Goal: Task Accomplishment & Management: Use online tool/utility

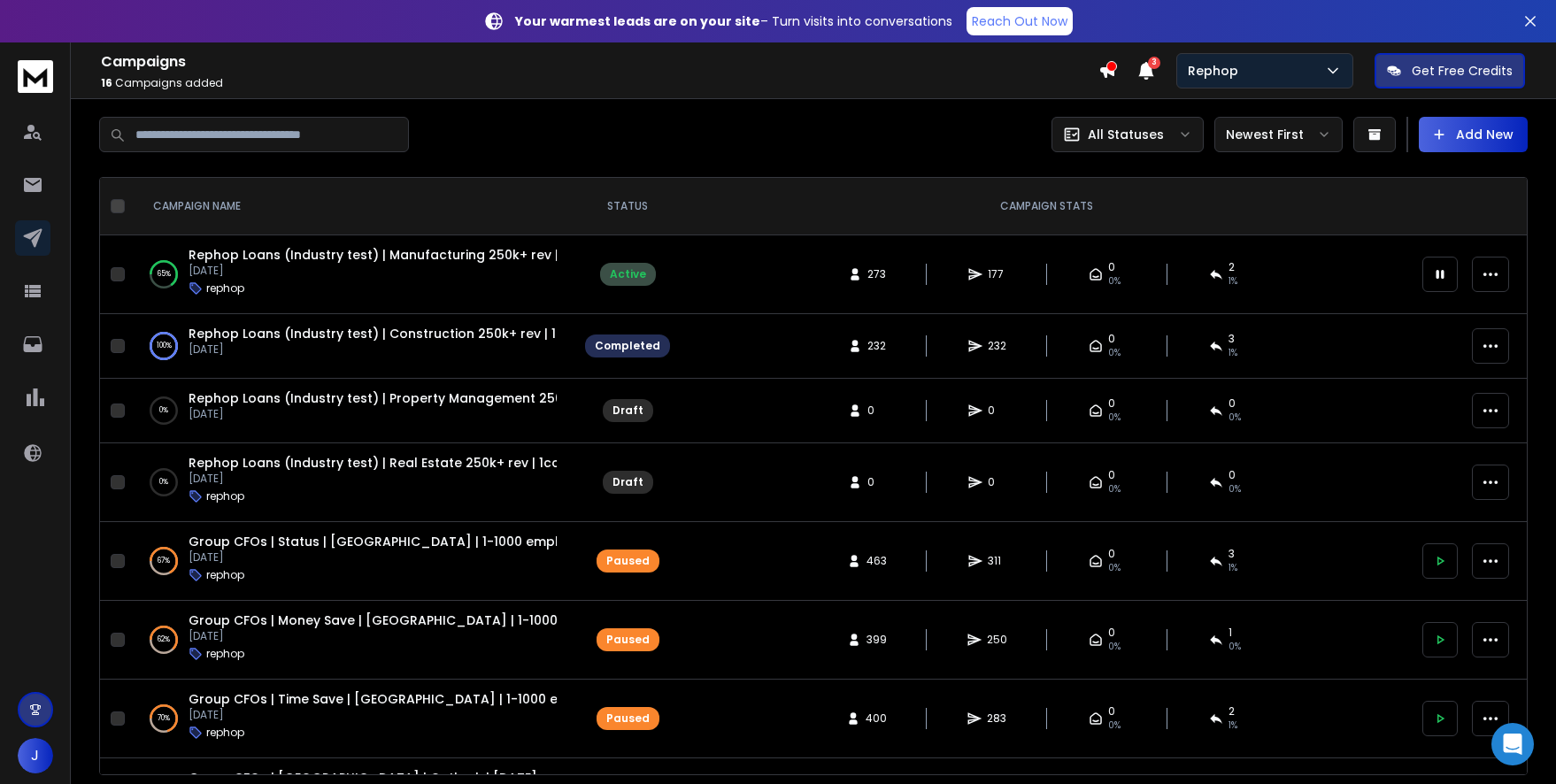
click at [1200, 78] on p "Rephop" at bounding box center [1216, 71] width 58 height 18
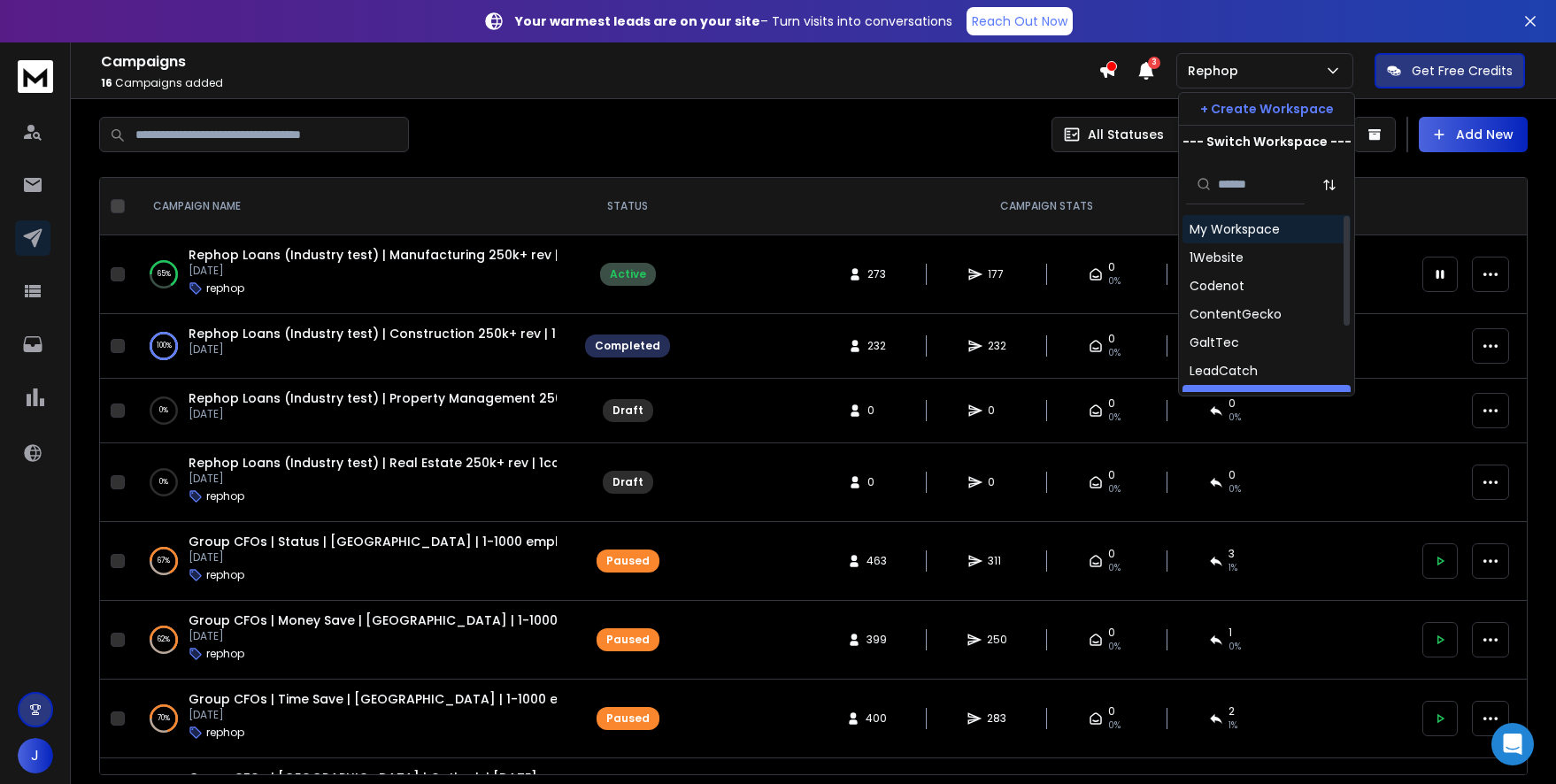
click at [1221, 231] on div "My Workspace" at bounding box center [1234, 229] width 90 height 18
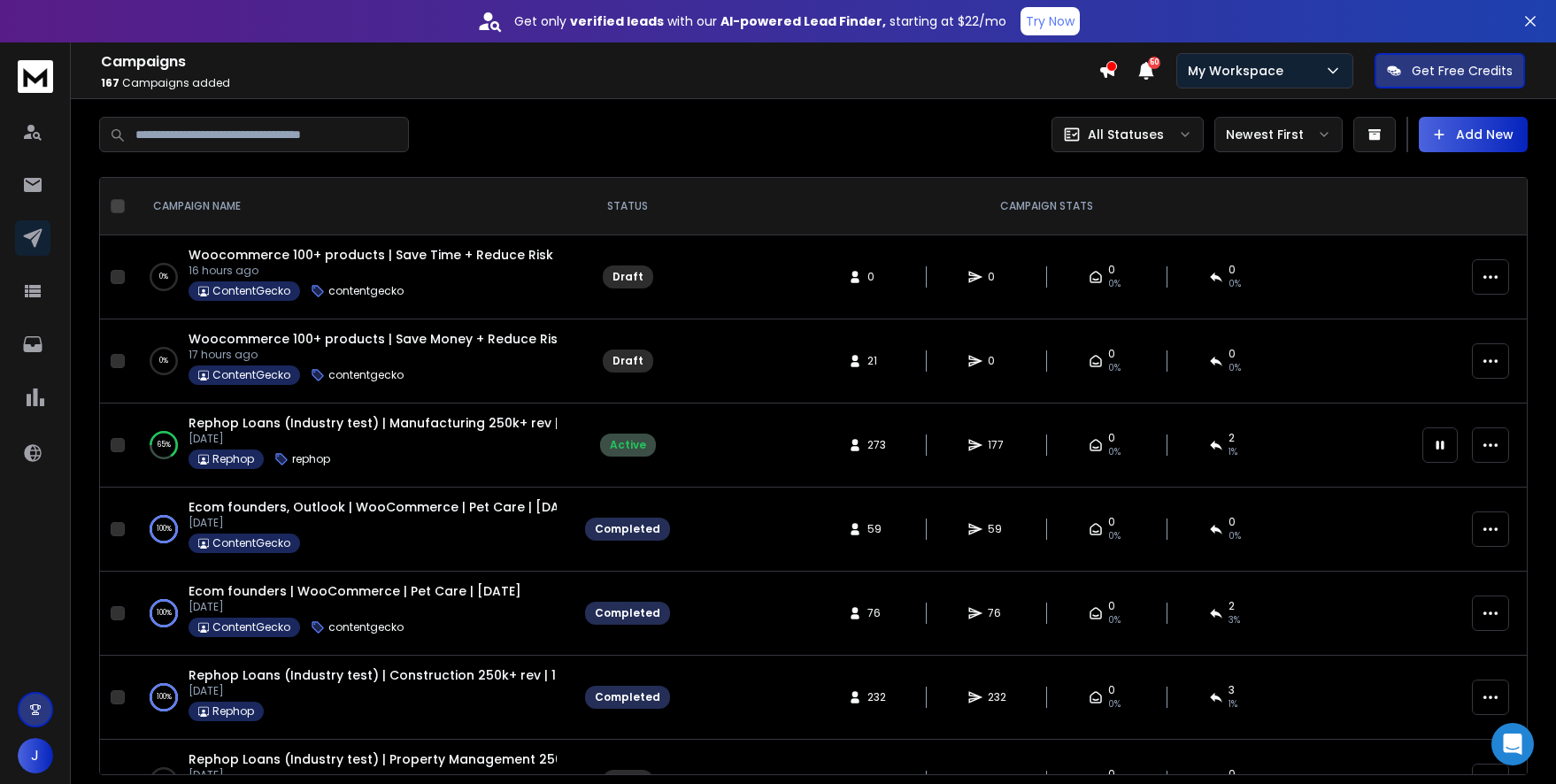
click at [1218, 73] on p "My Workspace" at bounding box center [1238, 71] width 103 height 18
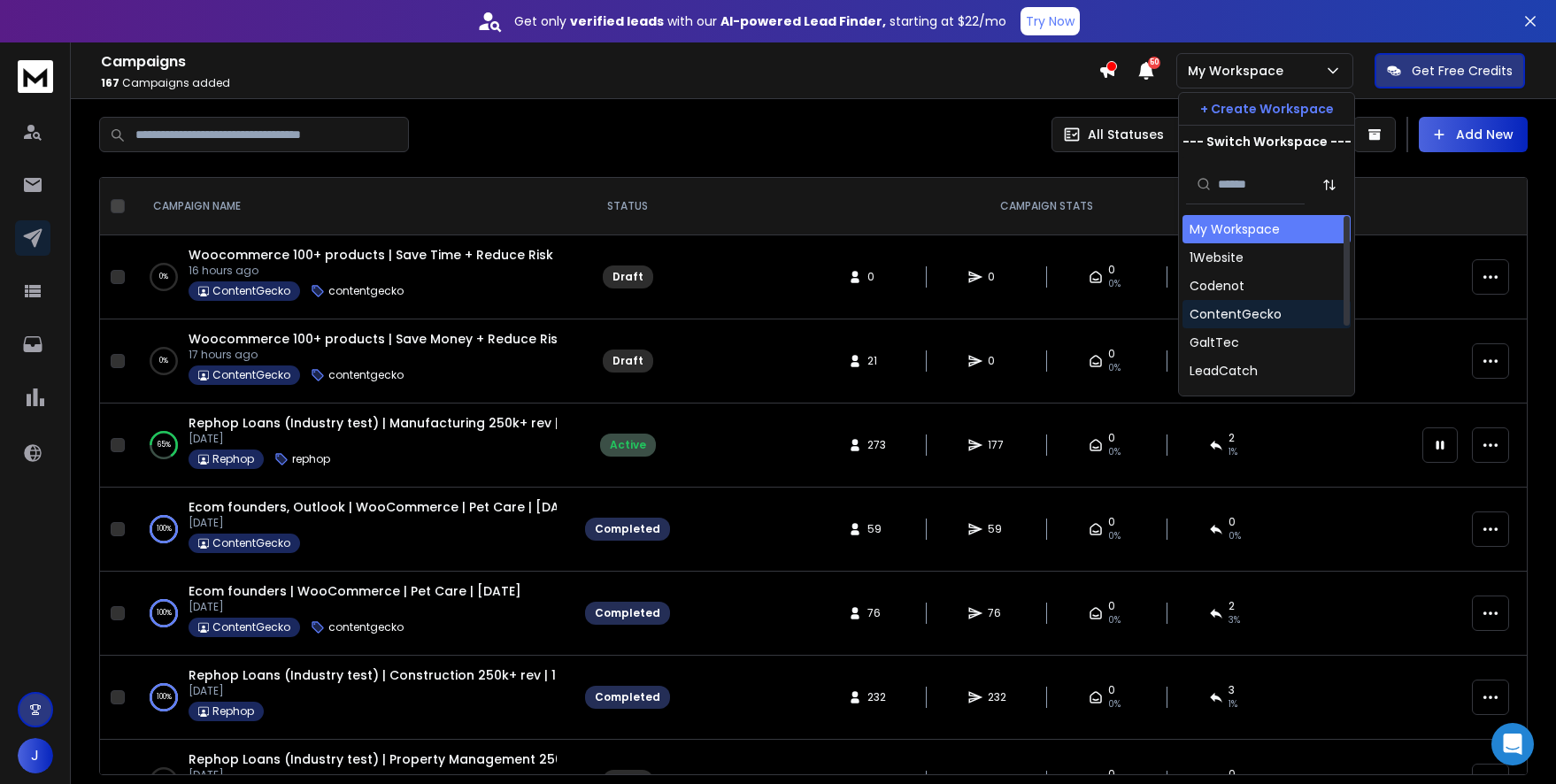
click at [1220, 311] on div "ContentGecko" at bounding box center [1235, 314] width 92 height 18
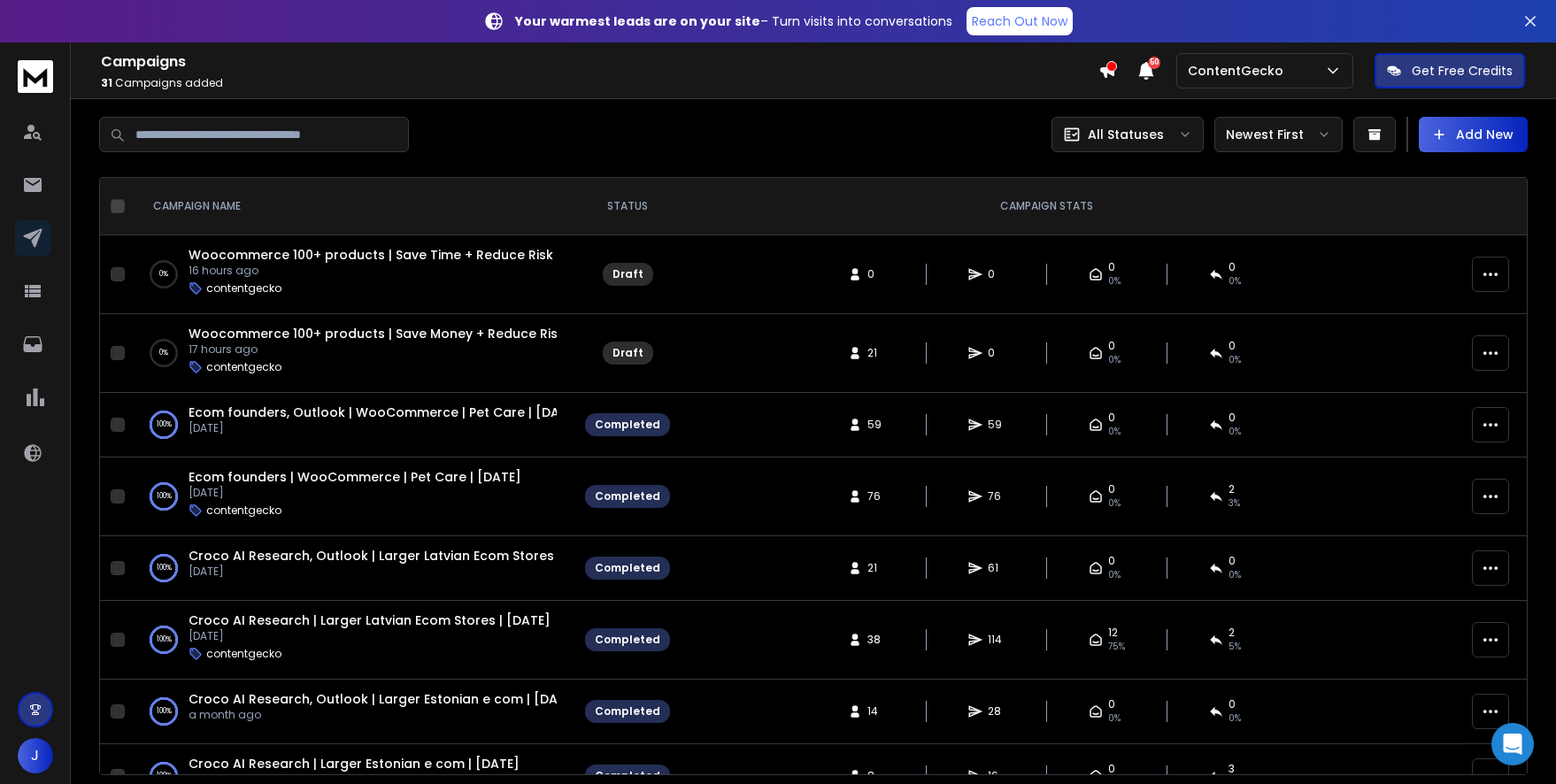
click at [774, 368] on td "21 0 0 0% 0 0%" at bounding box center [1045, 353] width 730 height 78
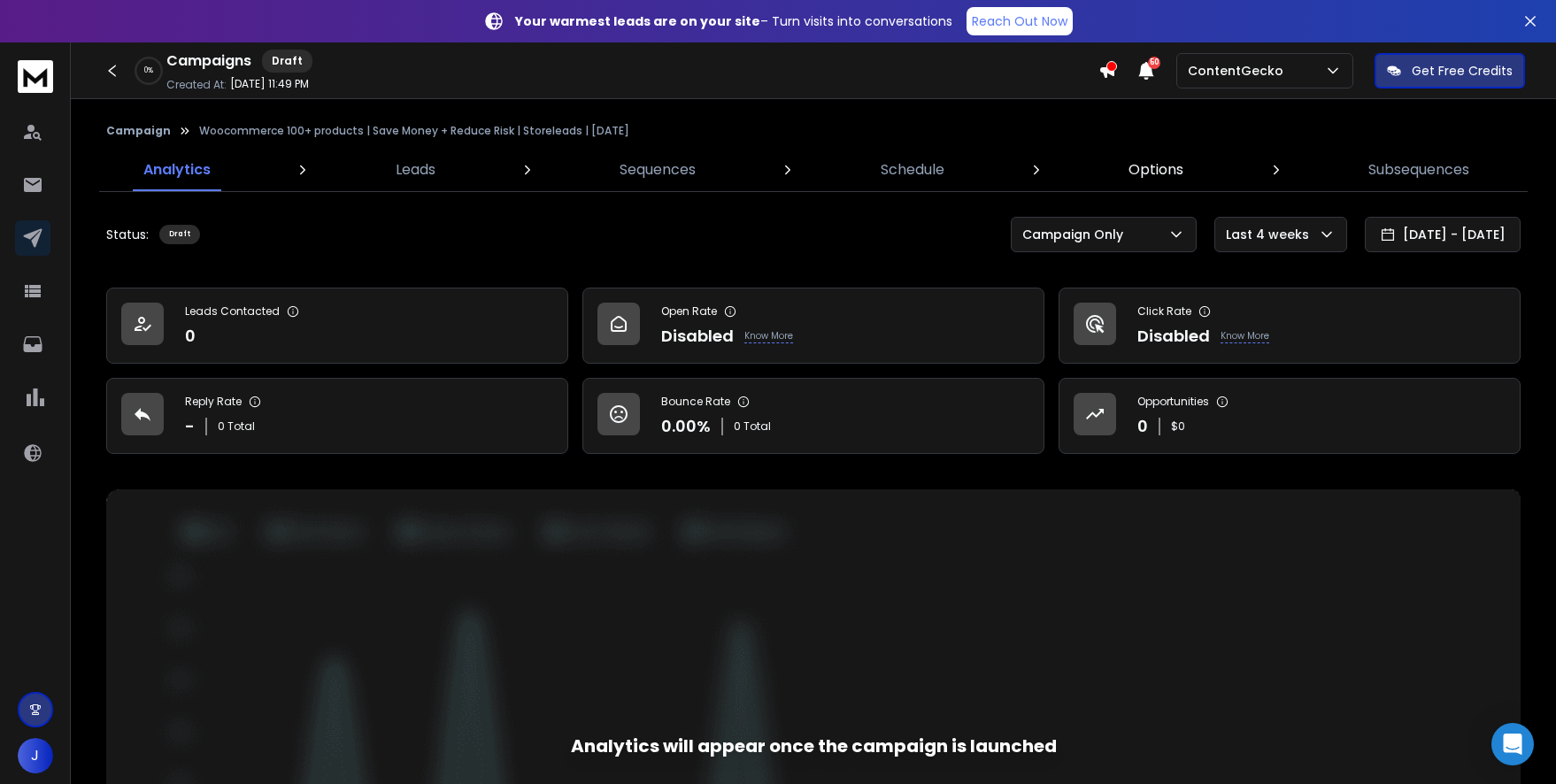
click at [1149, 179] on p "Options" at bounding box center [1156, 170] width 55 height 22
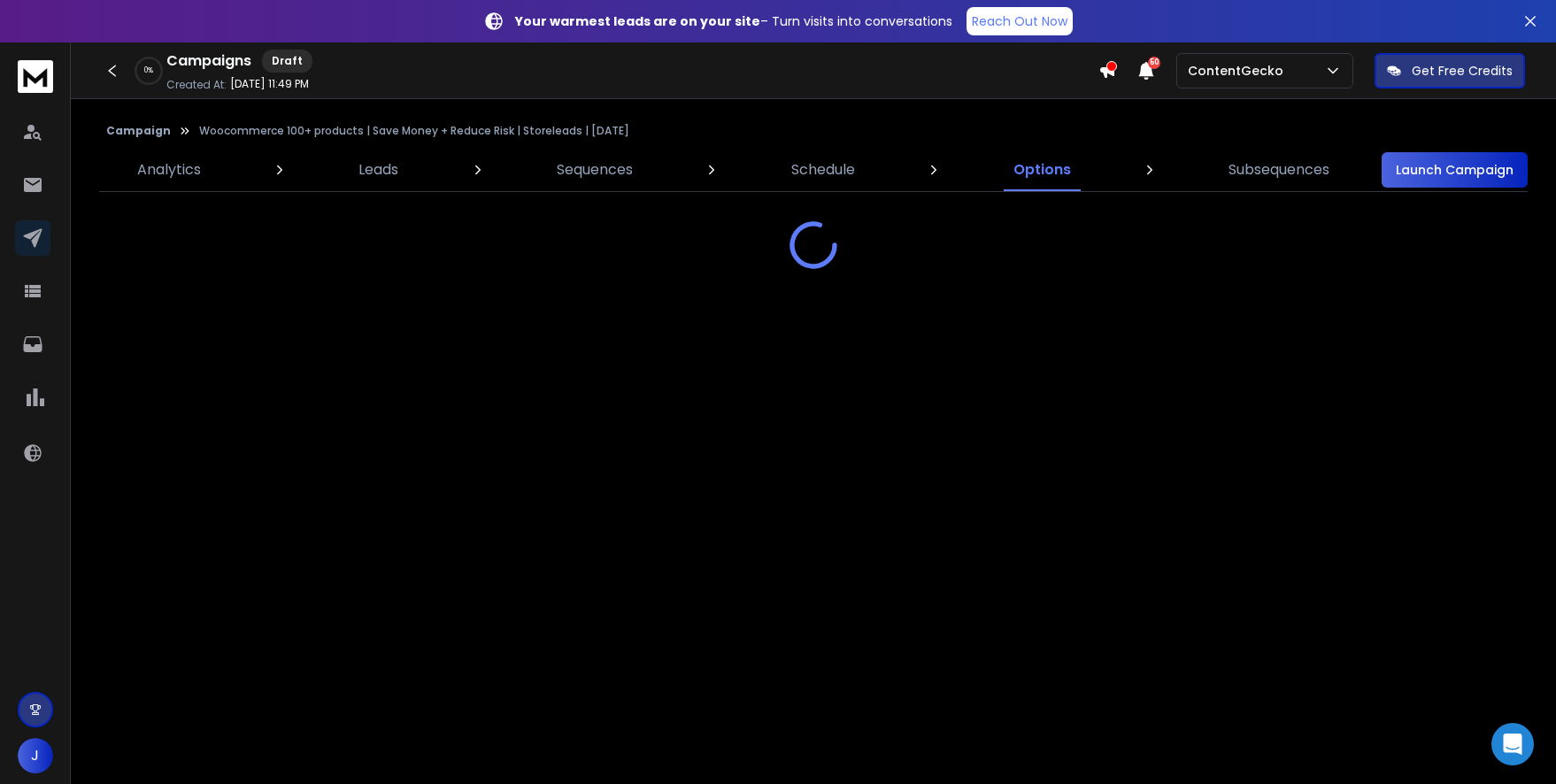
select select "*"
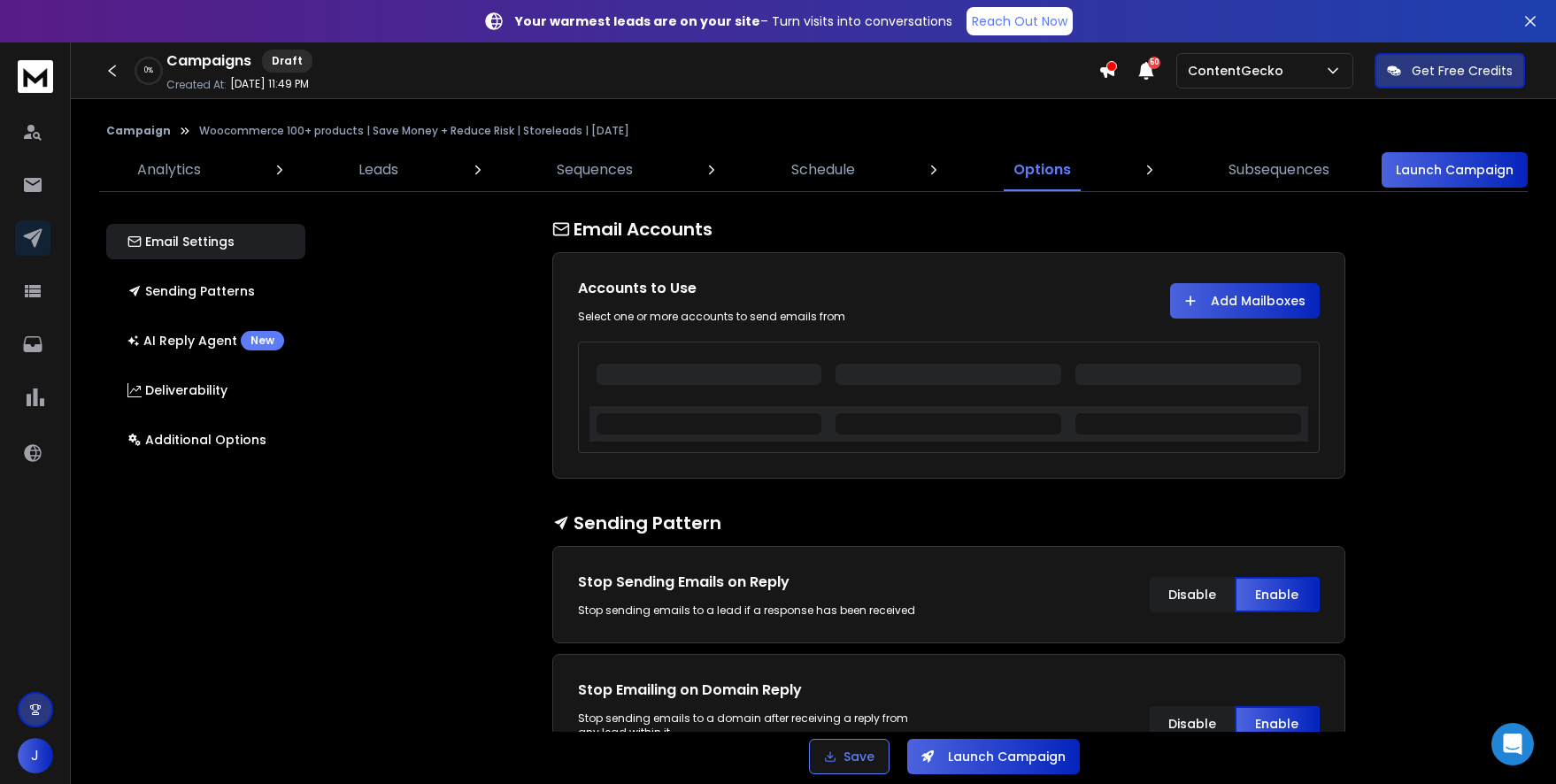
click at [1404, 168] on button "Launch Campaign" at bounding box center [1454, 170] width 146 height 35
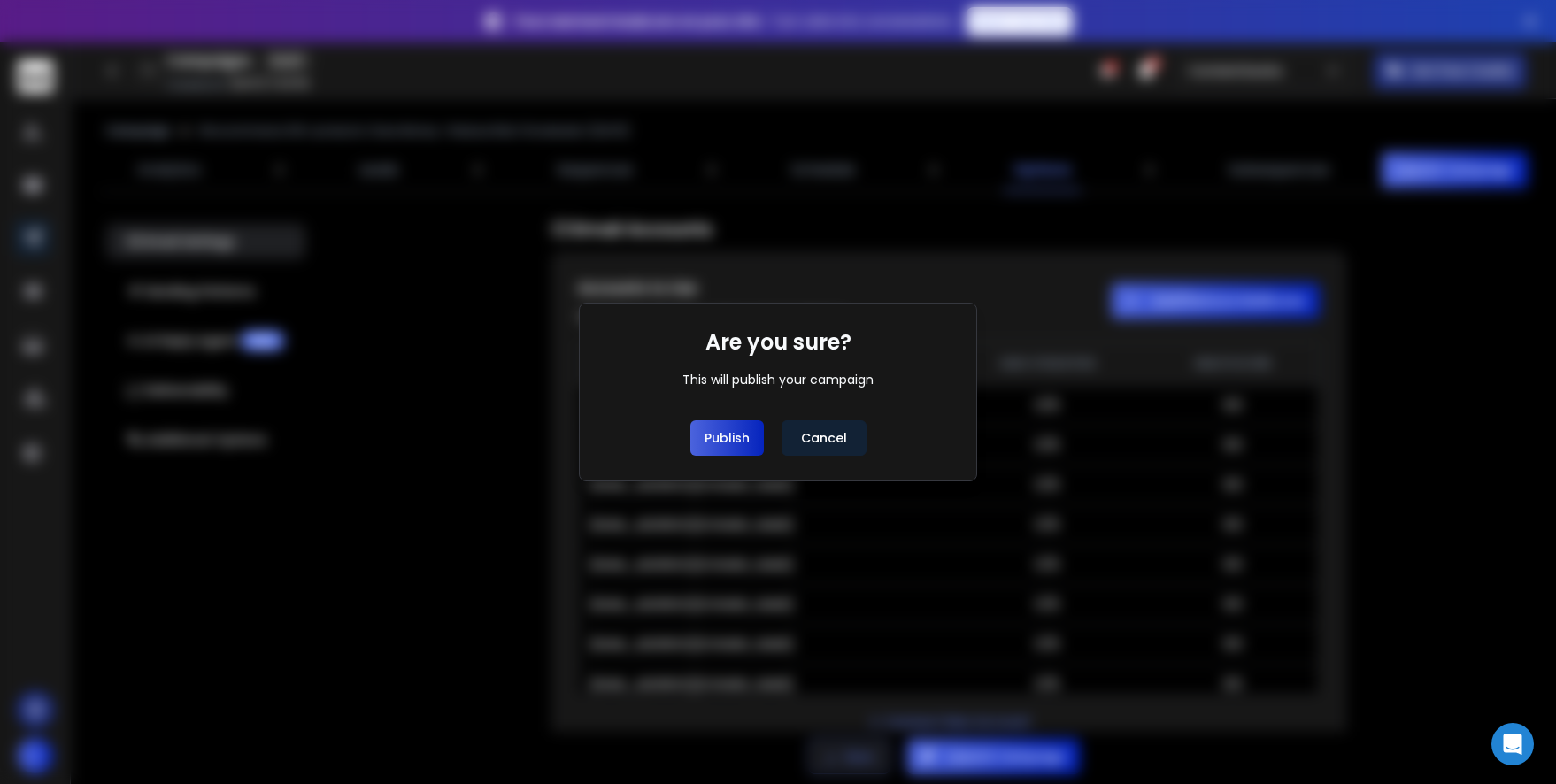
click at [756, 431] on button "Publish" at bounding box center [727, 438] width 74 height 35
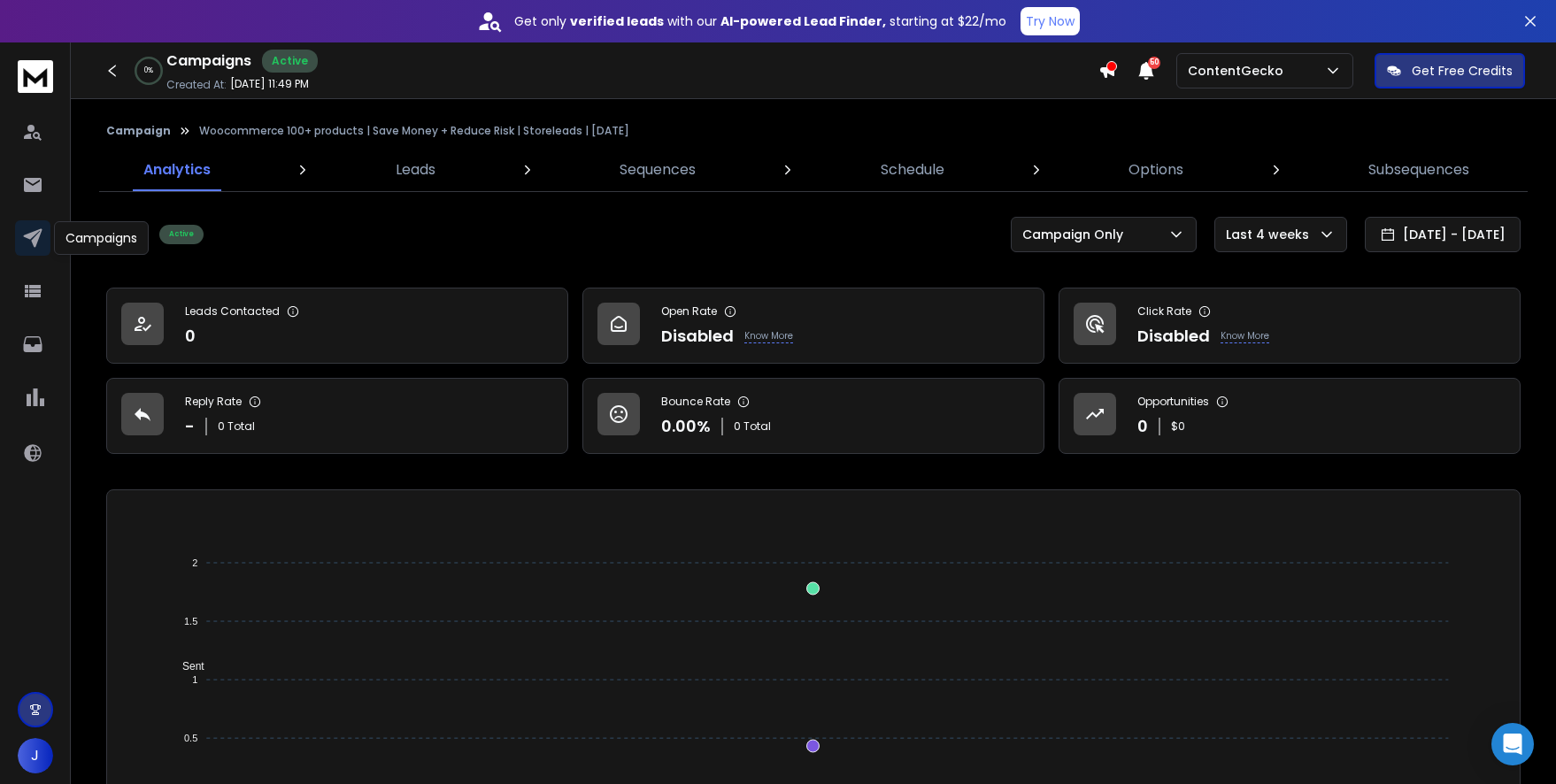
click at [29, 231] on icon at bounding box center [33, 238] width 22 height 22
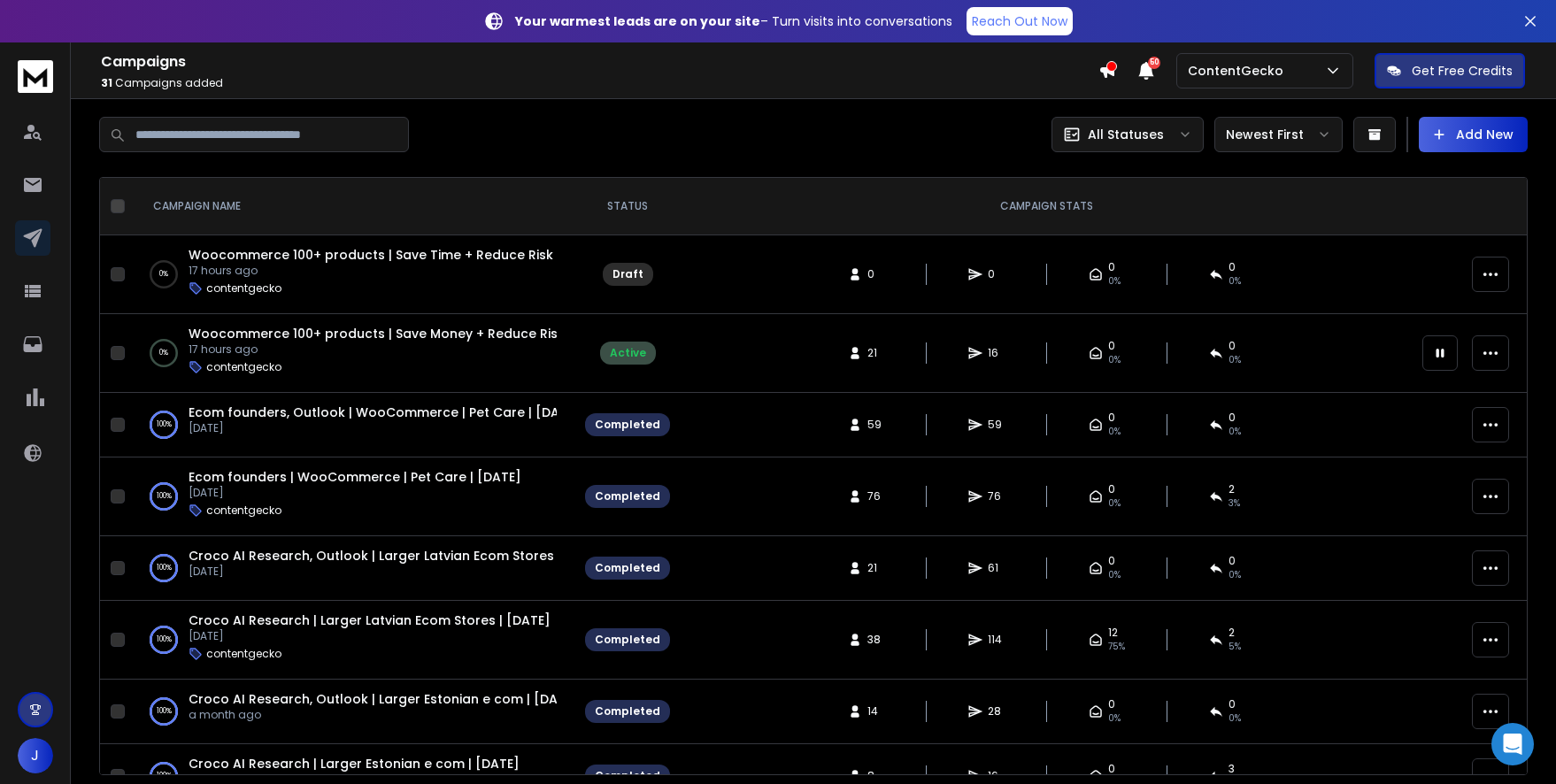
click at [525, 272] on p "17 hours ago" at bounding box center [372, 270] width 368 height 14
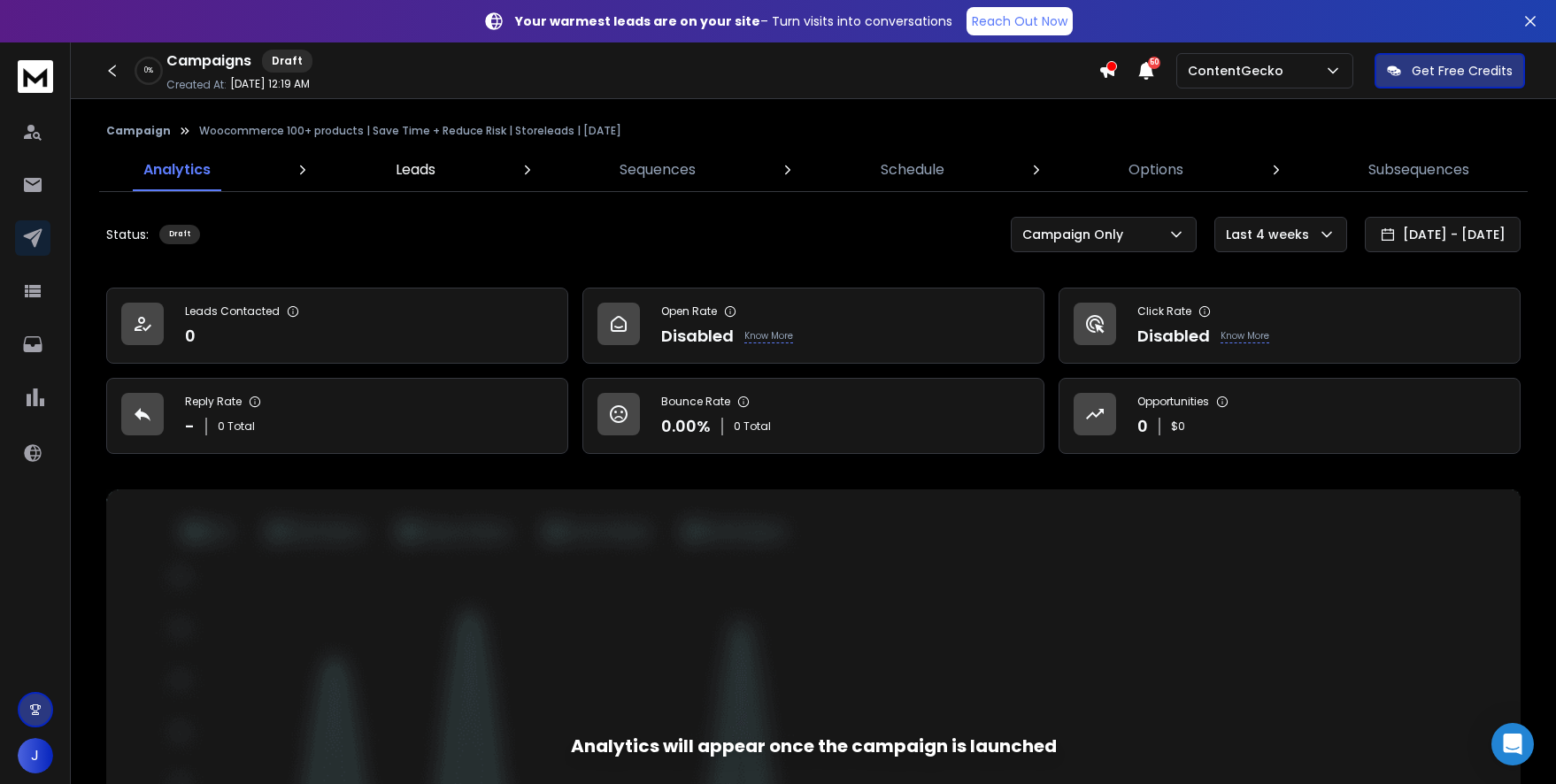
click at [399, 167] on p "Leads" at bounding box center [415, 170] width 40 height 22
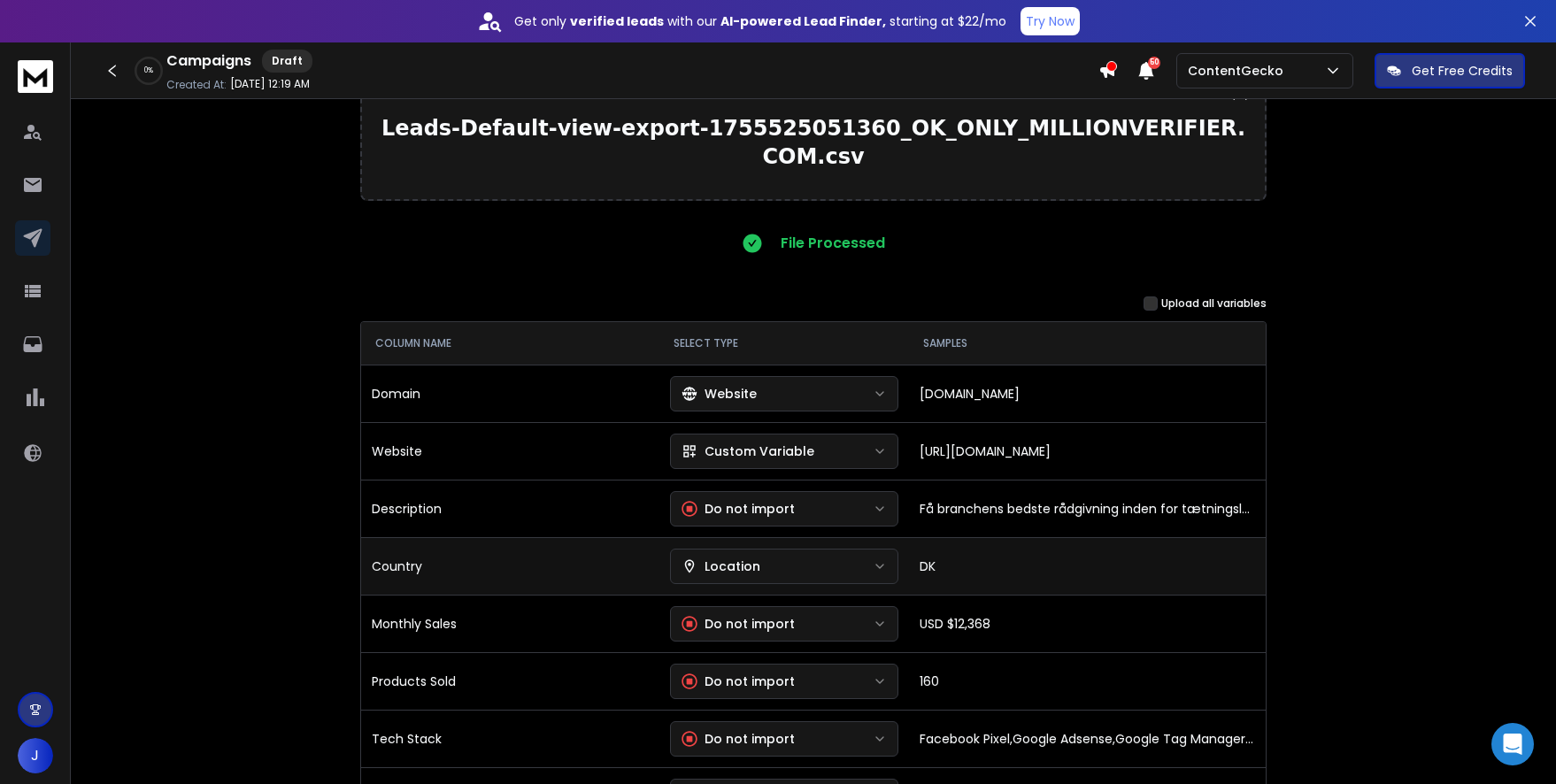
scroll to position [104, 0]
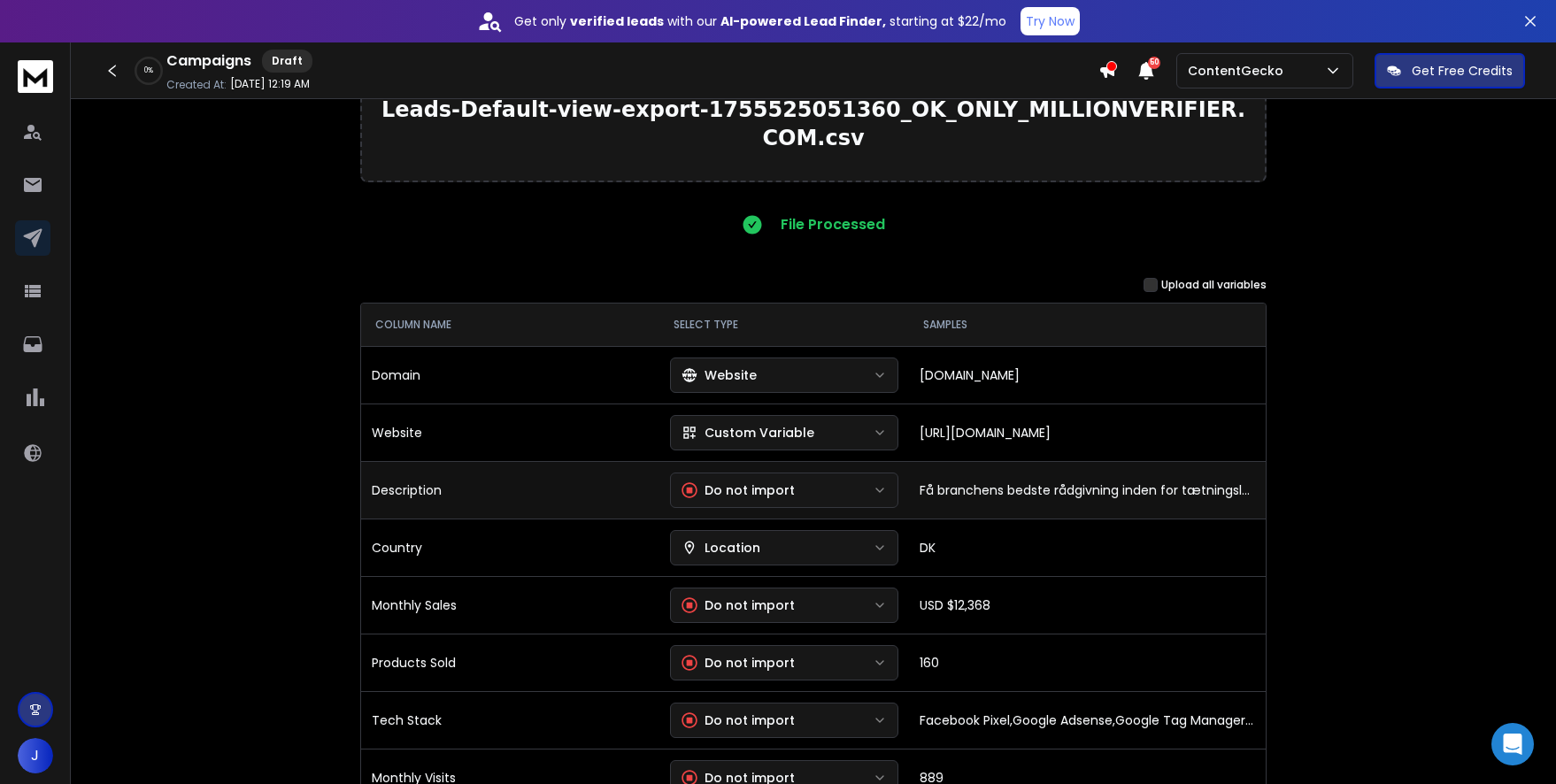
click at [834, 472] on button "Do not import" at bounding box center [783, 490] width 228 height 35
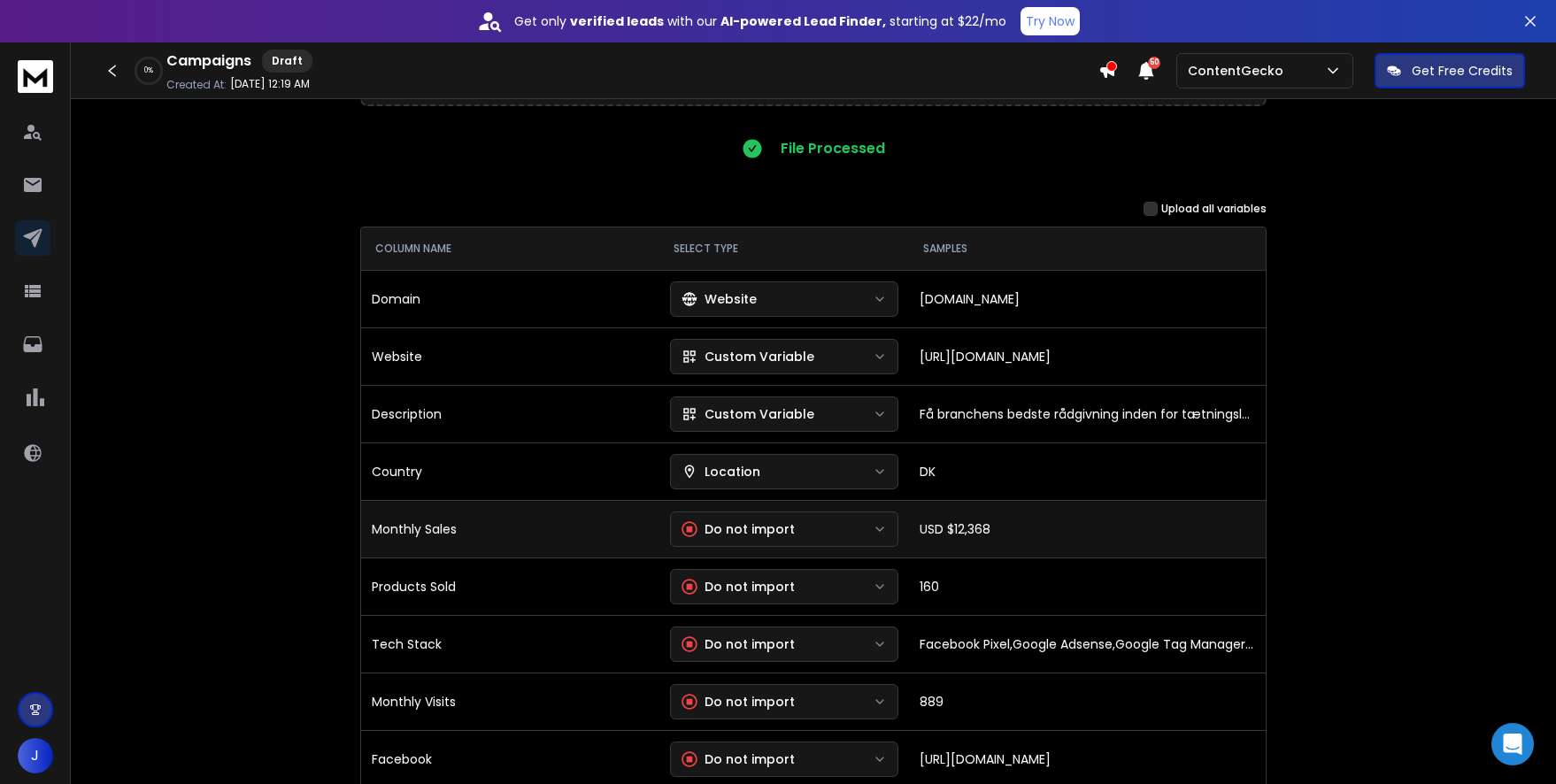
scroll to position [223, 0]
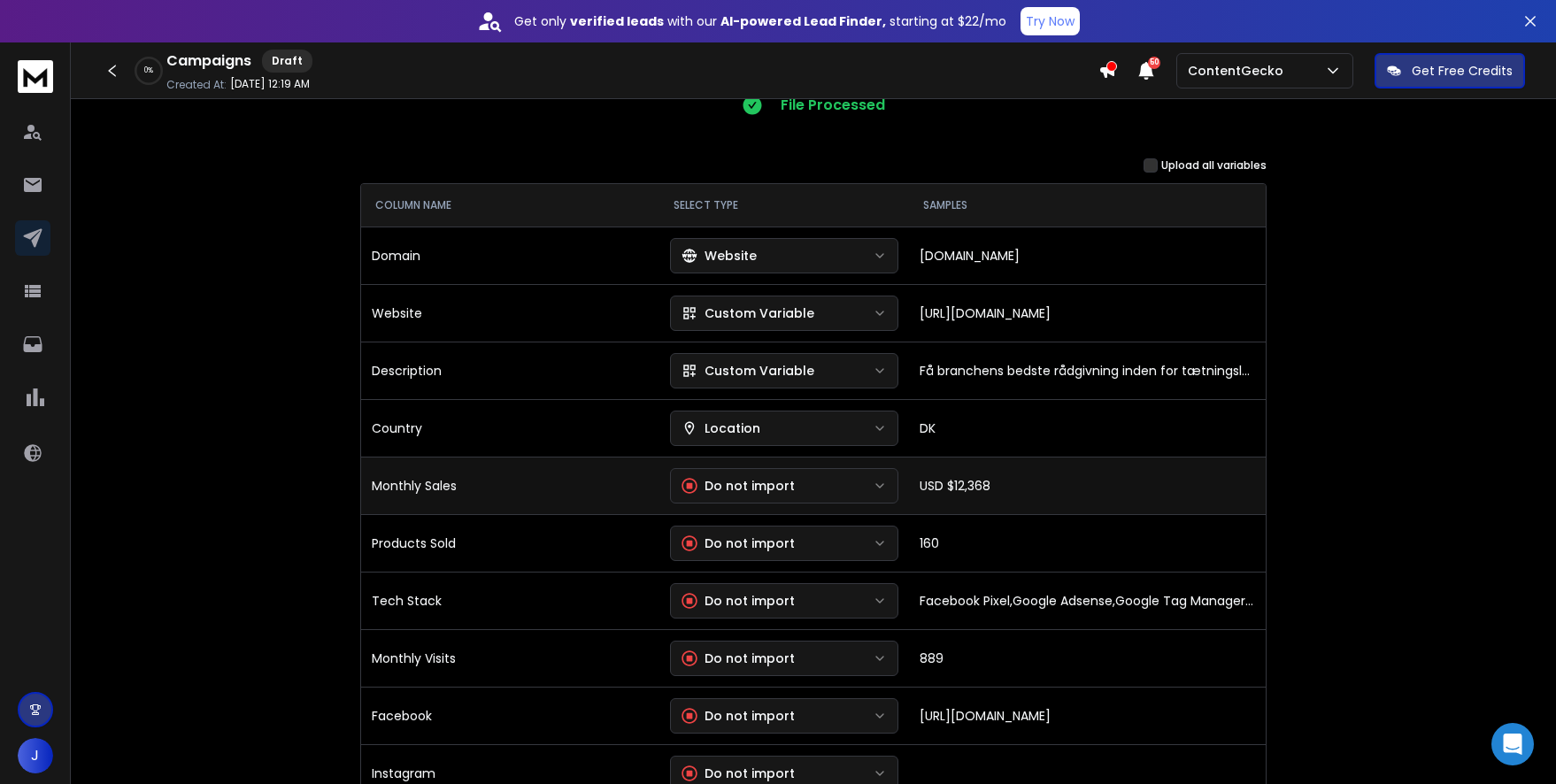
click at [799, 467] on button "Do not import" at bounding box center [783, 485] width 228 height 35
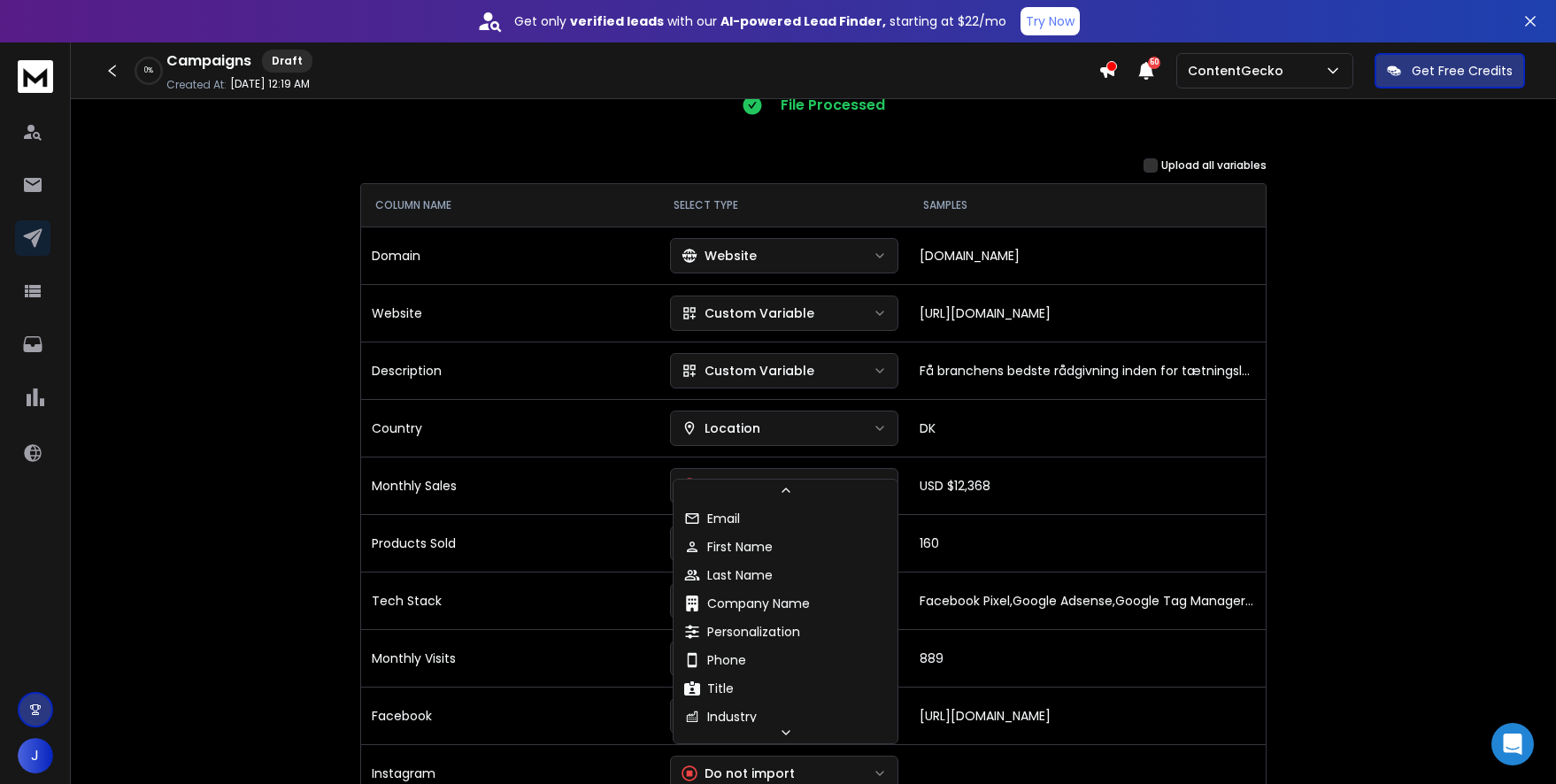
scroll to position [178, 0]
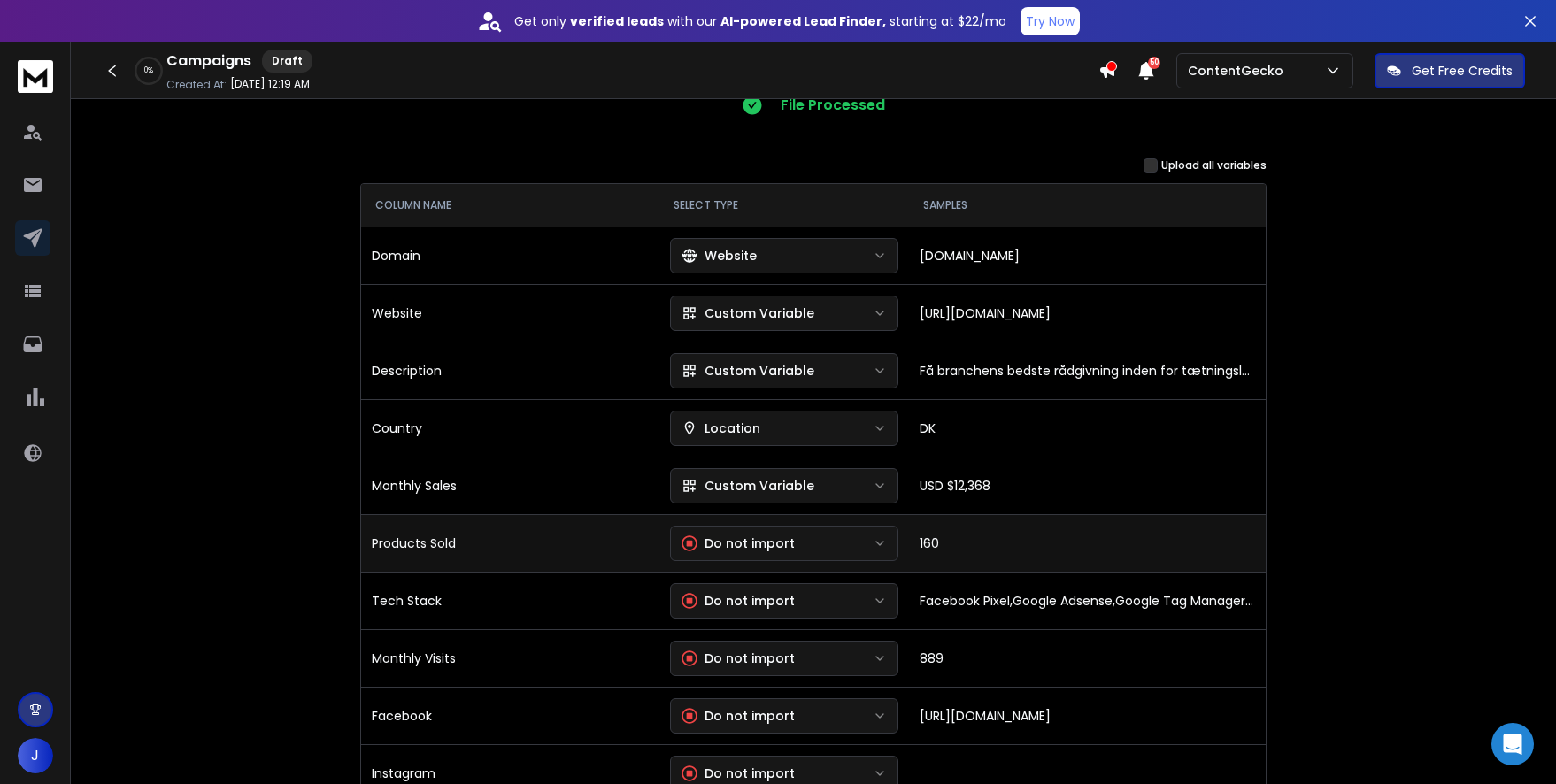
click at [787, 533] on td "Do not import" at bounding box center [783, 542] width 250 height 58
click at [787, 525] on button "Do not import" at bounding box center [783, 543] width 228 height 35
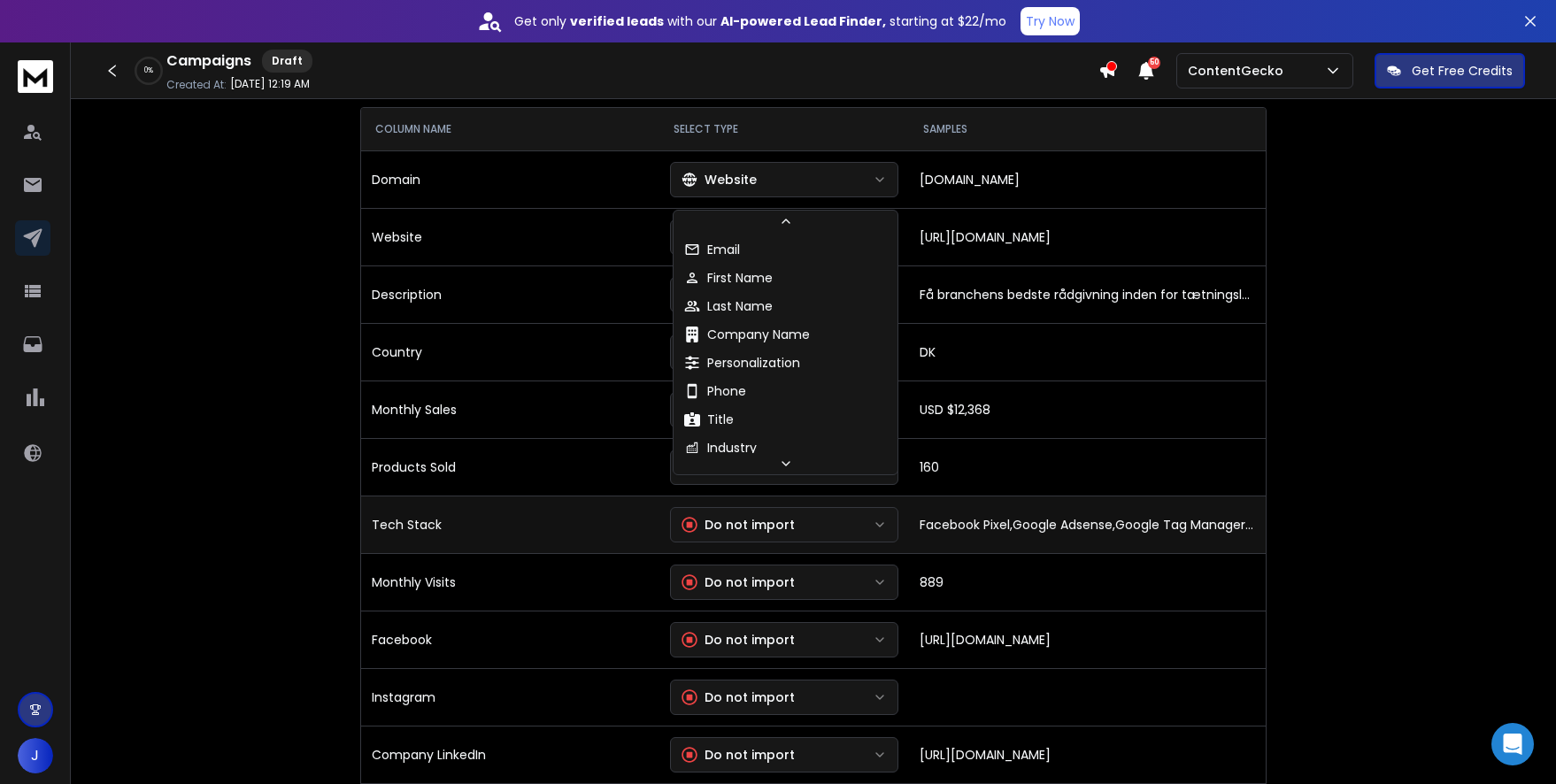
click at [807, 507] on button "Do not import" at bounding box center [783, 524] width 228 height 35
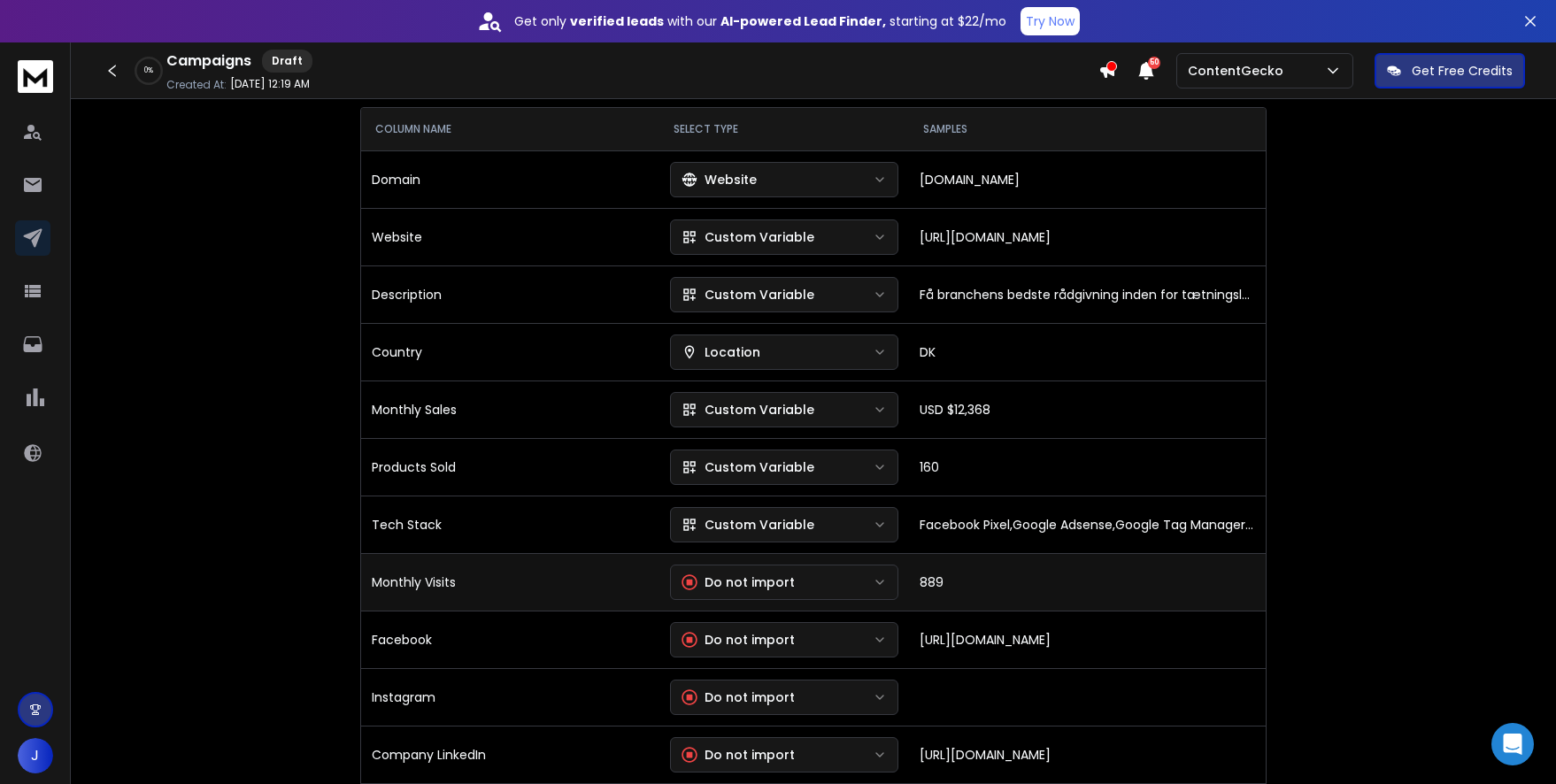
click at [789, 573] on div "Do not import" at bounding box center [738, 582] width 114 height 18
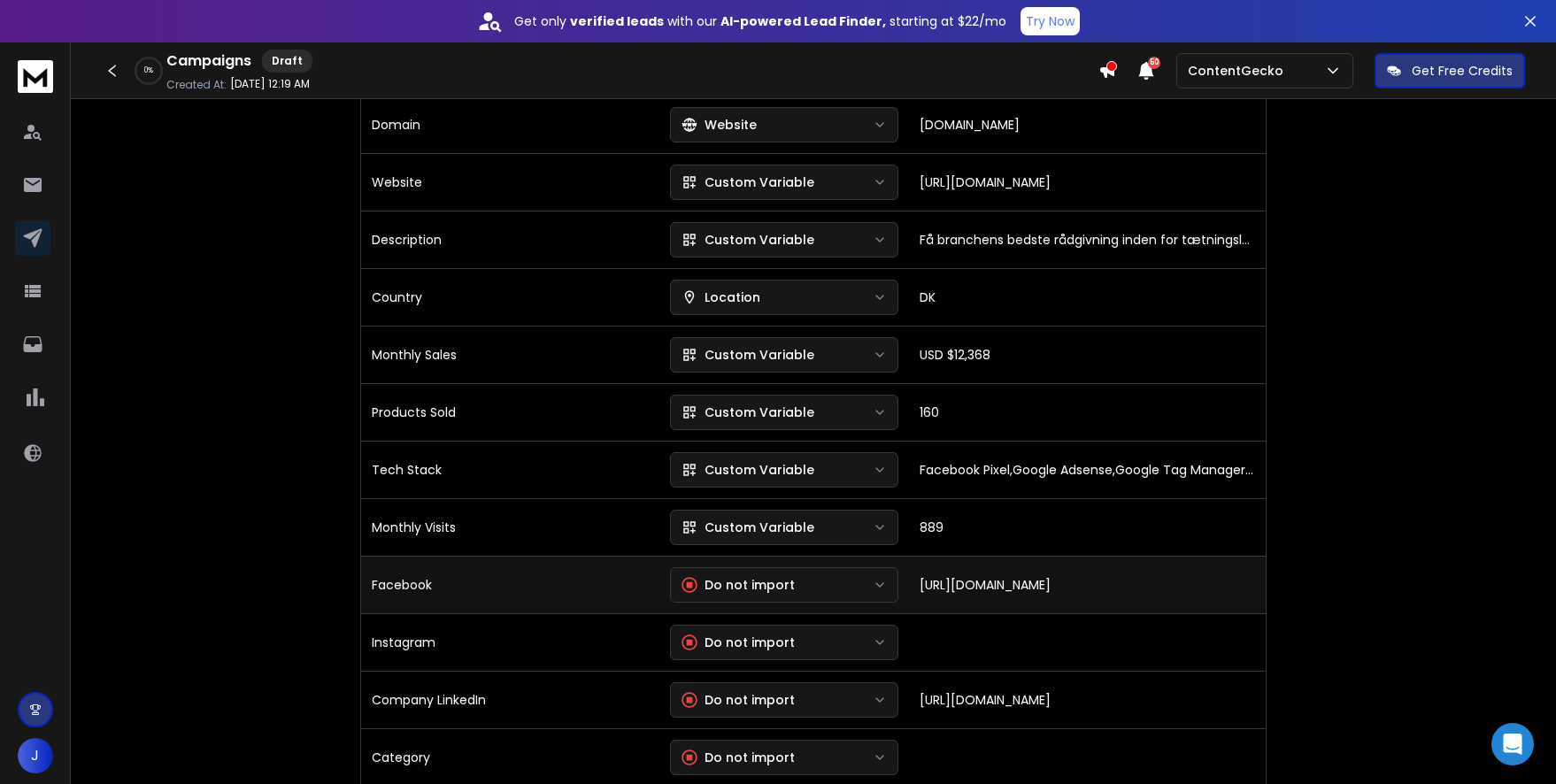
scroll to position [360, 0]
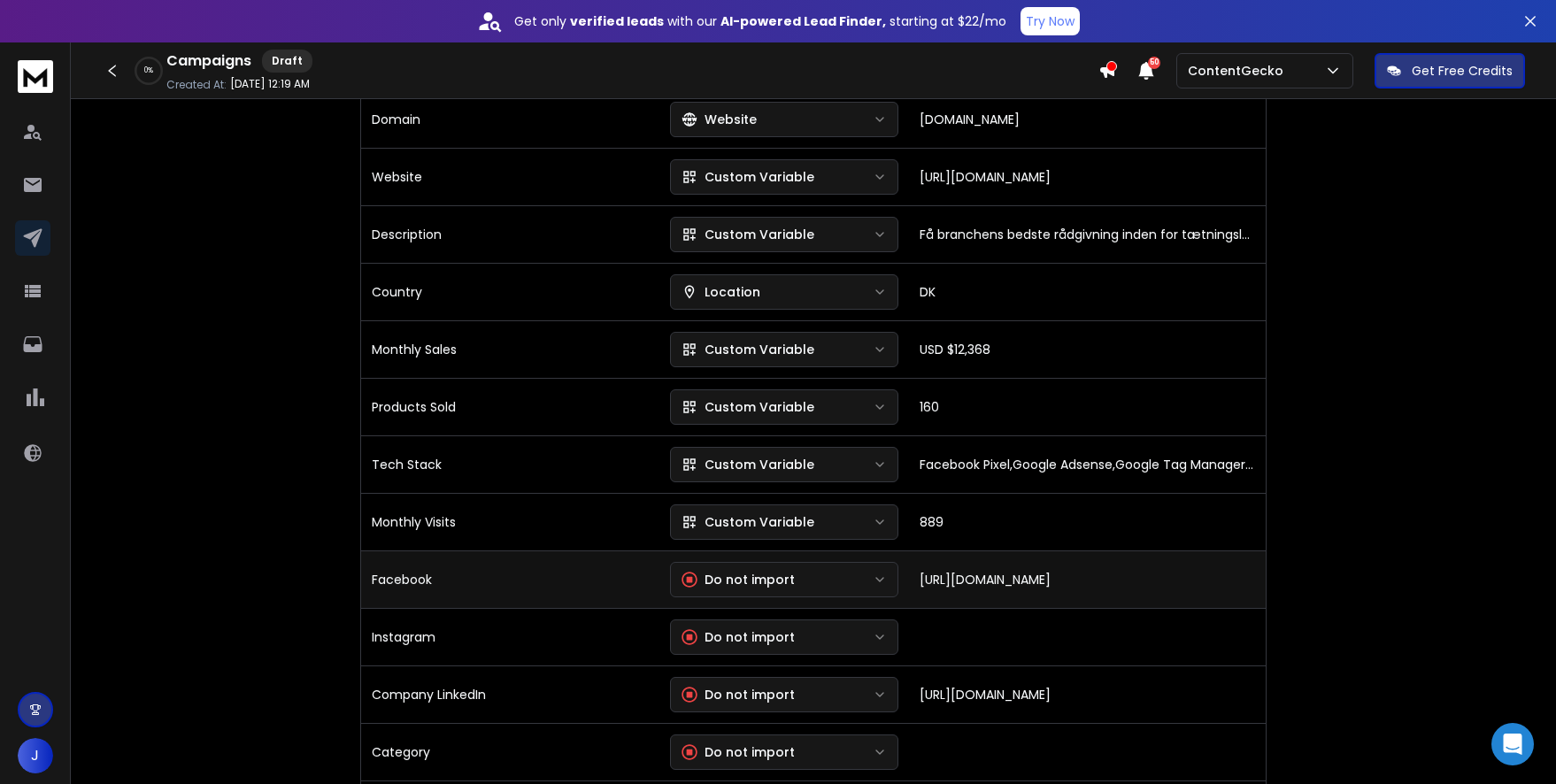
click at [808, 562] on button "Do not import" at bounding box center [783, 579] width 228 height 35
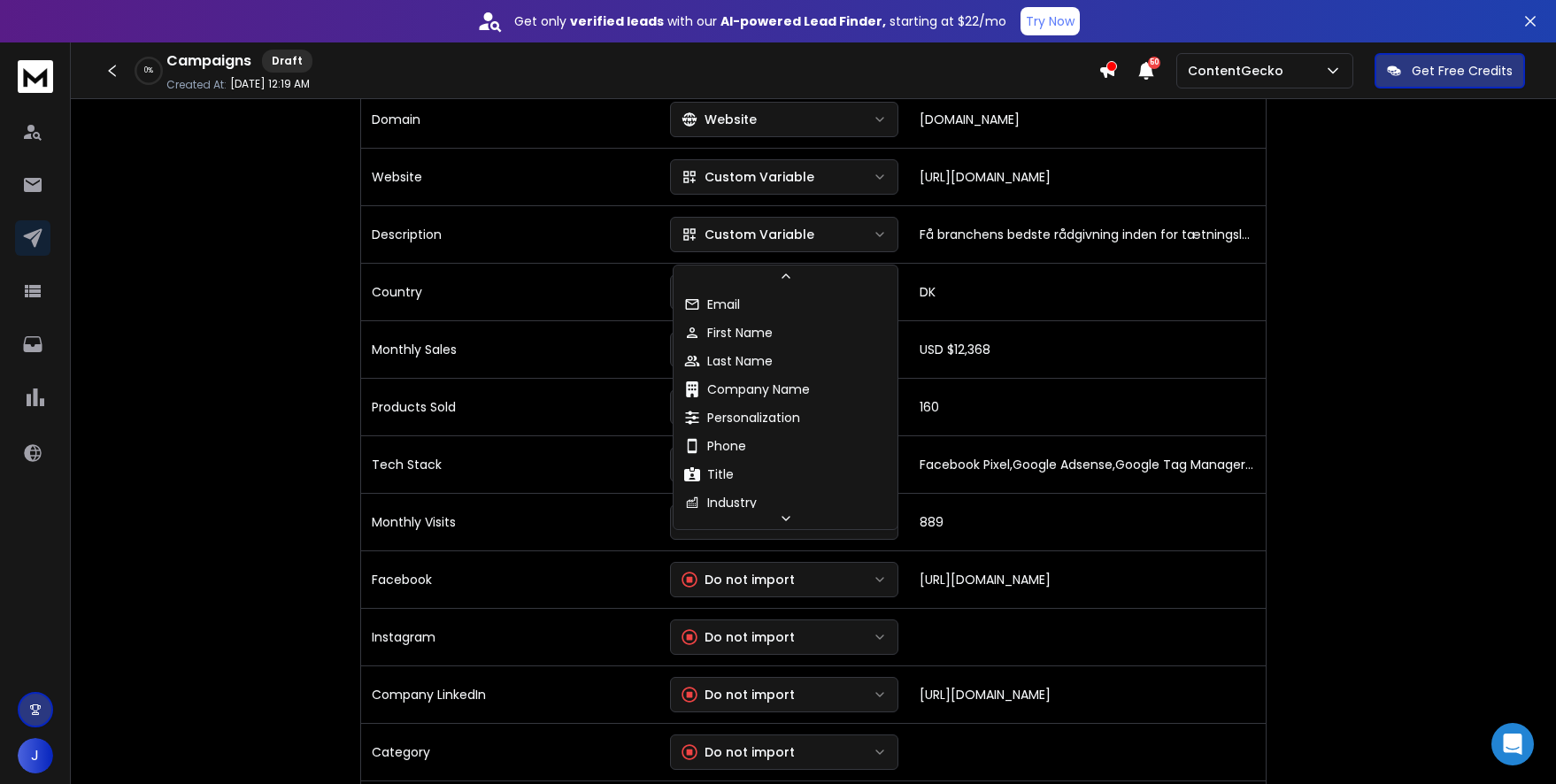
scroll to position [178, 0]
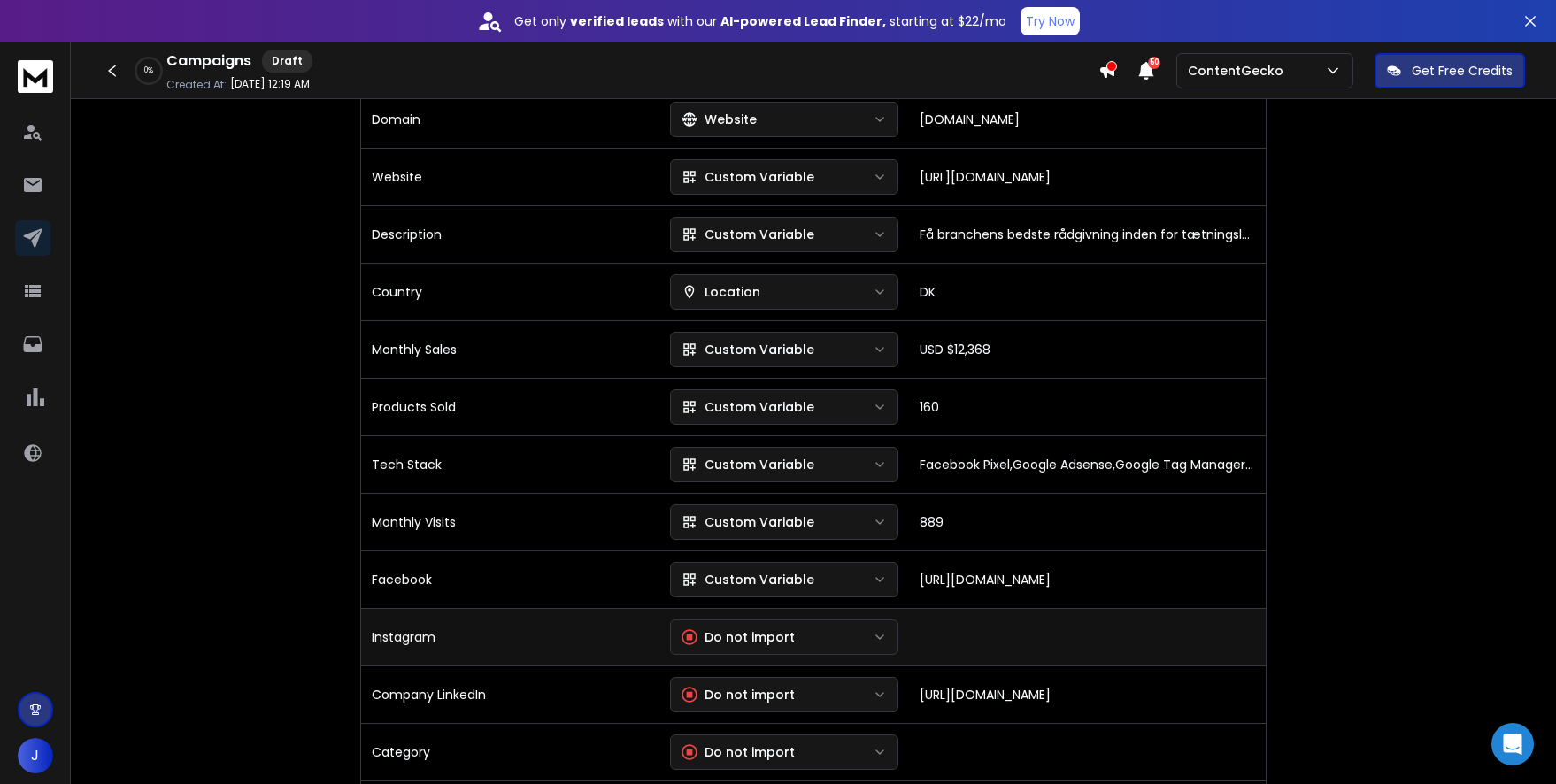
click at [802, 619] on button "Do not import" at bounding box center [783, 637] width 228 height 35
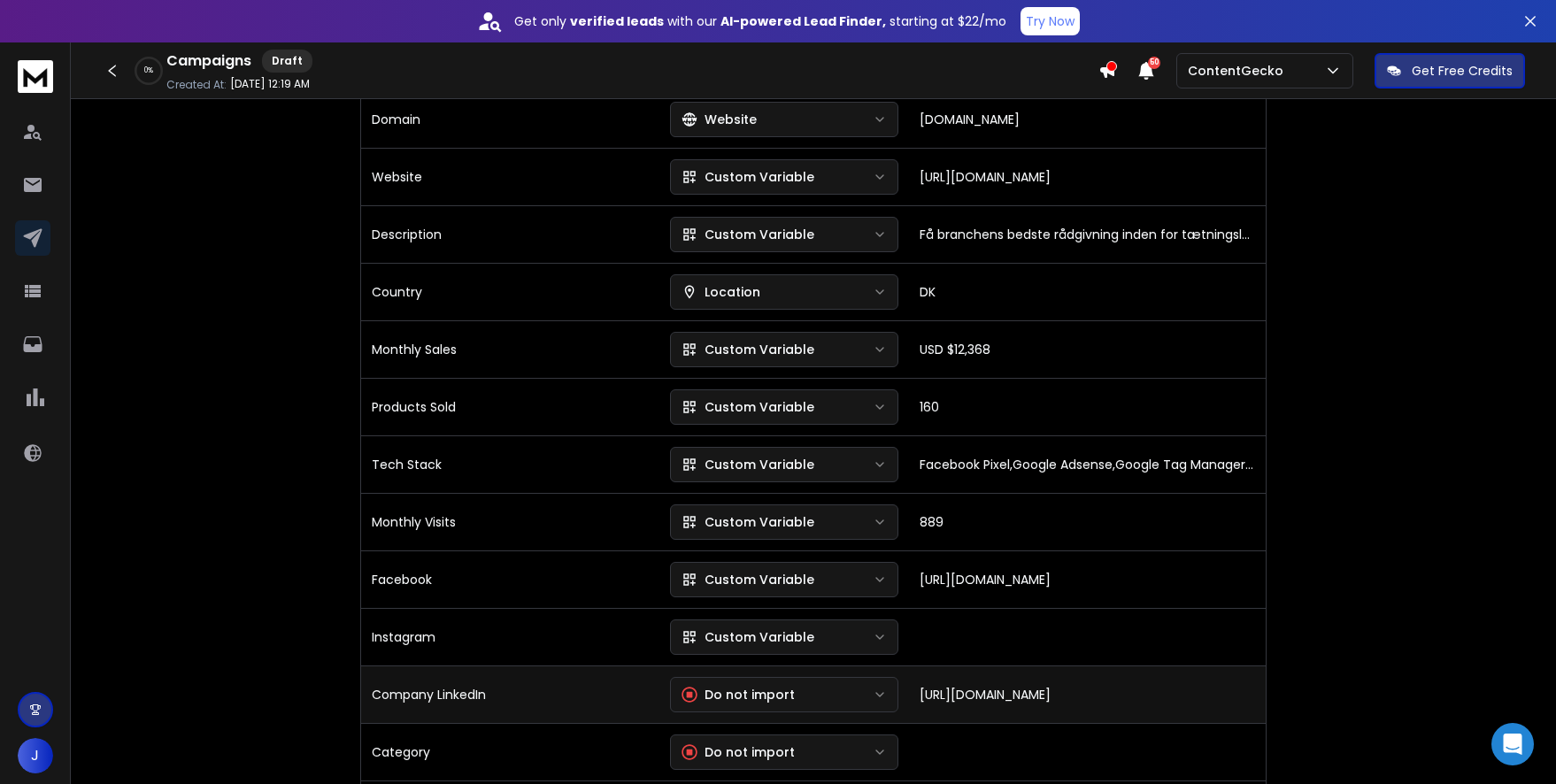
click at [794, 676] on button "Do not import" at bounding box center [783, 694] width 228 height 35
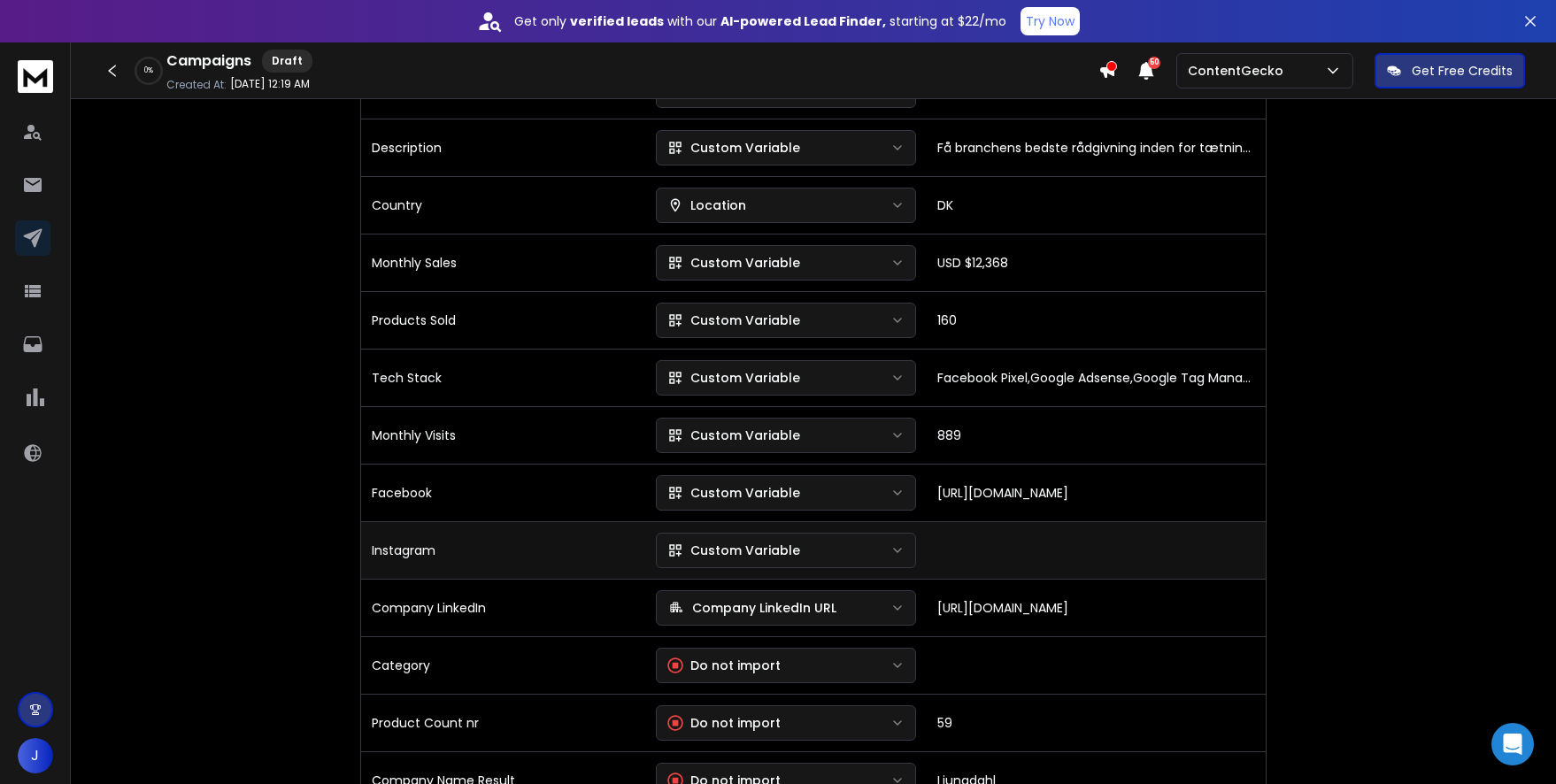
scroll to position [525, 0]
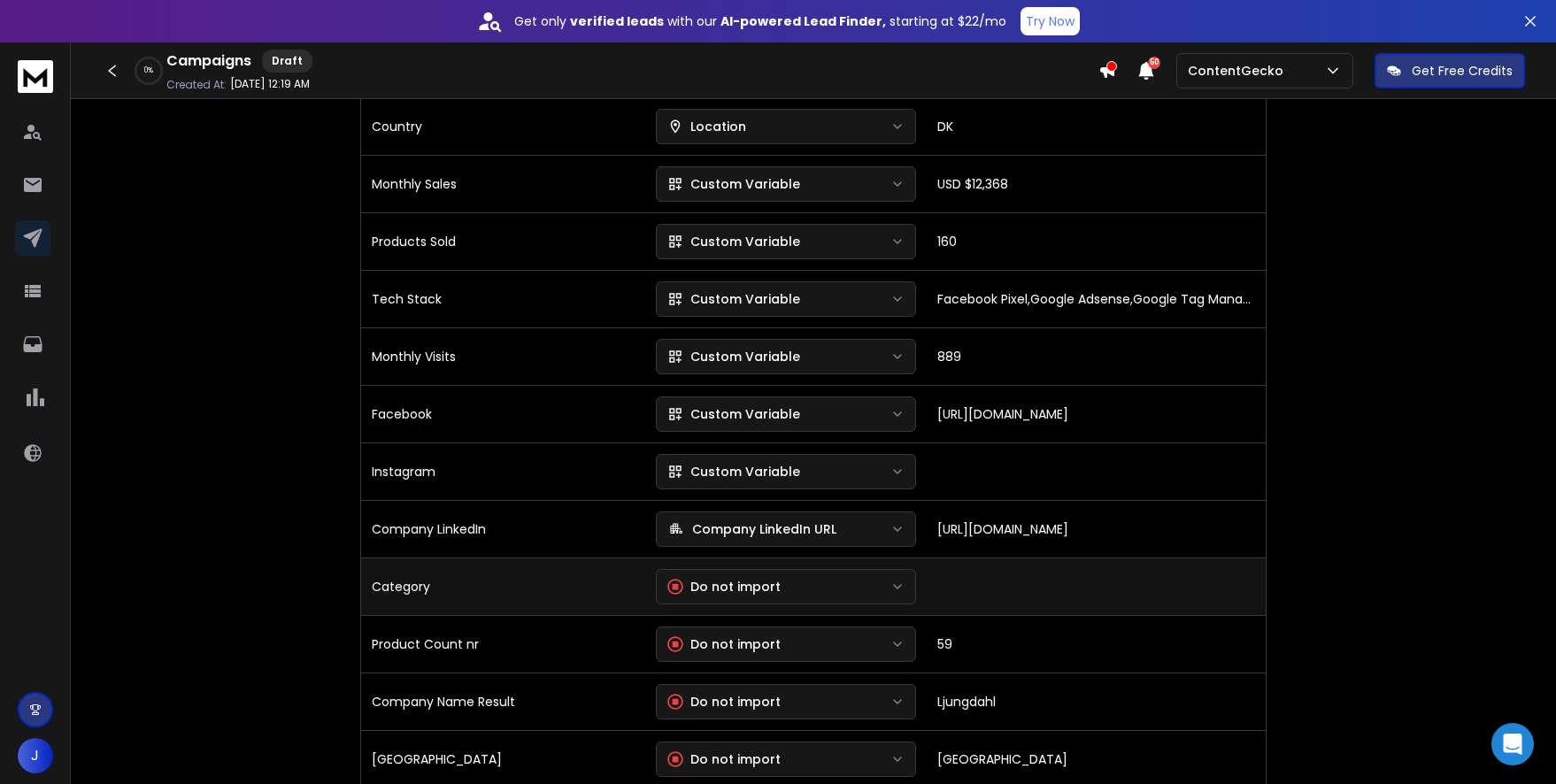
click at [813, 568] on button "Do not import" at bounding box center [785, 586] width 260 height 35
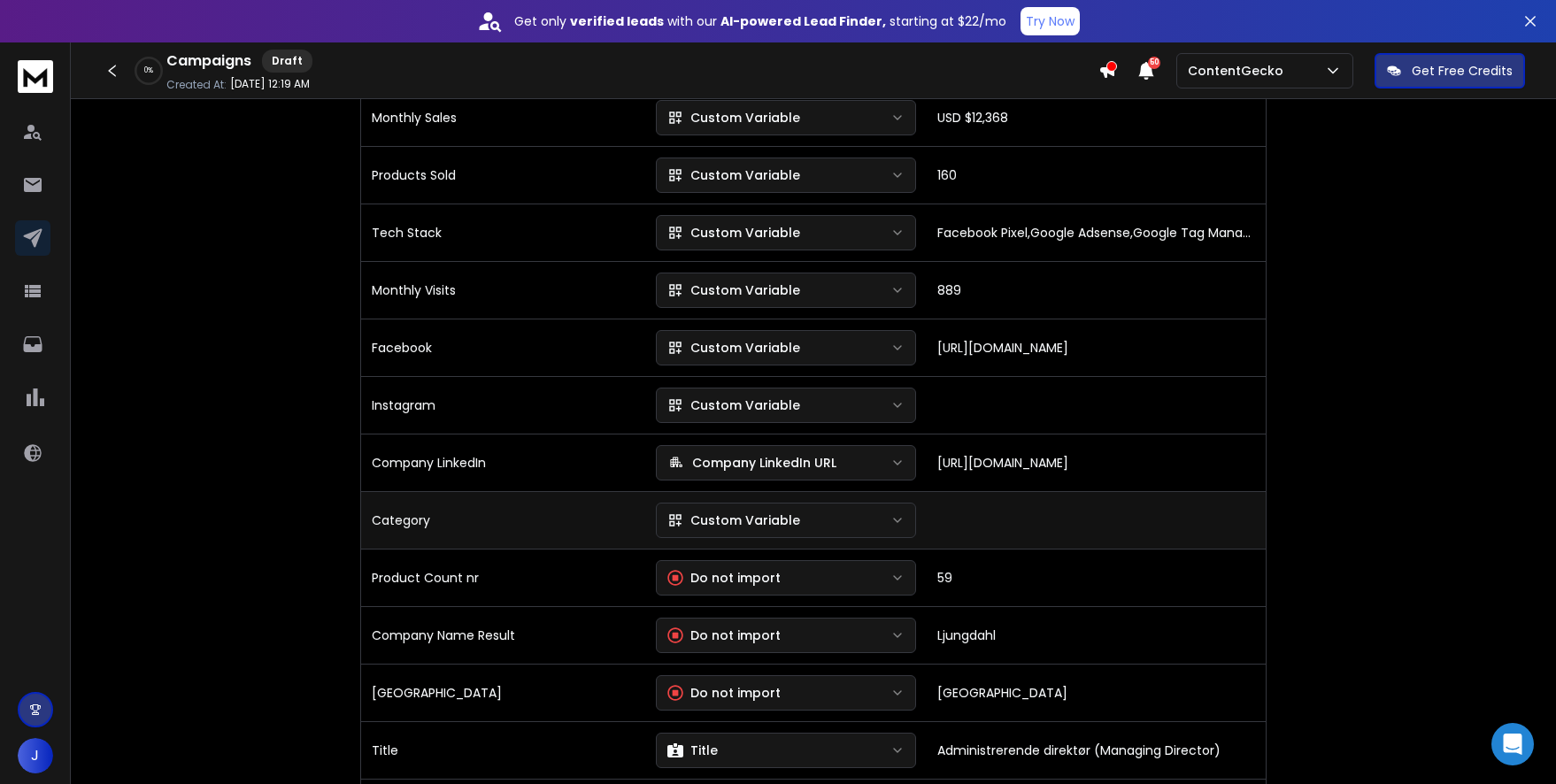
scroll to position [620, 0]
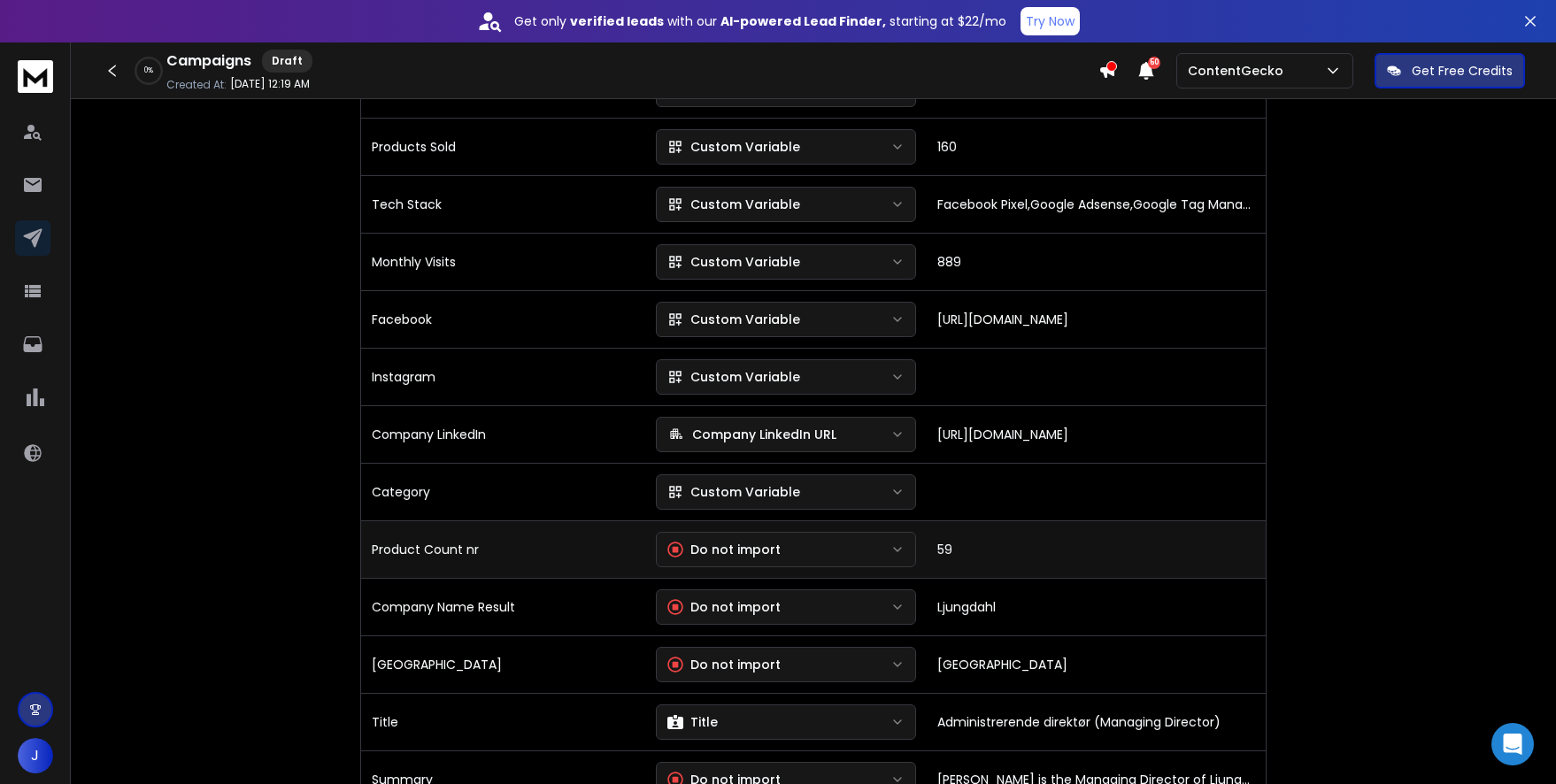
click at [806, 531] on button "Do not import" at bounding box center [785, 549] width 260 height 35
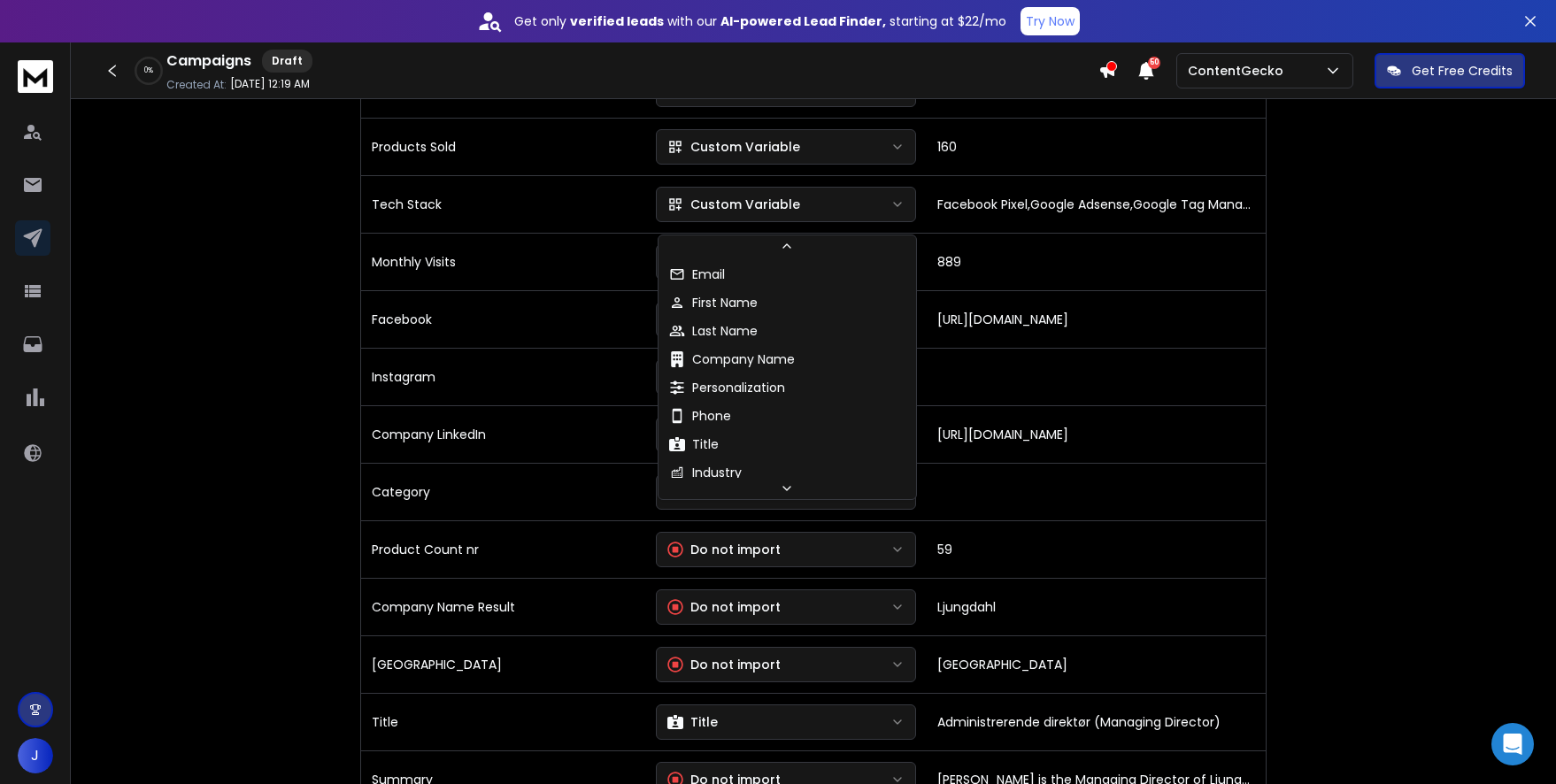
scroll to position [178, 0]
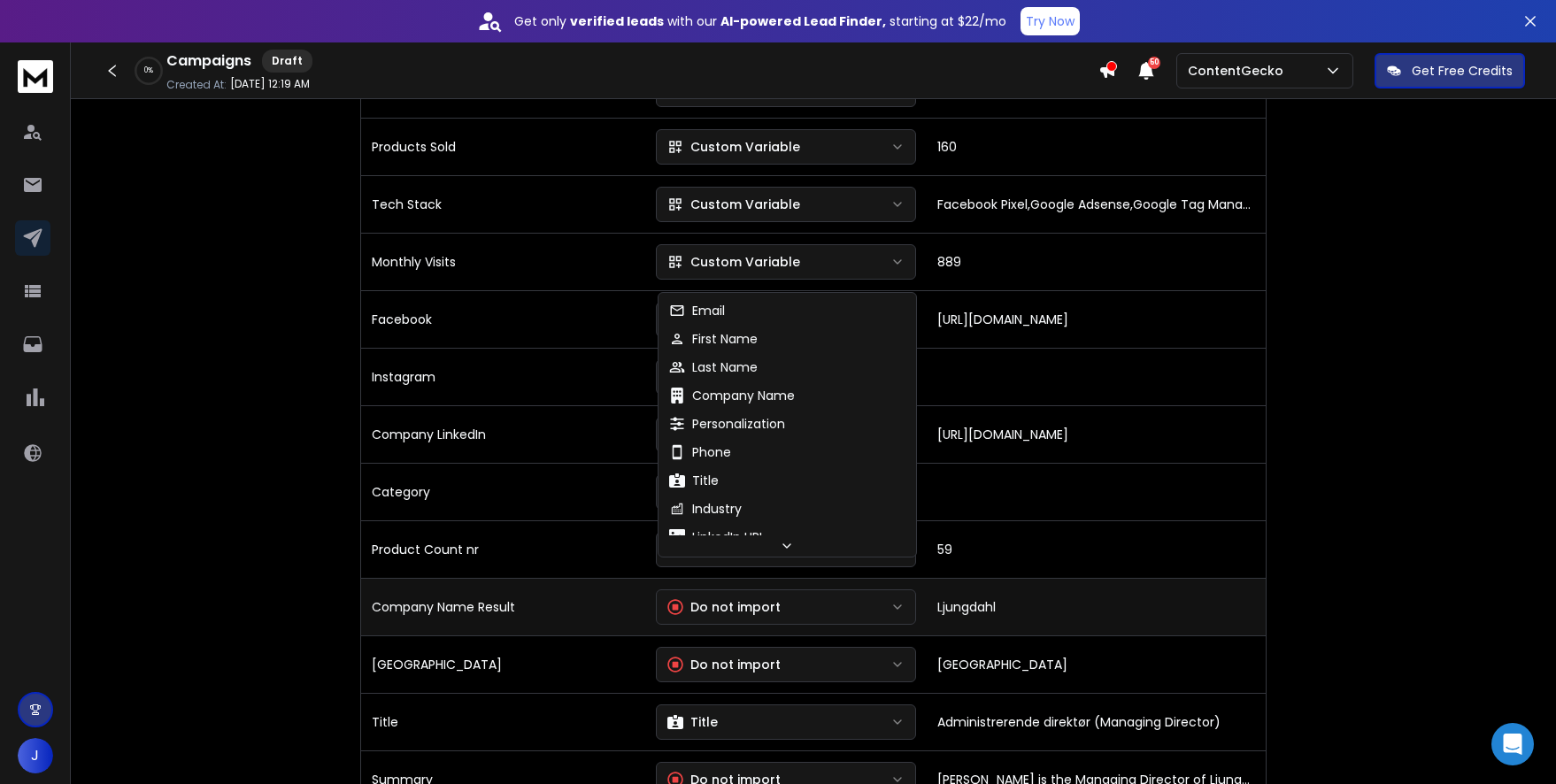
click at [805, 589] on button "Do not import" at bounding box center [785, 607] width 260 height 35
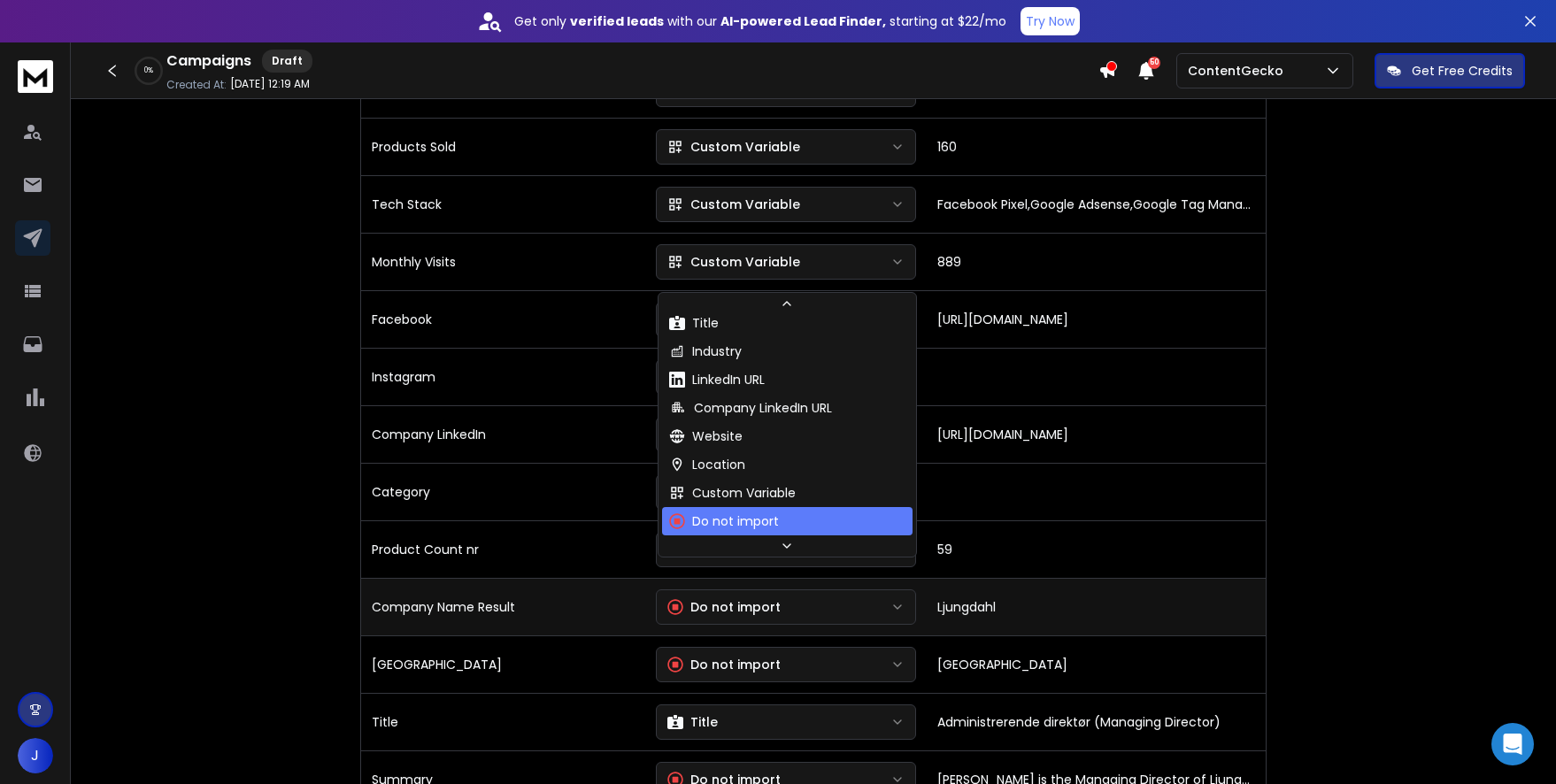
click at [1005, 577] on td "Ljungdahl" at bounding box center [1096, 606] width 339 height 58
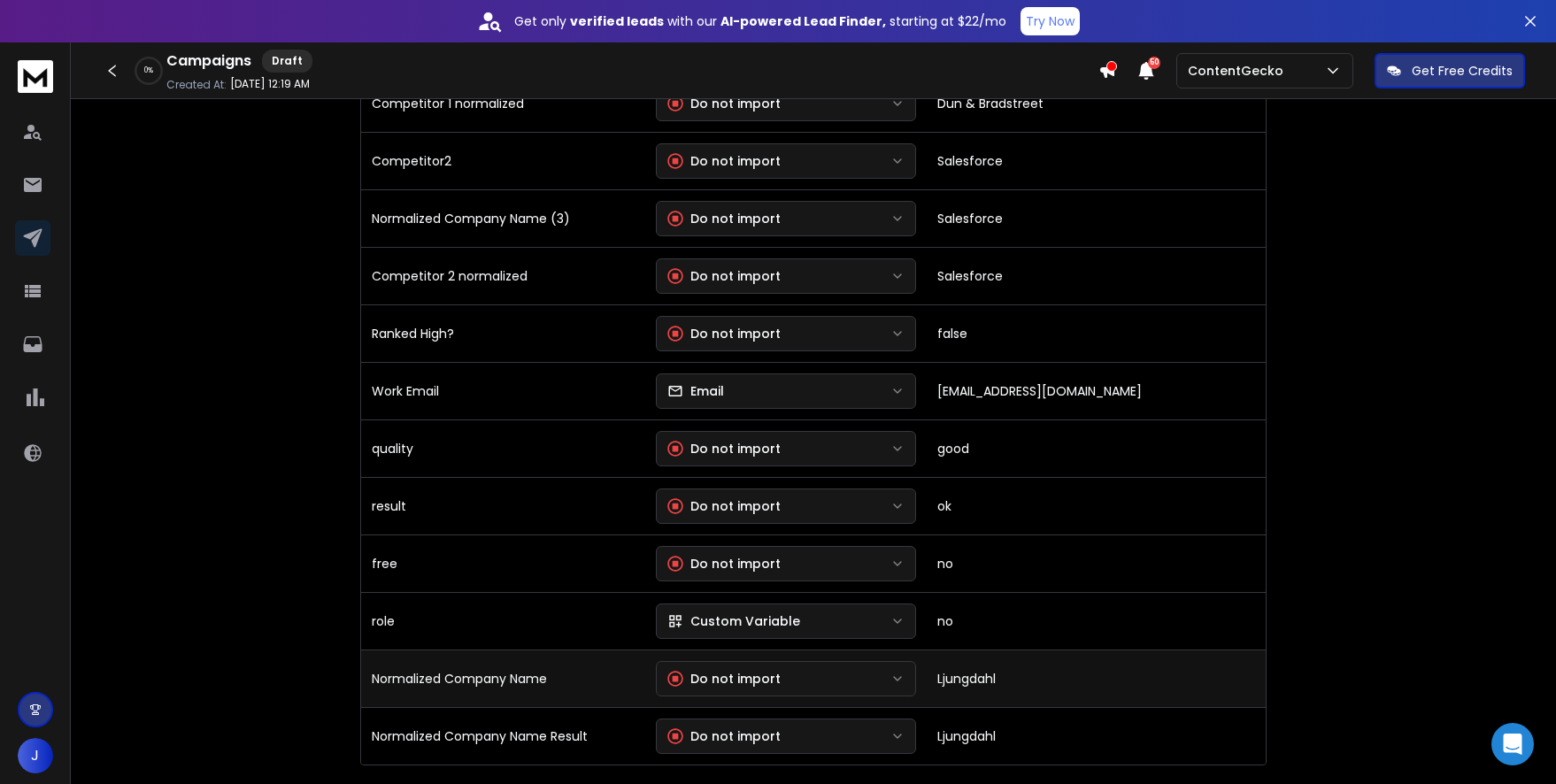
scroll to position [2148, 0]
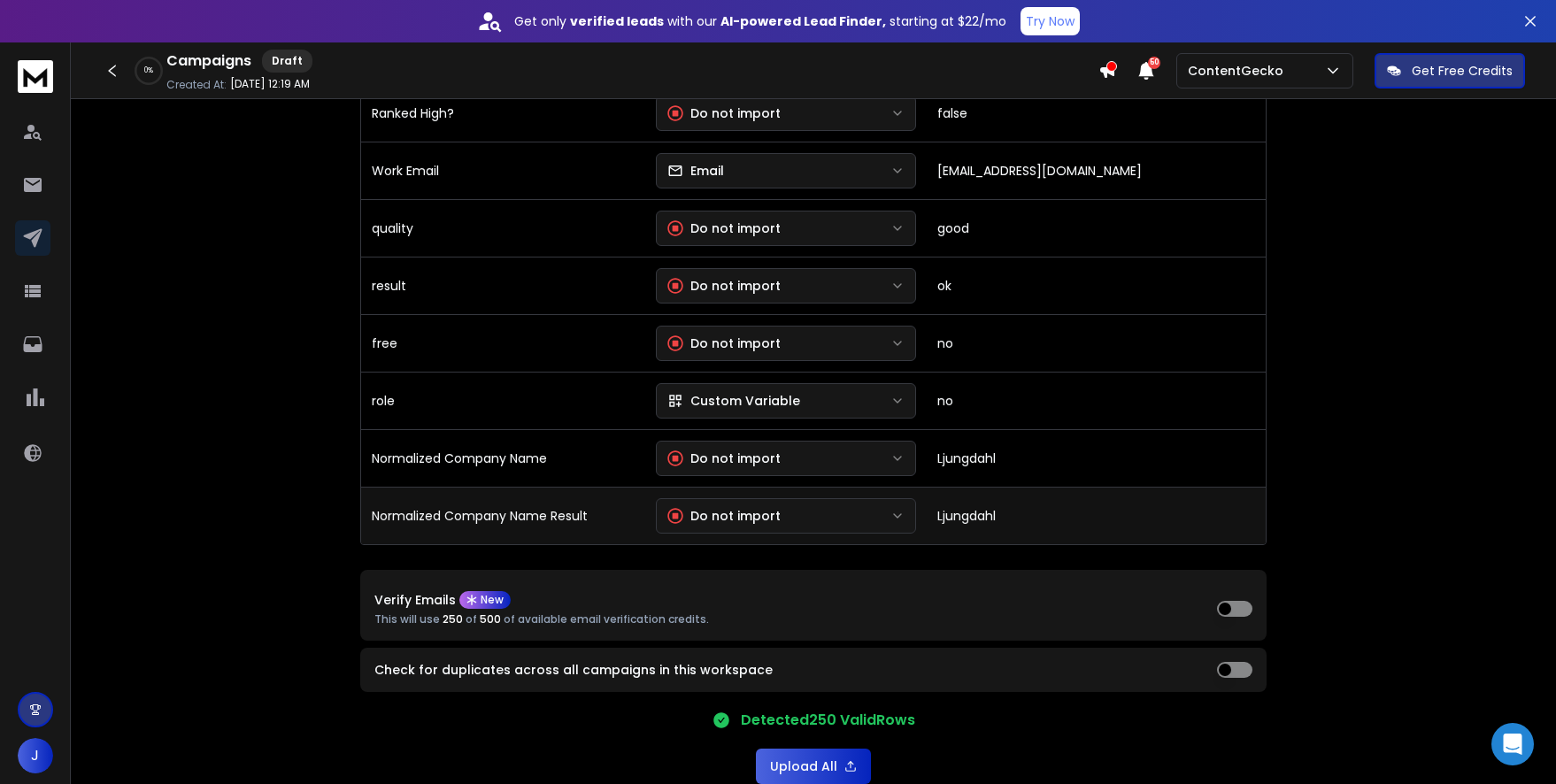
click at [809, 498] on button "Do not import" at bounding box center [785, 515] width 260 height 35
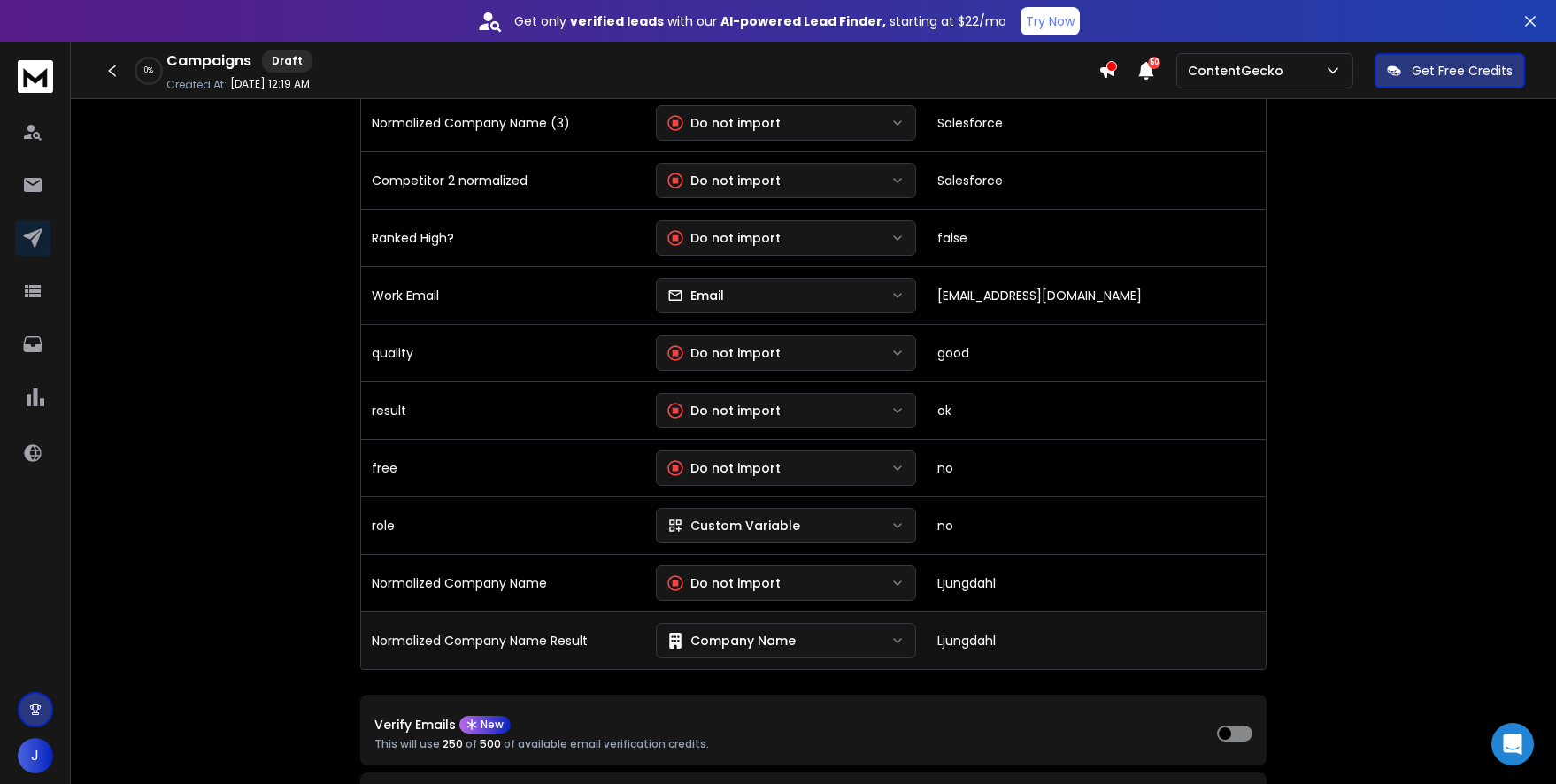
scroll to position [1959, 0]
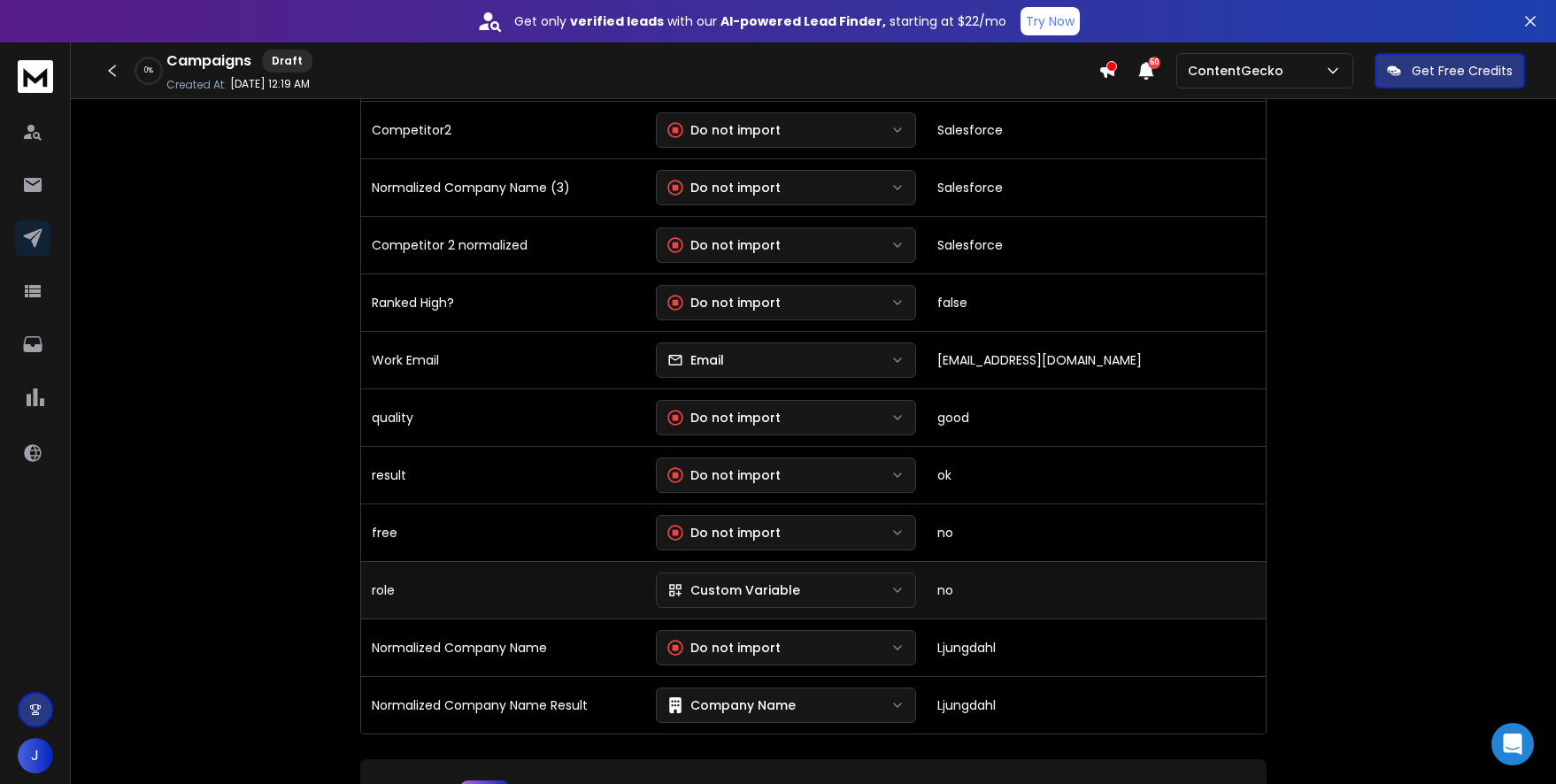
click at [803, 572] on button "Custom Variable" at bounding box center [785, 590] width 260 height 35
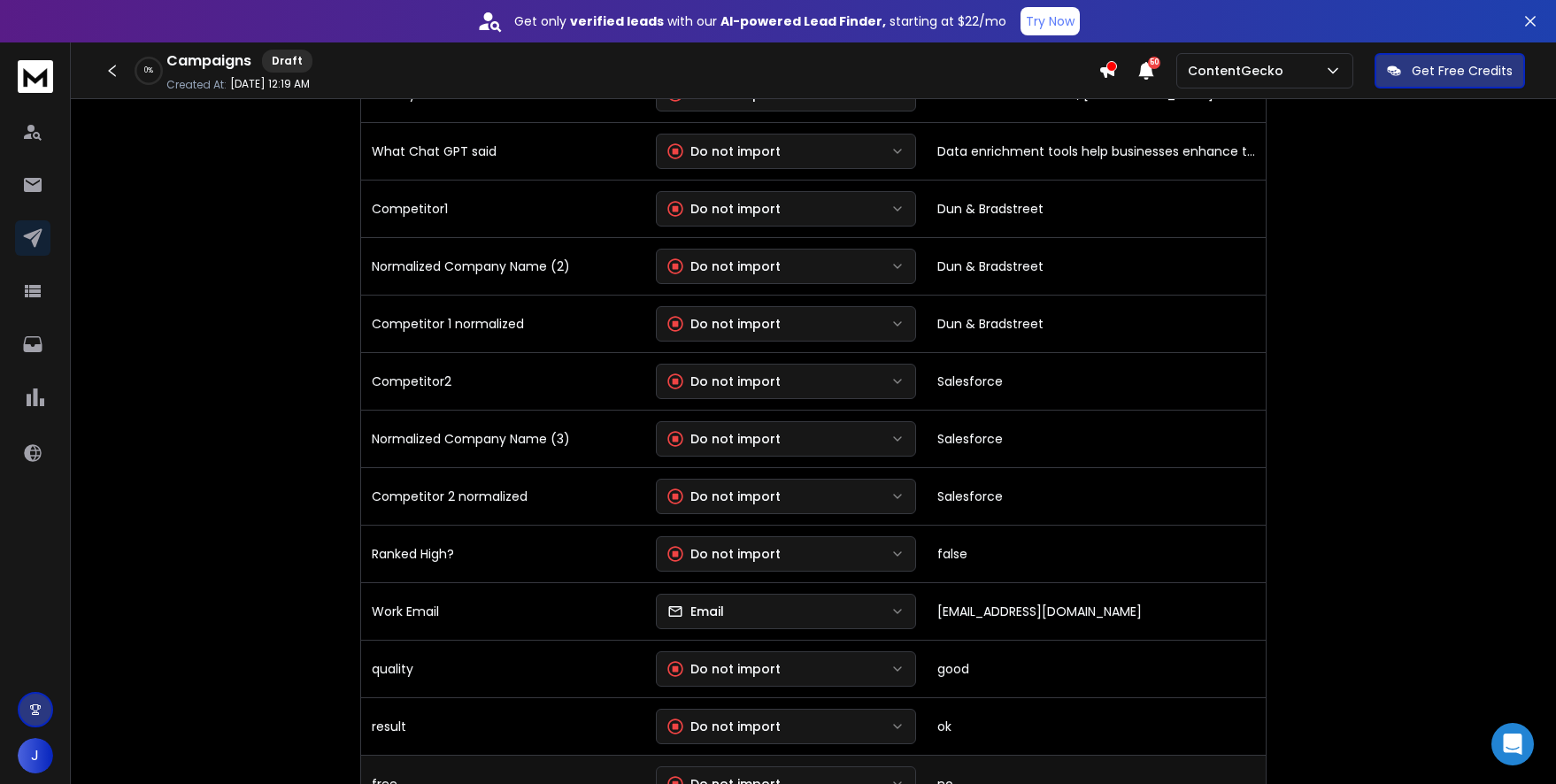
scroll to position [1705, 0]
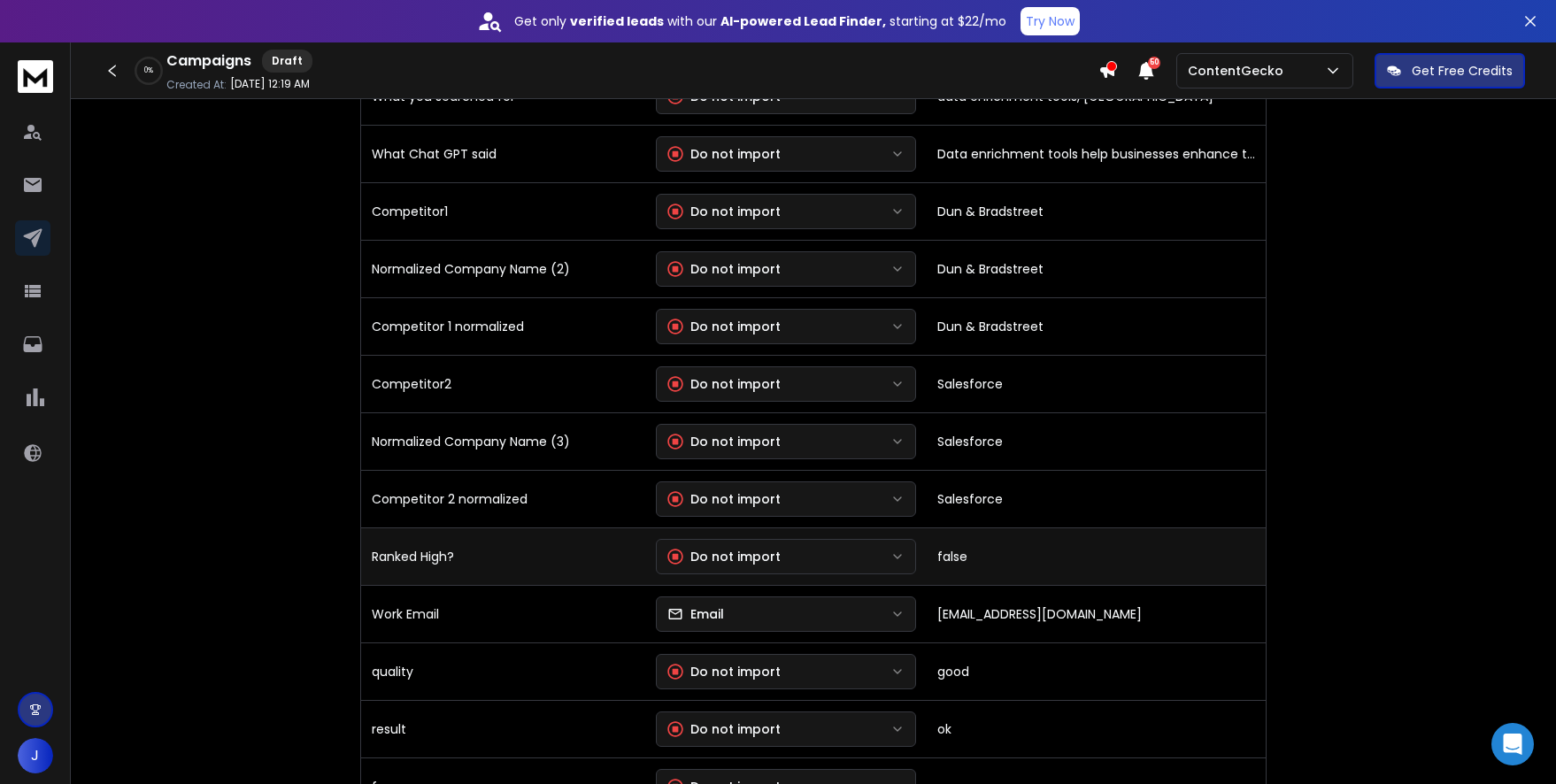
click at [801, 539] on button "Do not import" at bounding box center [785, 557] width 260 height 35
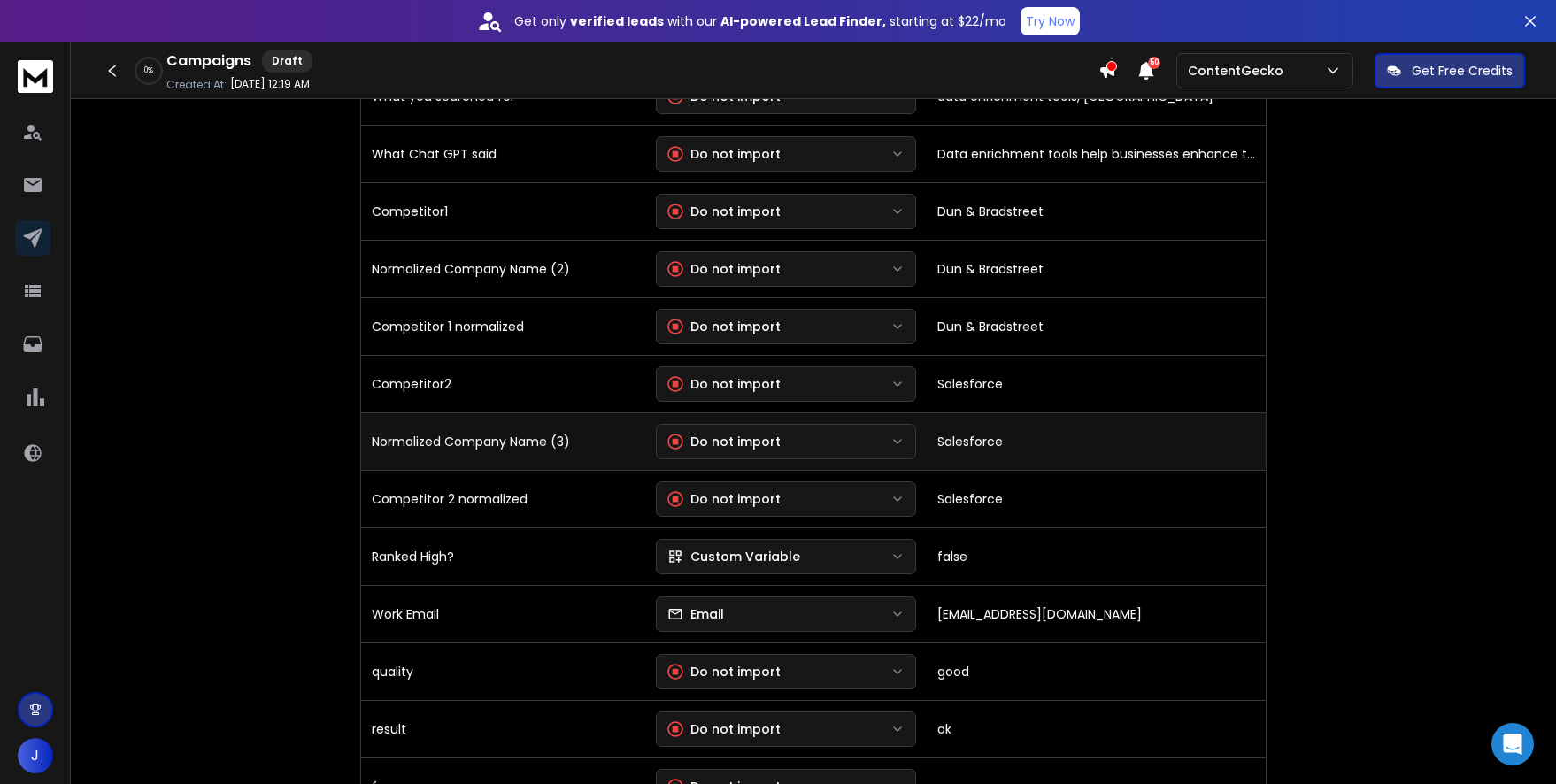
scroll to position [1682, 0]
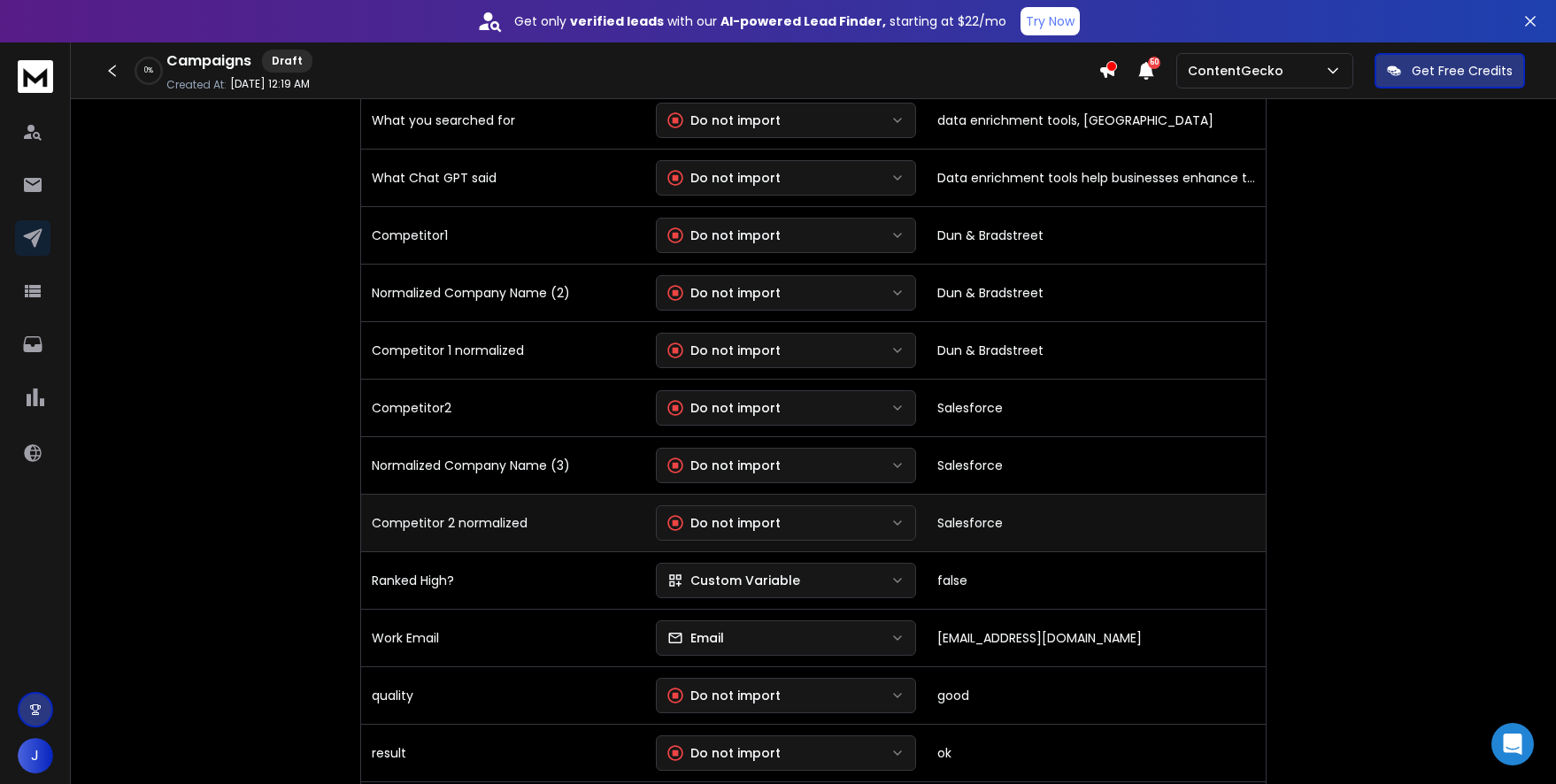
click at [784, 505] on button "Do not import" at bounding box center [785, 522] width 260 height 35
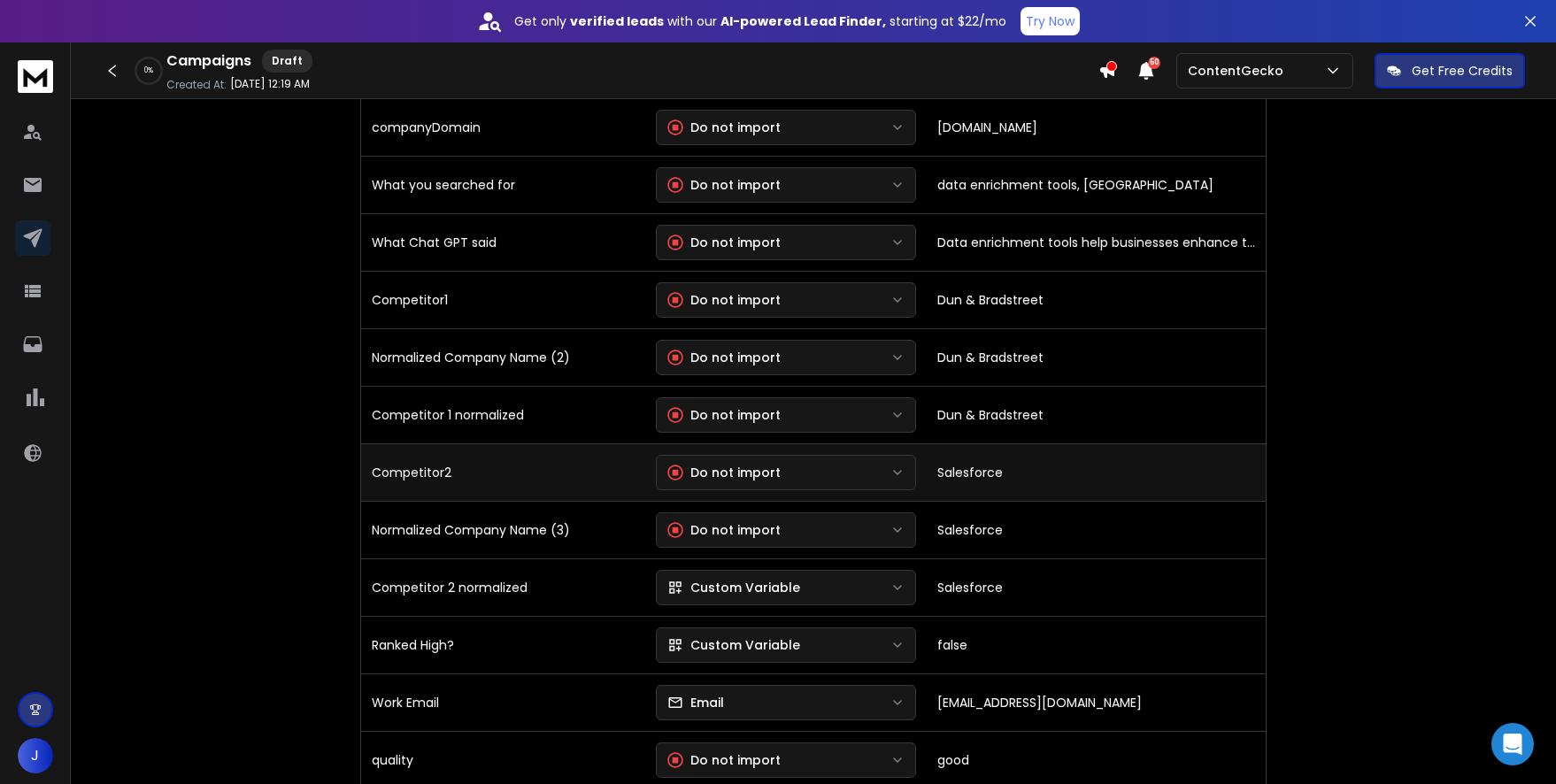
scroll to position [1611, 0]
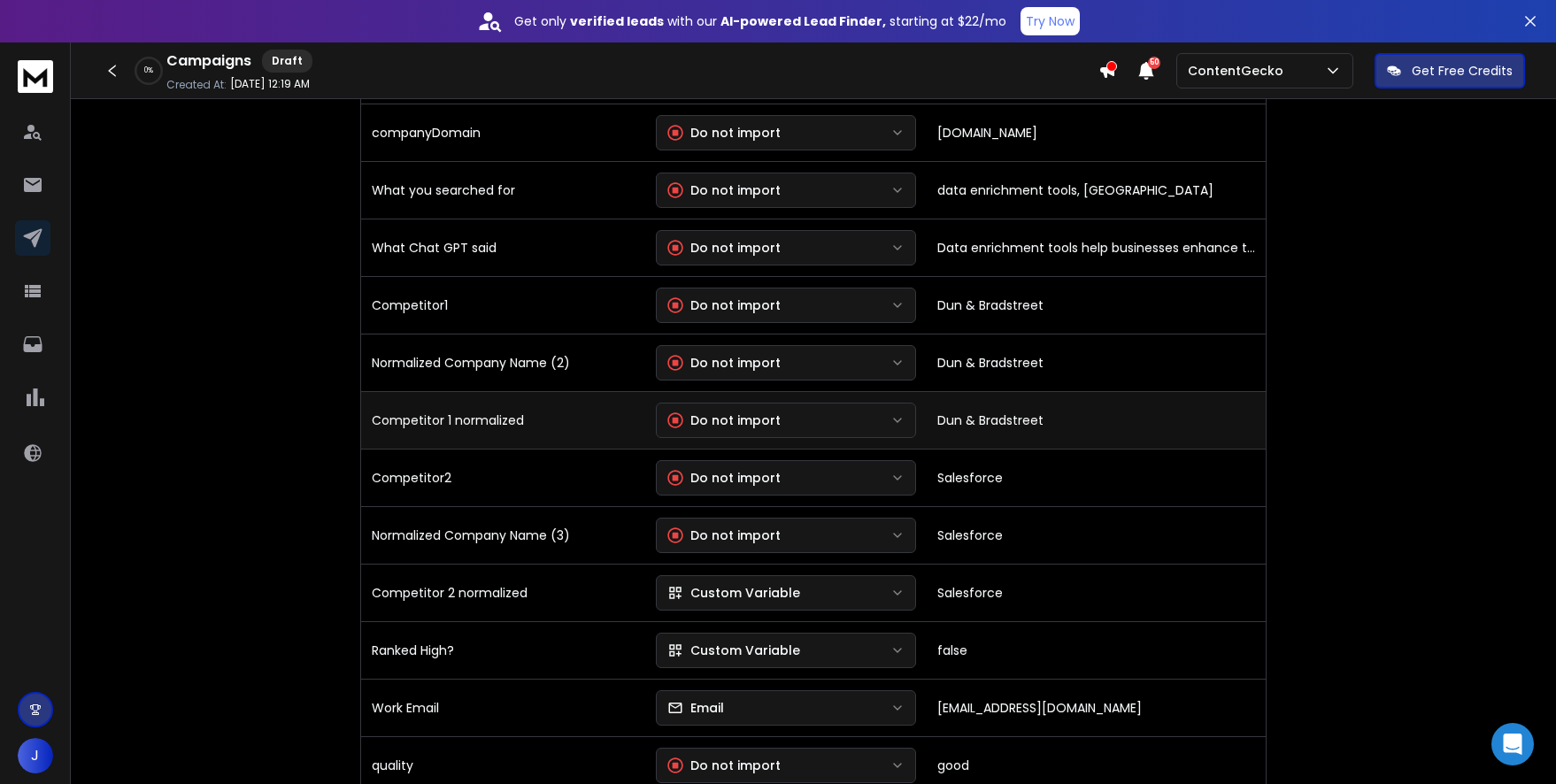
click at [784, 403] on button "Do not import" at bounding box center [785, 420] width 260 height 35
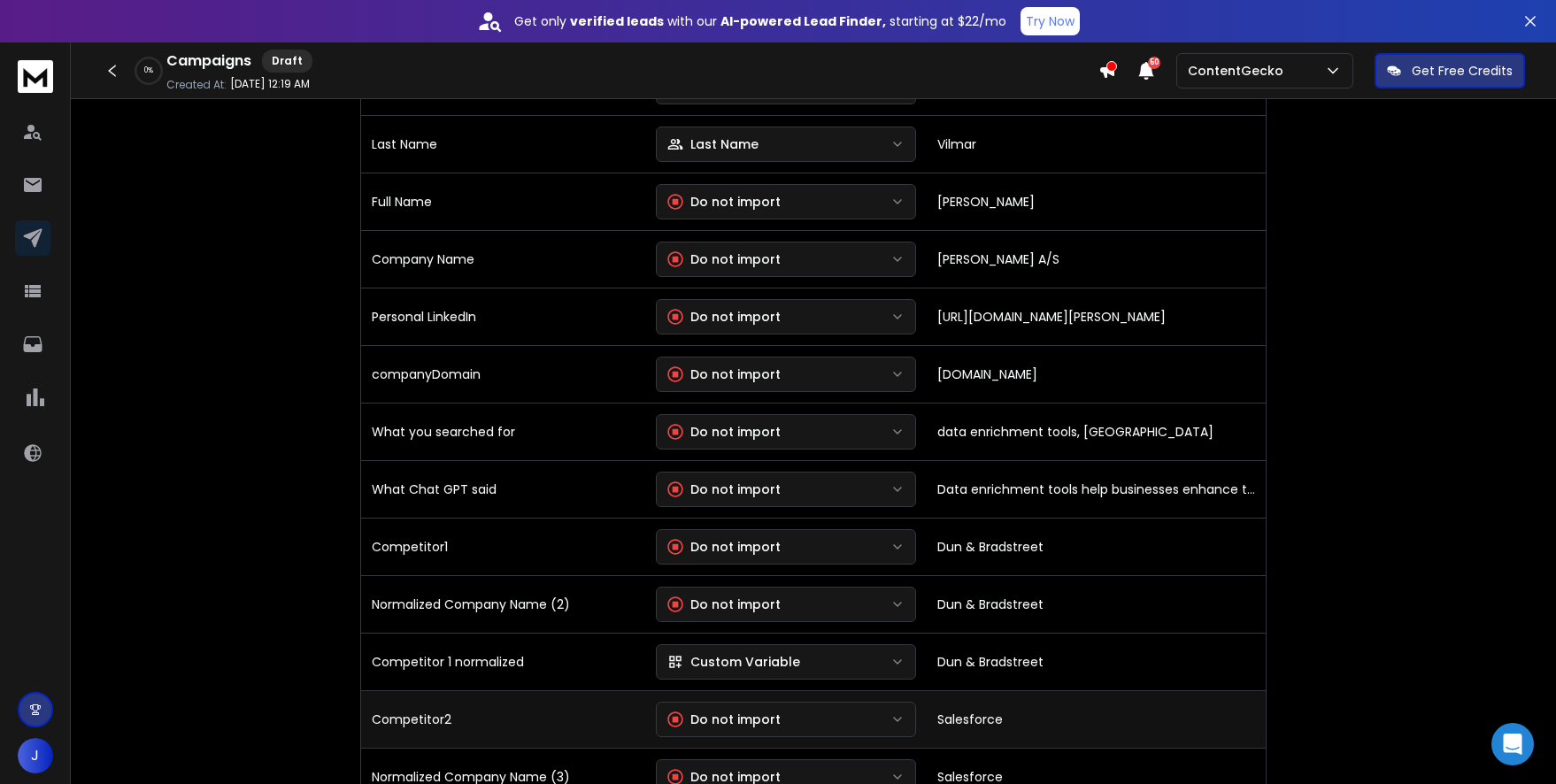
scroll to position [1351, 0]
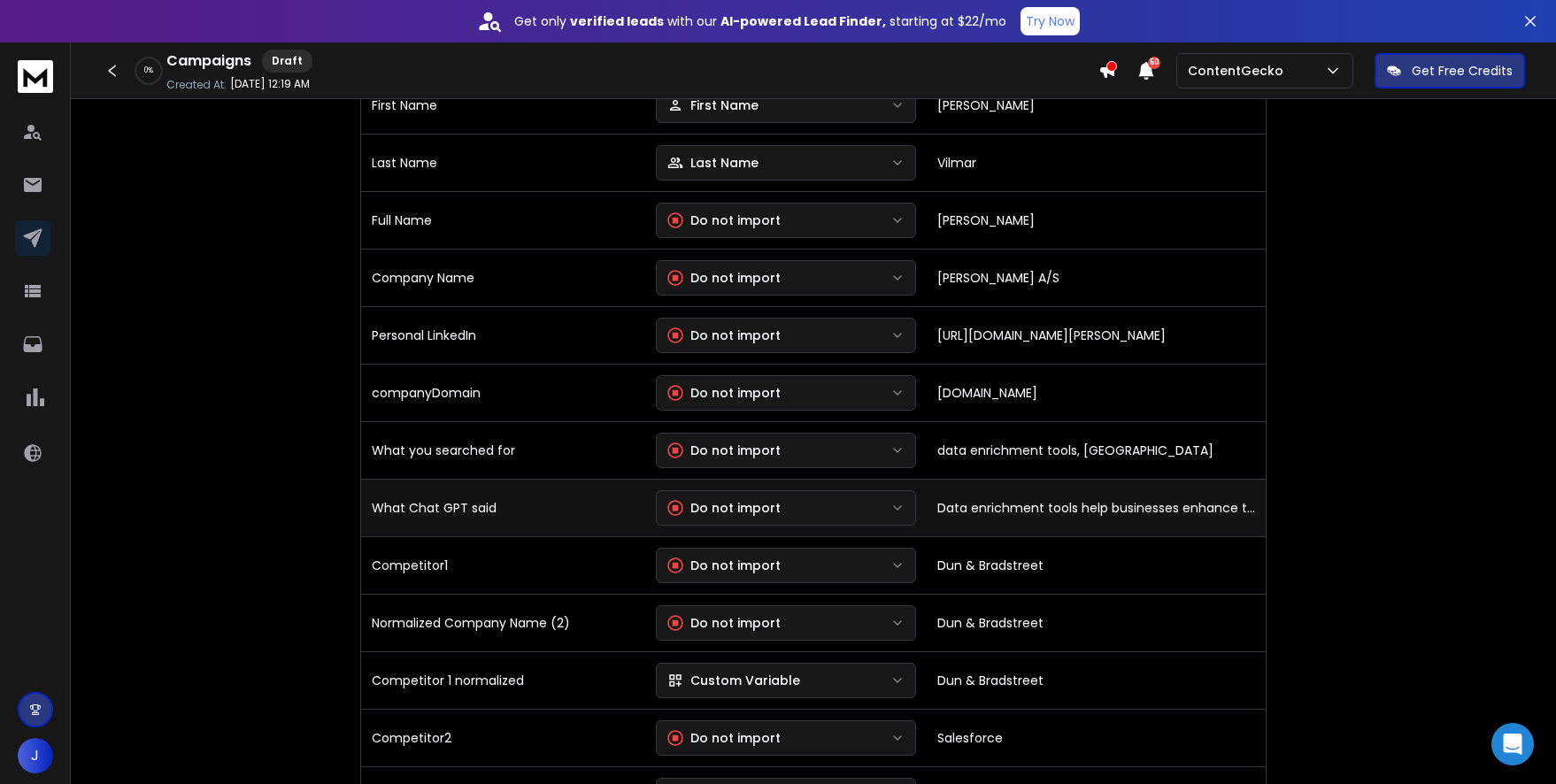
click at [804, 490] on button "Do not import" at bounding box center [785, 508] width 260 height 35
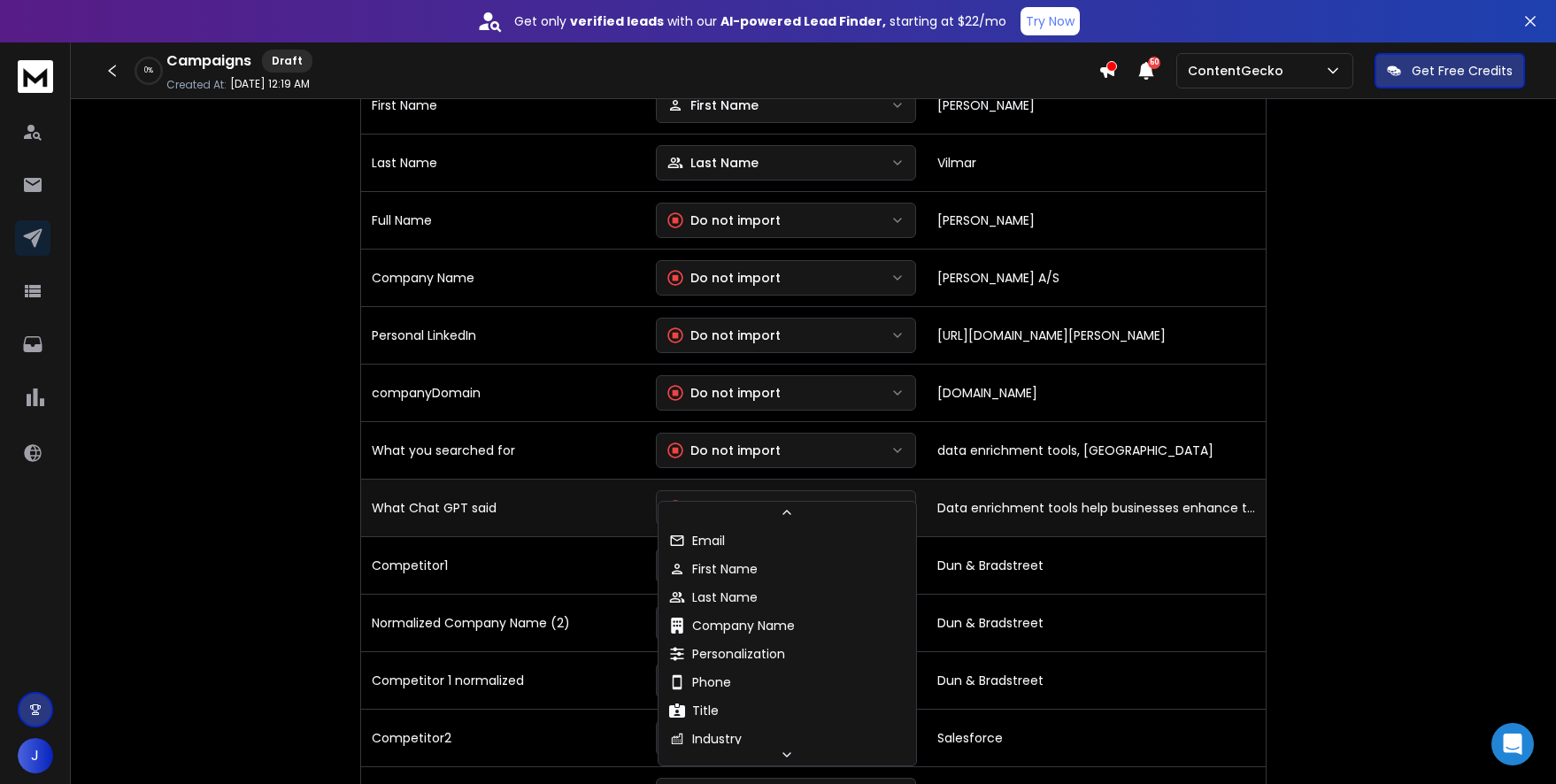
scroll to position [178, 0]
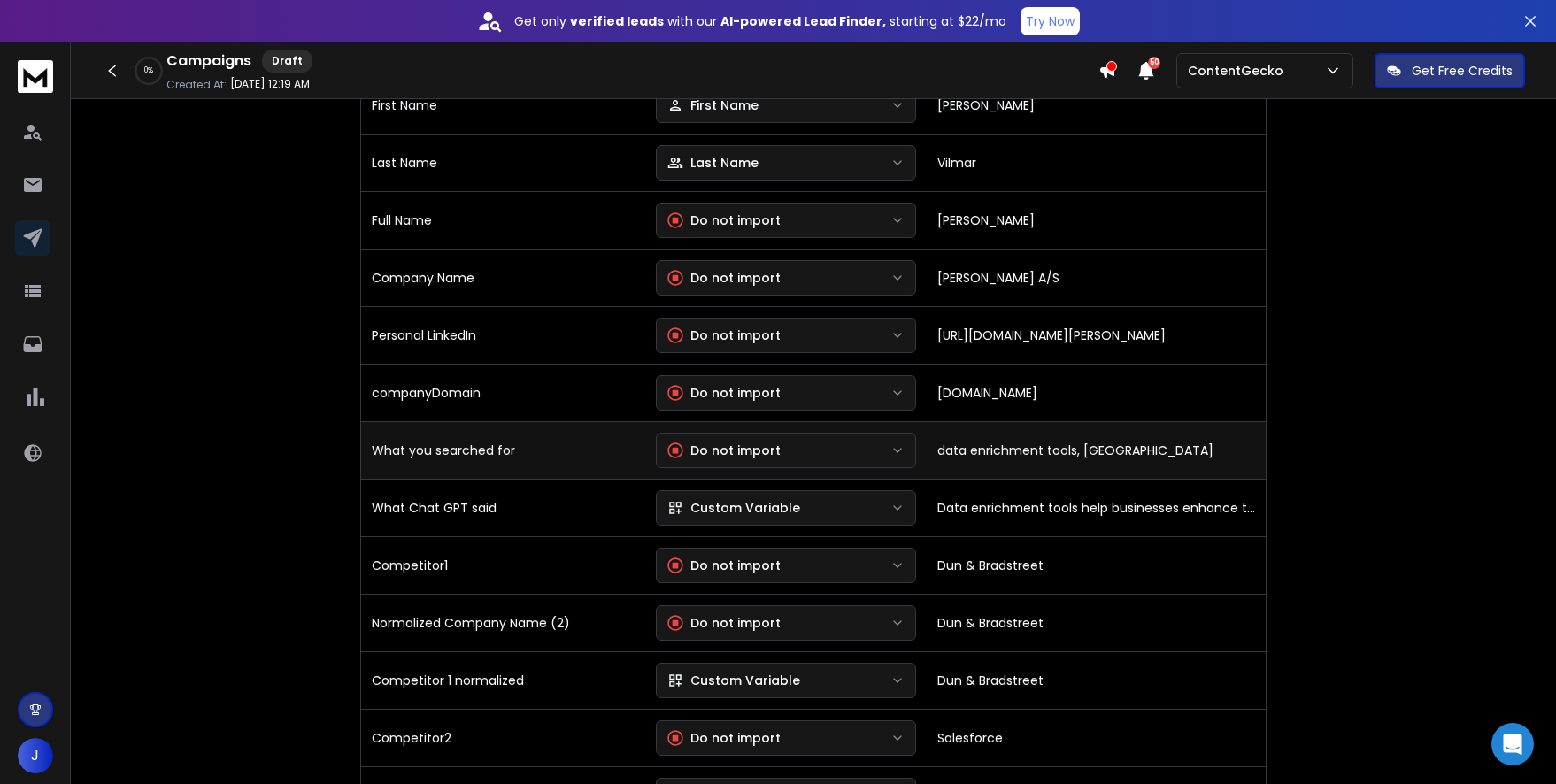
click at [793, 432] on button "Do not import" at bounding box center [785, 450] width 260 height 35
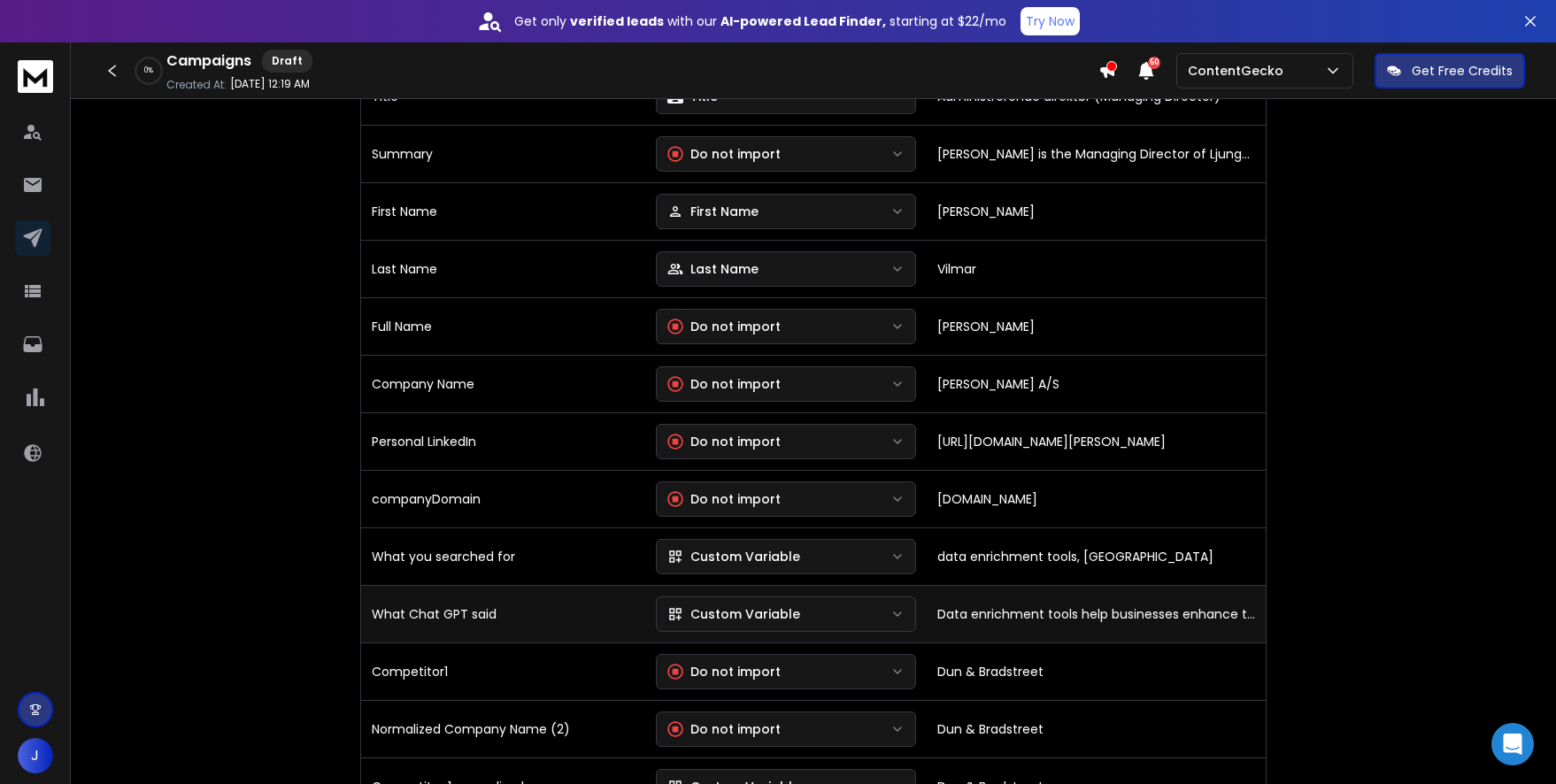
scroll to position [1234, 0]
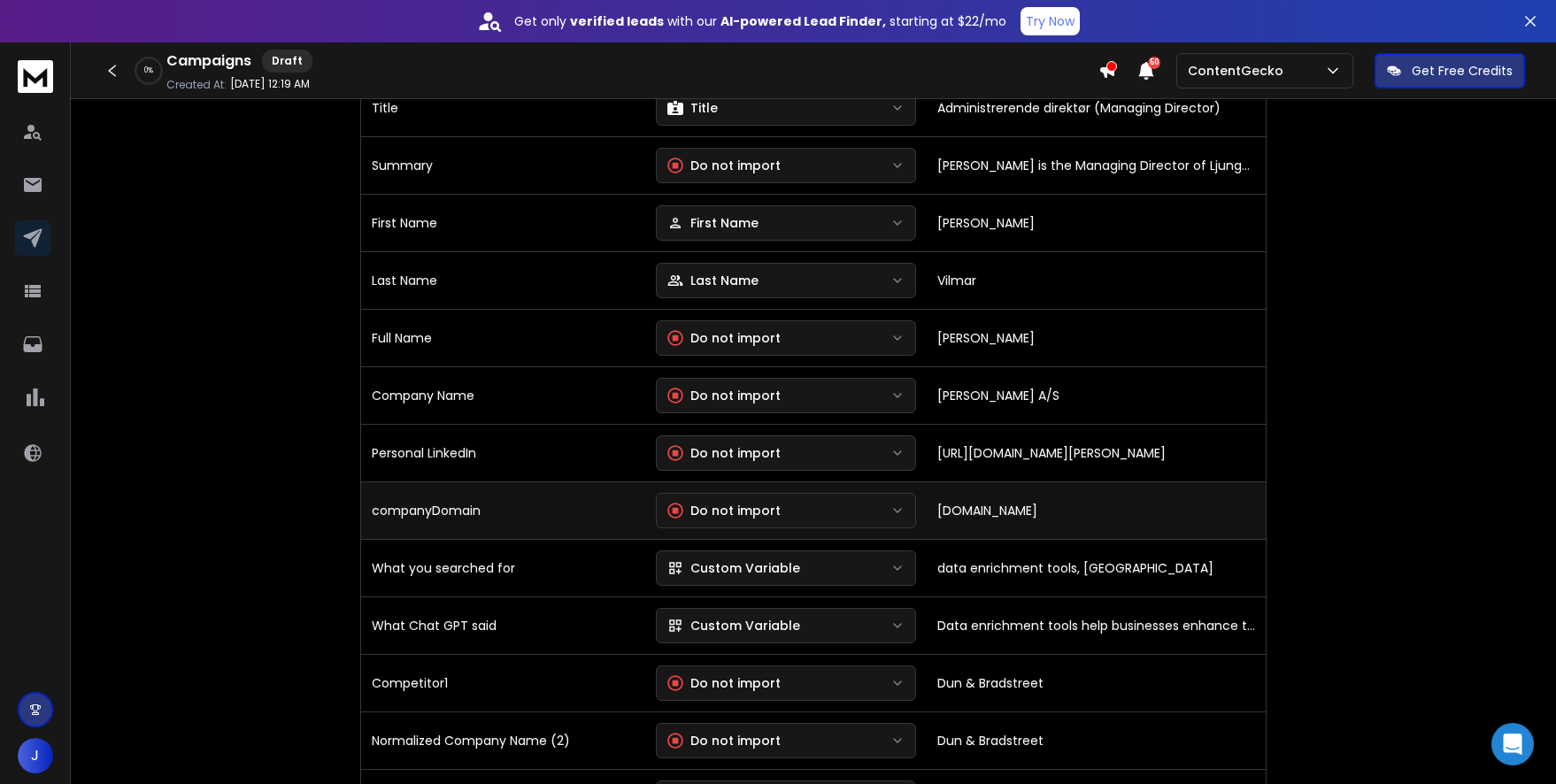
click at [799, 493] on button "Do not import" at bounding box center [785, 511] width 260 height 35
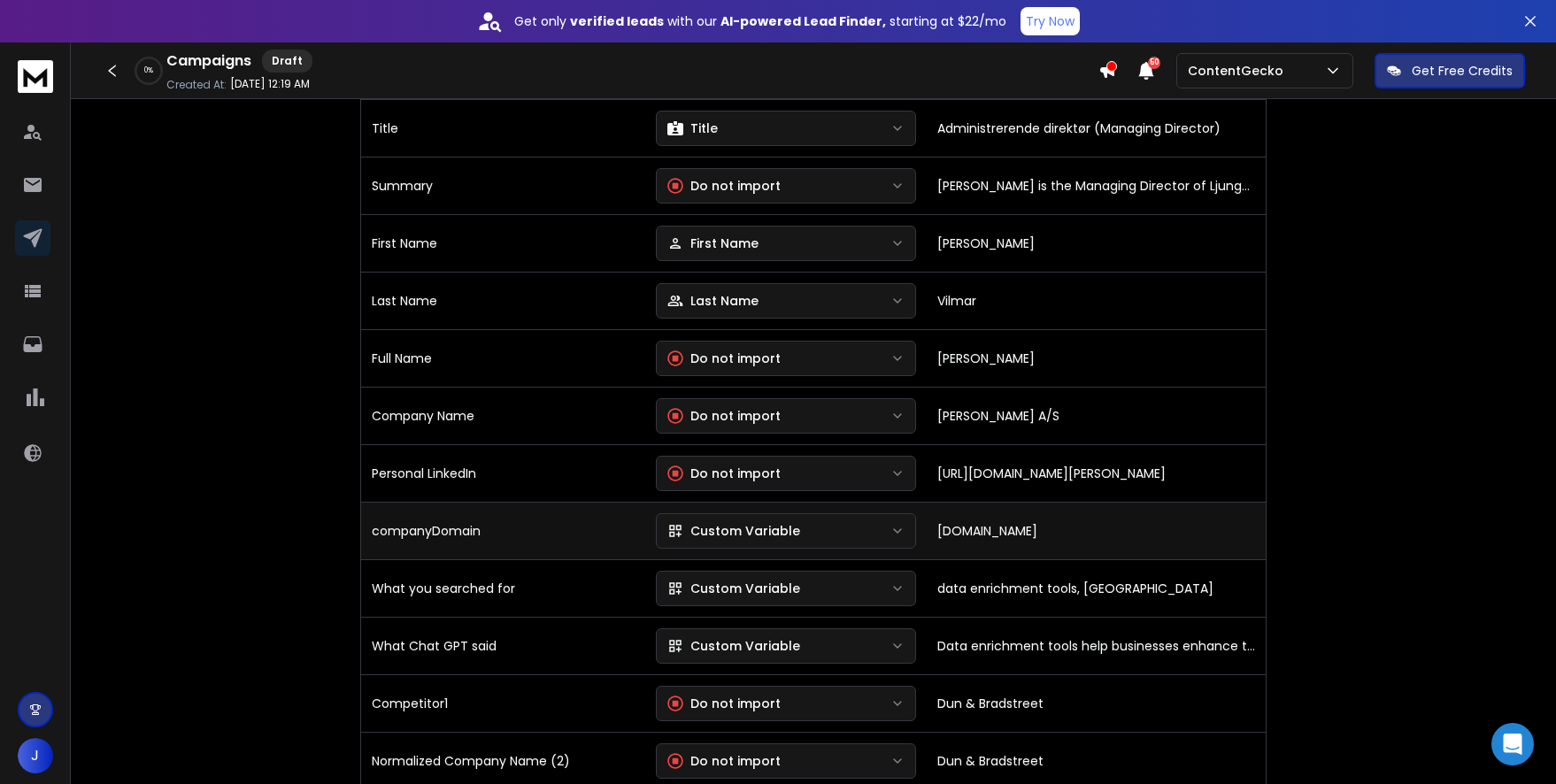
click at [840, 513] on button "Custom Variable" at bounding box center [785, 530] width 260 height 35
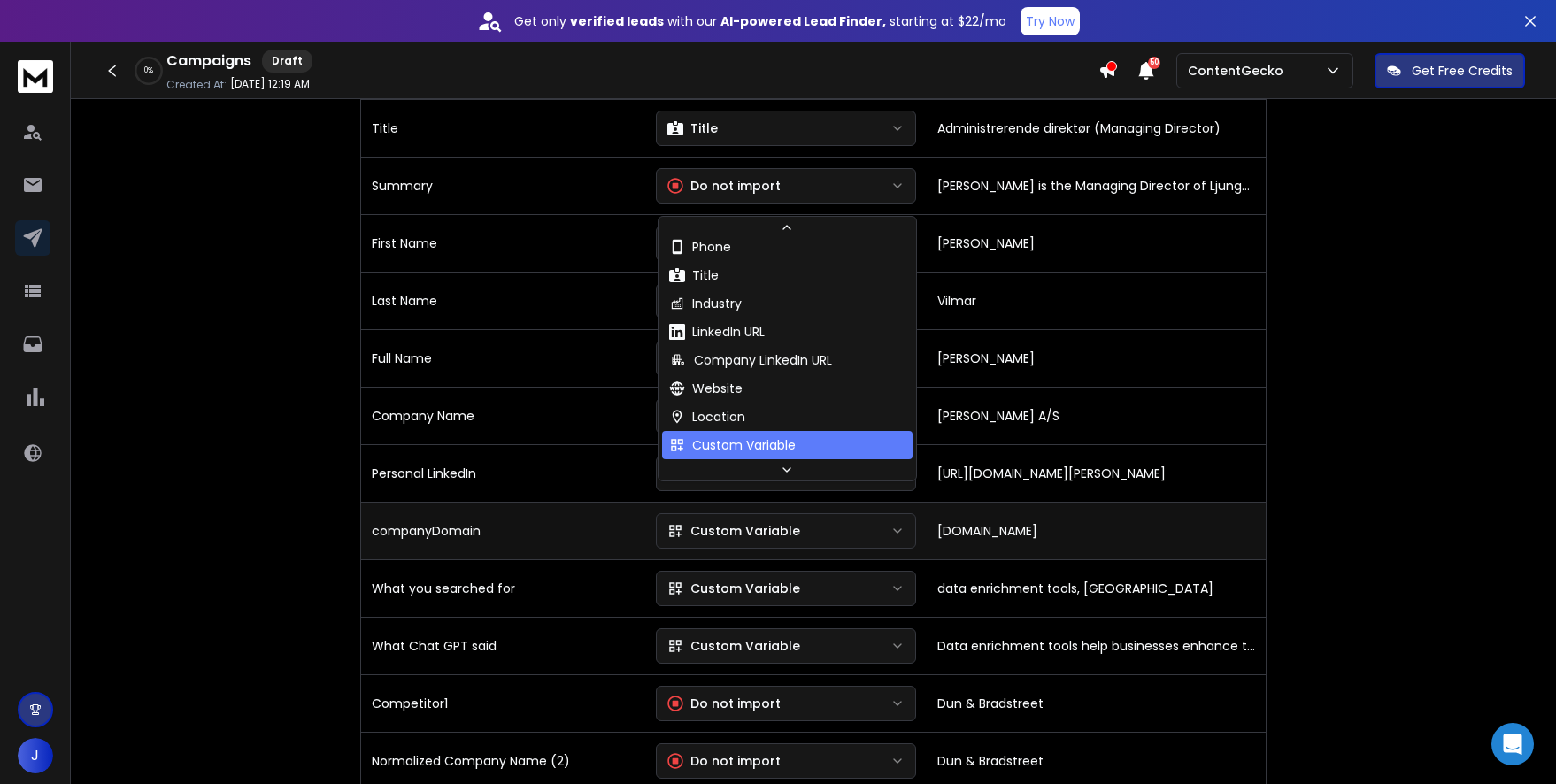
scroll to position [161, 0]
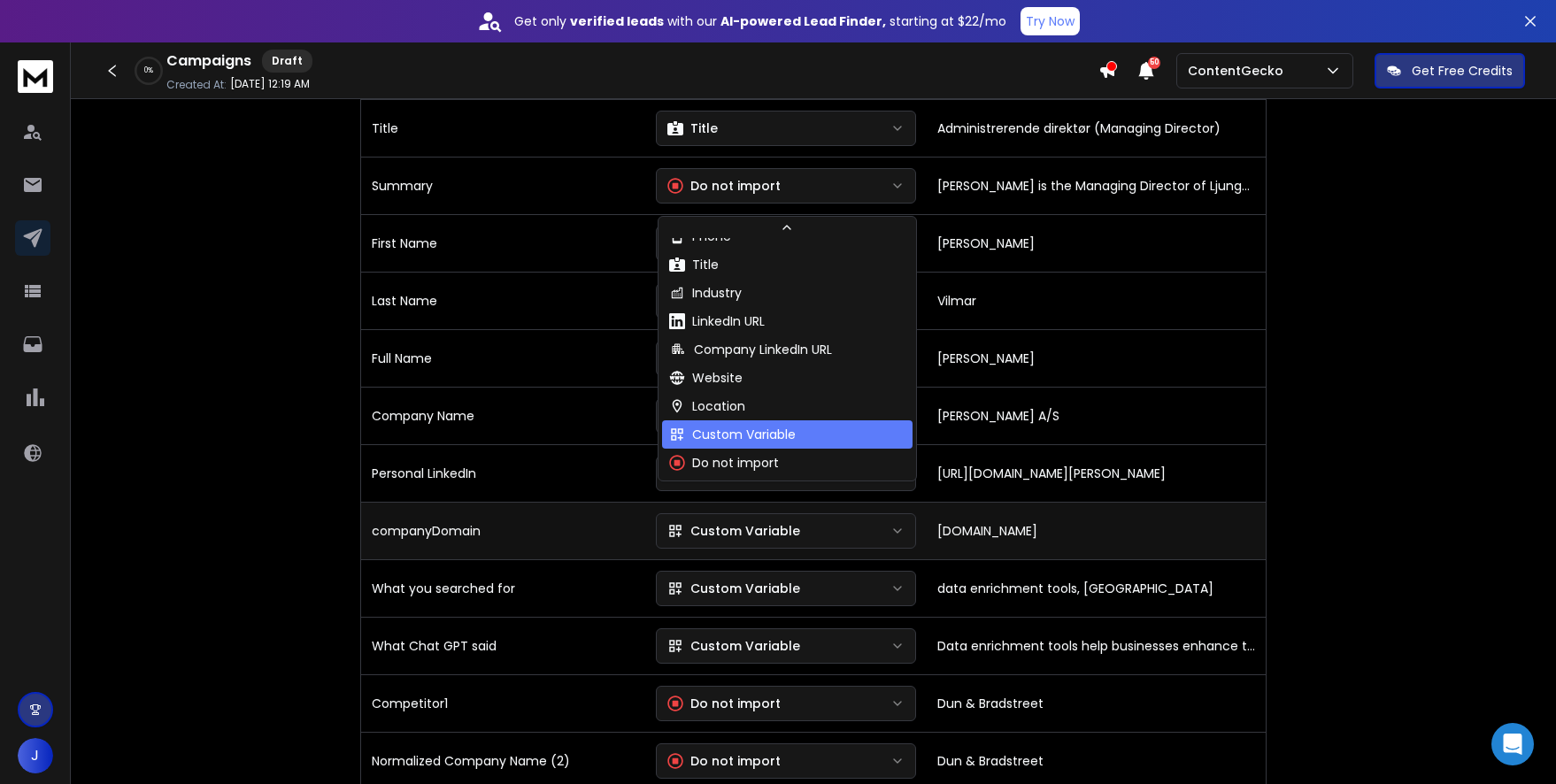
click at [837, 513] on button "Custom Variable" at bounding box center [785, 530] width 260 height 35
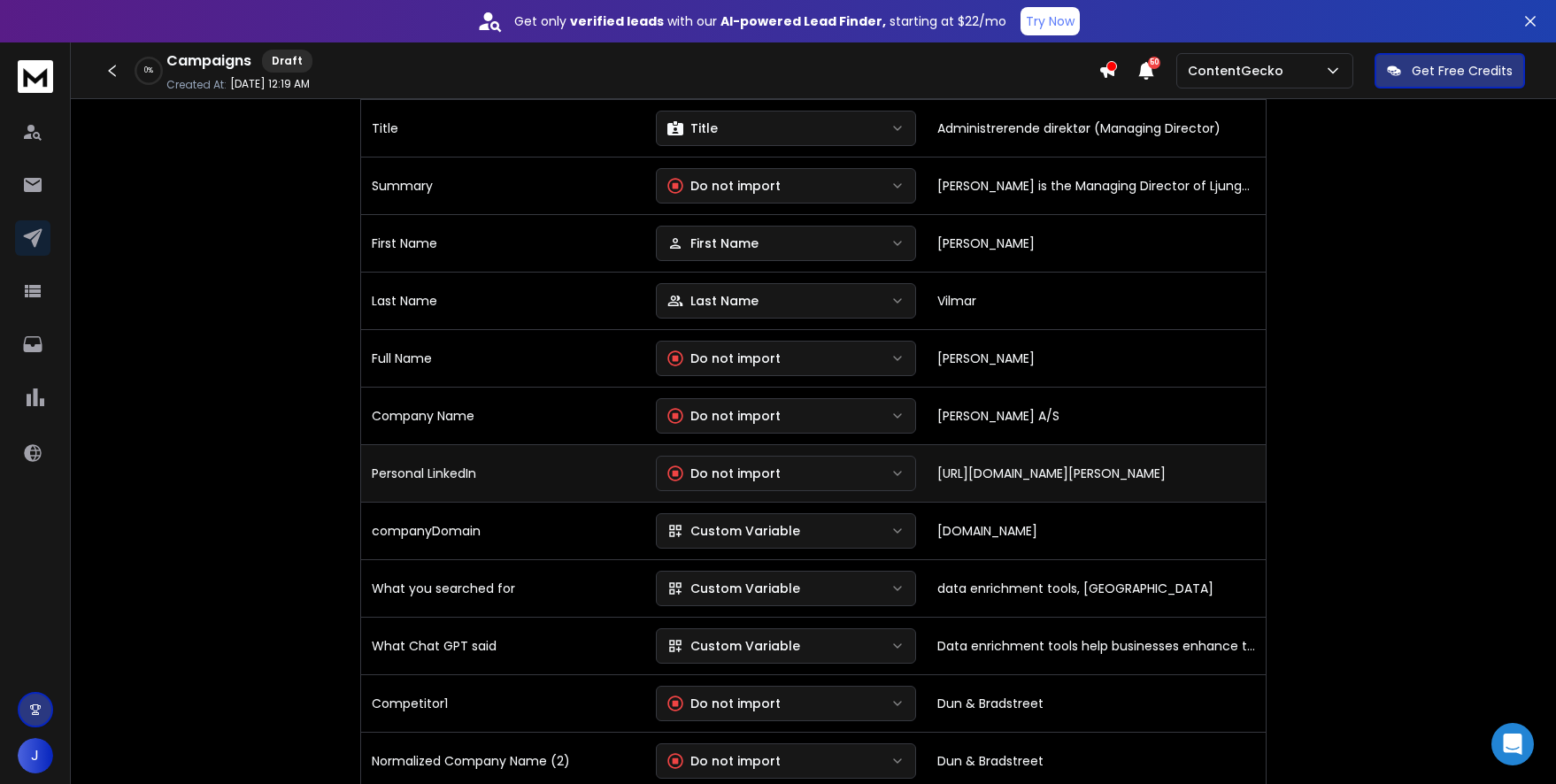
click at [842, 456] on button "Do not import" at bounding box center [785, 473] width 260 height 35
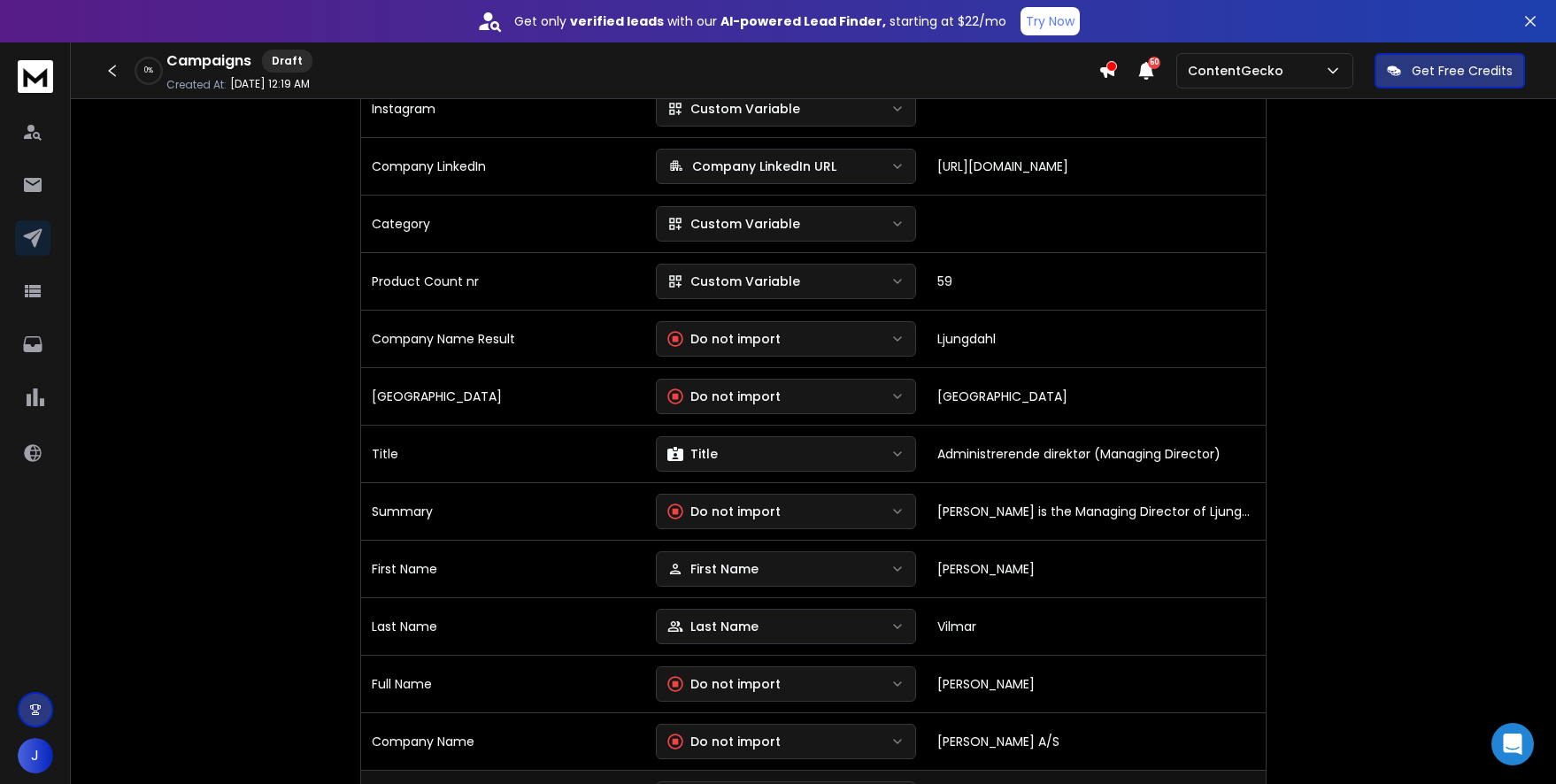
scroll to position [900, 0]
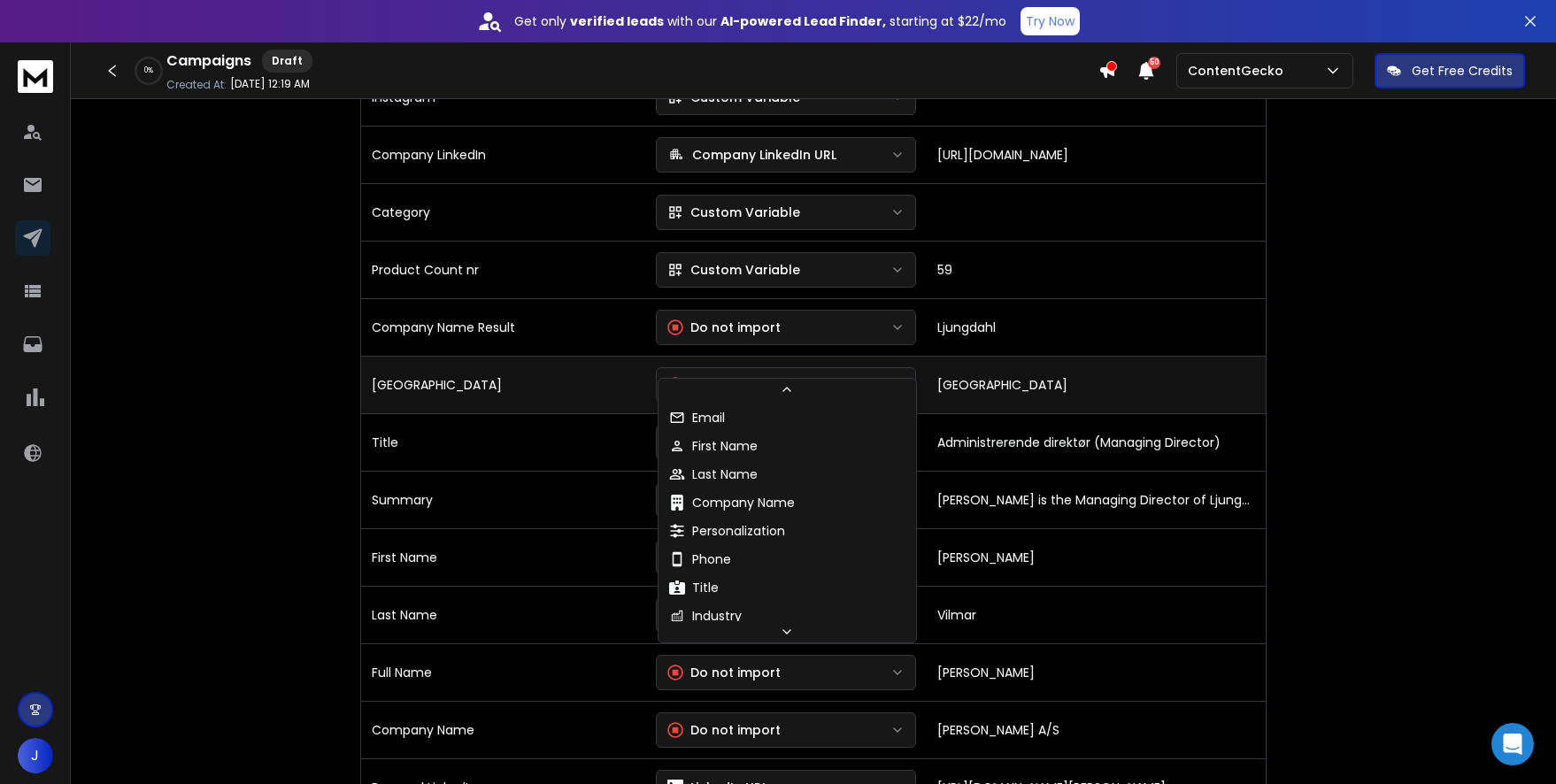
click at [834, 368] on button "Do not import" at bounding box center [785, 385] width 260 height 35
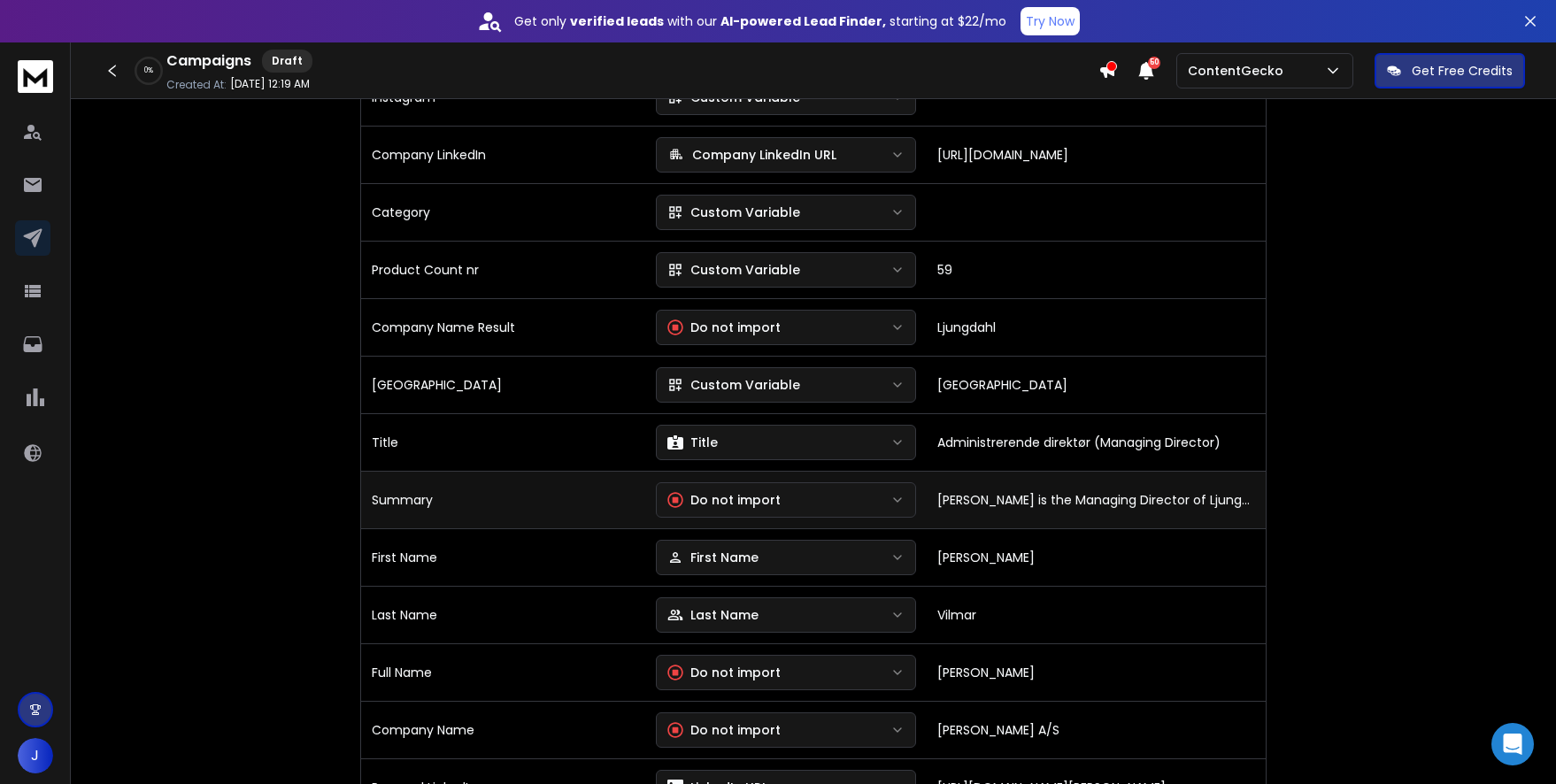
scroll to position [950, 0]
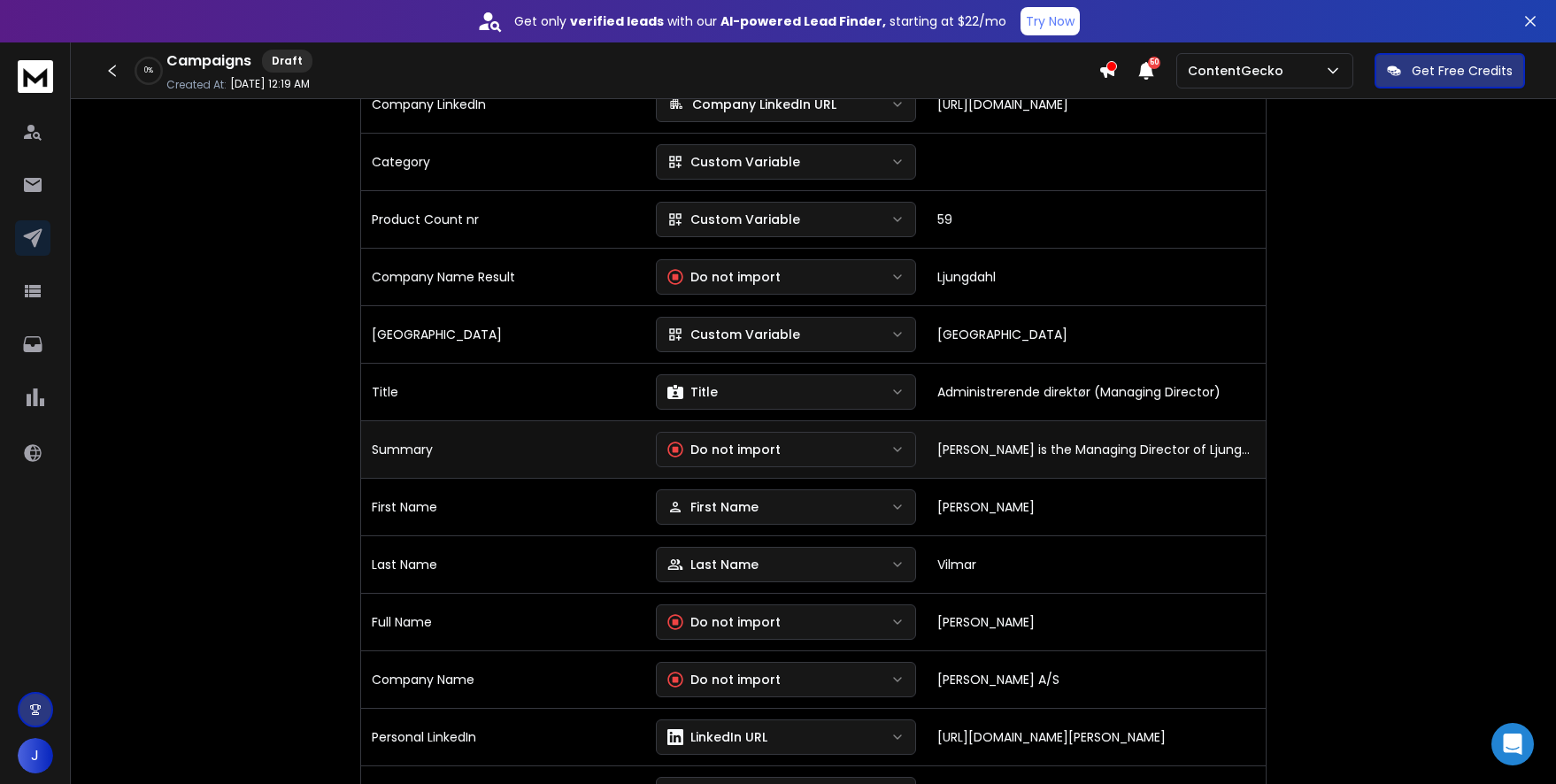
click at [834, 431] on button "Do not import" at bounding box center [785, 449] width 260 height 35
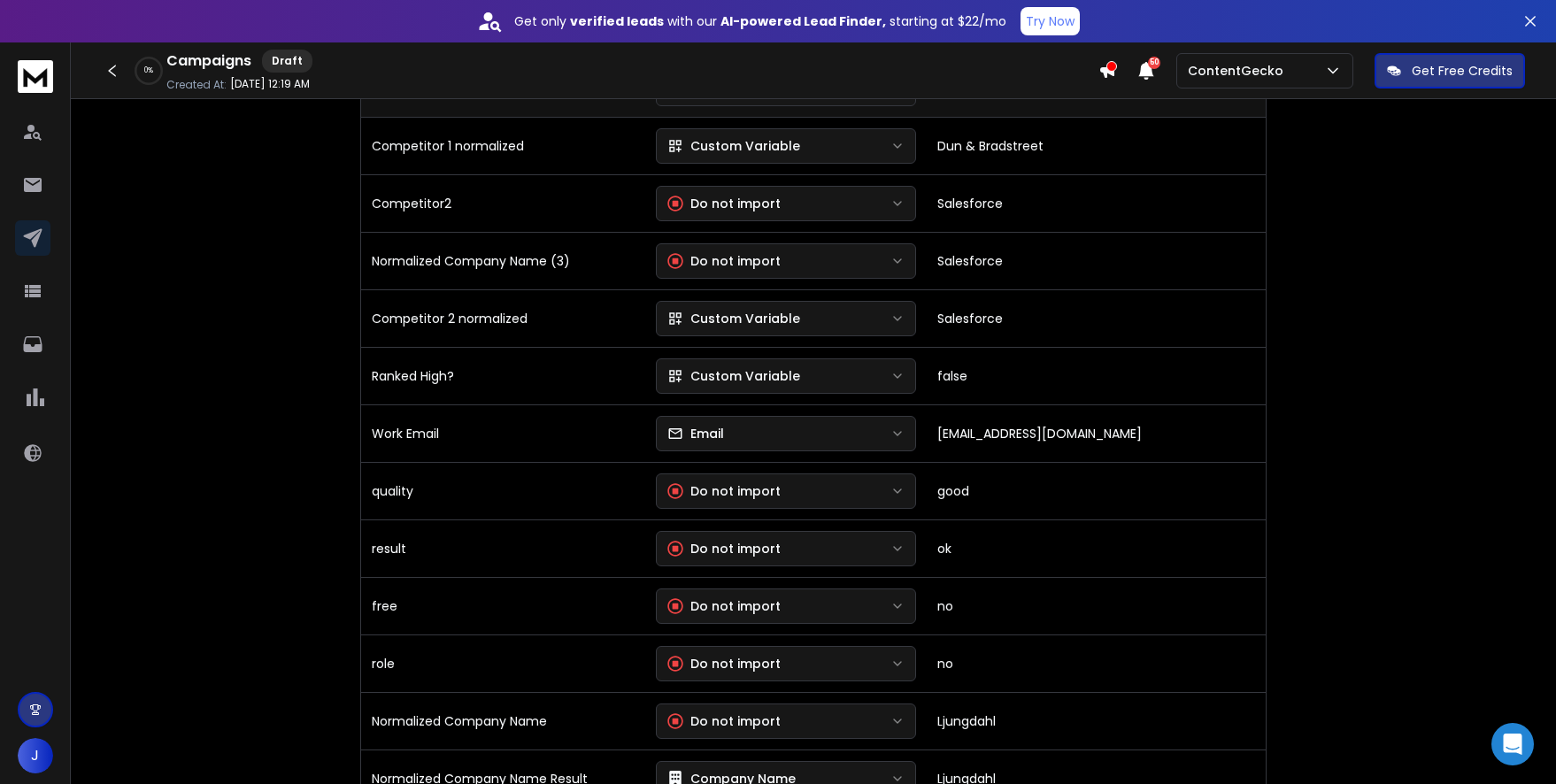
scroll to position [2148, 0]
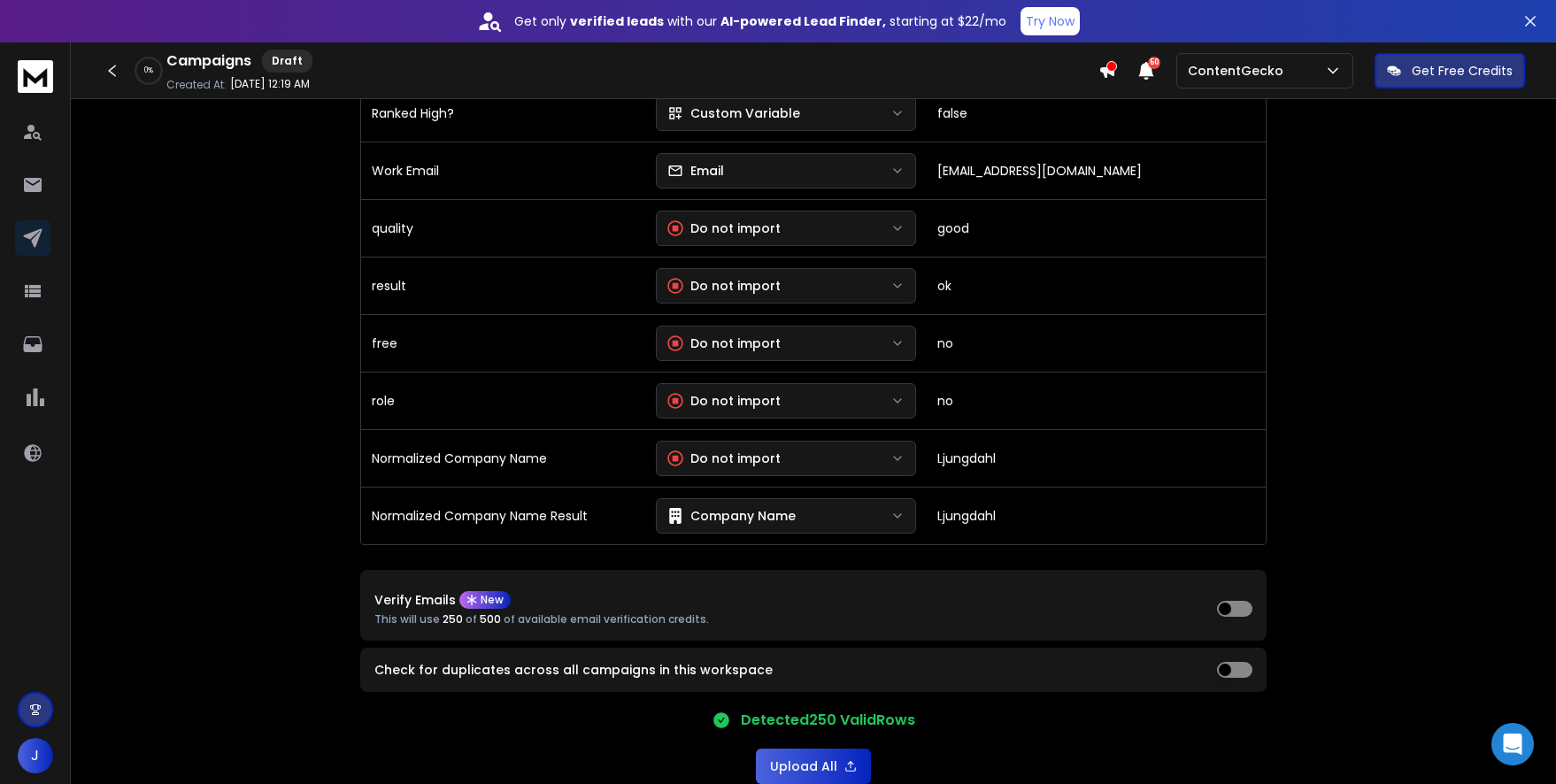
click at [803, 749] on button "Upload All" at bounding box center [813, 766] width 115 height 35
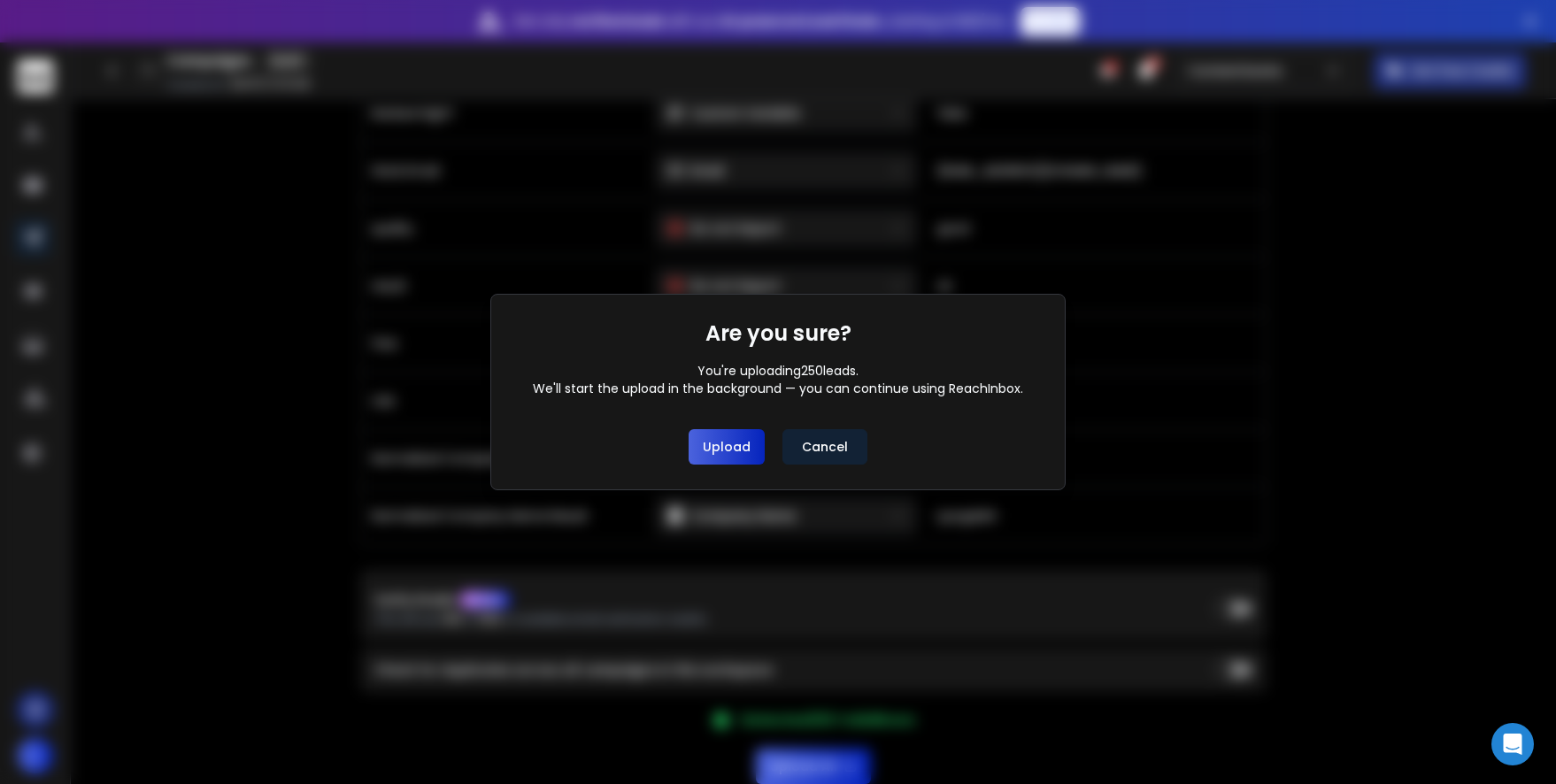
click at [746, 445] on button "Upload" at bounding box center [727, 447] width 76 height 35
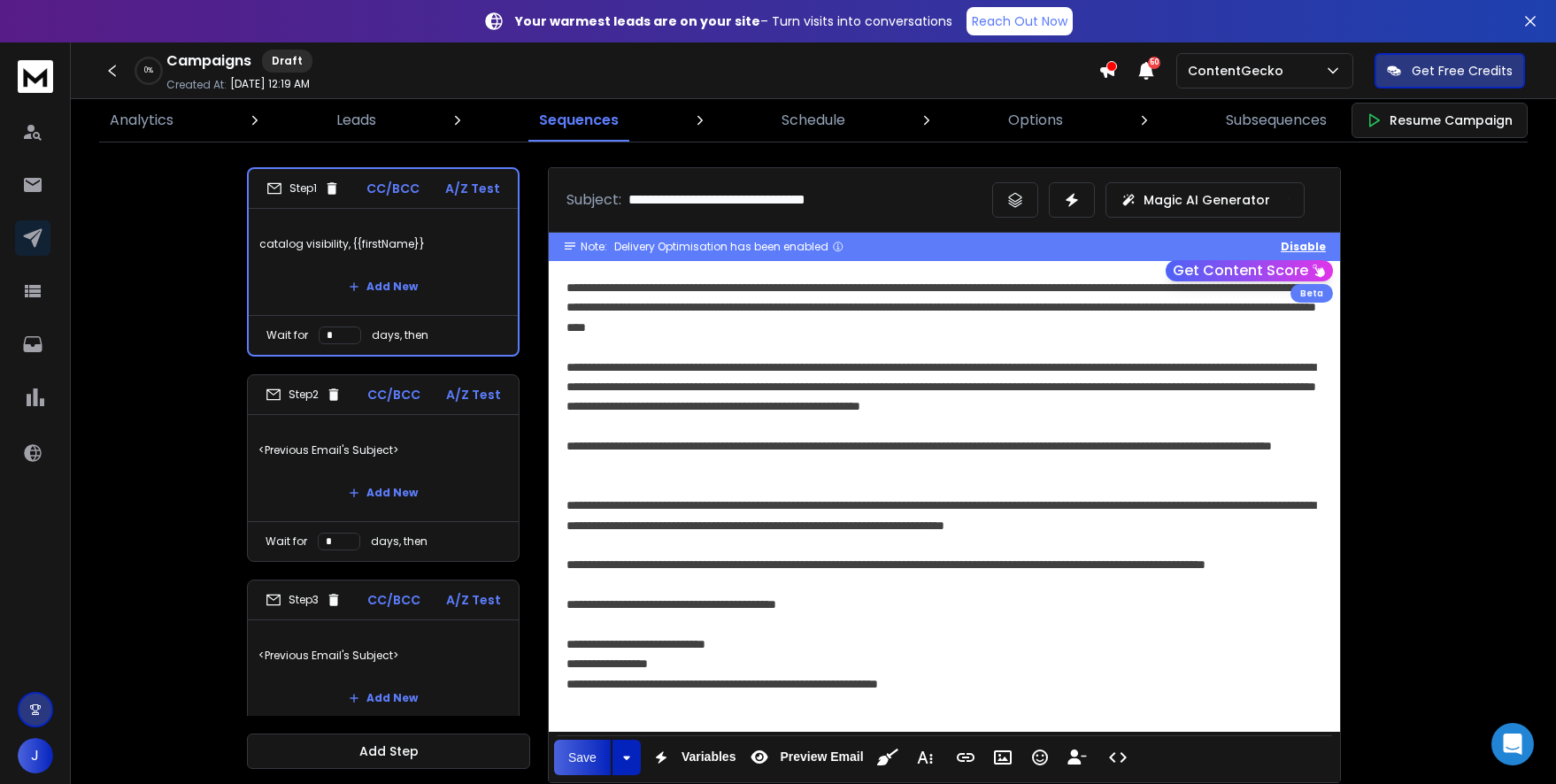
scroll to position [50, 0]
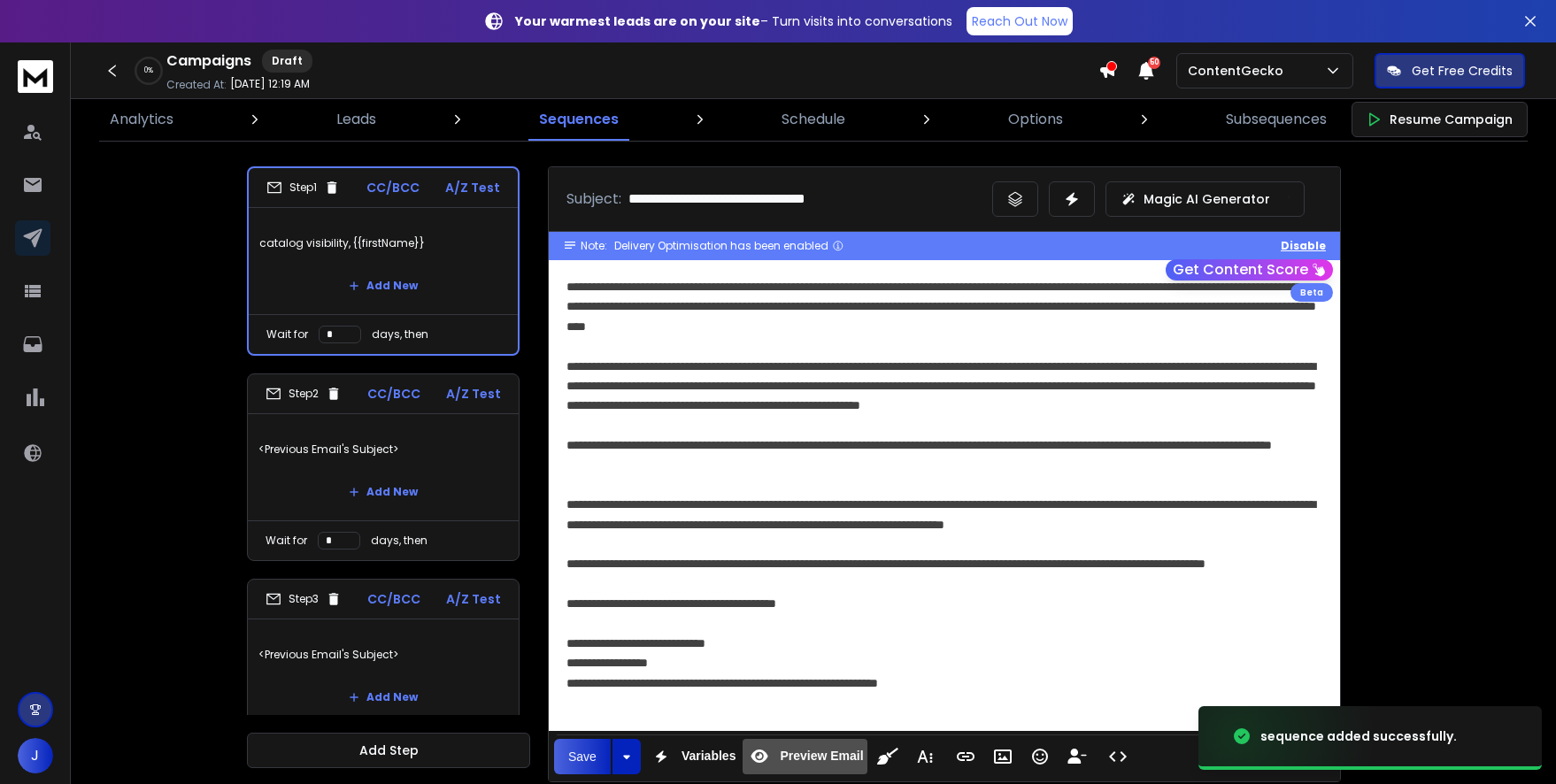
click at [791, 755] on span "Preview Email" at bounding box center [822, 756] width 90 height 15
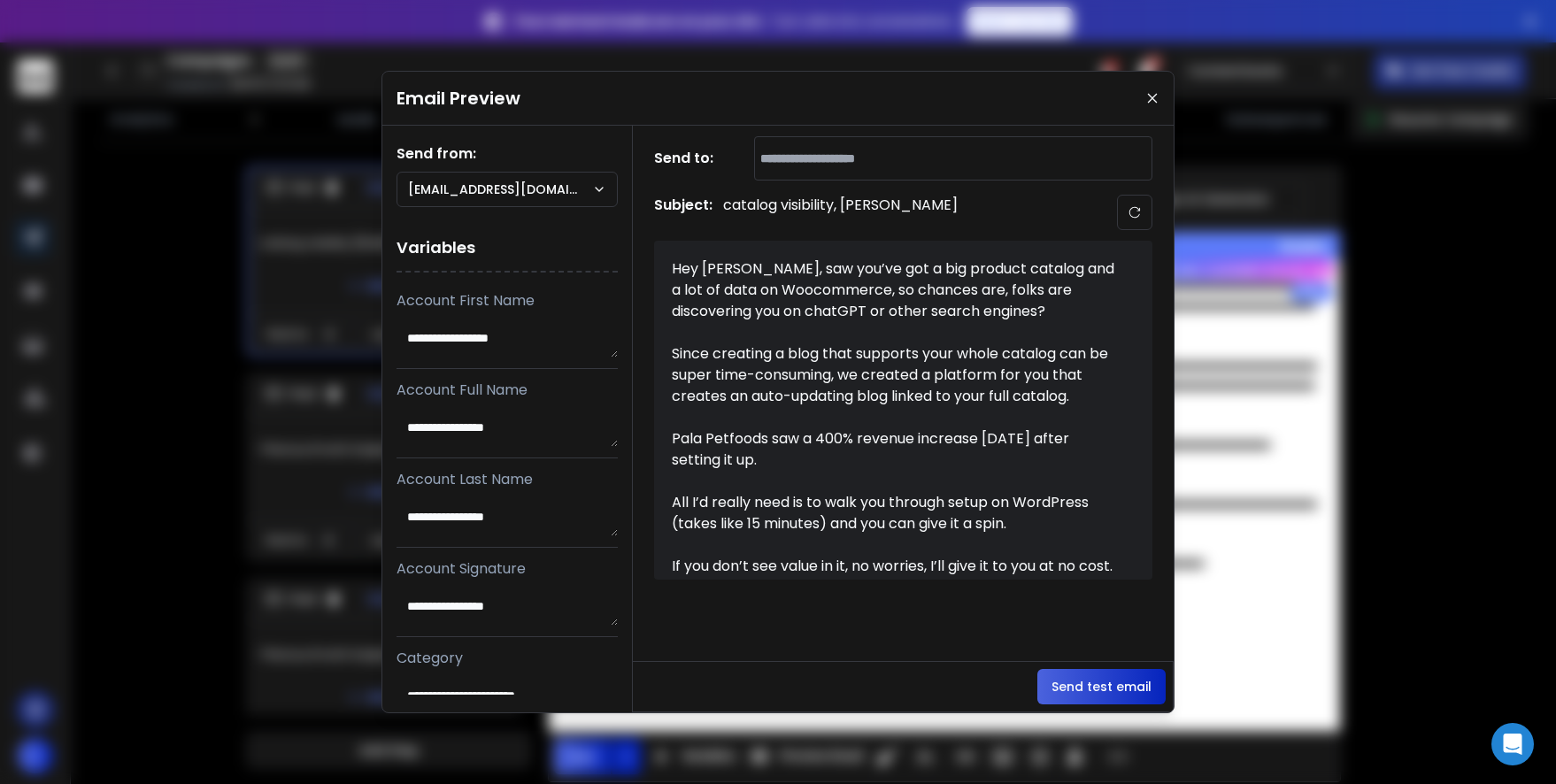
scroll to position [146, 0]
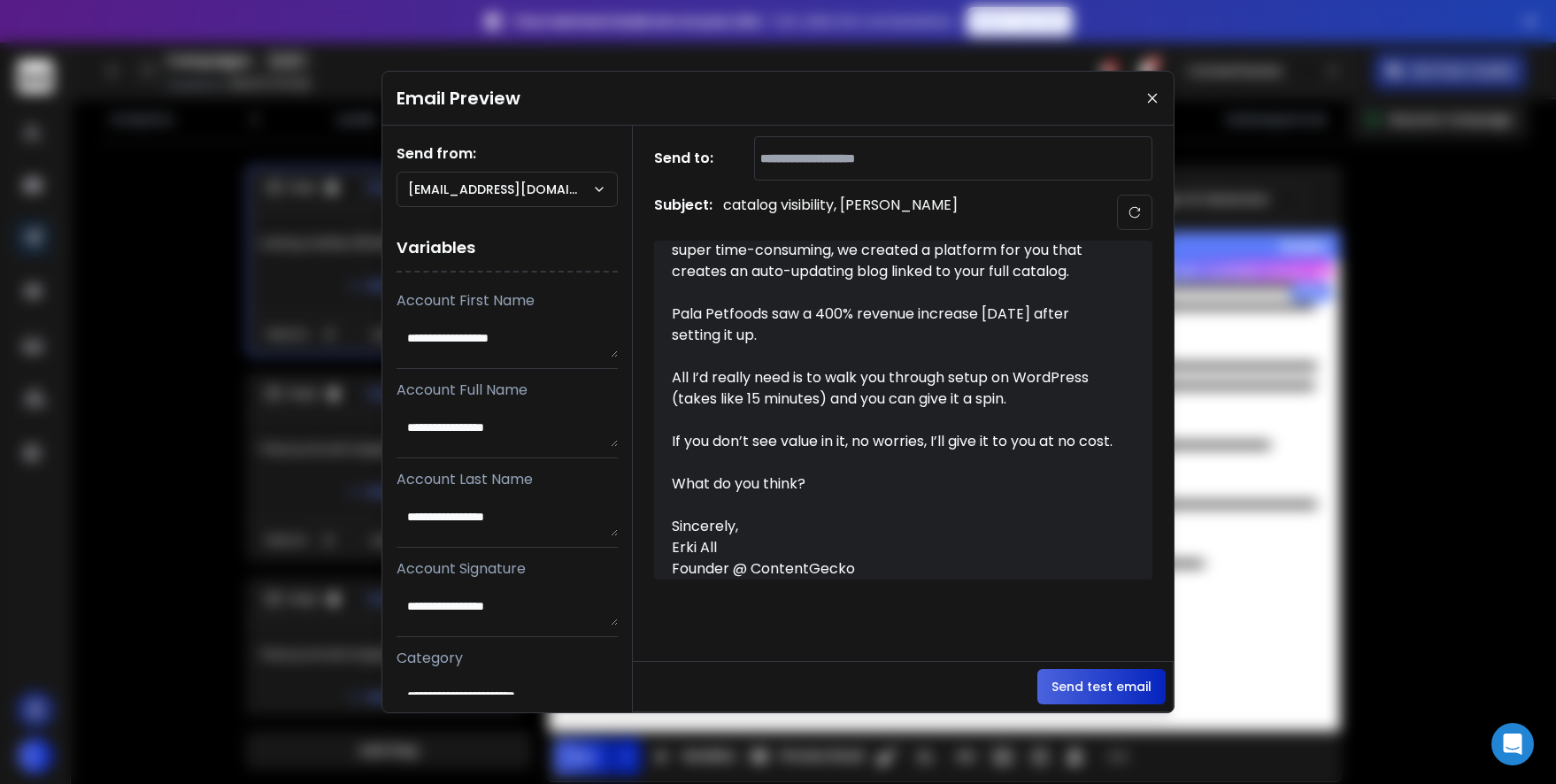
click at [1145, 91] on icon at bounding box center [1152, 98] width 14 height 14
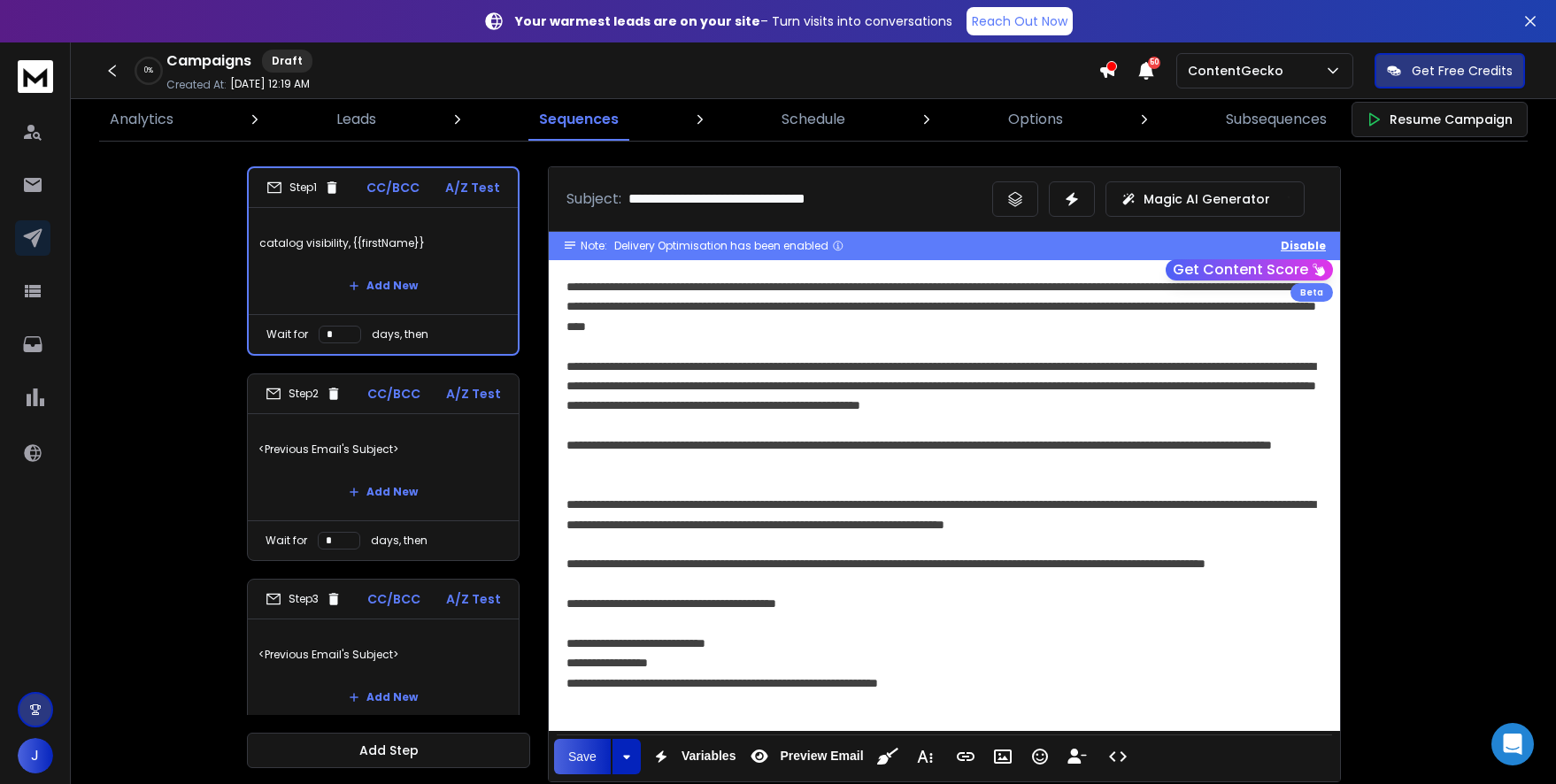
click at [467, 458] on p "<Previous Email's Subject>" at bounding box center [383, 449] width 250 height 50
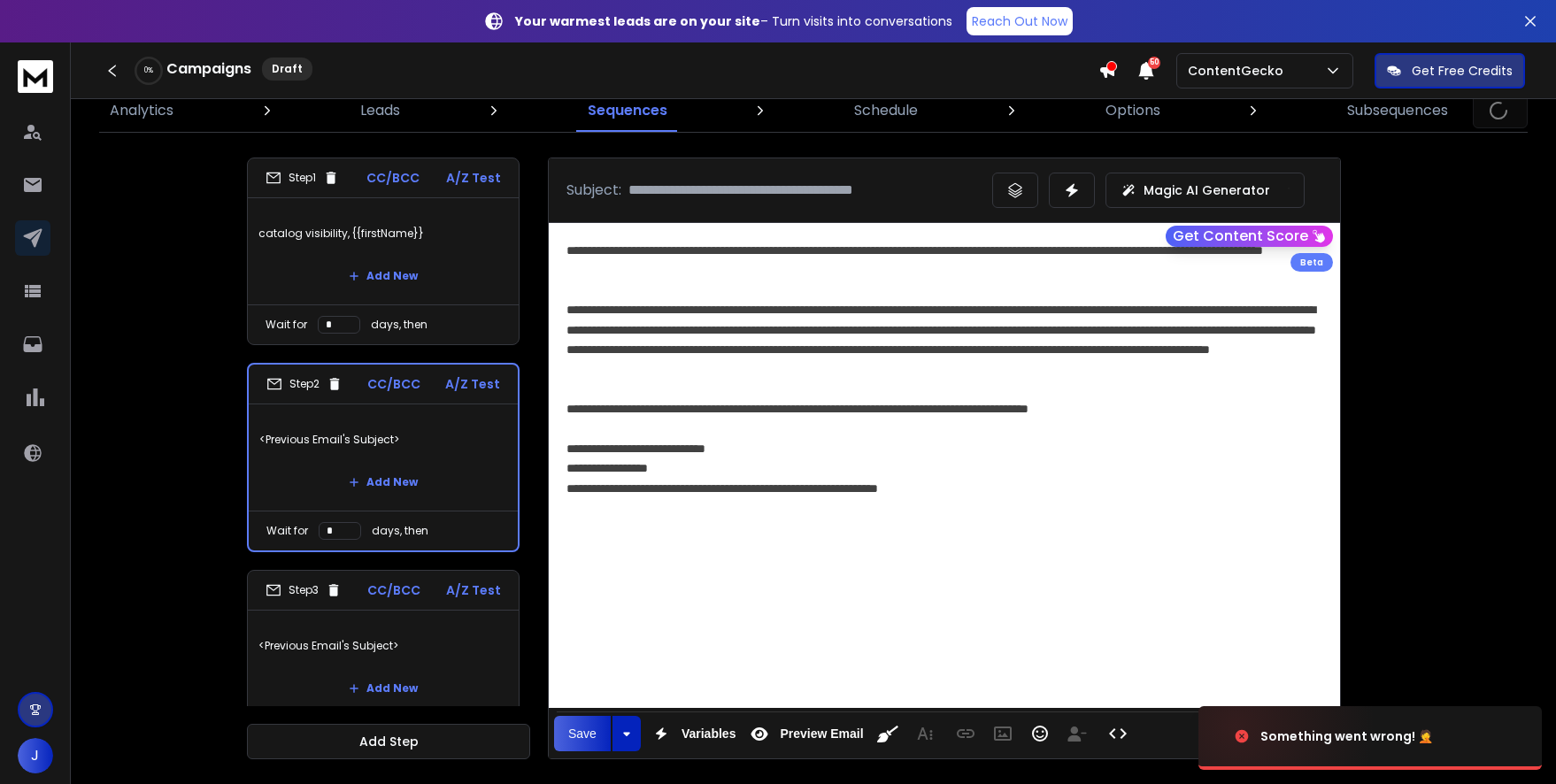
scroll to position [27, 0]
click at [452, 270] on div "Add New" at bounding box center [383, 276] width 250 height 35
type input "**********"
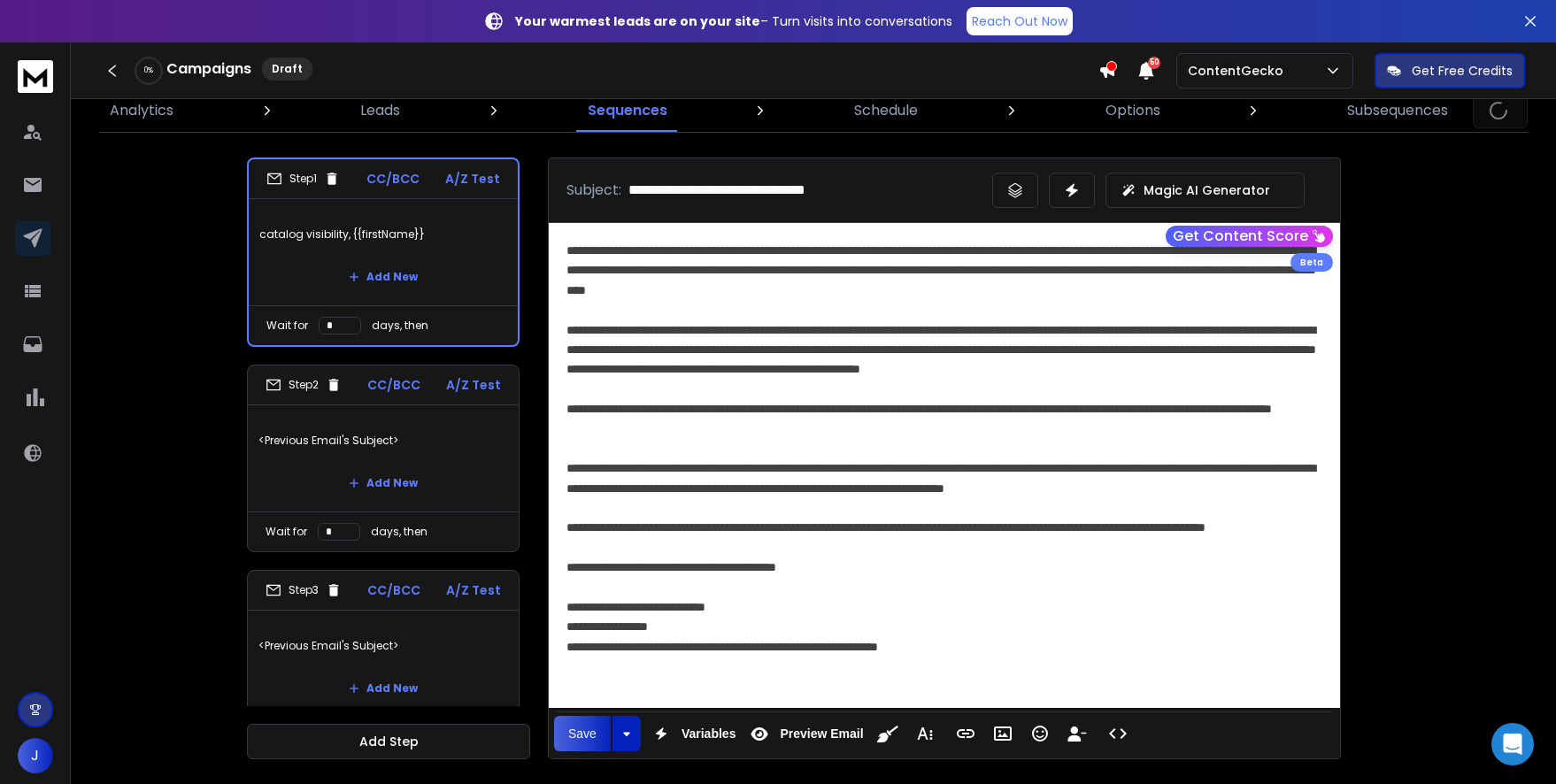
click at [474, 450] on p "<Previous Email's Subject>" at bounding box center [383, 440] width 250 height 50
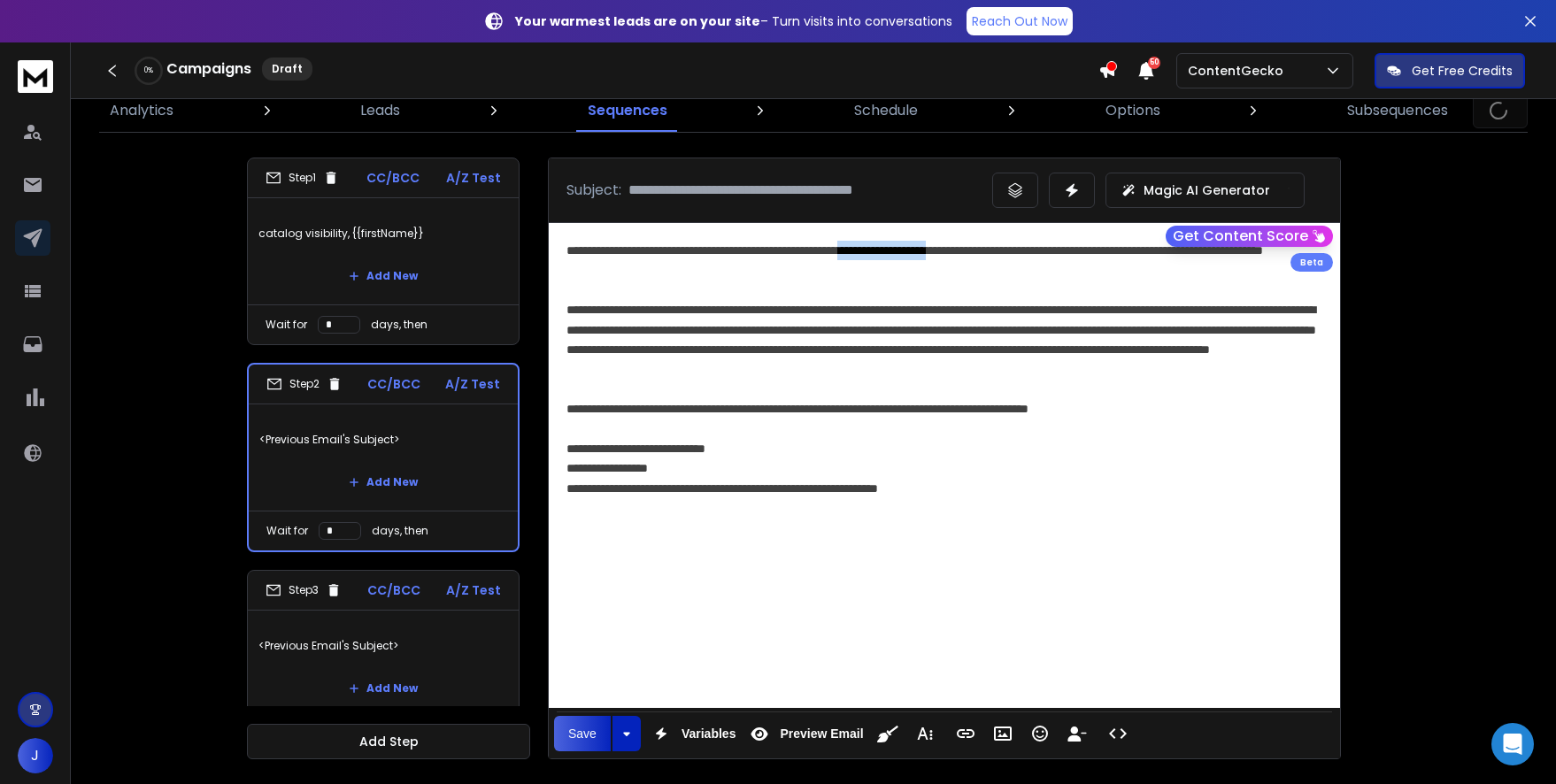
drag, startPoint x: 1012, startPoint y: 253, endPoint x: 892, endPoint y: 244, distance: 120.3
click at [891, 246] on div "**********" at bounding box center [944, 260] width 756 height 40
click at [699, 726] on span "Variables" at bounding box center [708, 733] width 62 height 15
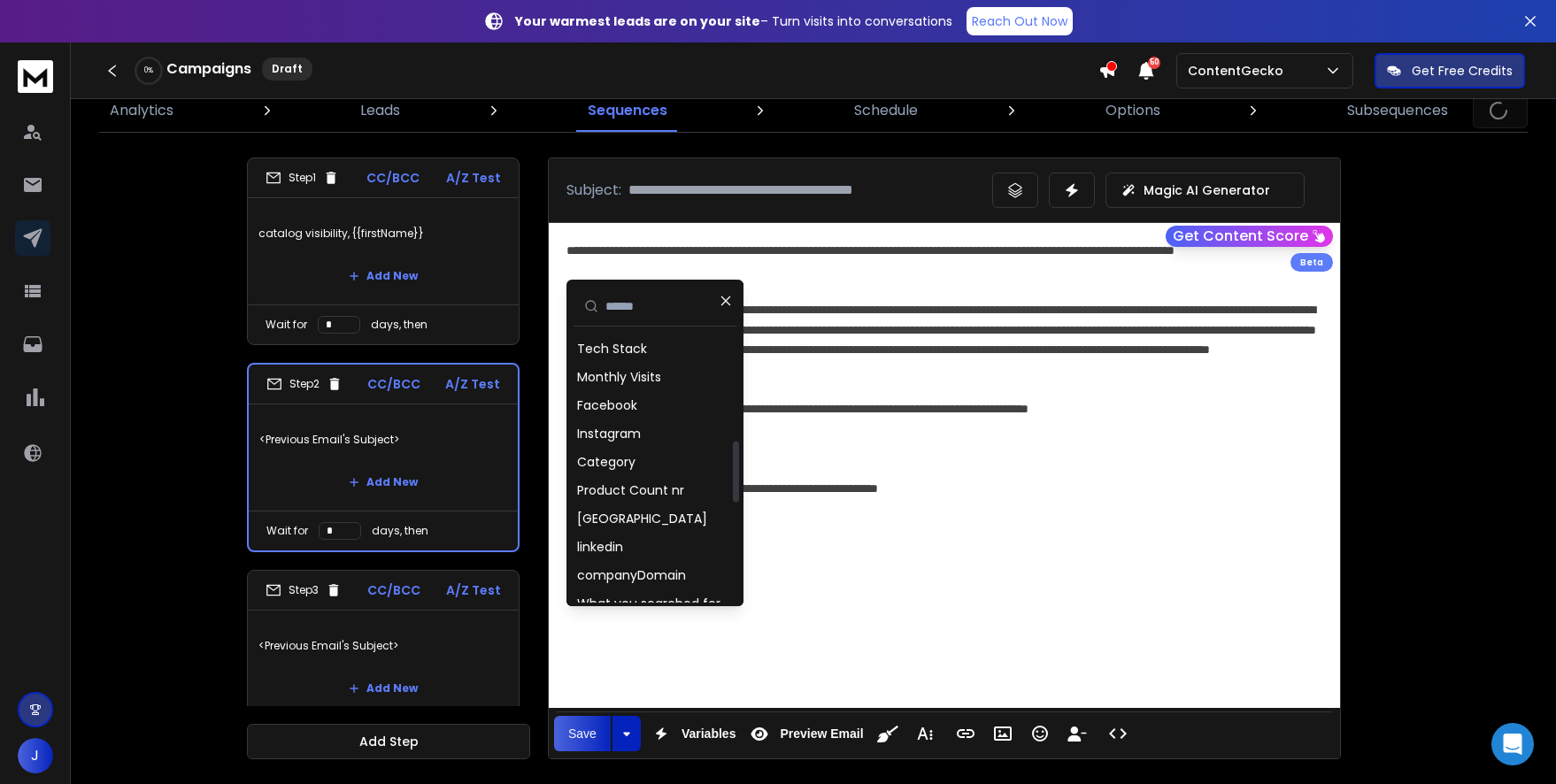
scroll to position [885, 0]
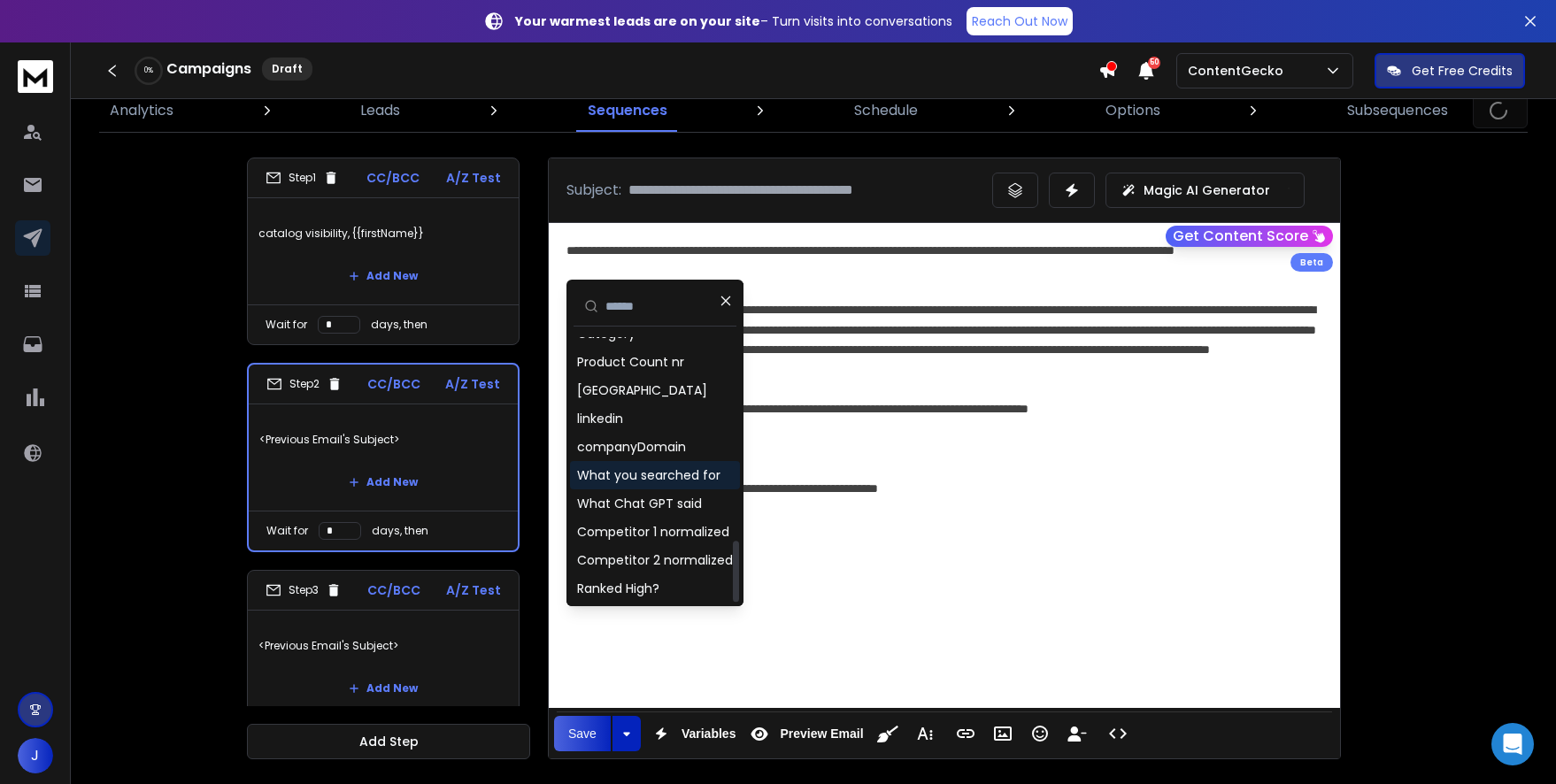
click at [698, 467] on div "What you searched for" at bounding box center [648, 475] width 143 height 18
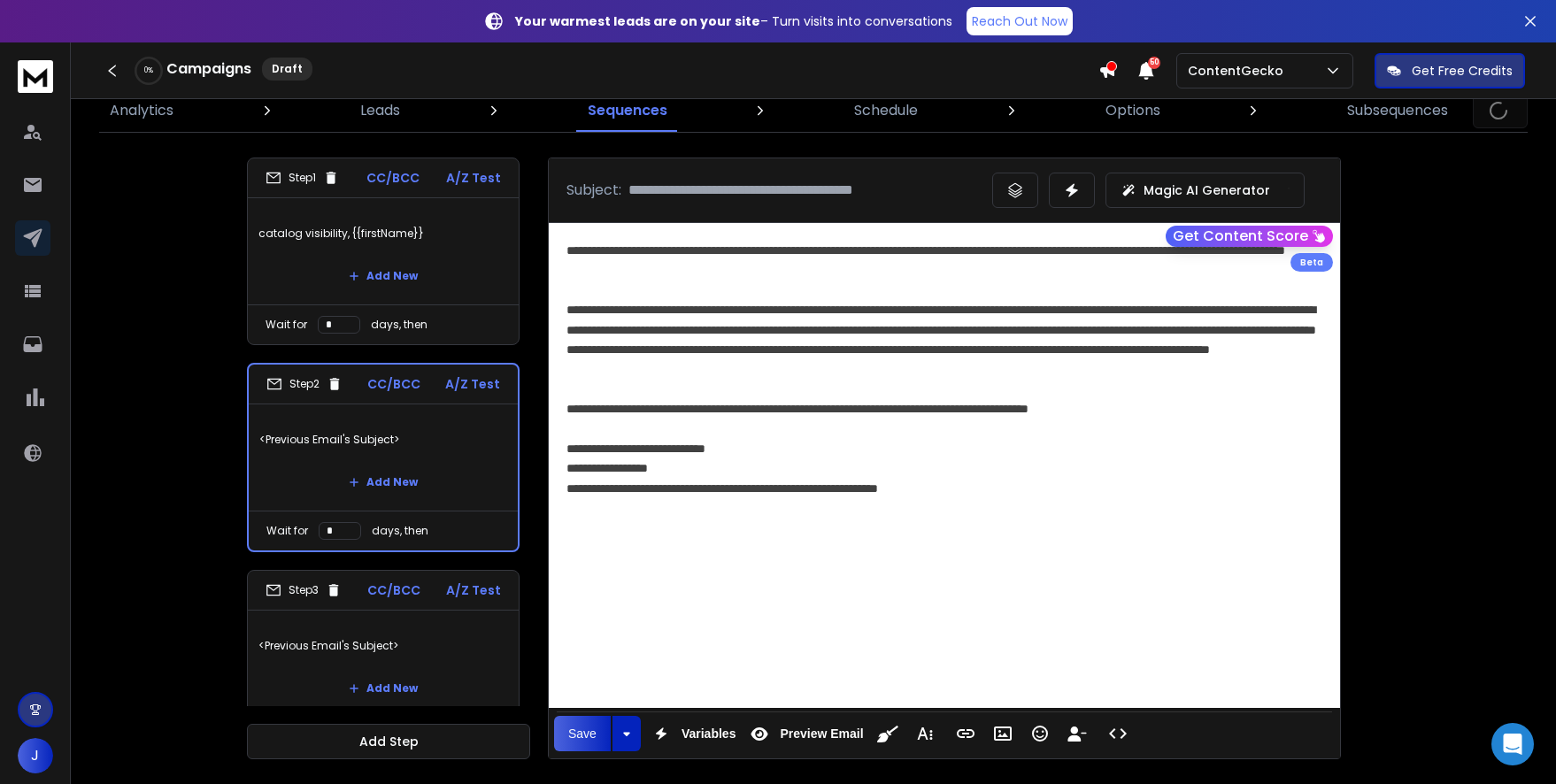
scroll to position [21, 0]
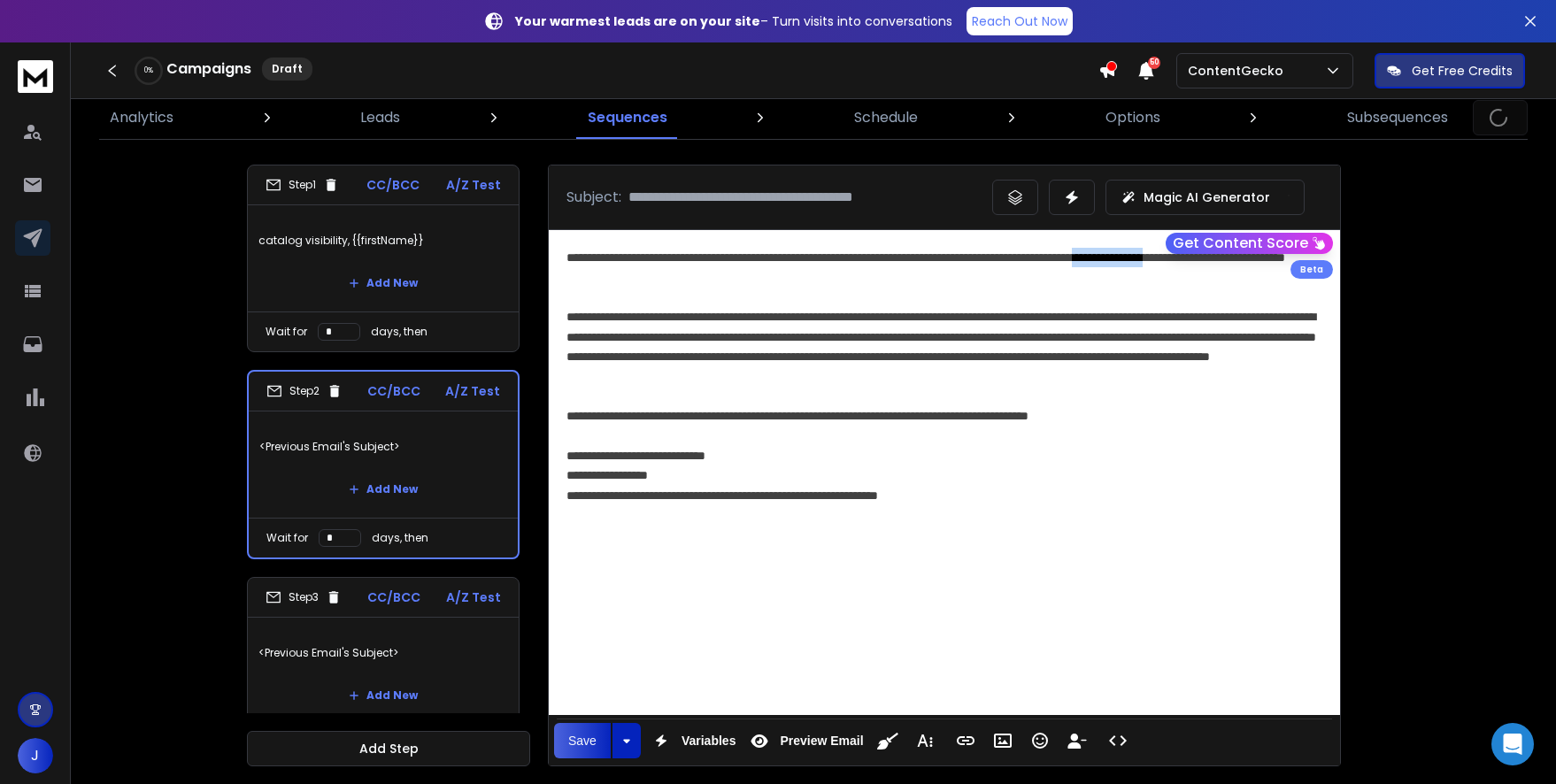
drag, startPoint x: 1287, startPoint y: 258, endPoint x: 1201, endPoint y: 257, distance: 86.0
click at [1200, 257] on div "**********" at bounding box center [944, 268] width 756 height 40
click at [678, 743] on span "Variables" at bounding box center [708, 740] width 62 height 15
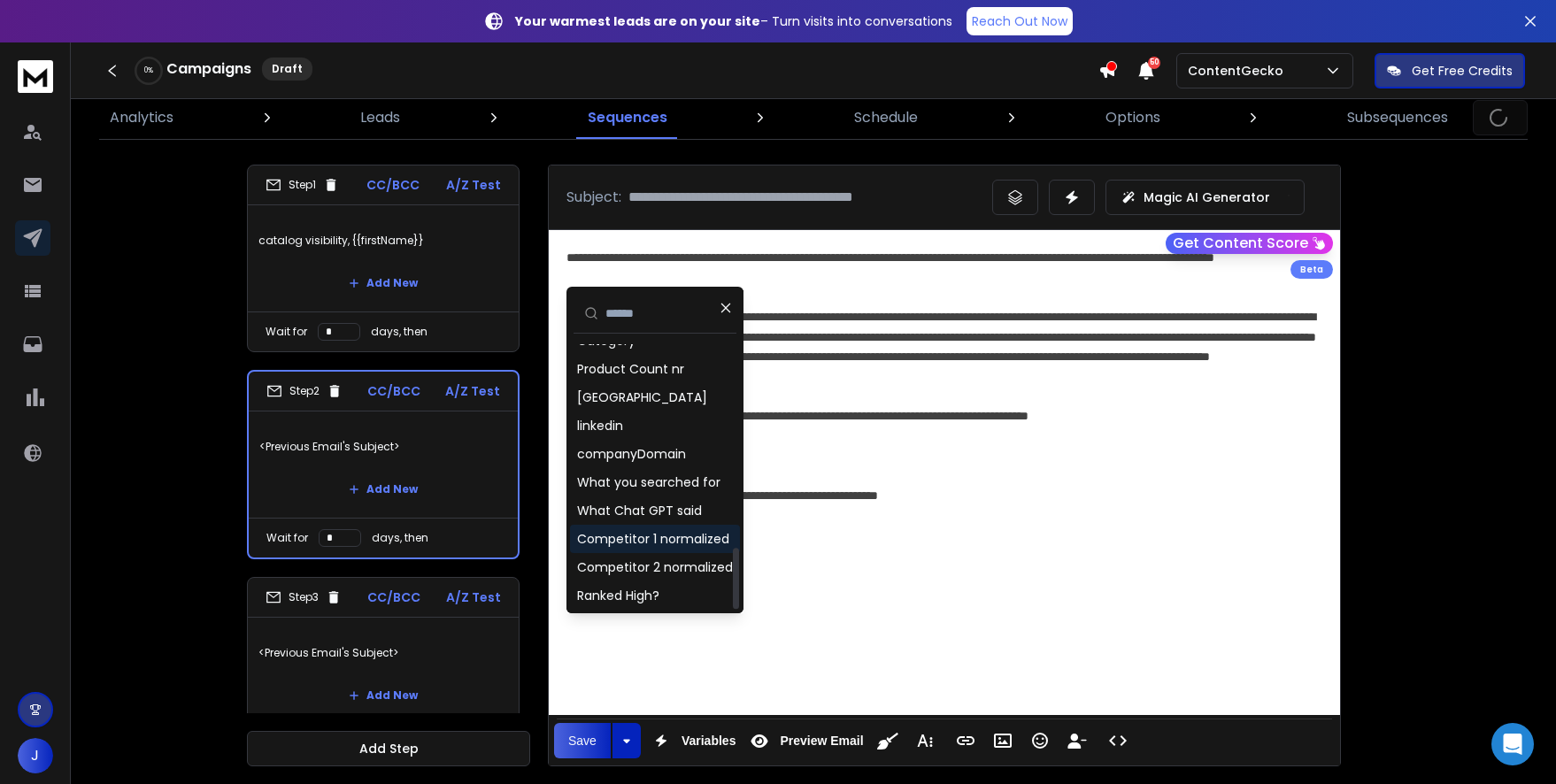
click at [686, 530] on div "Competitor 1 normalized" at bounding box center [652, 539] width 152 height 18
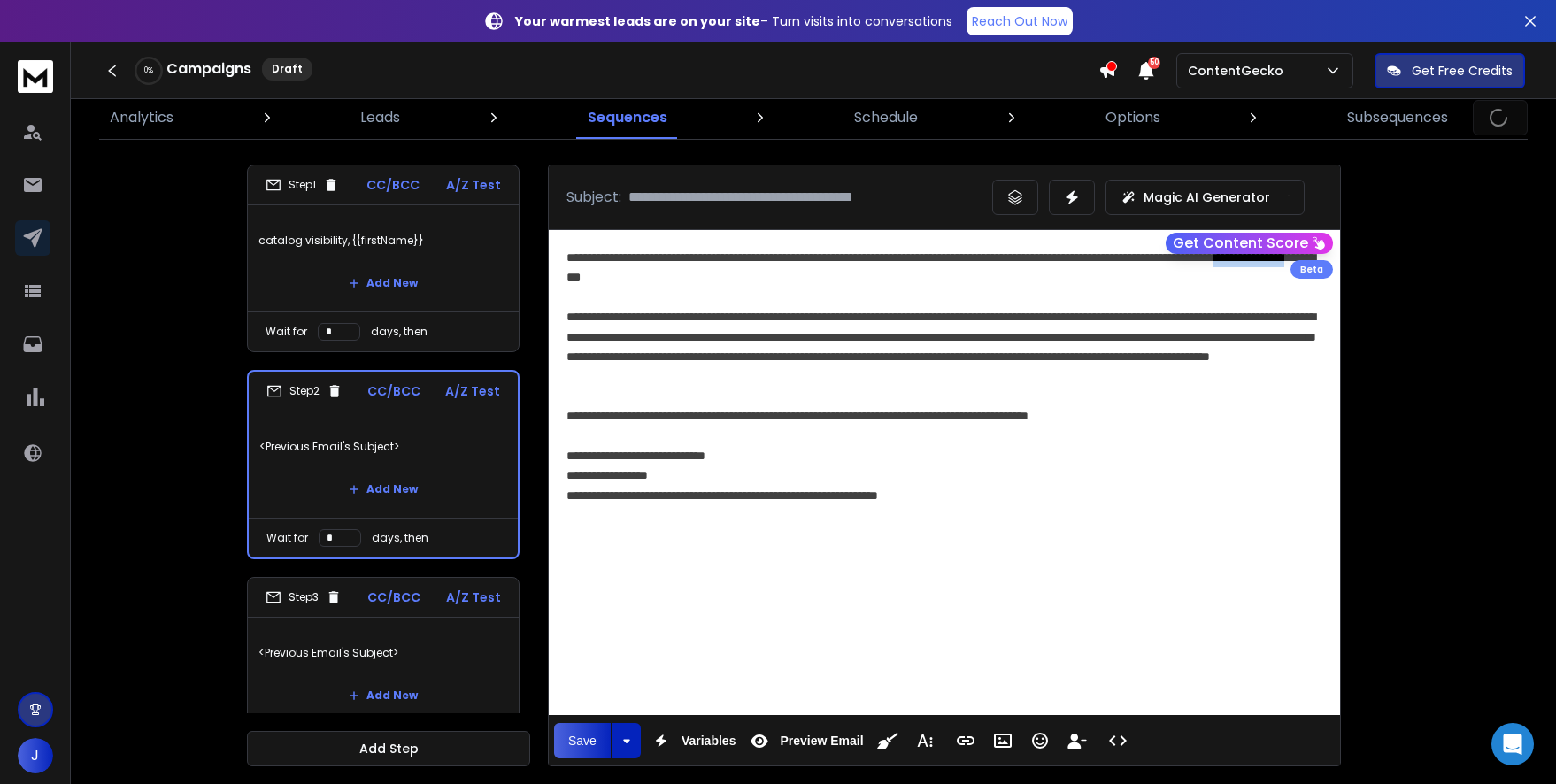
drag, startPoint x: 750, startPoint y: 276, endPoint x: 664, endPoint y: 276, distance: 86.0
click at [664, 276] on div "**********" at bounding box center [944, 268] width 756 height 40
click at [693, 735] on span "Variables" at bounding box center [708, 740] width 62 height 15
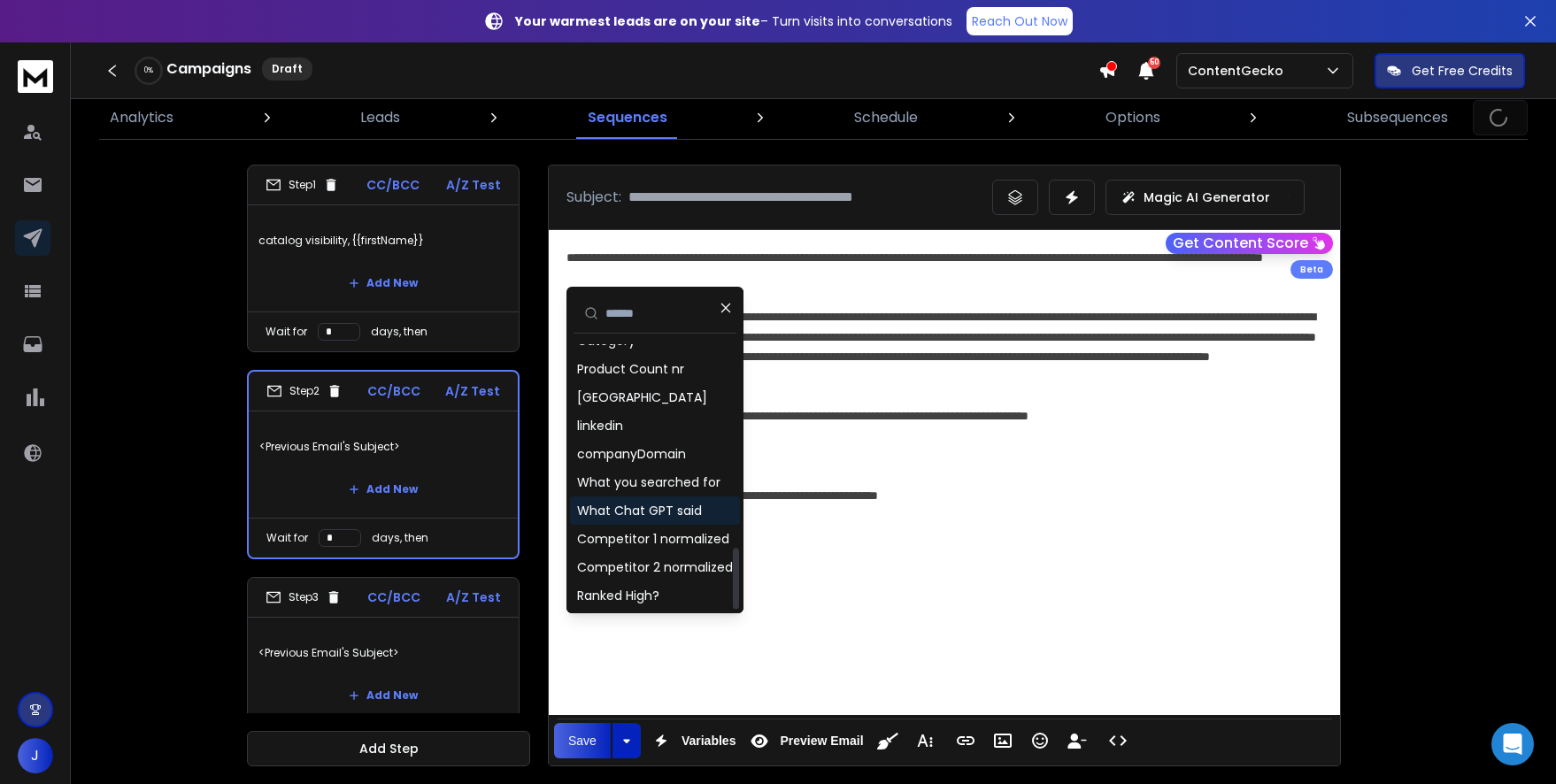
scroll to position [27, 0]
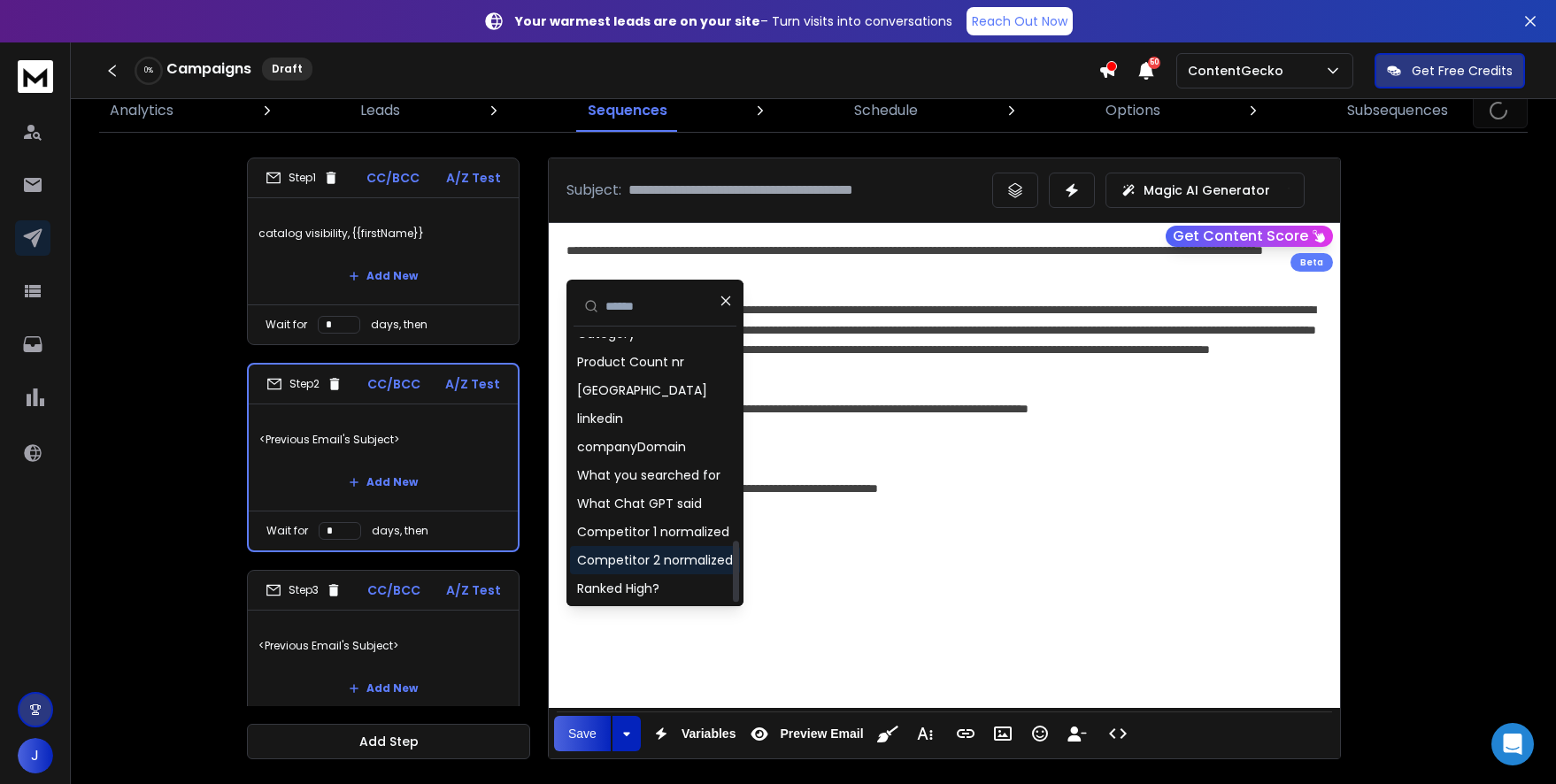
click at [671, 560] on div "Competitor 2 normalized" at bounding box center [654, 560] width 156 height 18
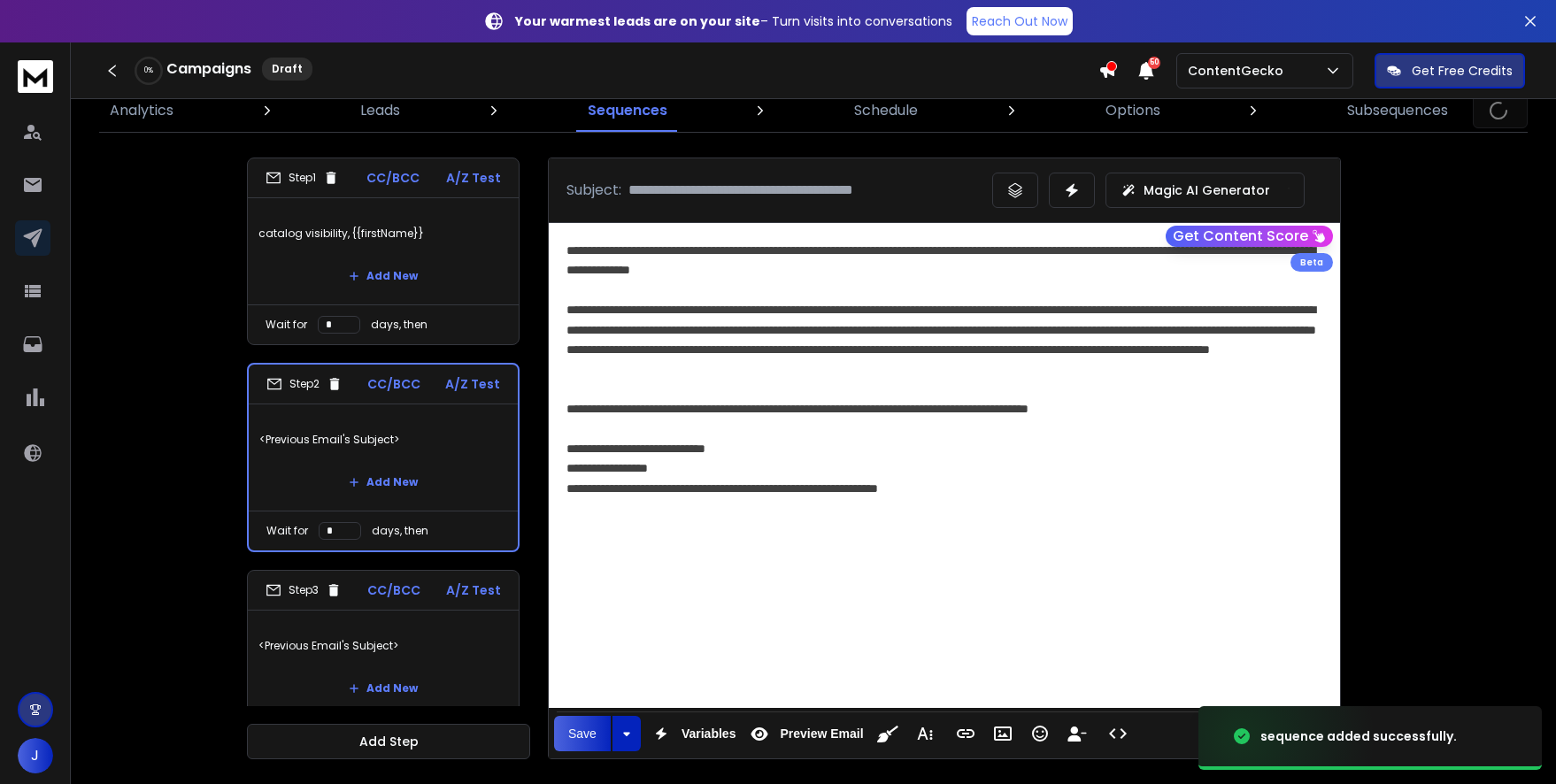
click at [468, 645] on p "<Previous Email's Subject>" at bounding box center [383, 646] width 250 height 50
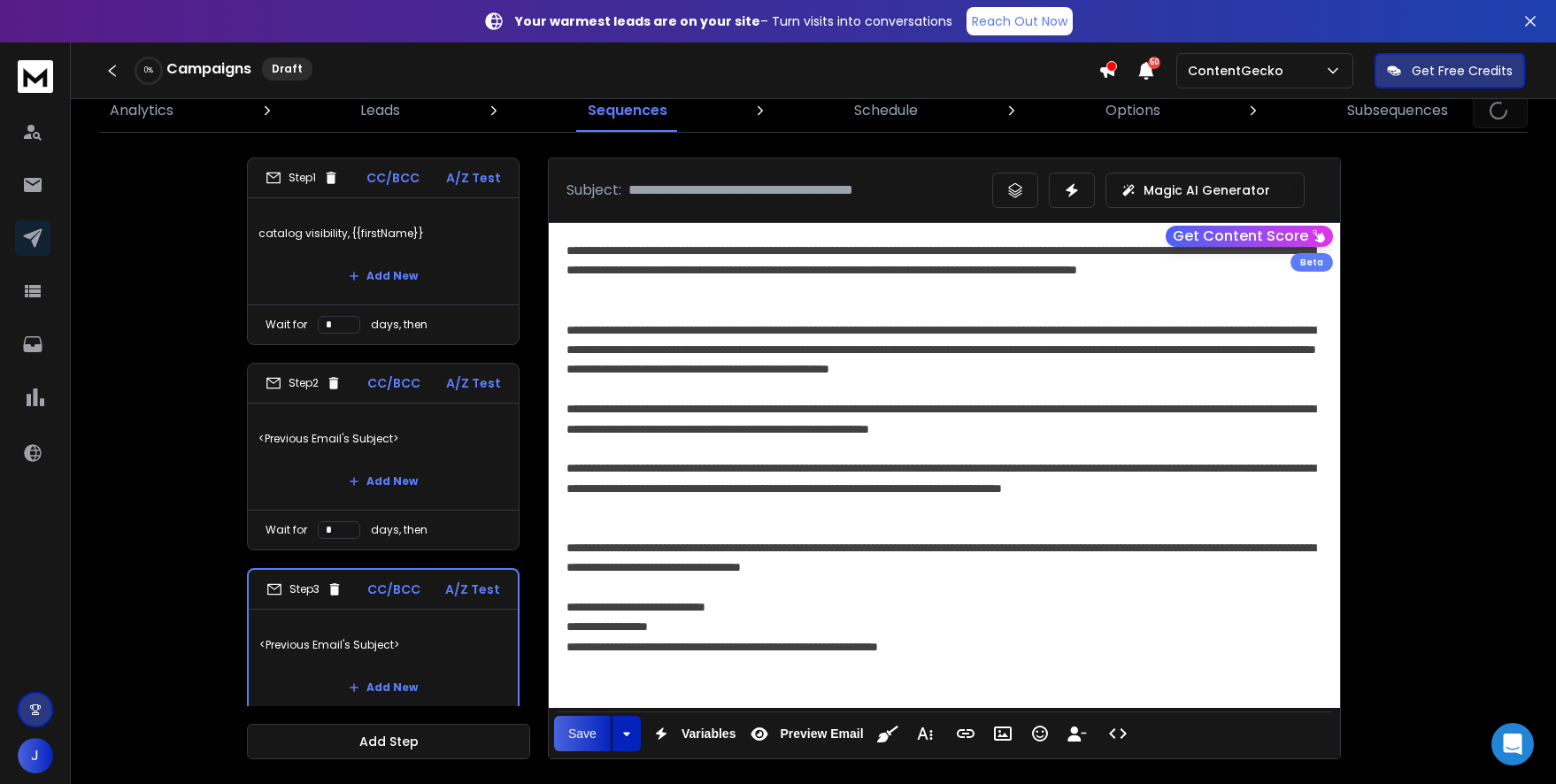
click at [448, 272] on div "Add New" at bounding box center [383, 276] width 250 height 35
type input "**********"
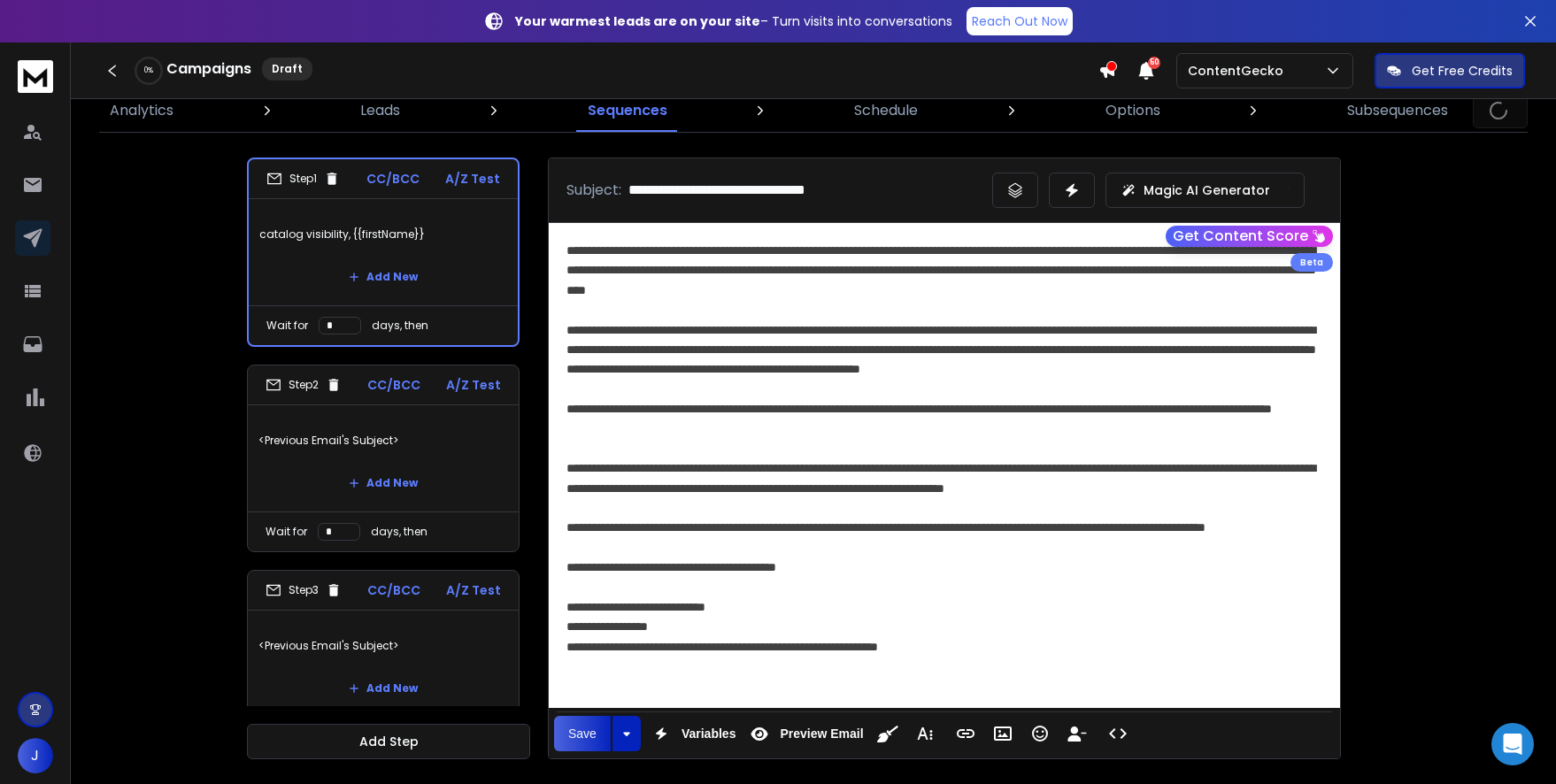
click at [444, 506] on div "<Previous Email's Subject> Add New" at bounding box center [383, 458] width 271 height 106
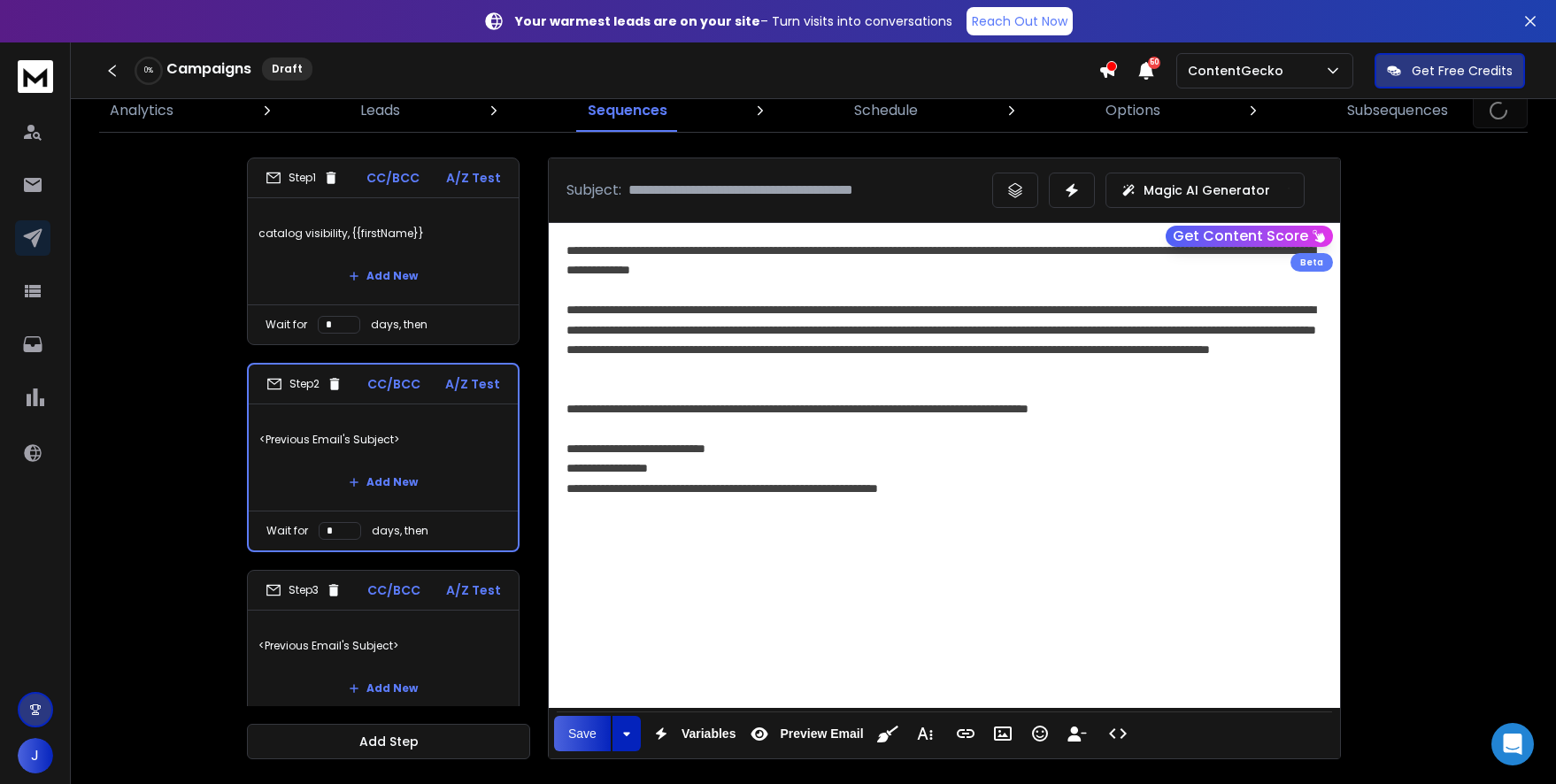
click at [634, 313] on div "**********" at bounding box center [944, 339] width 756 height 79
click at [688, 726] on span "Variables" at bounding box center [708, 733] width 62 height 15
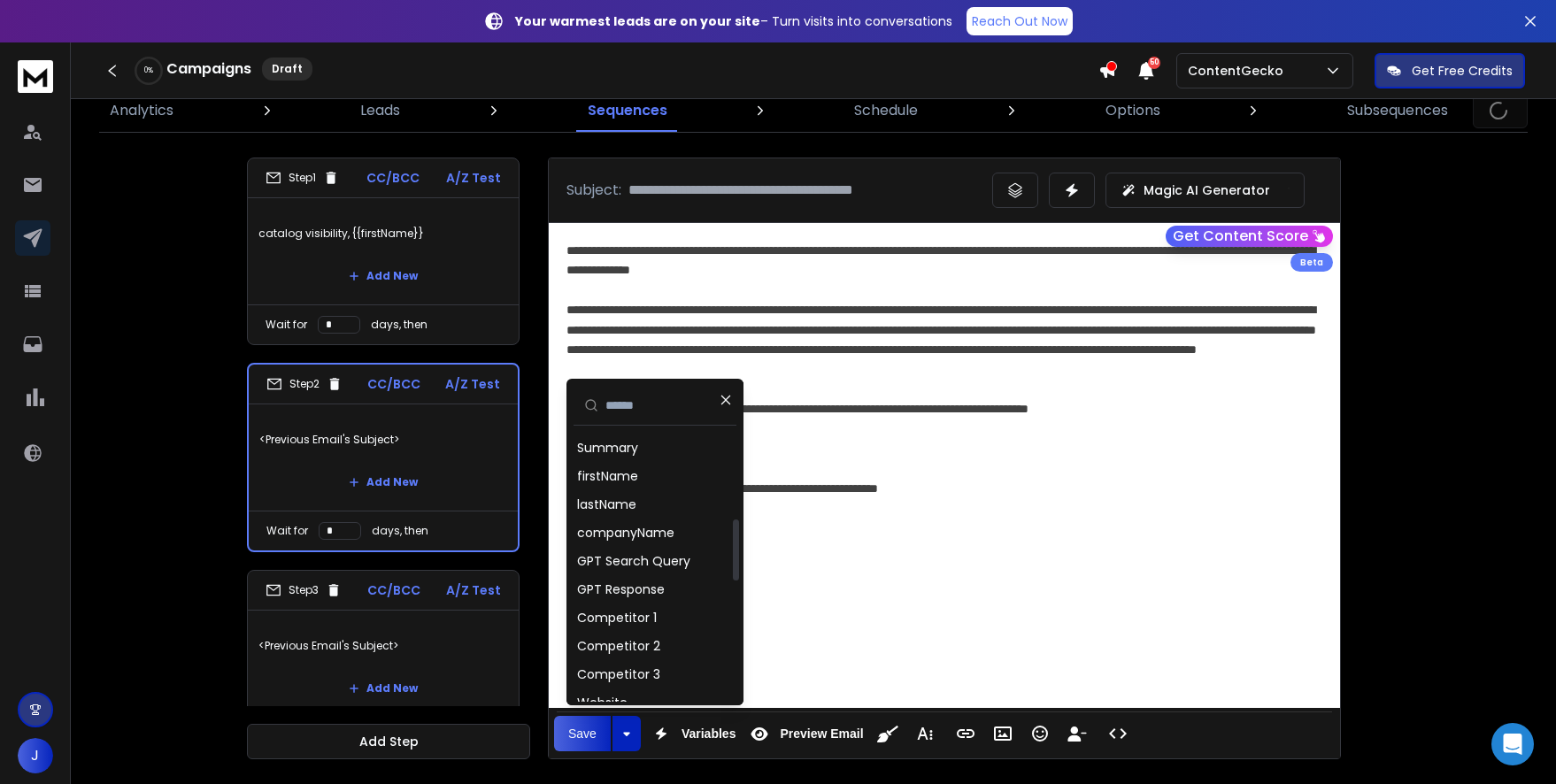
scroll to position [359, 0]
click at [683, 526] on div "companyName" at bounding box center [654, 533] width 170 height 28
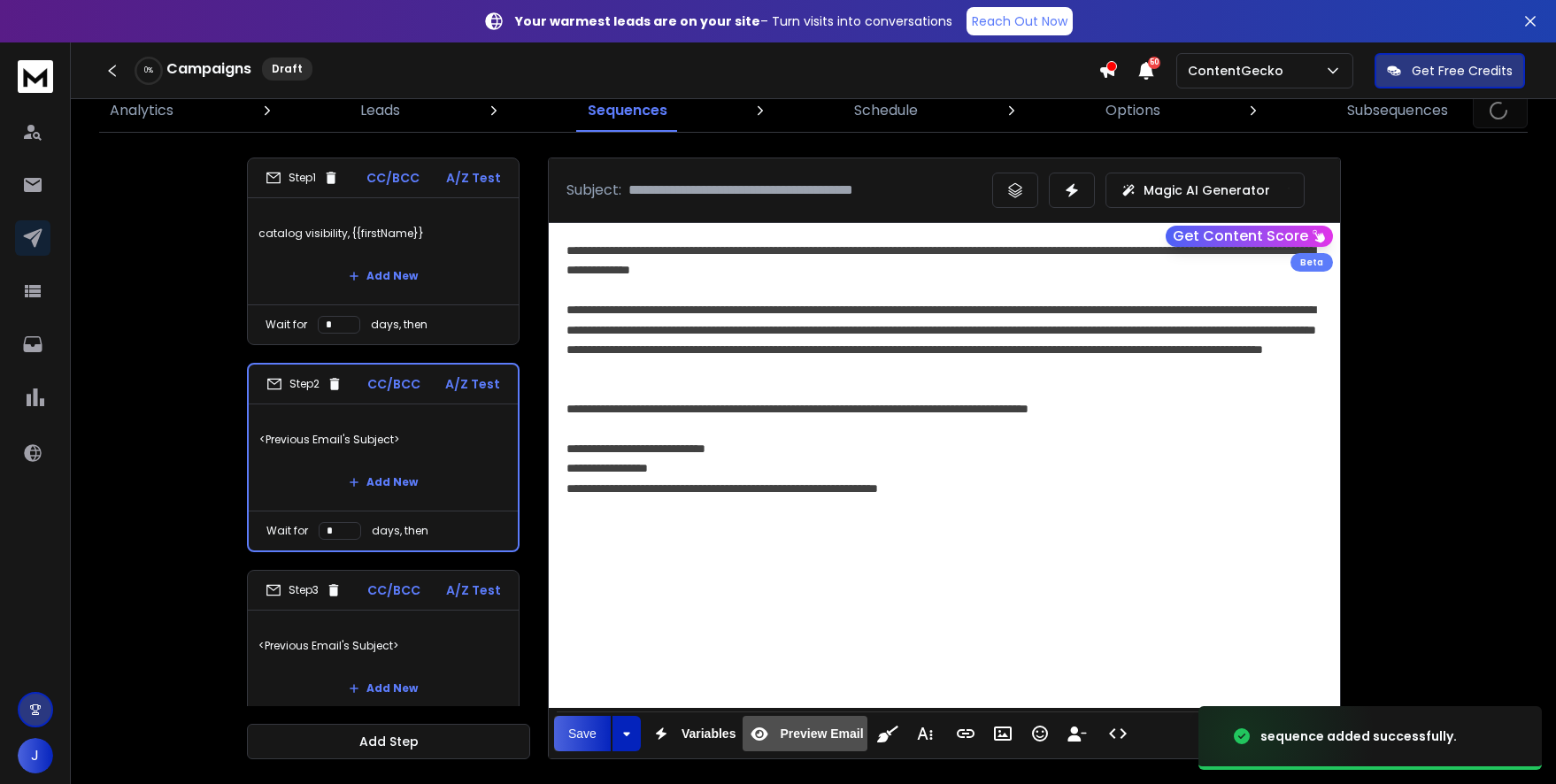
click at [790, 733] on span "Preview Email" at bounding box center [822, 733] width 90 height 15
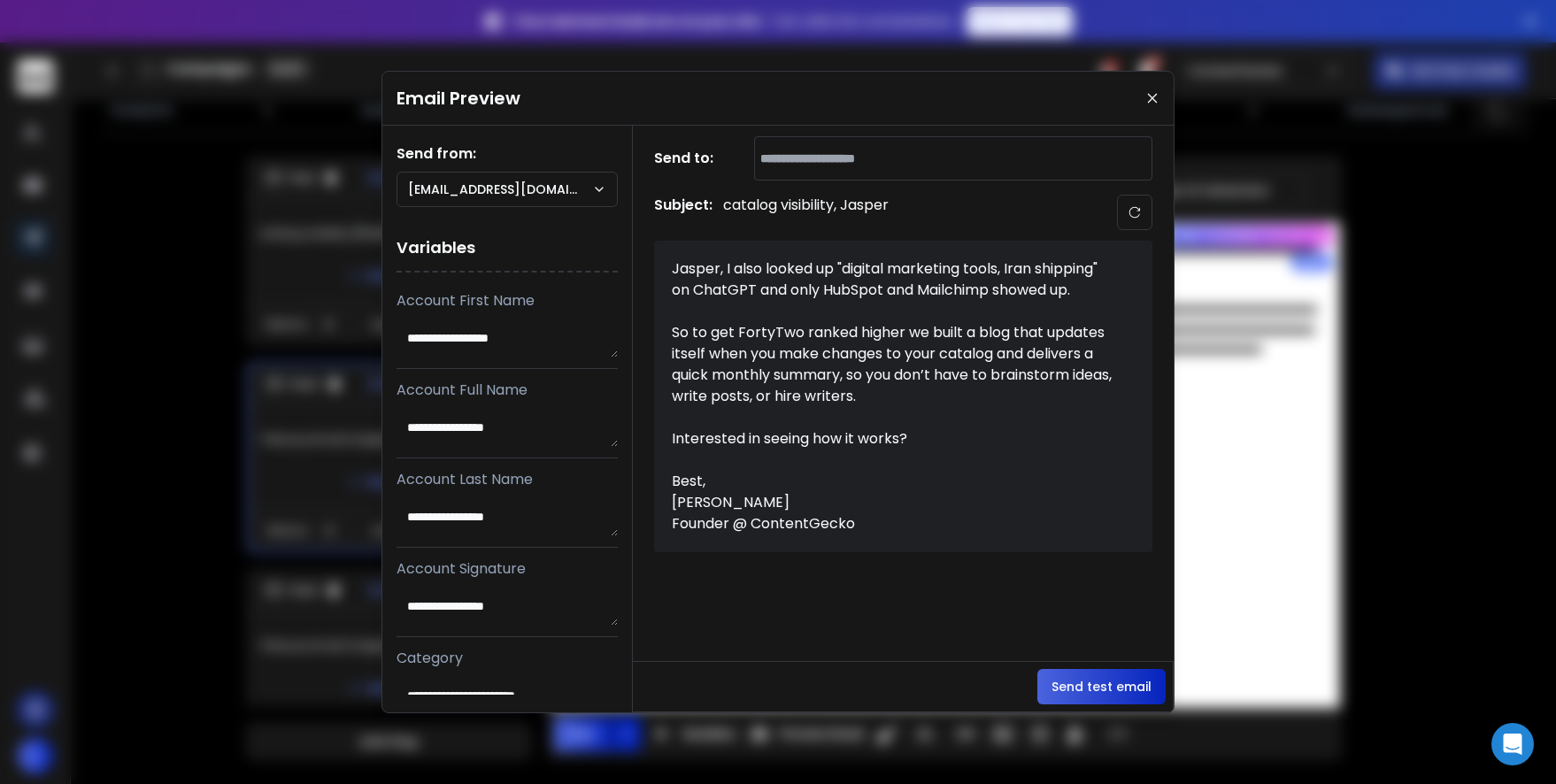
click at [1155, 103] on icon at bounding box center [1152, 98] width 14 height 14
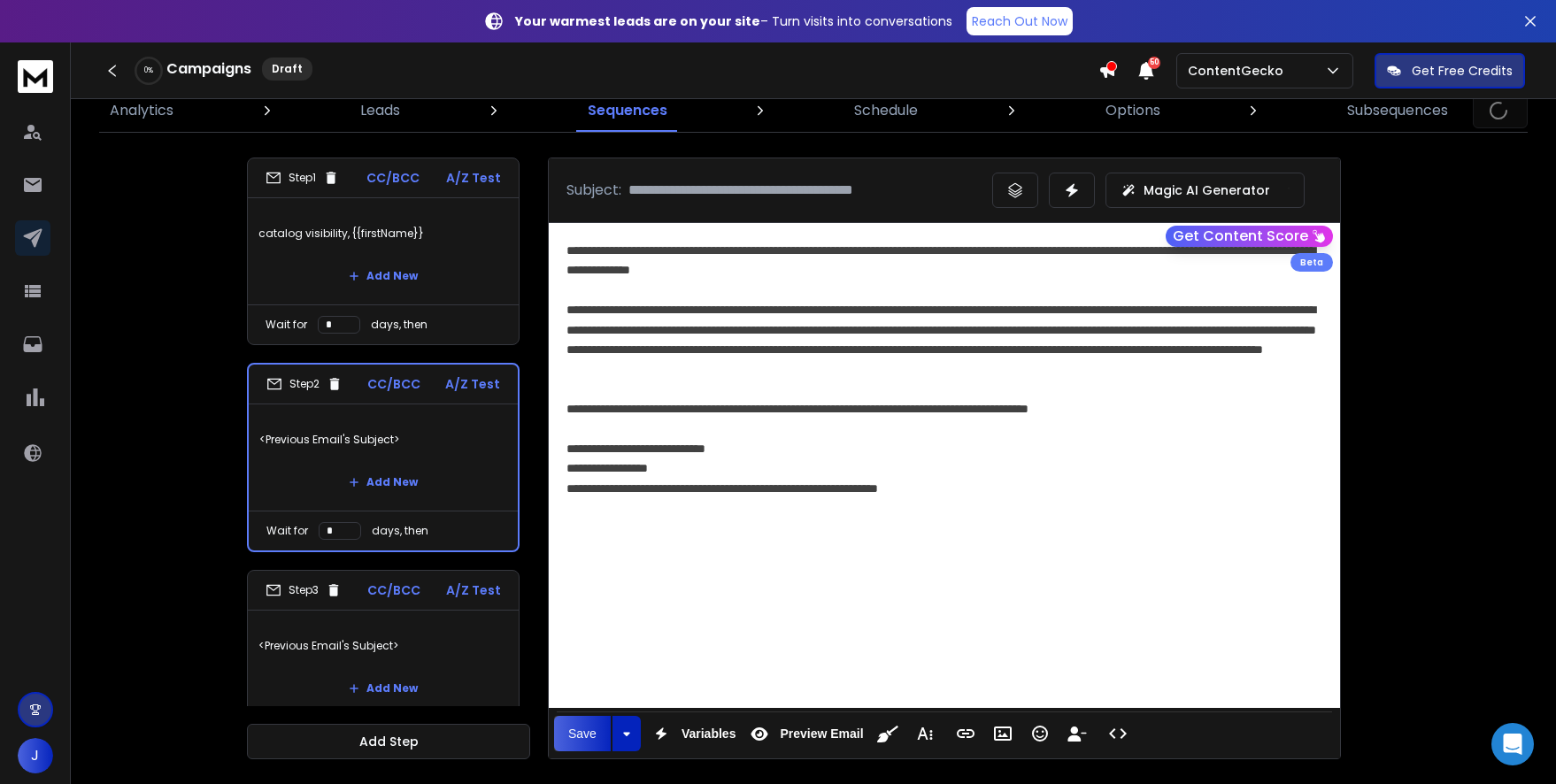
click at [452, 252] on p "catalog visibility, {{firstName}}" at bounding box center [383, 233] width 250 height 50
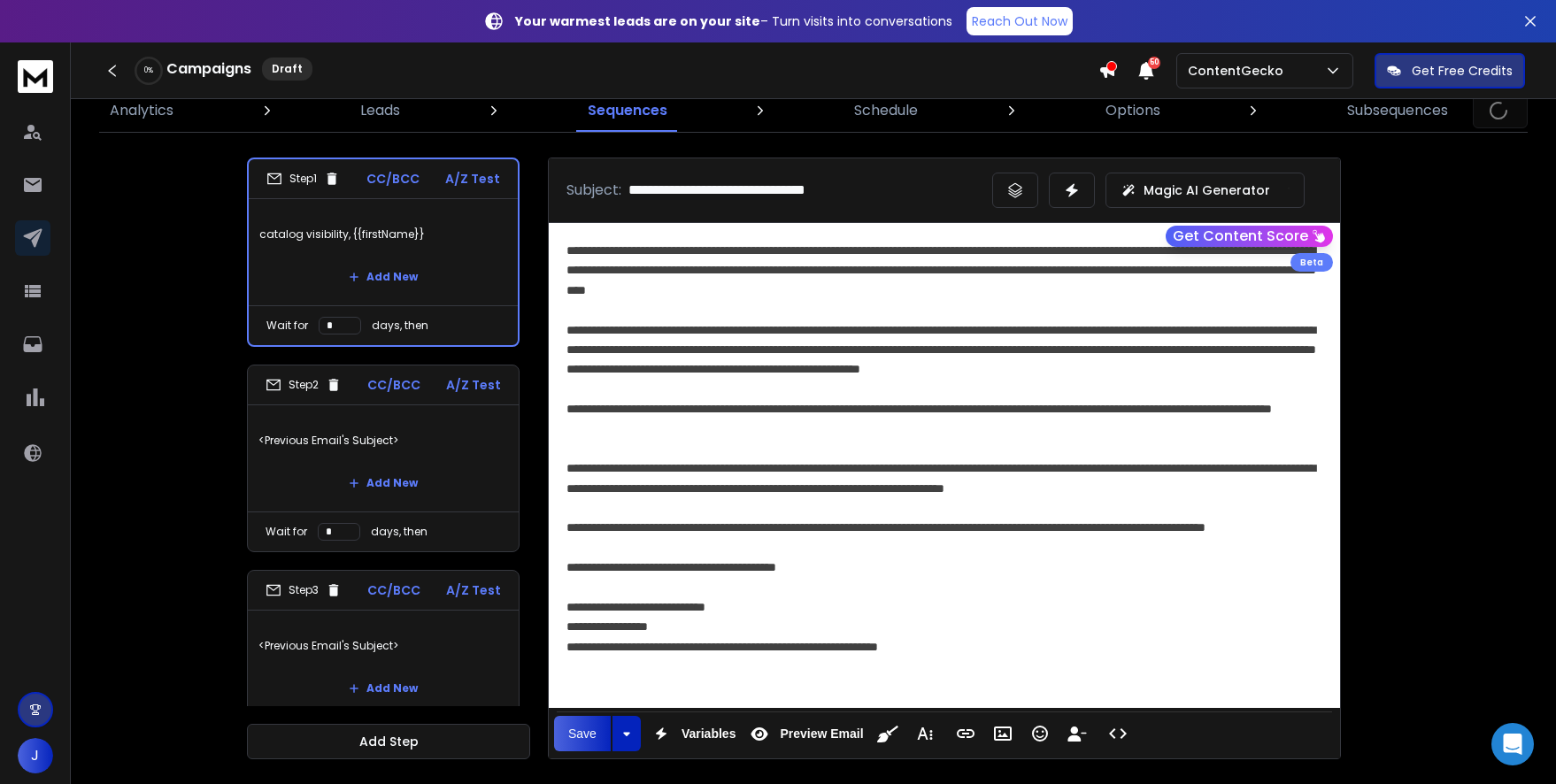
click at [662, 186] on input "**********" at bounding box center [801, 190] width 346 height 22
type input "**********"
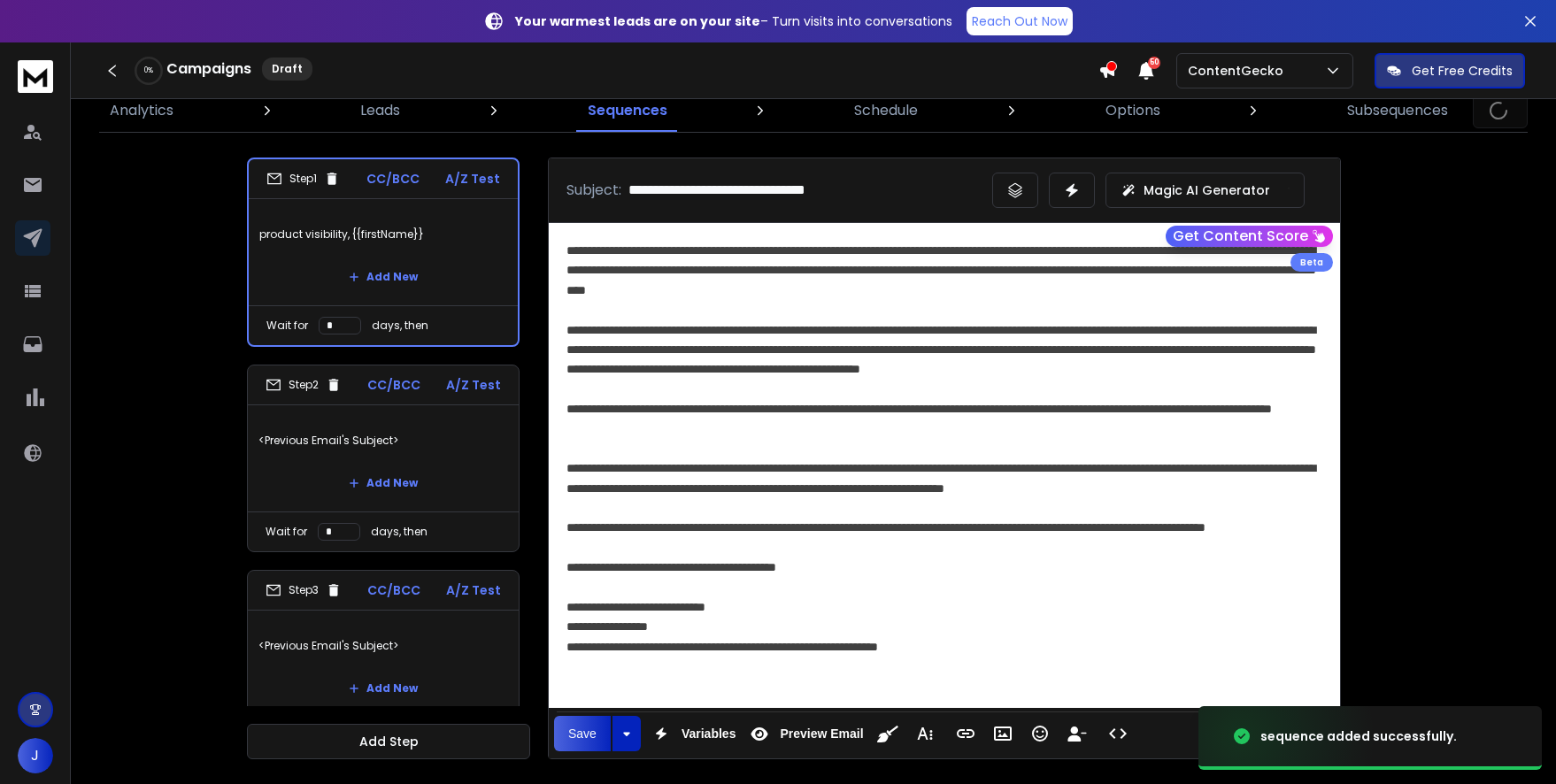
click at [457, 639] on p "<Previous Email's Subject>" at bounding box center [383, 646] width 250 height 50
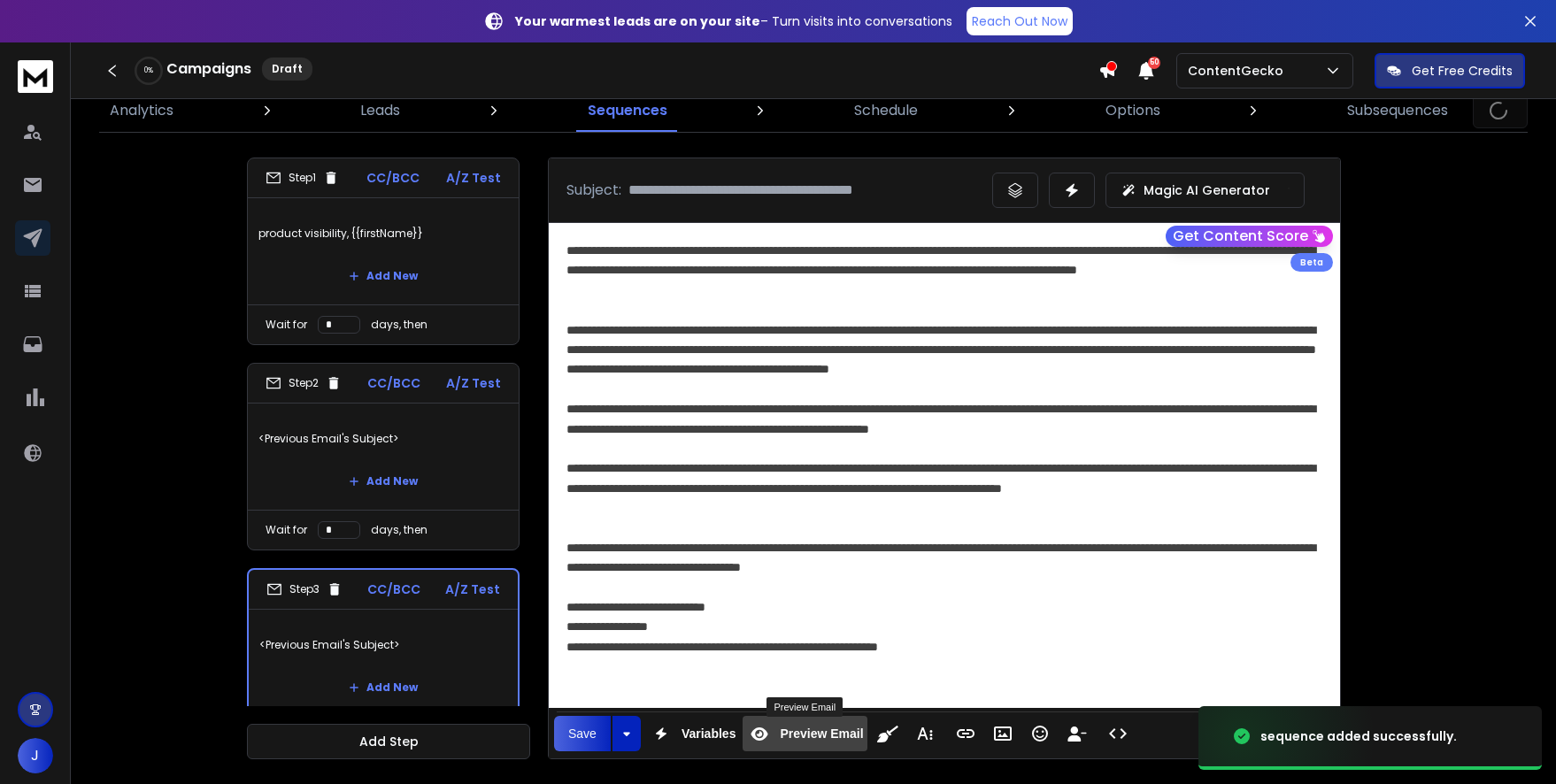
click at [813, 724] on div "Preview Email" at bounding box center [804, 734] width 124 height 29
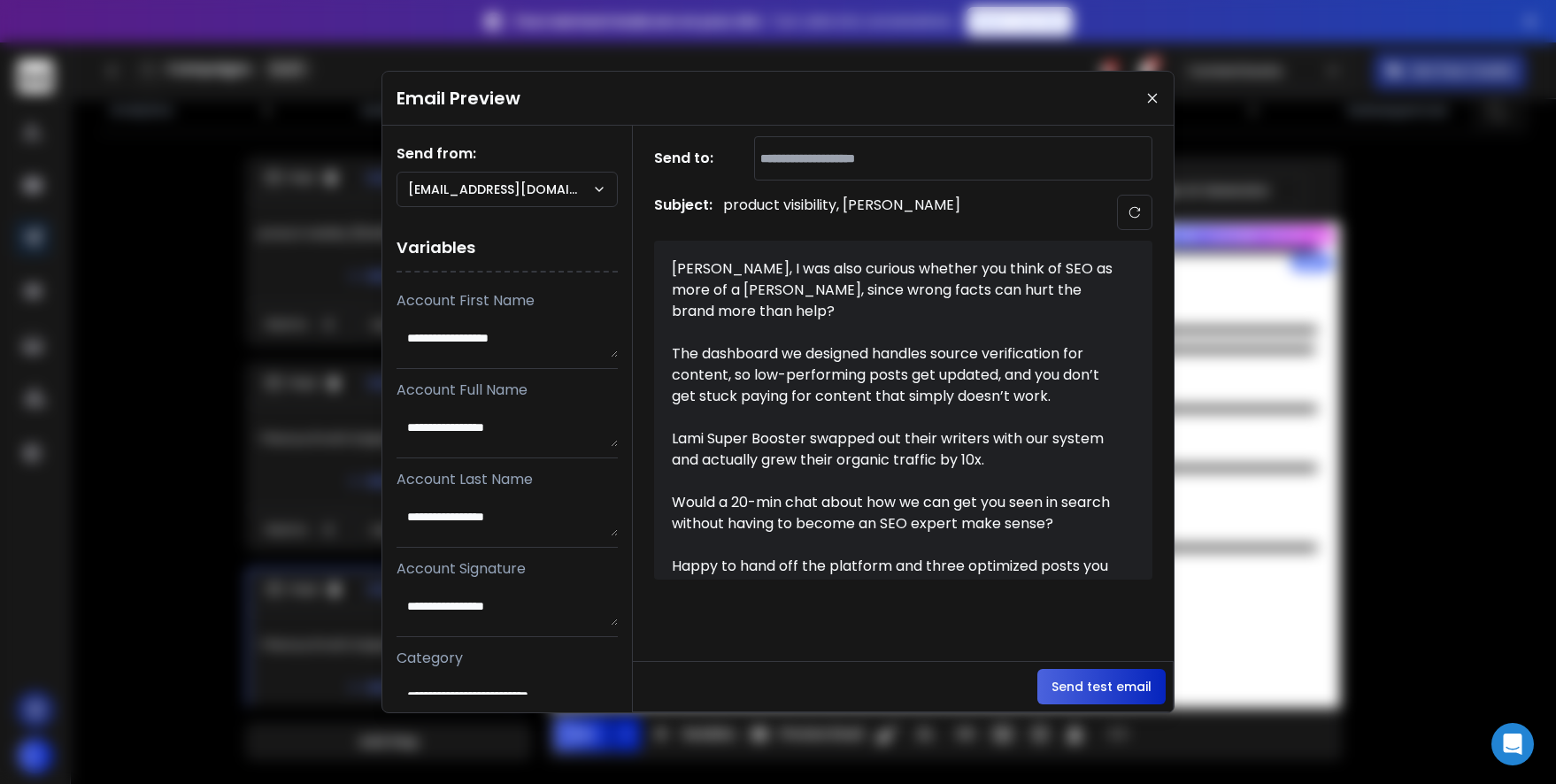
click at [1155, 95] on icon at bounding box center [1152, 98] width 14 height 14
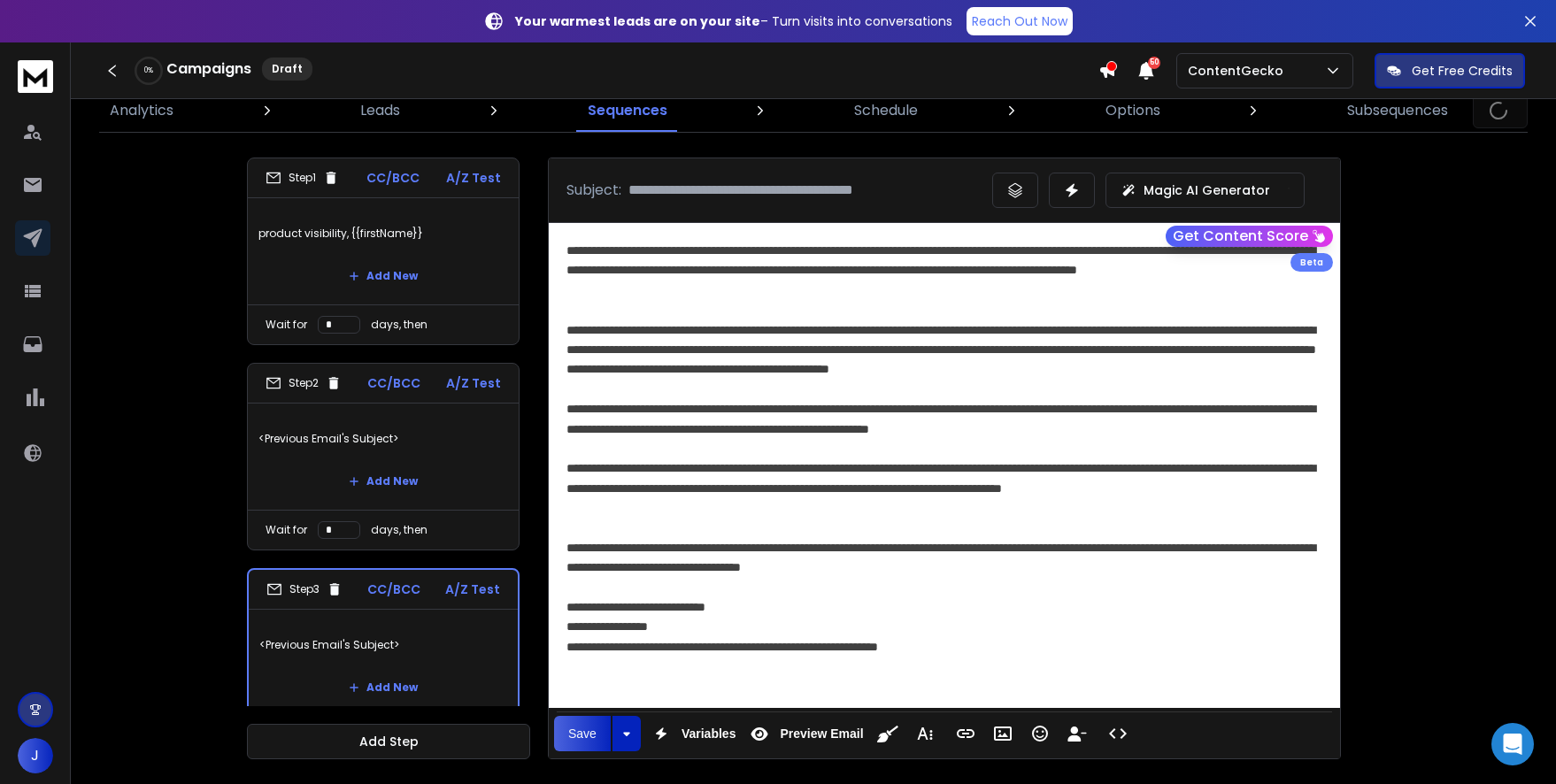
click at [478, 460] on p "<Previous Email's Subject>" at bounding box center [383, 438] width 250 height 50
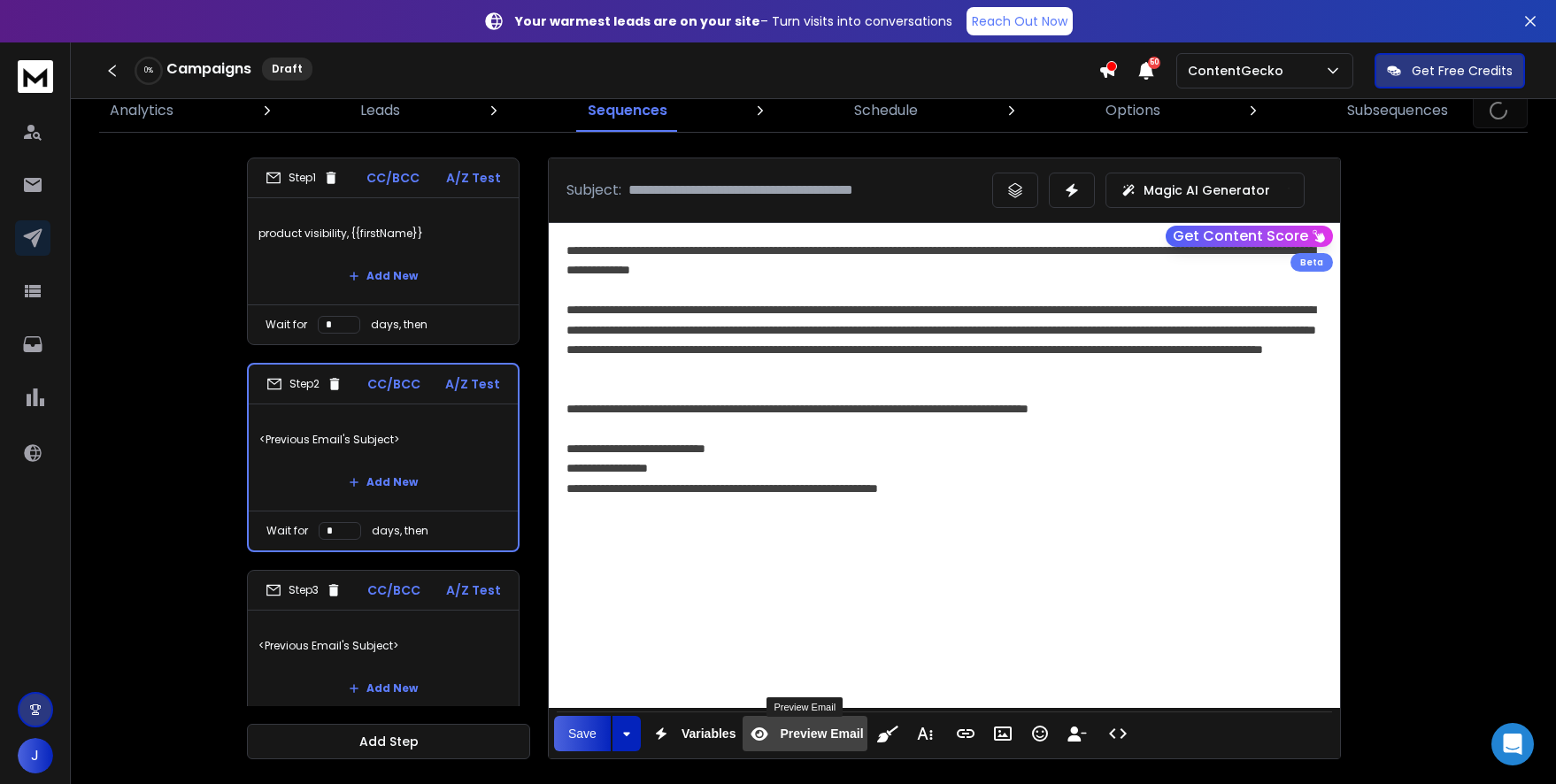
click at [802, 737] on span "Preview Email" at bounding box center [822, 733] width 90 height 15
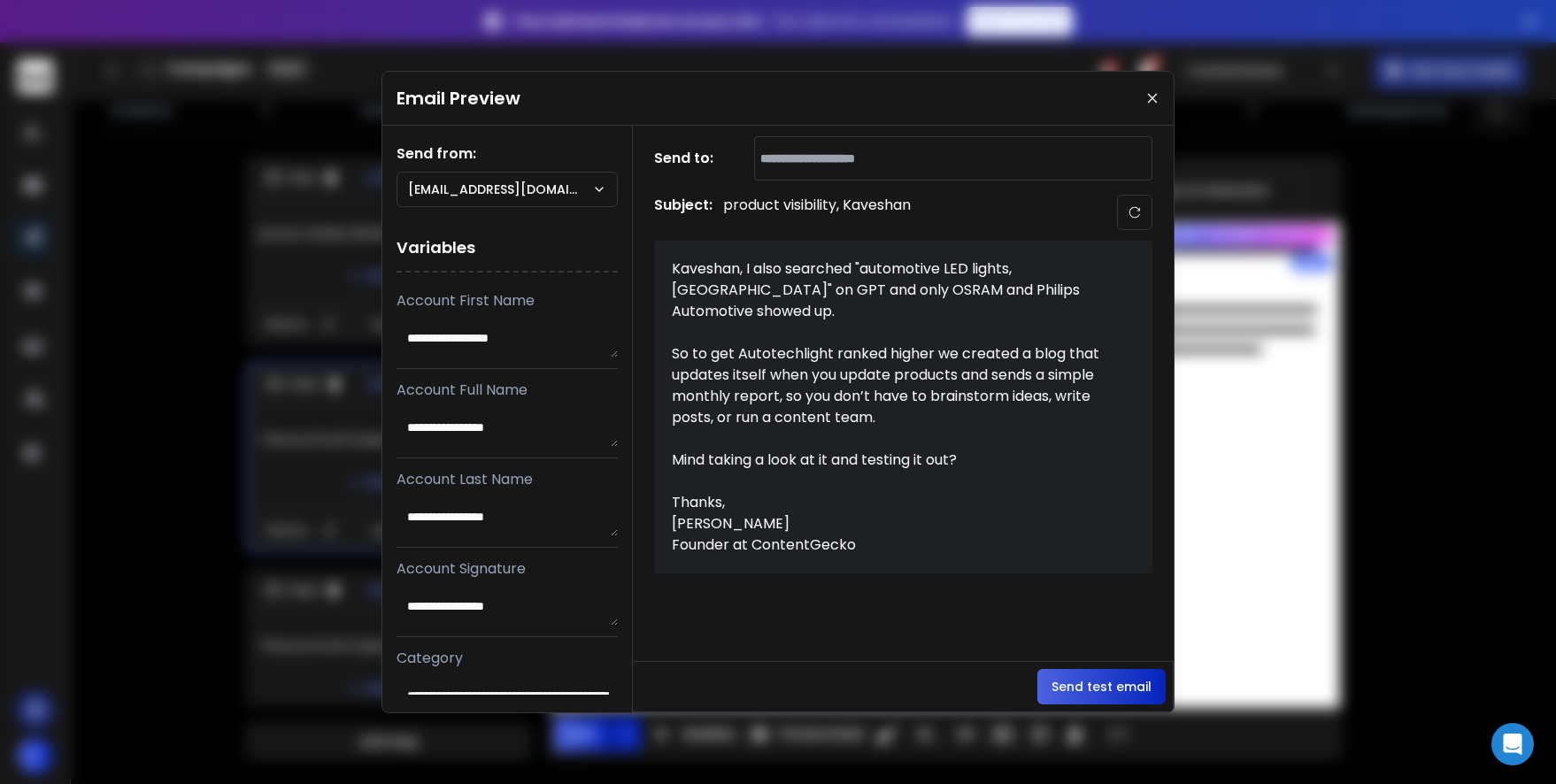
click at [1147, 95] on icon at bounding box center [1152, 98] width 14 height 14
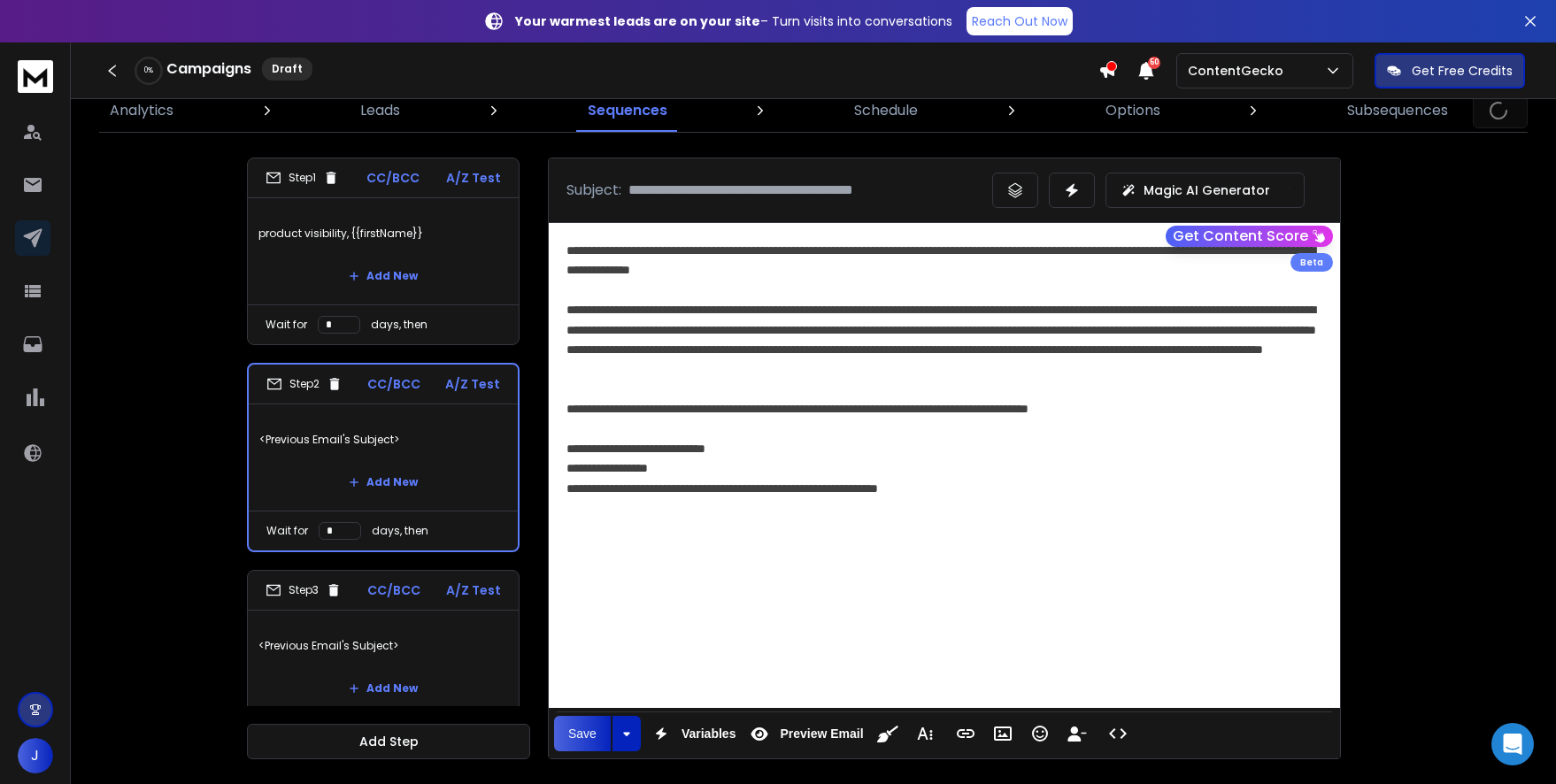
click at [477, 653] on p "<Previous Email's Subject>" at bounding box center [383, 646] width 250 height 50
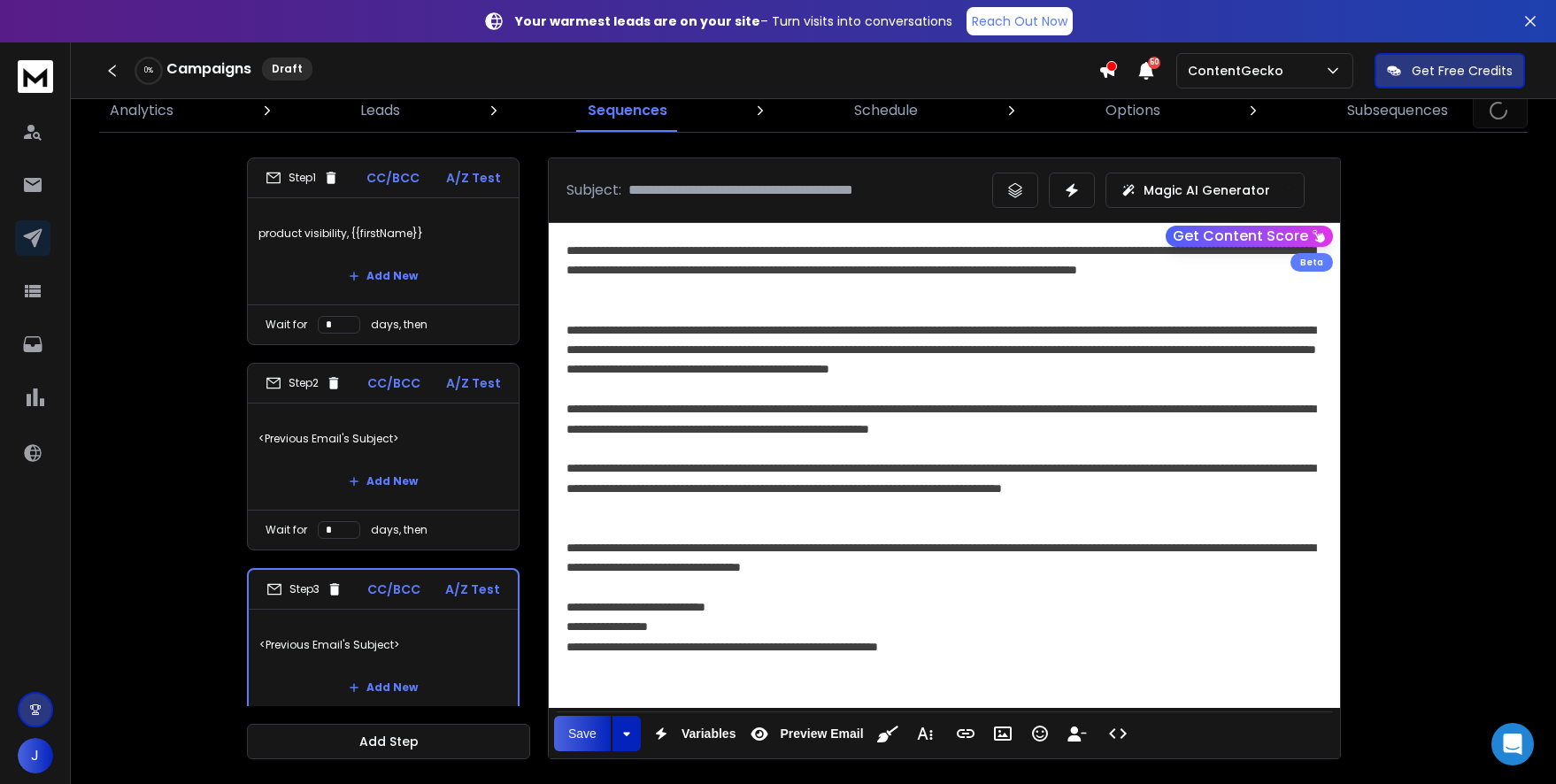
click at [485, 464] on div "Add New" at bounding box center [383, 481] width 250 height 35
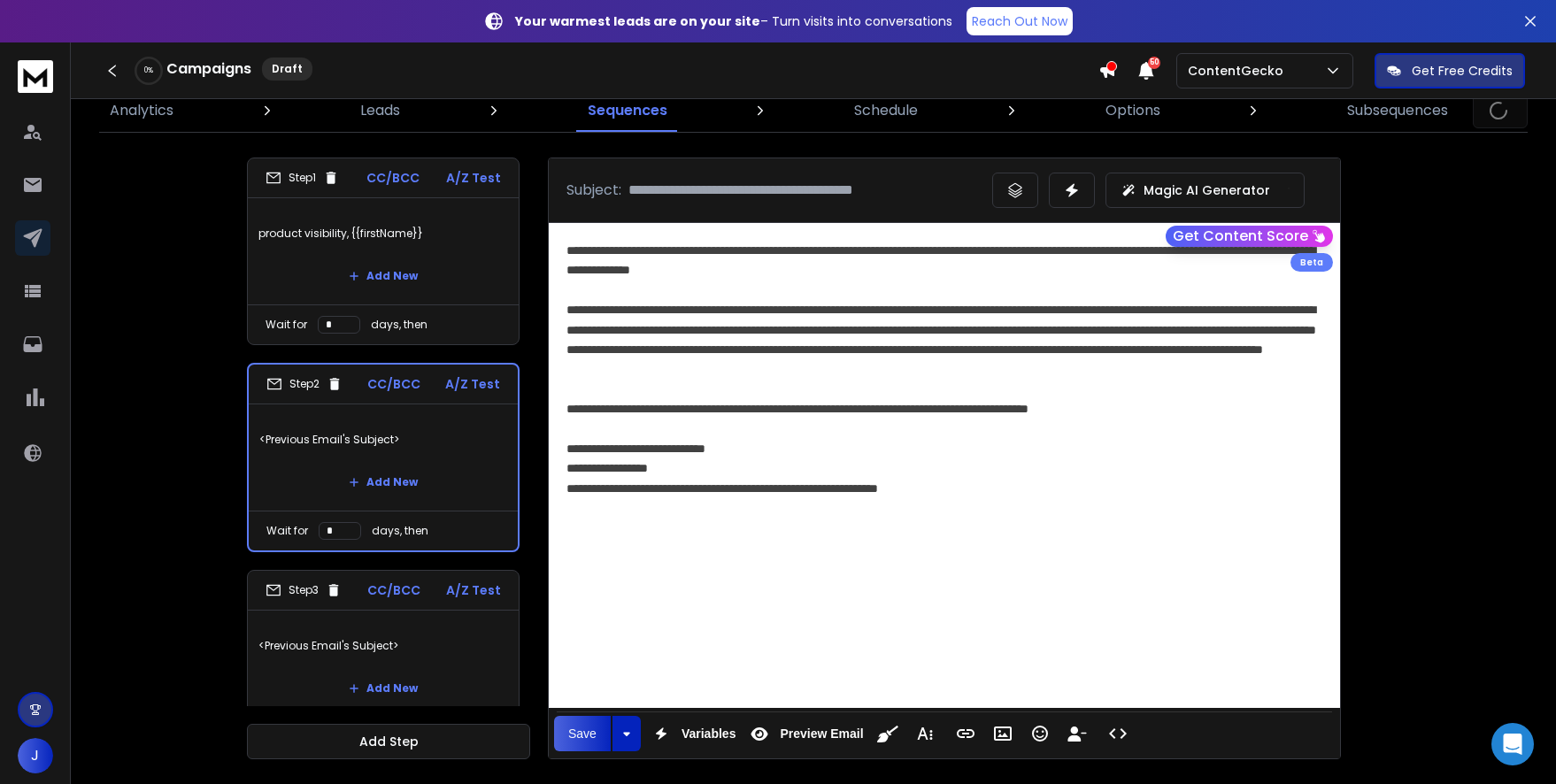
click at [1182, 253] on div "**********" at bounding box center [944, 260] width 756 height 40
click at [1182, 254] on div "**********" at bounding box center [944, 260] width 756 height 40
click at [479, 622] on p "<Previous Email's Subject>" at bounding box center [383, 646] width 250 height 50
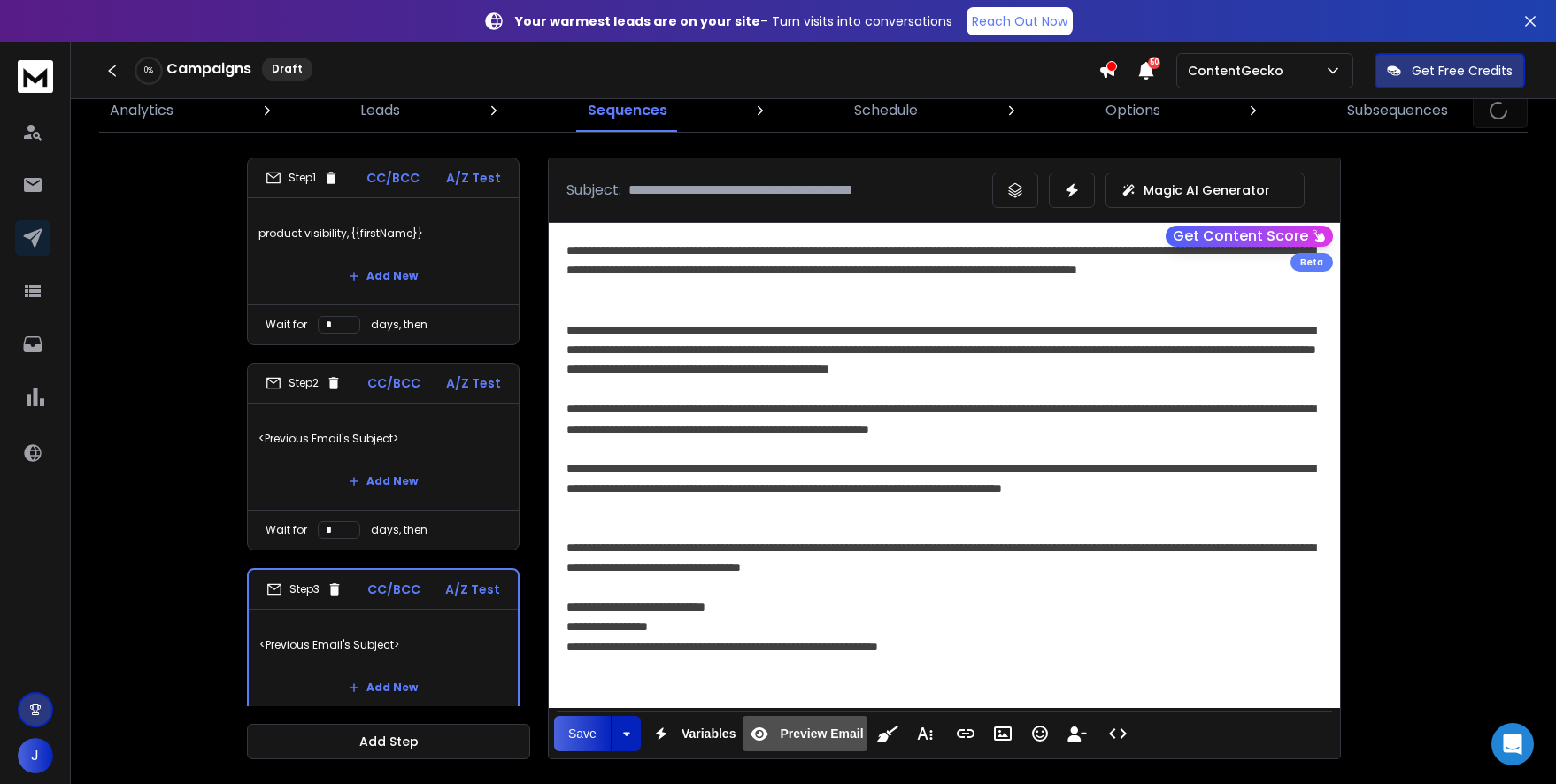
click at [793, 728] on span "Preview Email" at bounding box center [822, 733] width 90 height 15
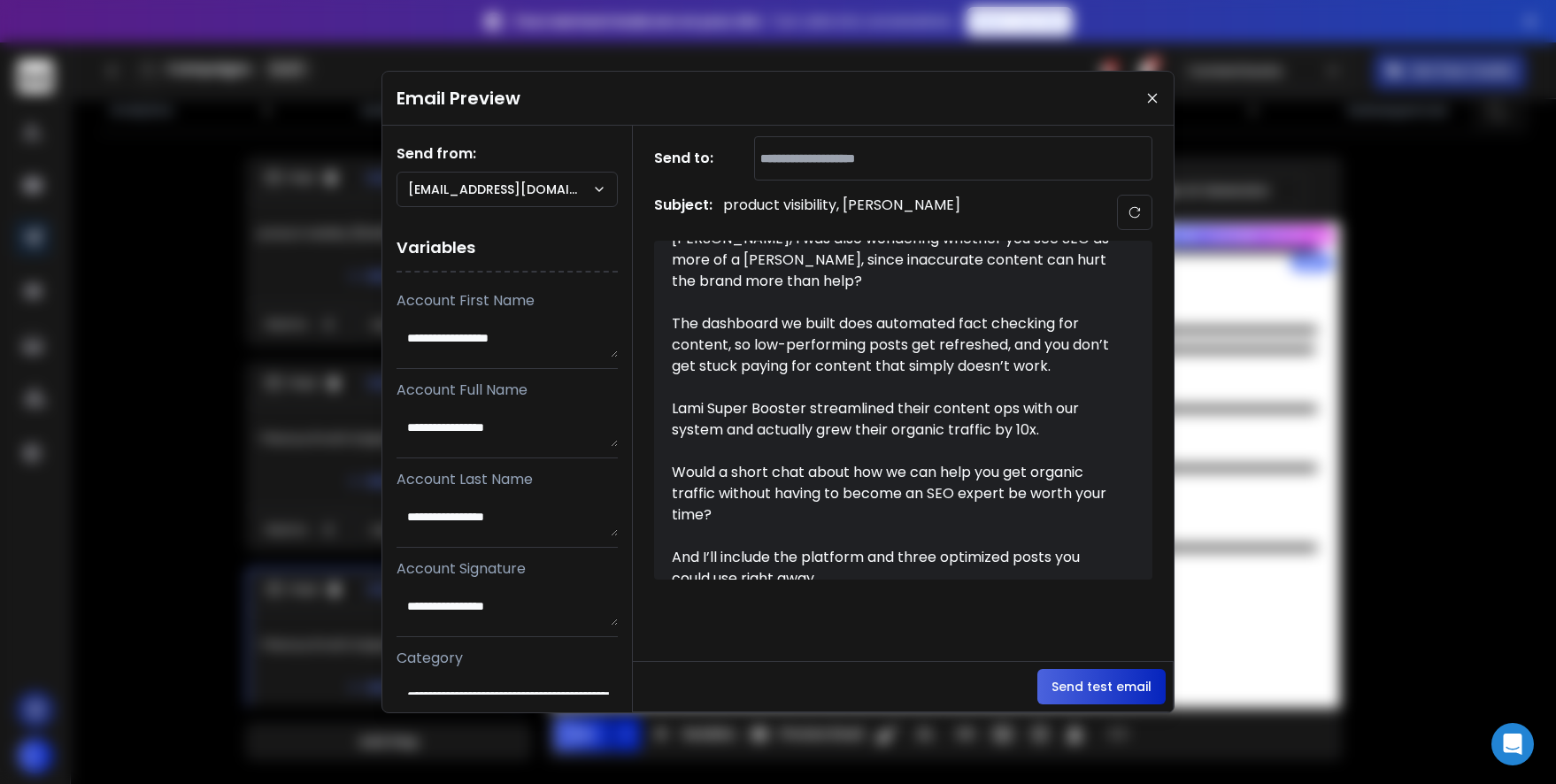
scroll to position [31, 0]
click at [1151, 96] on icon at bounding box center [1152, 98] width 14 height 14
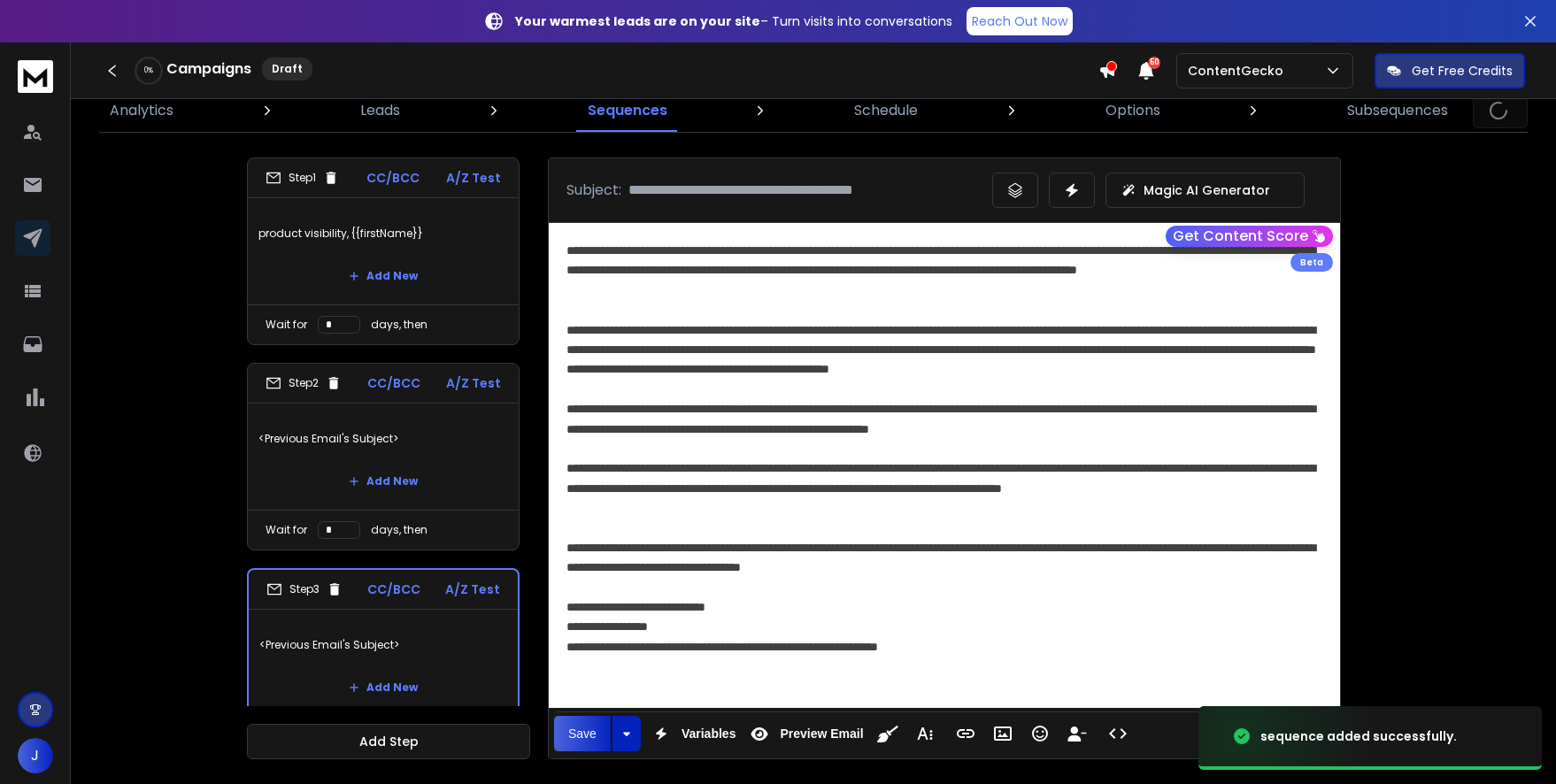
scroll to position [0, 0]
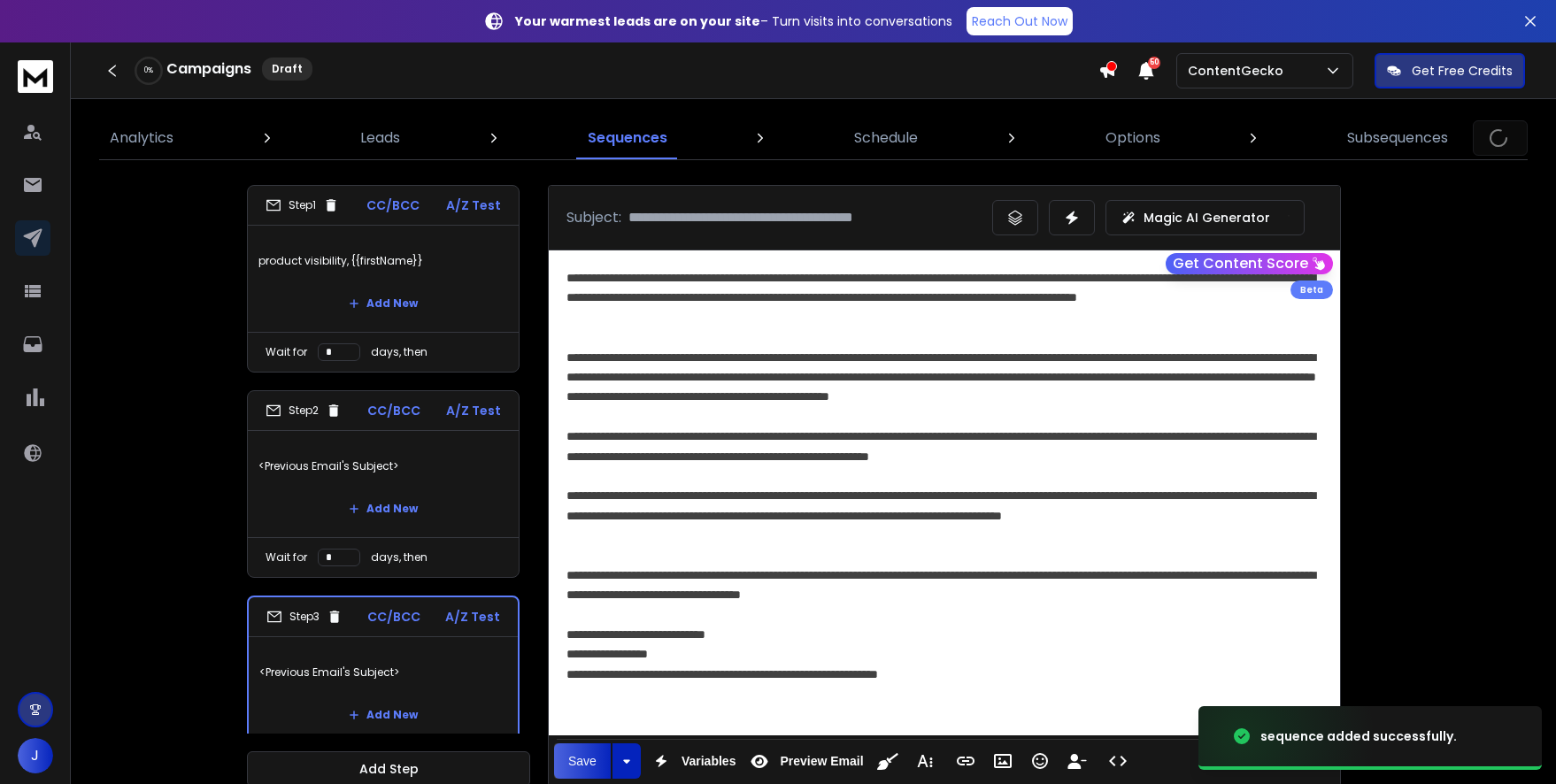
click at [469, 297] on div "Add New" at bounding box center [383, 304] width 250 height 35
type input "**********"
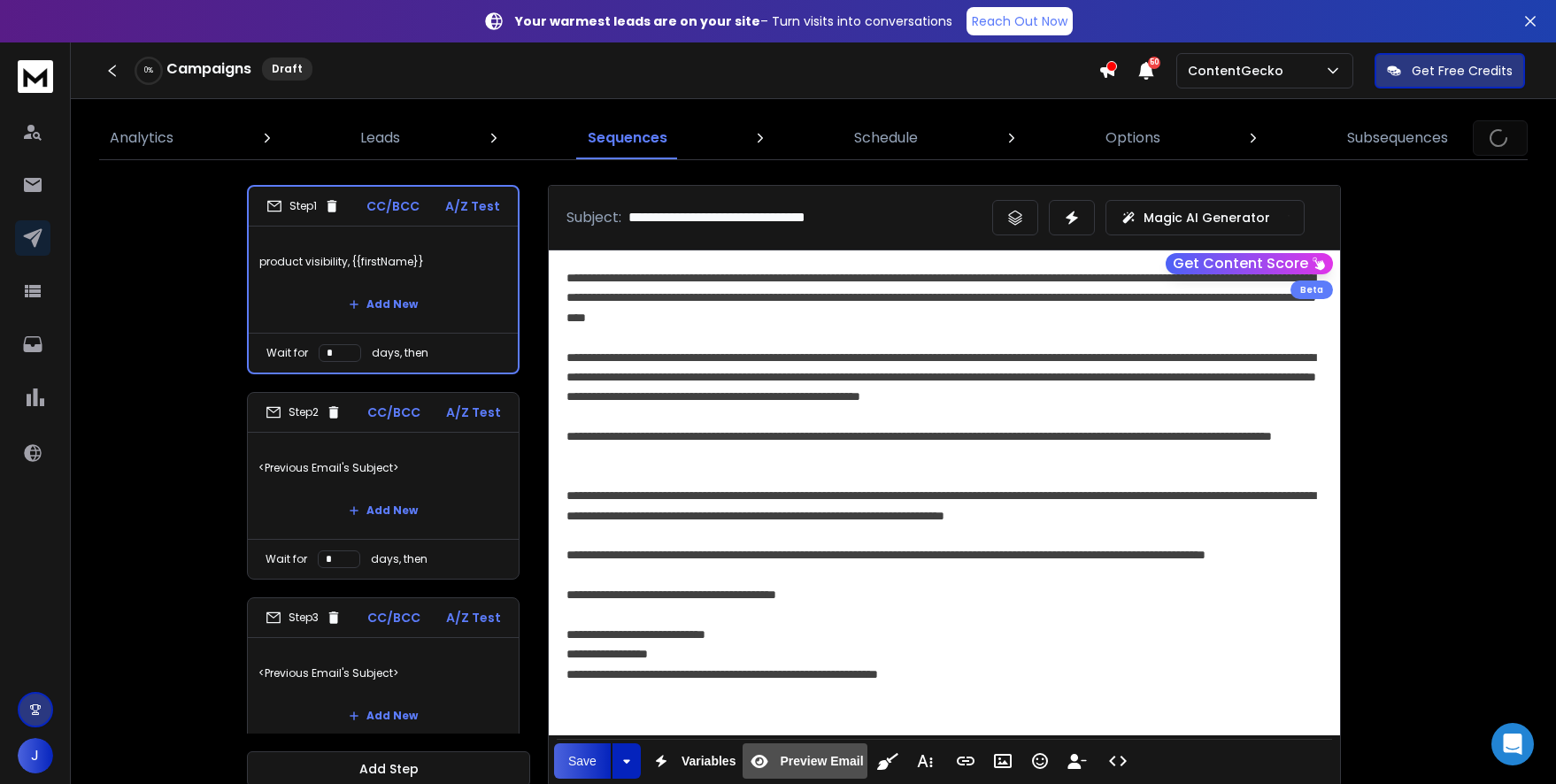
click at [796, 760] on span "Preview Email" at bounding box center [822, 760] width 90 height 15
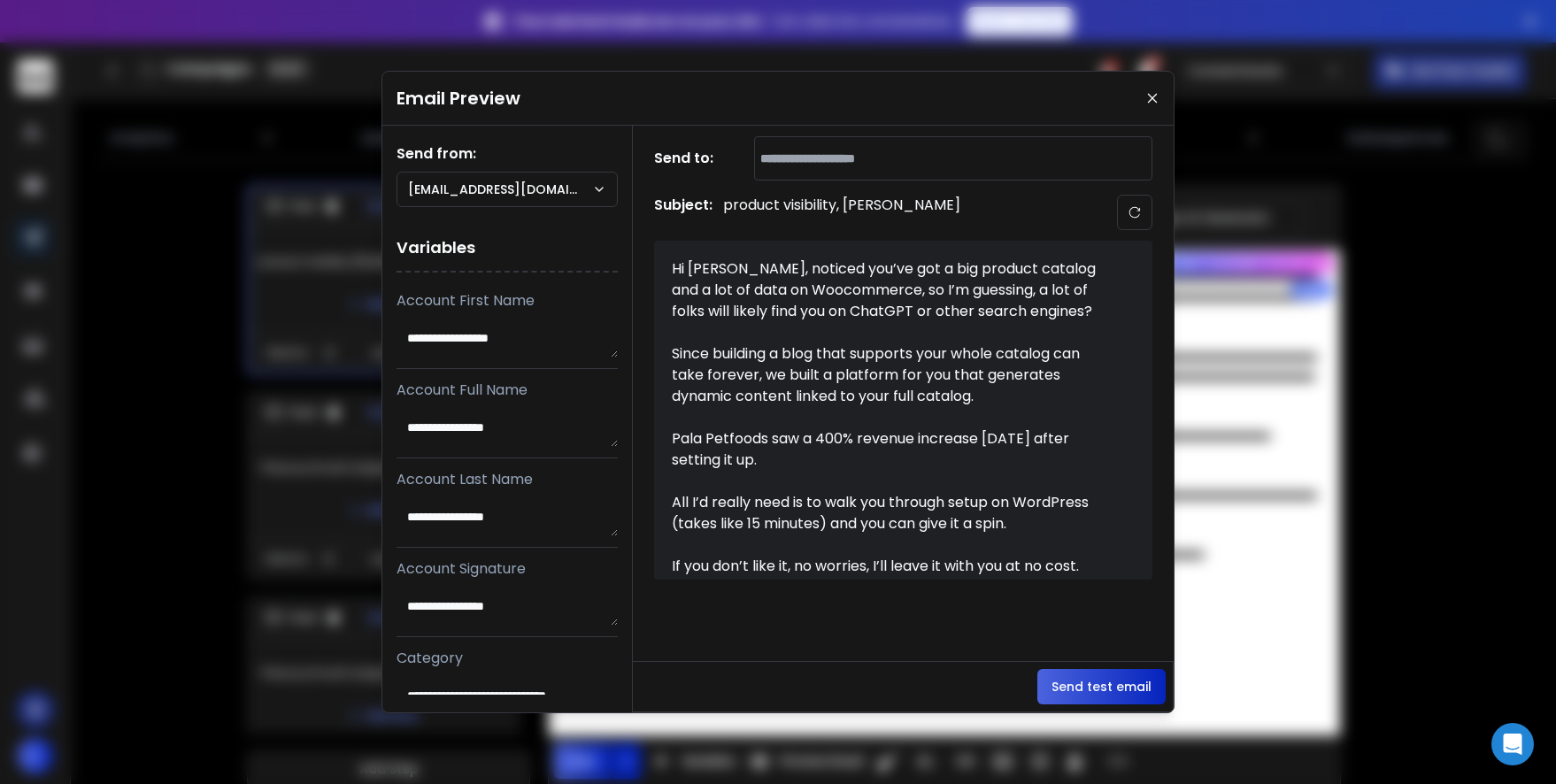
click at [1154, 98] on icon at bounding box center [1152, 98] width 14 height 14
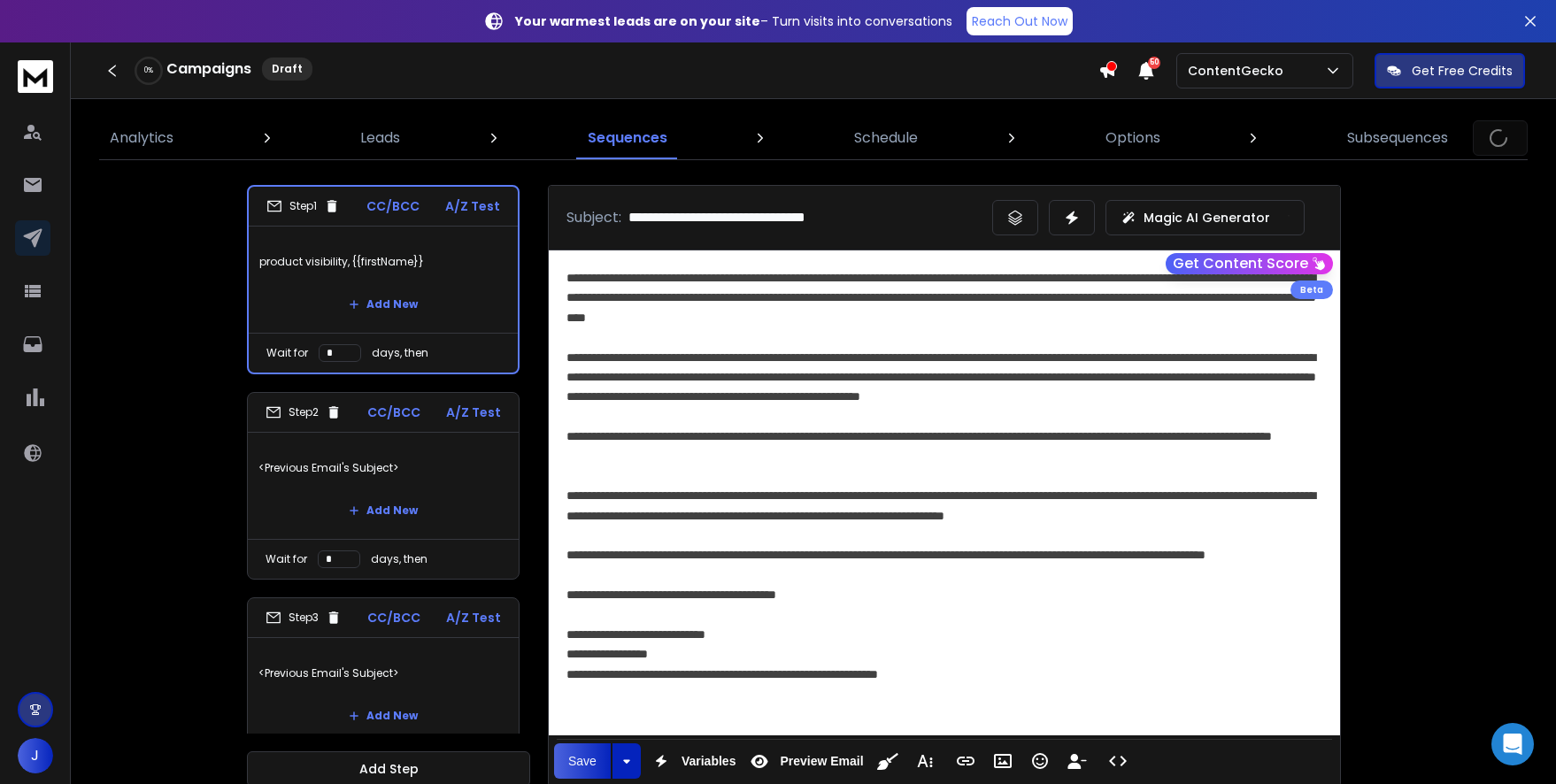
click at [821, 277] on div "**********" at bounding box center [944, 297] width 756 height 59
click at [726, 760] on span "Variables" at bounding box center [708, 760] width 62 height 15
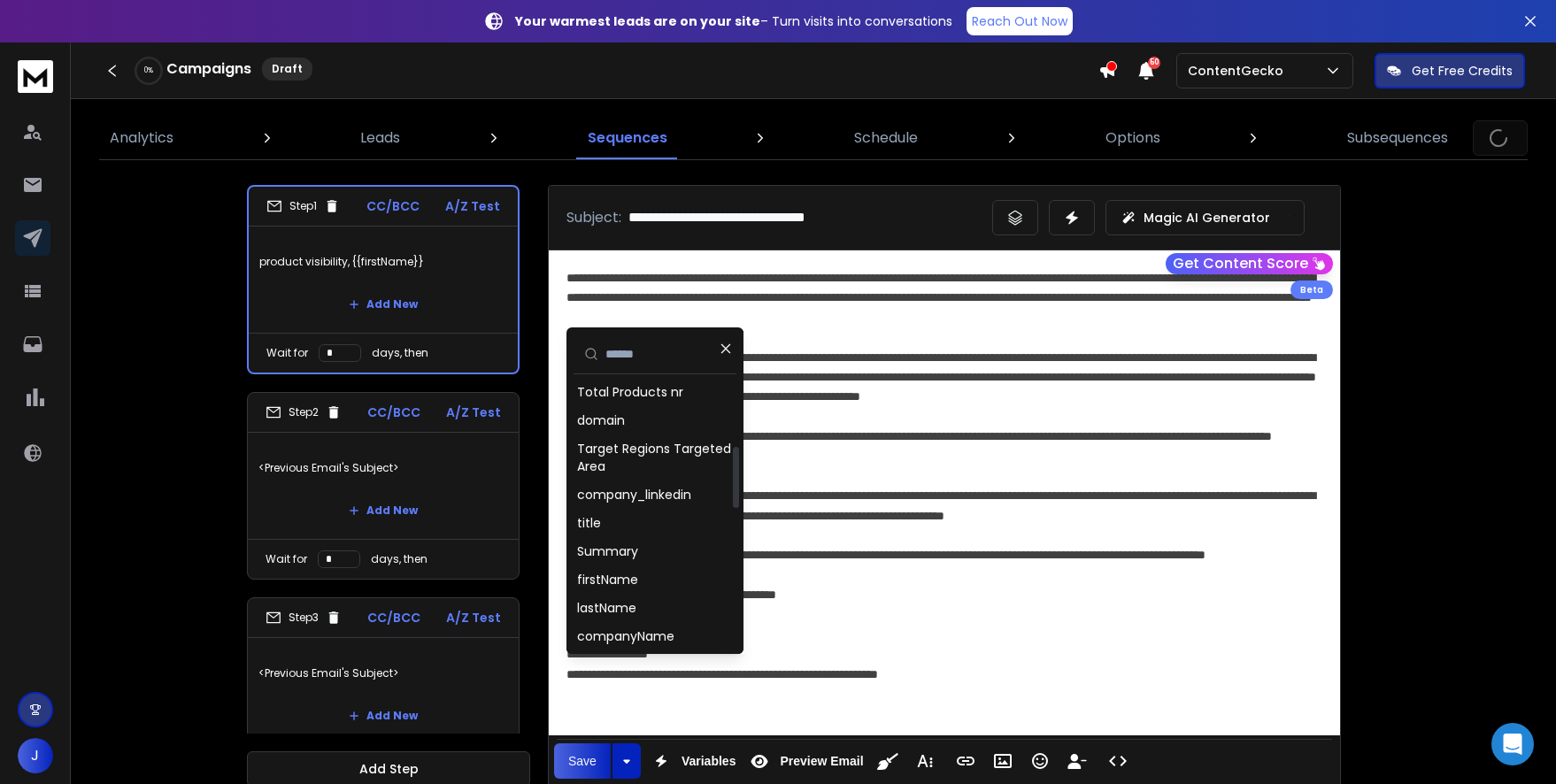
scroll to position [294, 0]
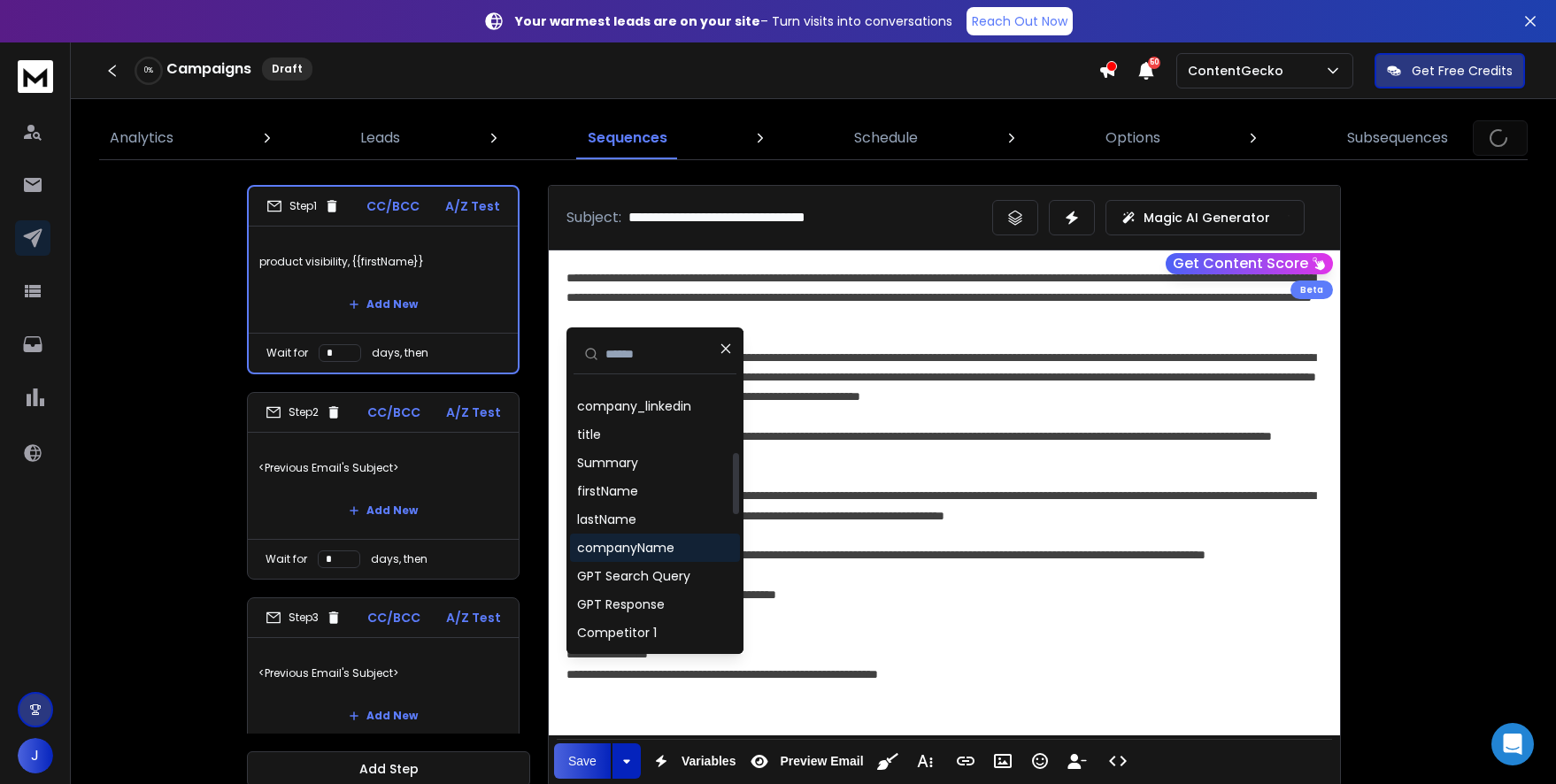
click at [672, 548] on div "companyName" at bounding box center [625, 548] width 97 height 18
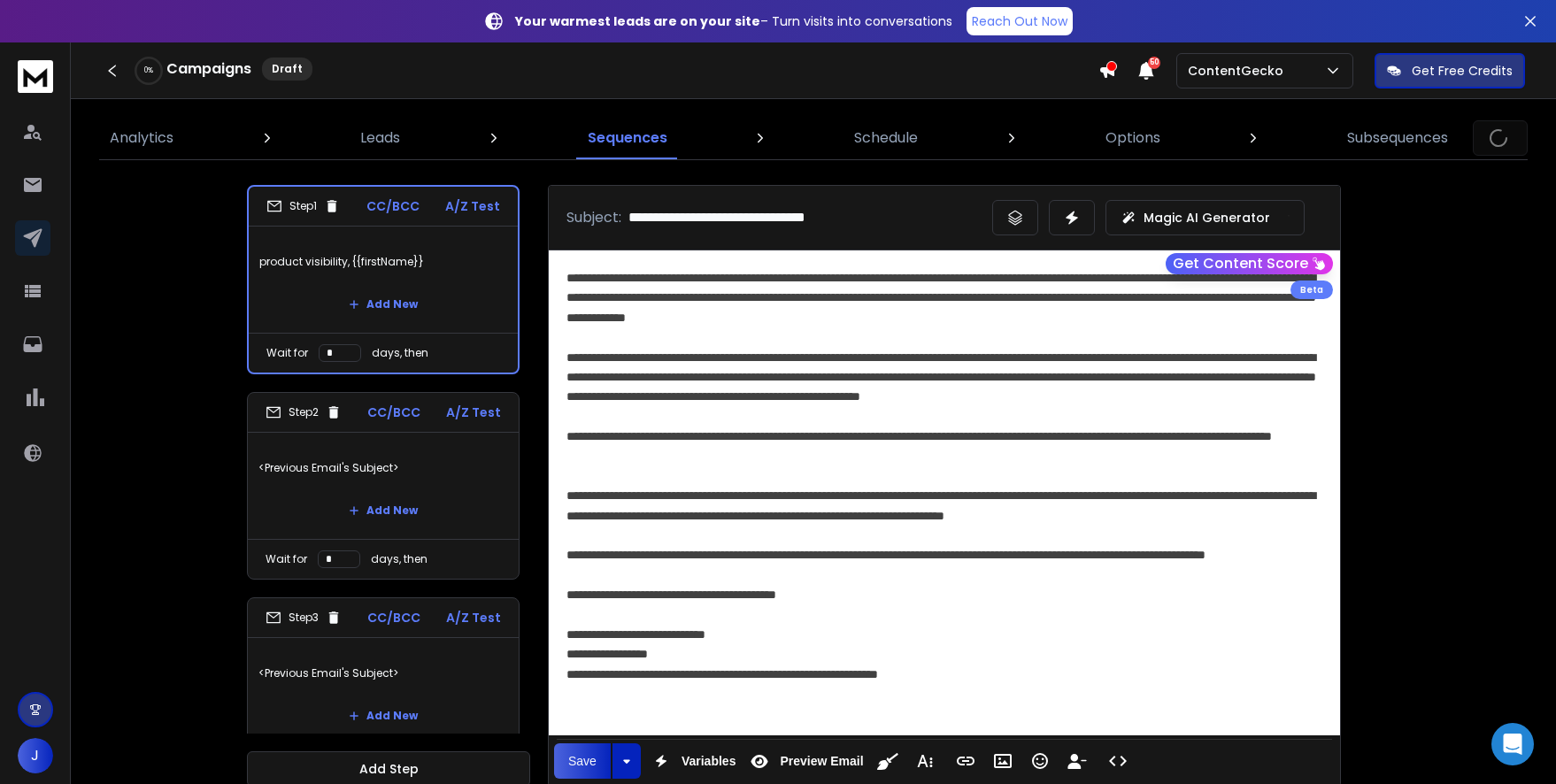
click at [913, 280] on div "**********" at bounding box center [944, 297] width 756 height 59
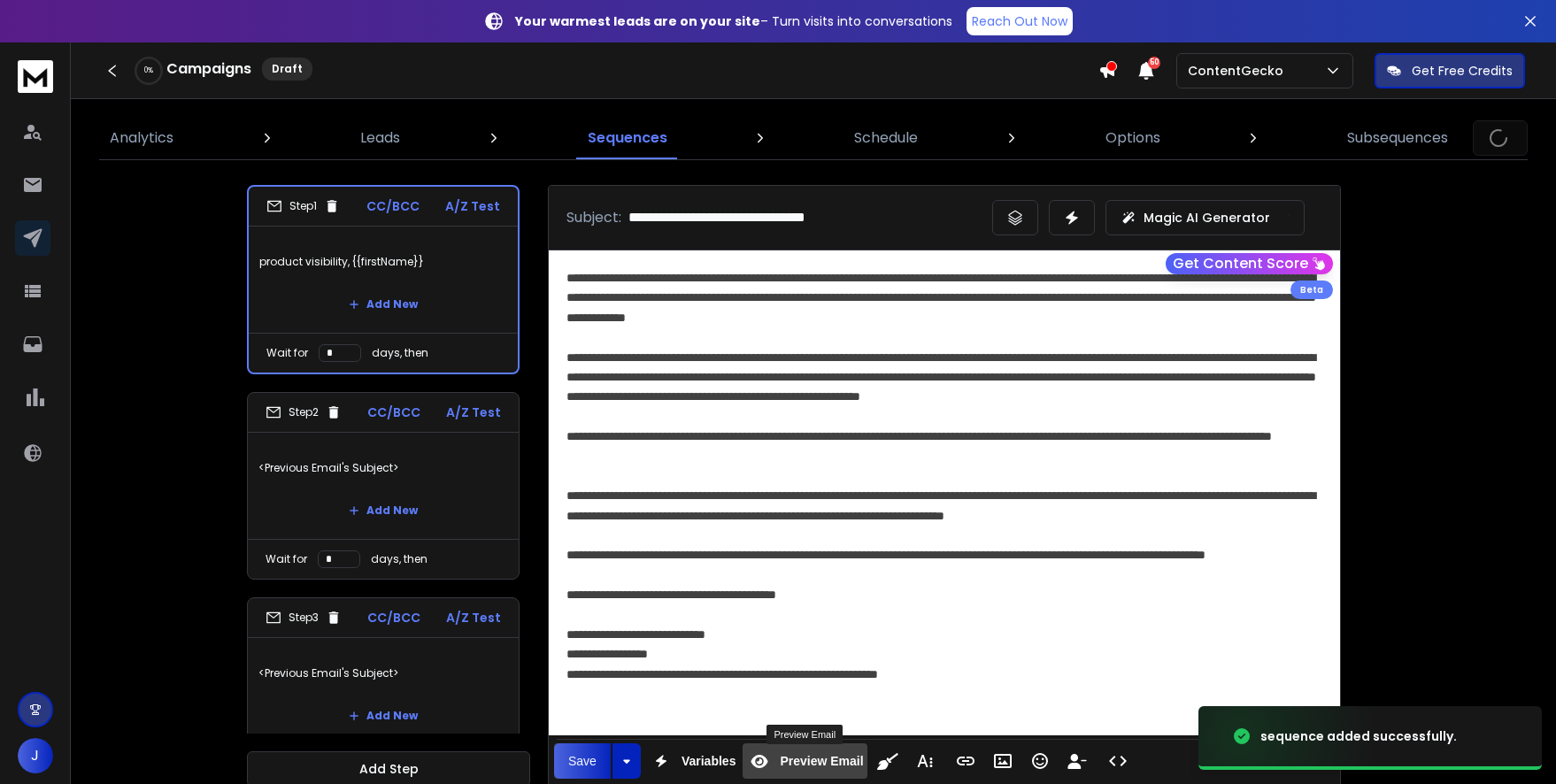
click at [807, 760] on span "Preview Email" at bounding box center [822, 760] width 90 height 15
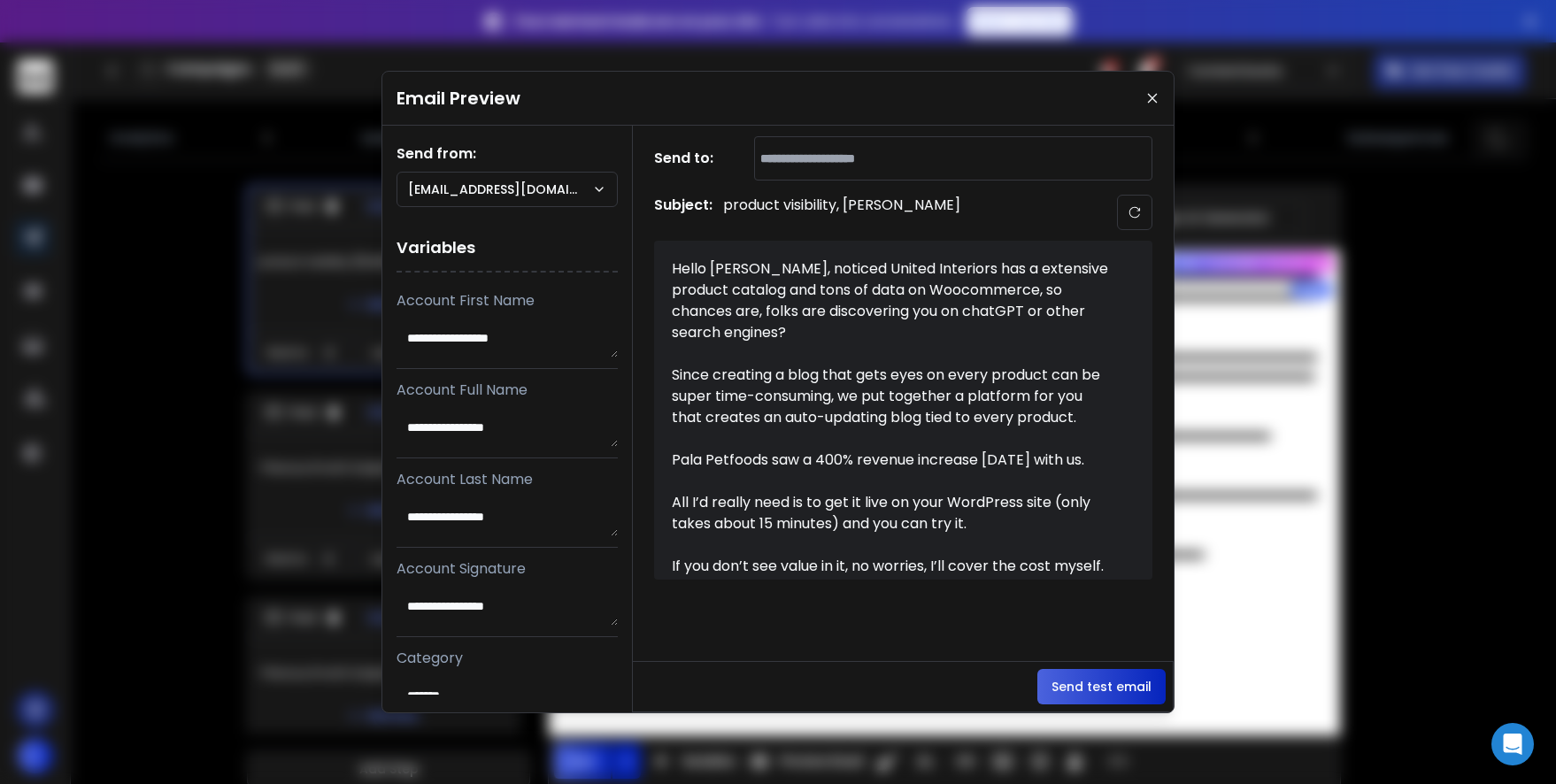
click at [1151, 102] on icon at bounding box center [1152, 98] width 14 height 14
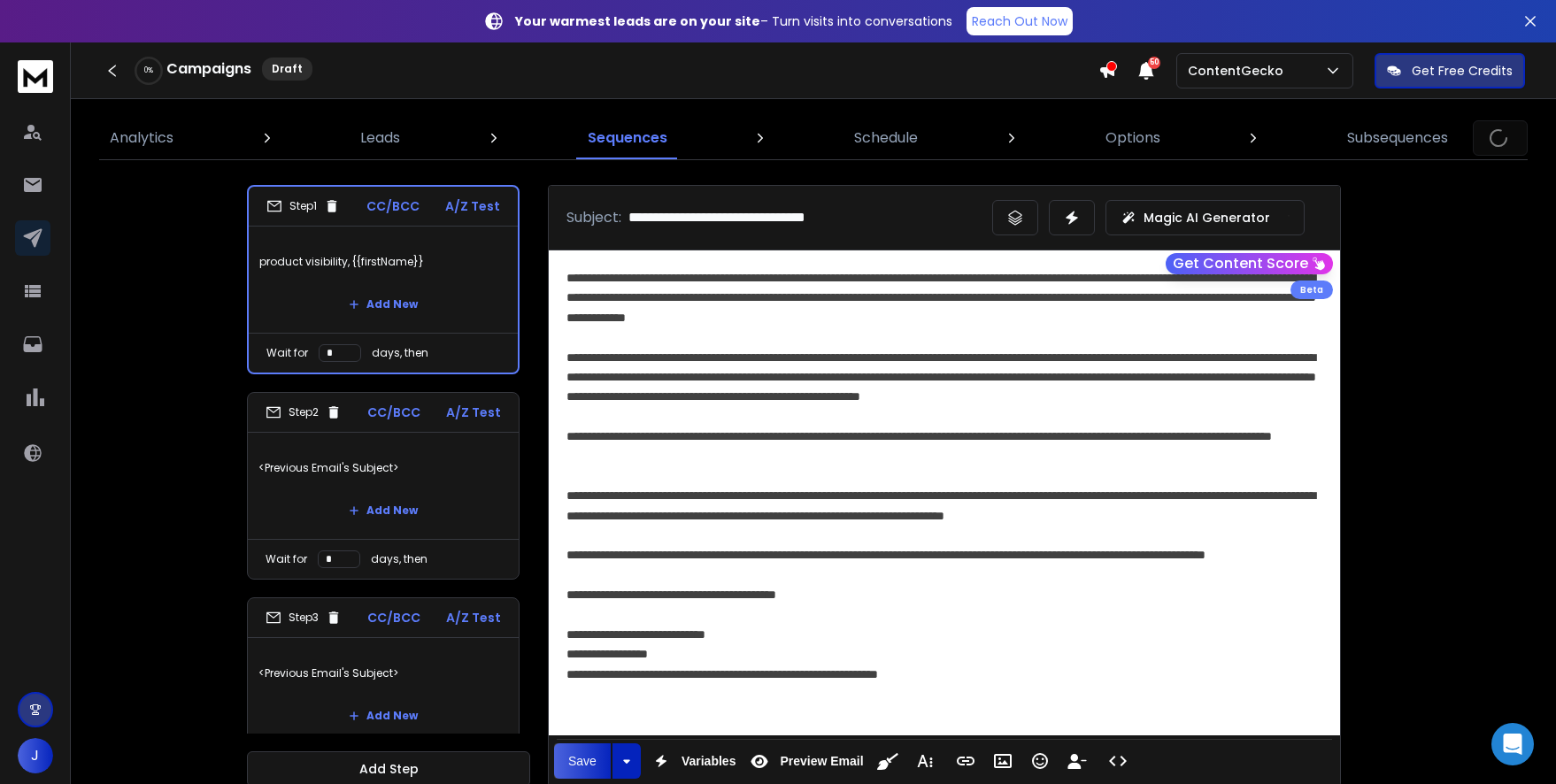
click at [933, 274] on div "**********" at bounding box center [944, 297] width 756 height 59
click at [994, 279] on div "**********" at bounding box center [944, 297] width 756 height 59
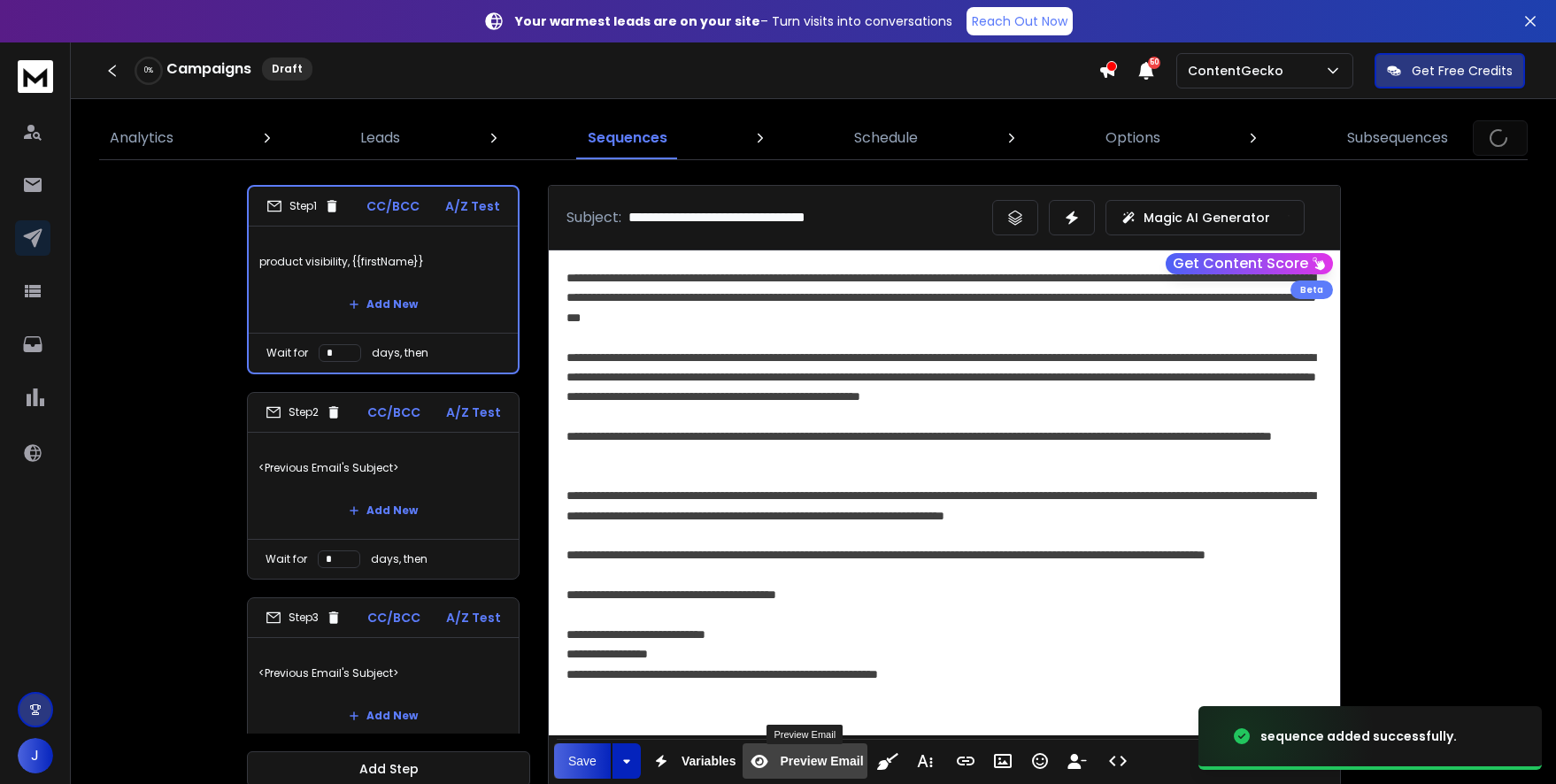
click at [822, 754] on span "Preview Email" at bounding box center [822, 760] width 90 height 15
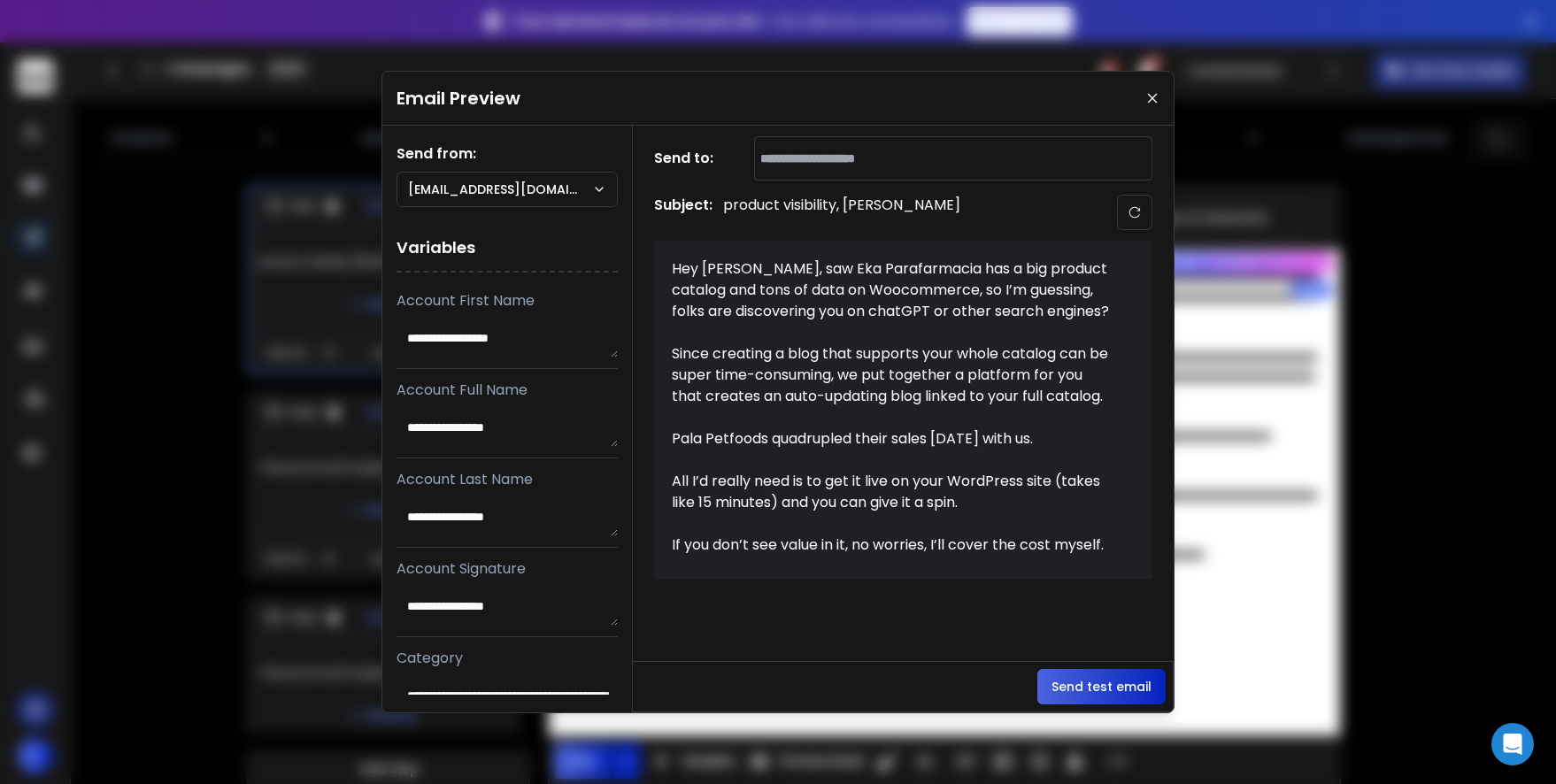
click at [1150, 99] on icon at bounding box center [1153, 98] width 10 height 10
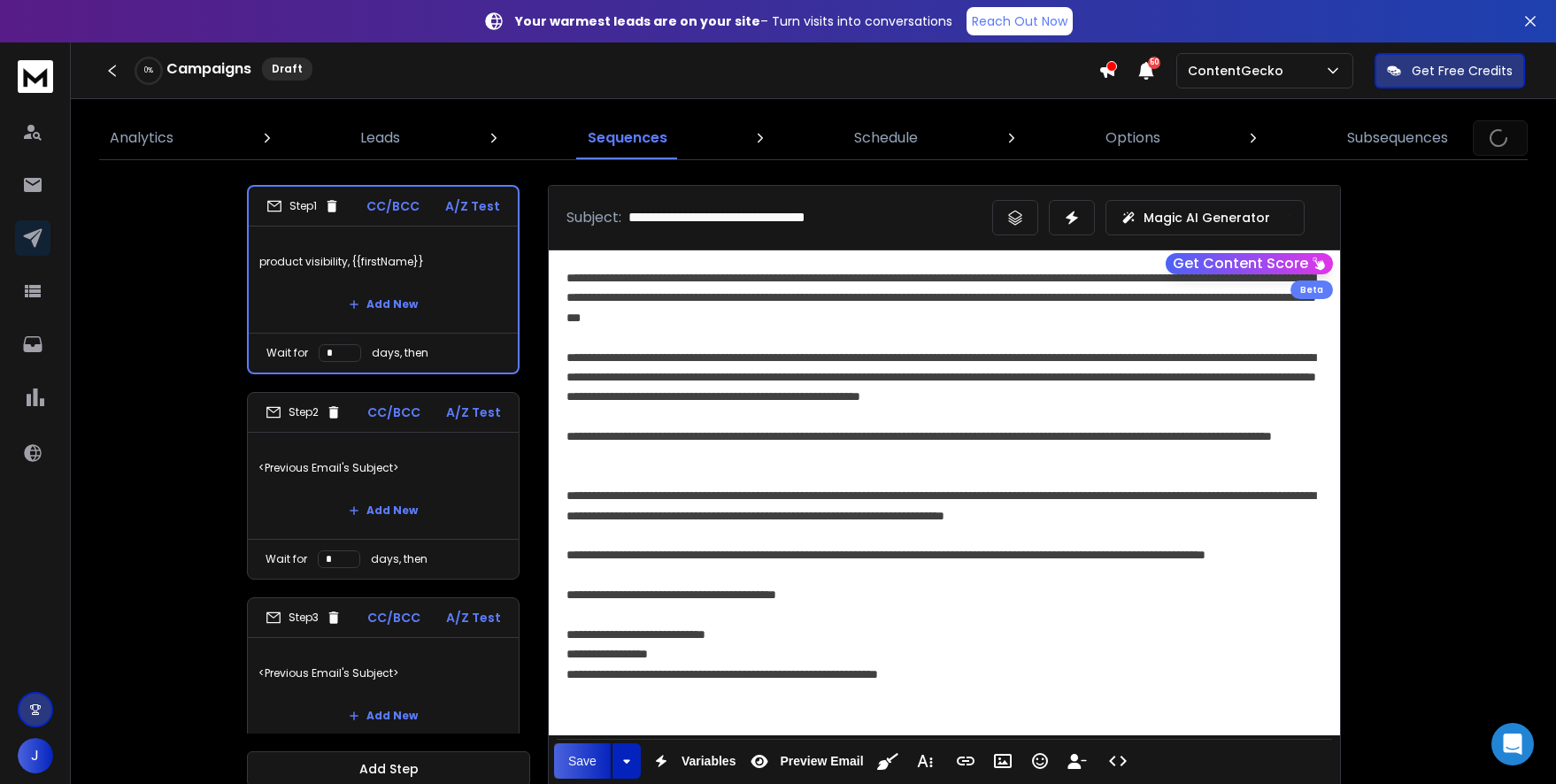
click at [917, 278] on div "**********" at bounding box center [944, 297] width 756 height 59
click at [1112, 376] on div "**********" at bounding box center [944, 377] width 756 height 59
click at [703, 763] on span "Variables" at bounding box center [708, 760] width 62 height 15
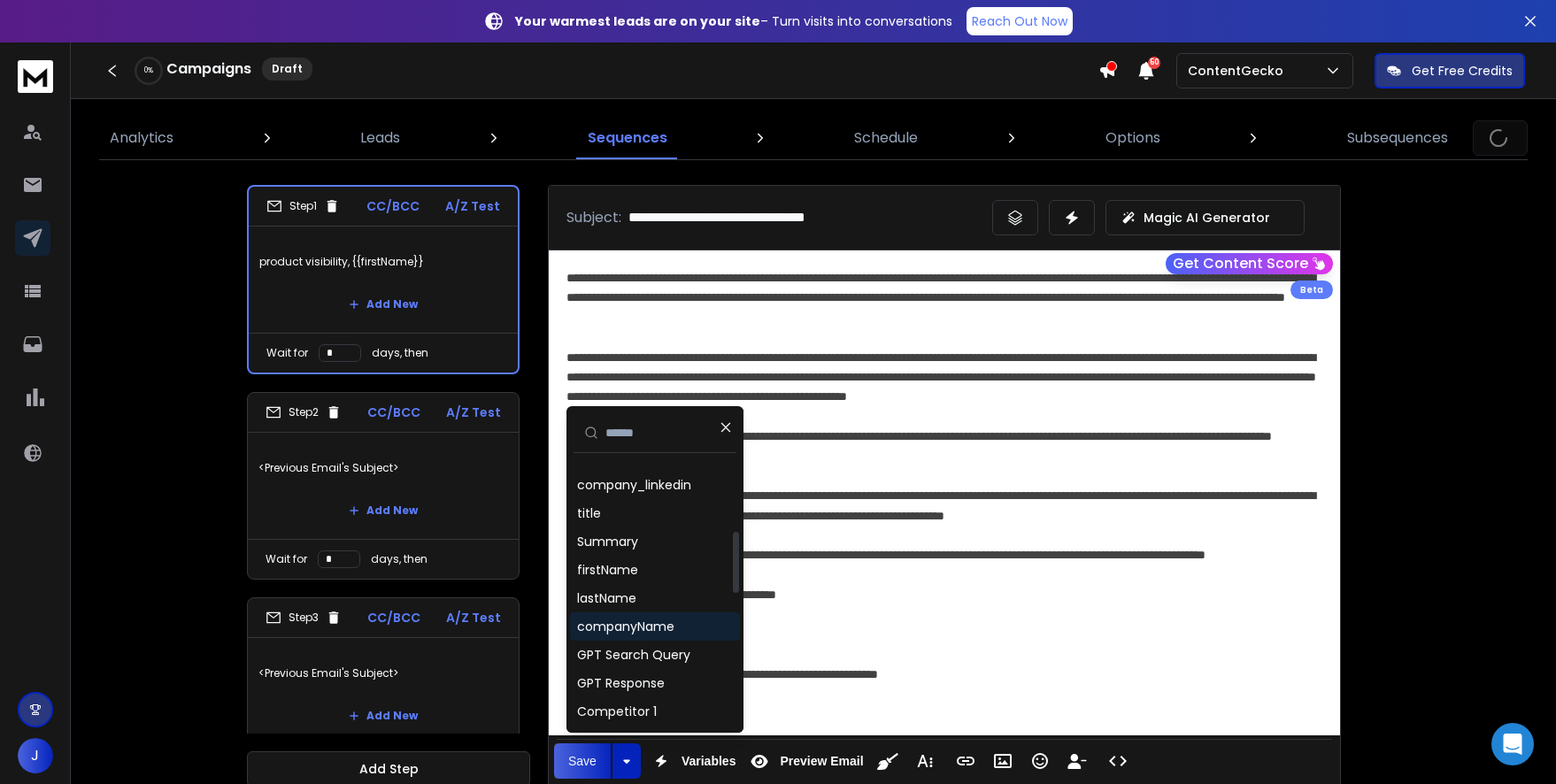
click at [679, 628] on div "companyName" at bounding box center [654, 626] width 170 height 28
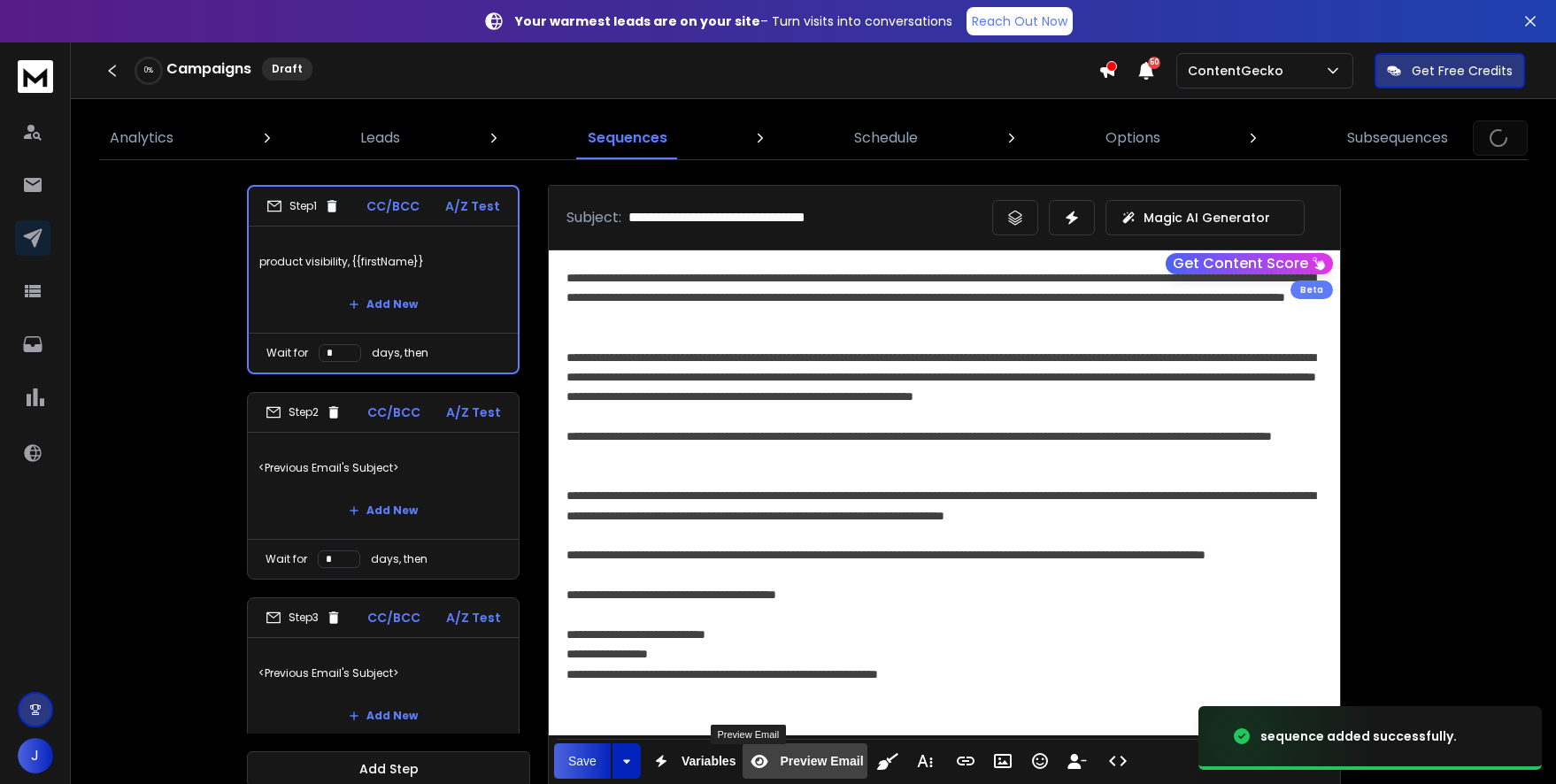
click at [808, 754] on span "Preview Email" at bounding box center [822, 760] width 90 height 15
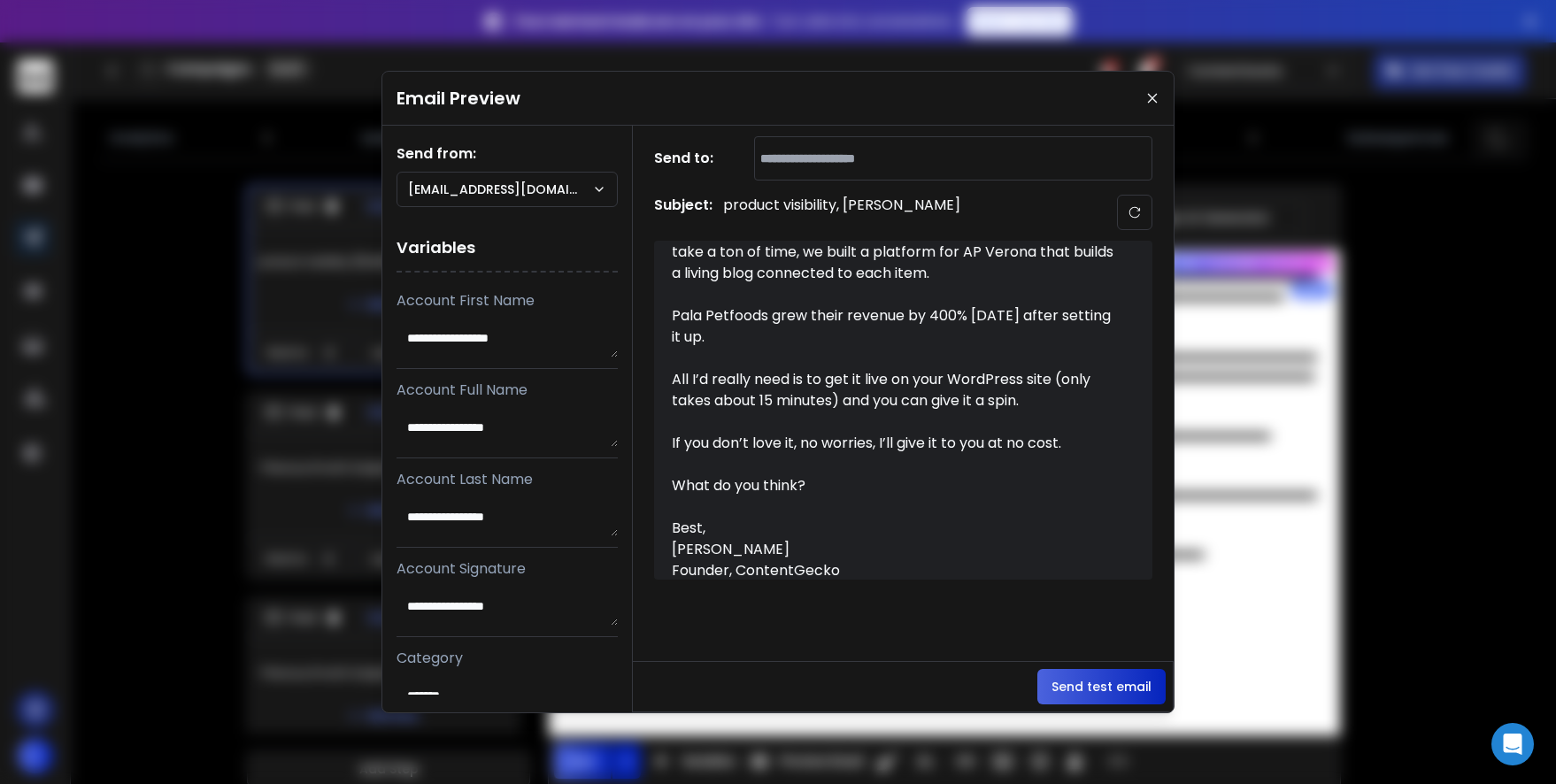
scroll to position [146, 0]
click at [1148, 104] on icon at bounding box center [1152, 98] width 14 height 14
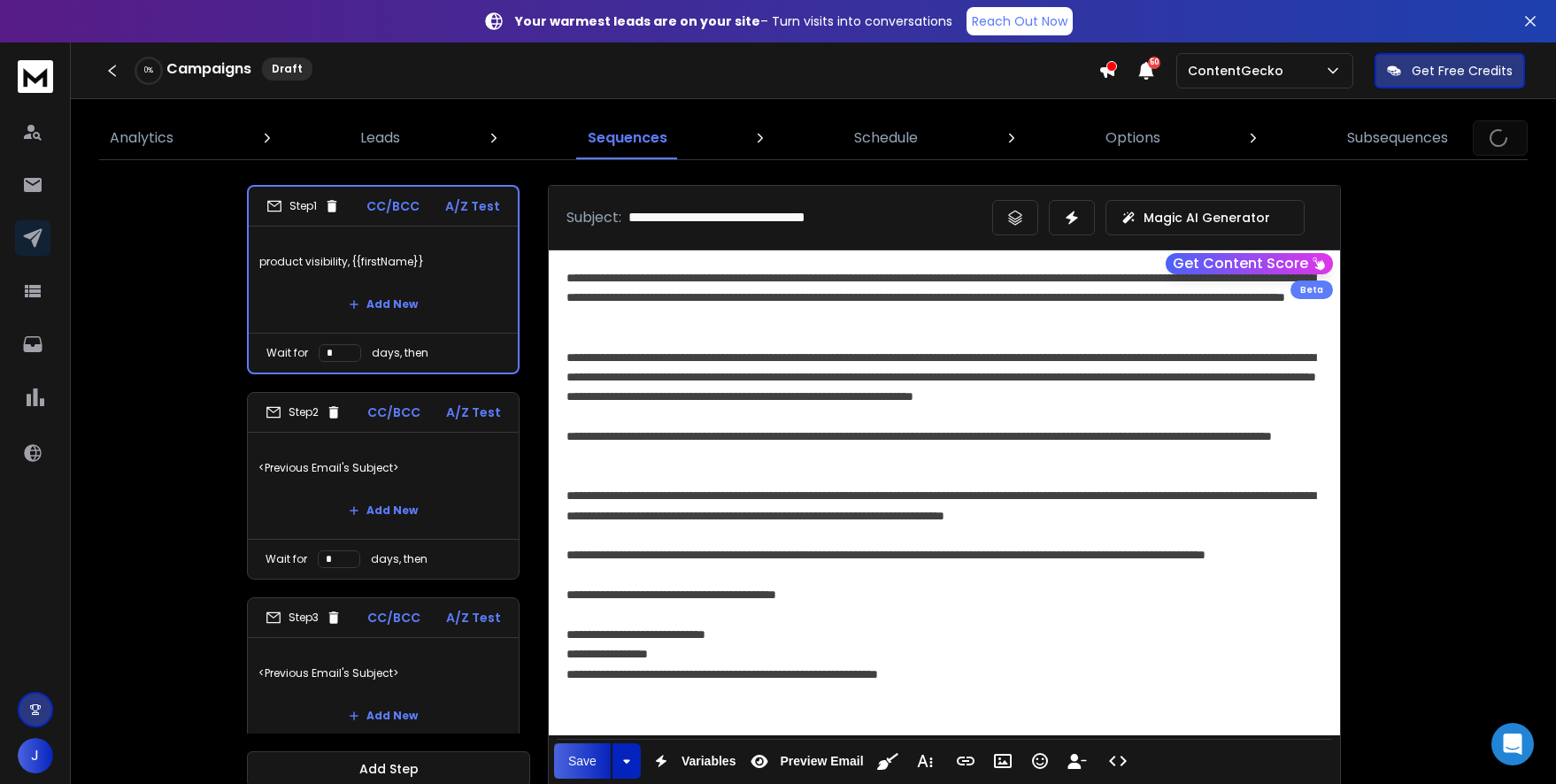
click at [476, 471] on p "<Previous Email's Subject>" at bounding box center [383, 467] width 250 height 50
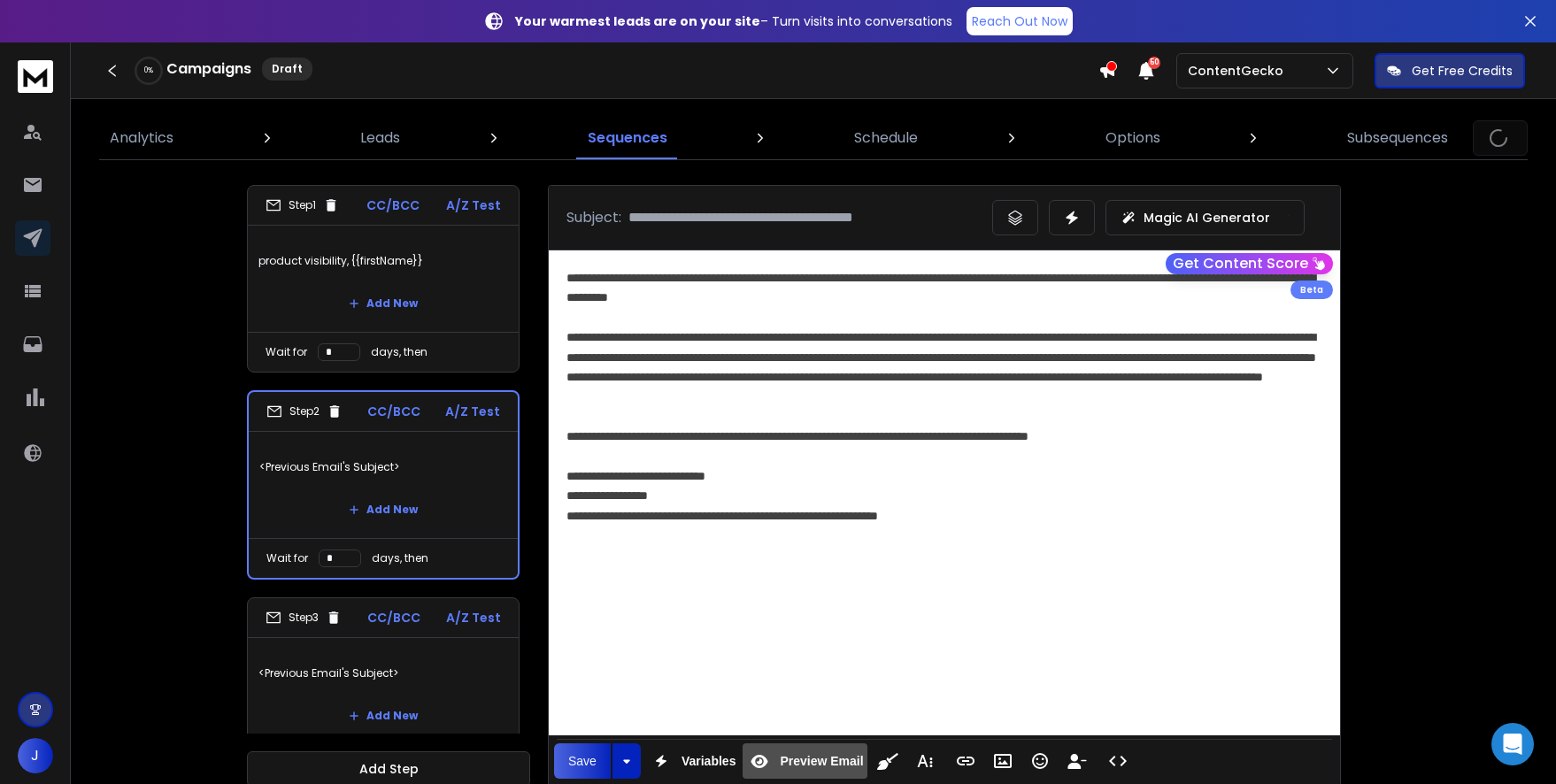
click at [777, 761] on span "Preview Email" at bounding box center [822, 760] width 90 height 15
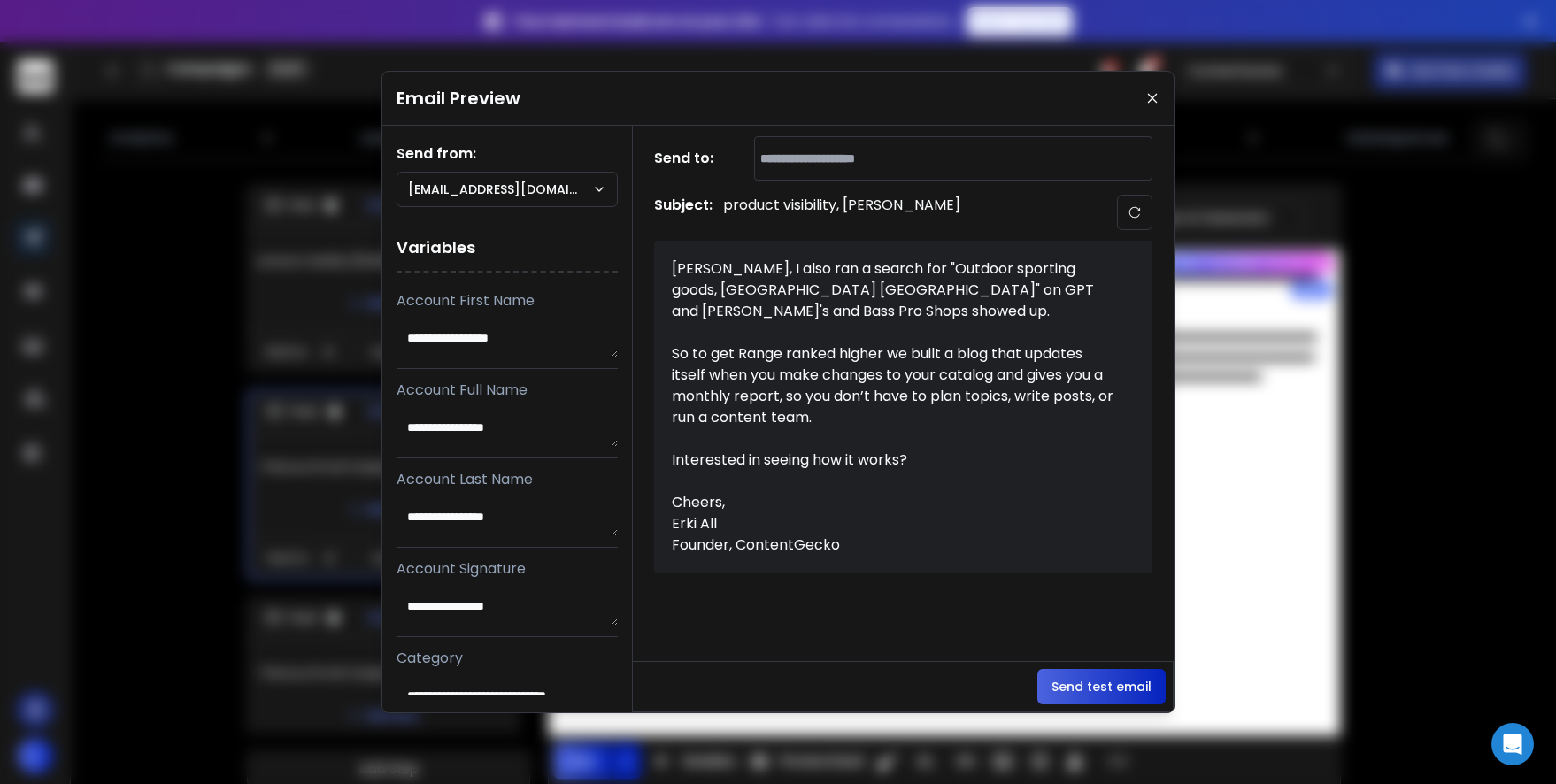
click at [1150, 104] on icon at bounding box center [1152, 98] width 14 height 14
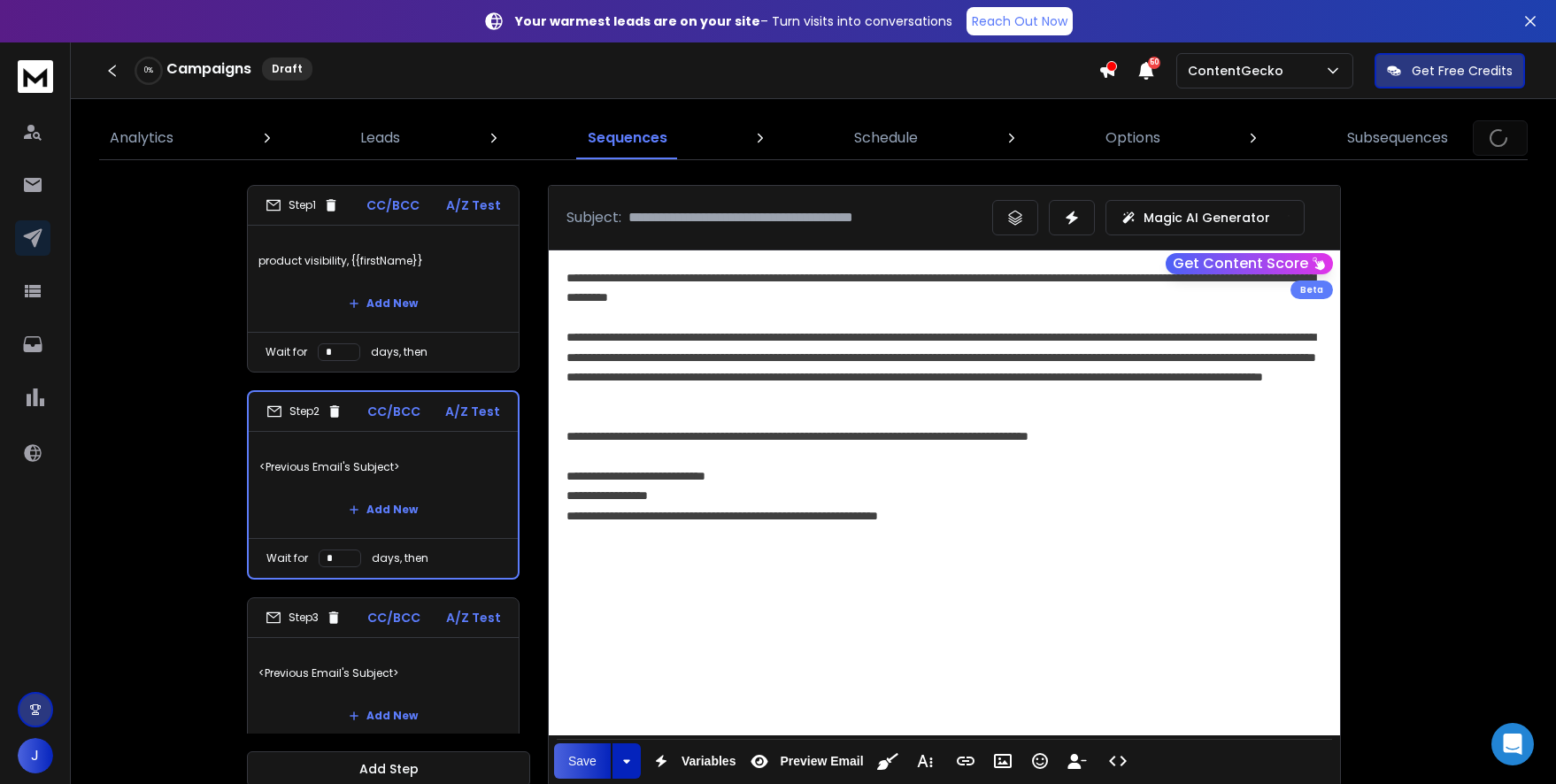
click at [1170, 277] on div "**********" at bounding box center [944, 287] width 756 height 40
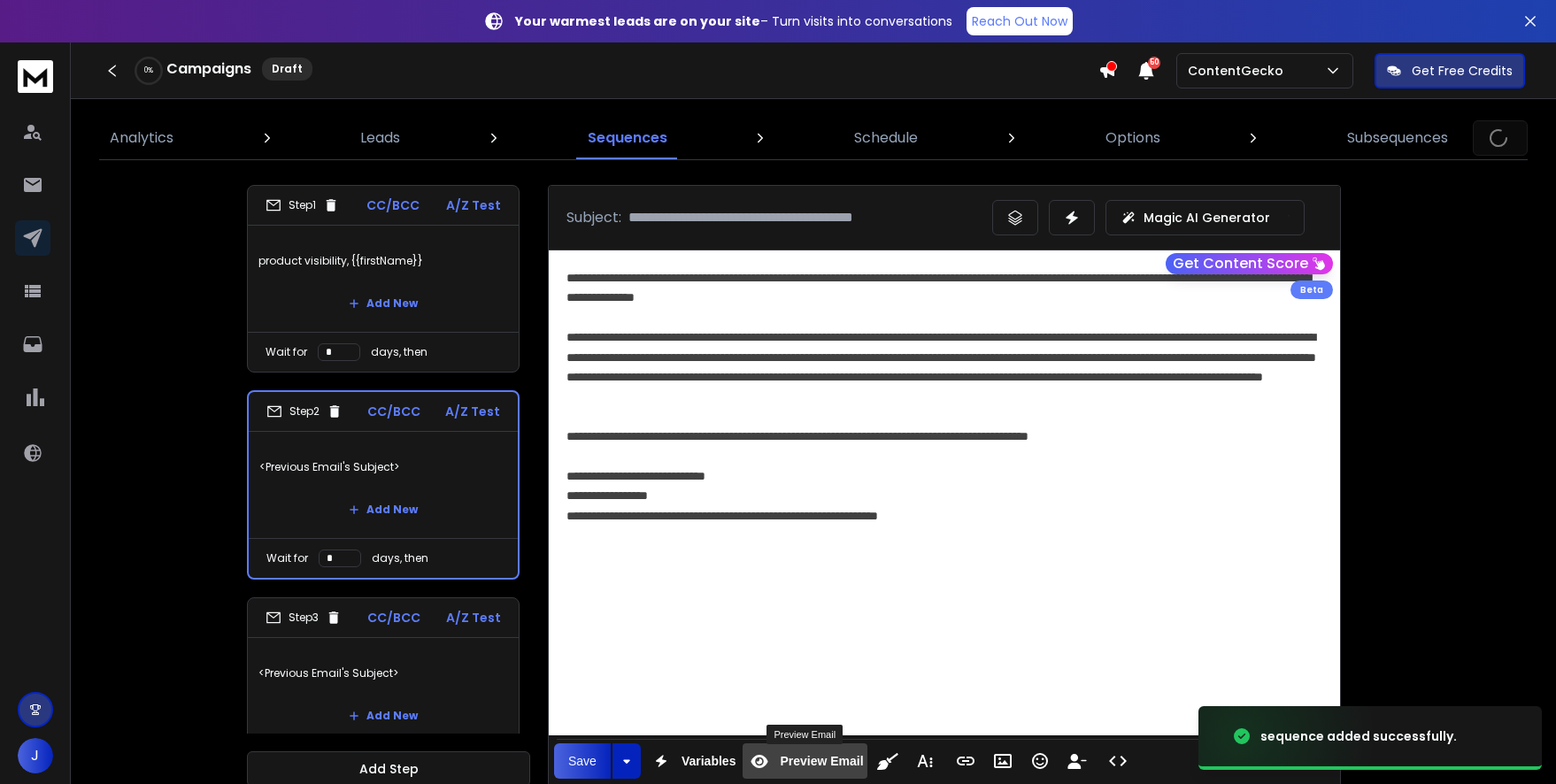
click at [811, 758] on span "Preview Email" at bounding box center [822, 760] width 90 height 15
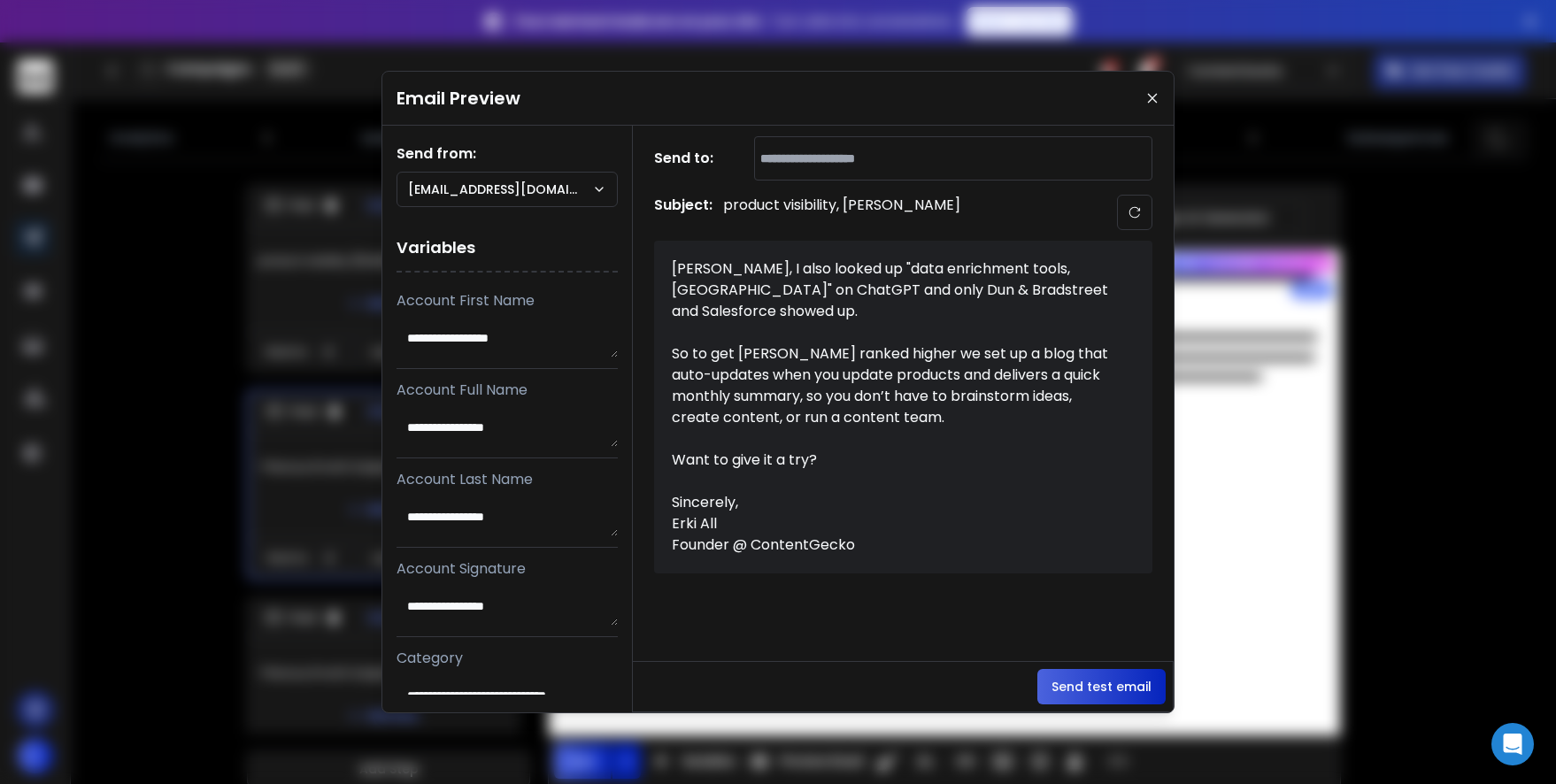
click at [1143, 97] on div "Email Preview" at bounding box center [778, 98] width 791 height 53
click at [1149, 104] on icon at bounding box center [1152, 98] width 14 height 14
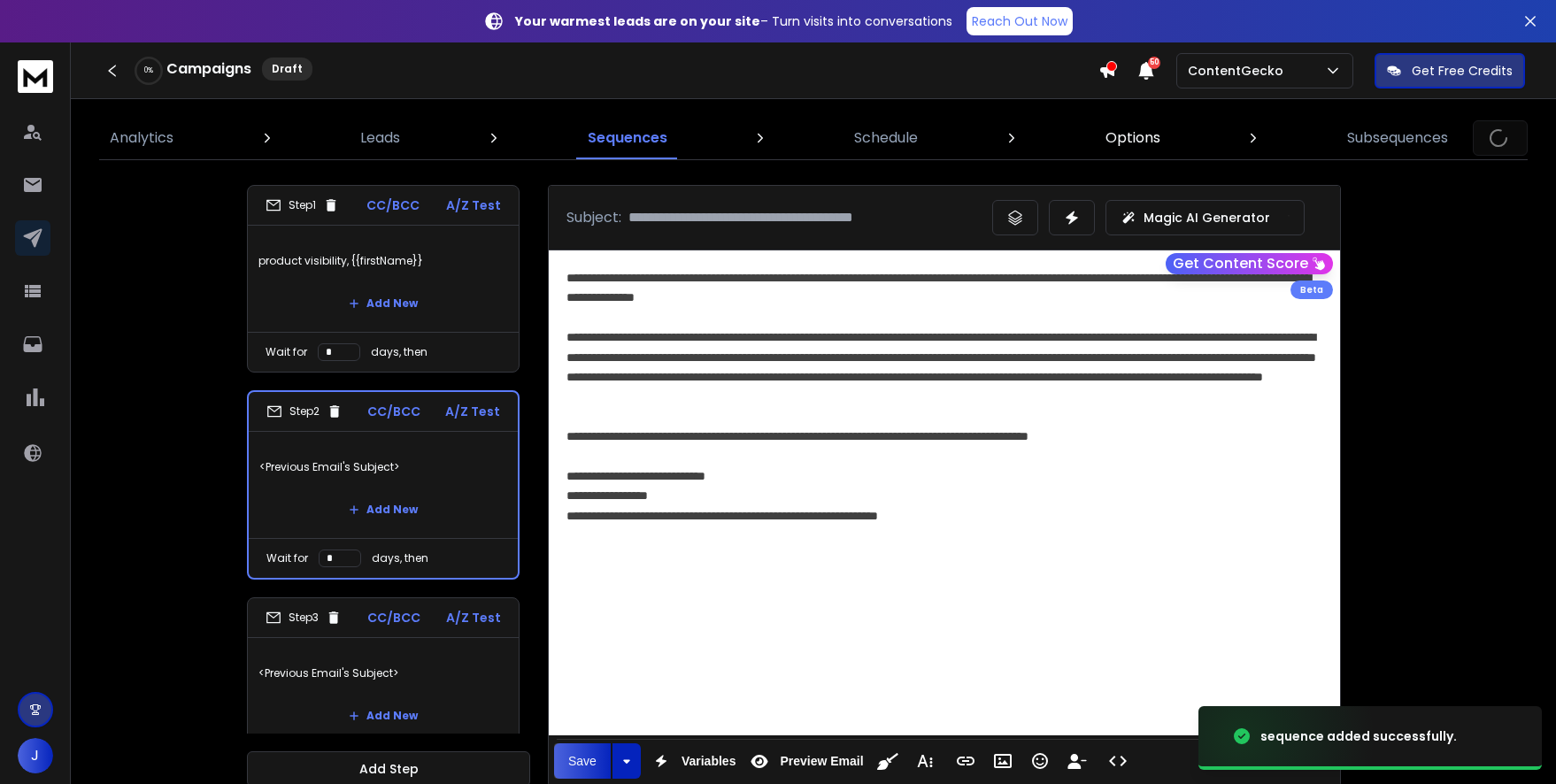
click at [1110, 133] on p "Options" at bounding box center [1132, 138] width 55 height 22
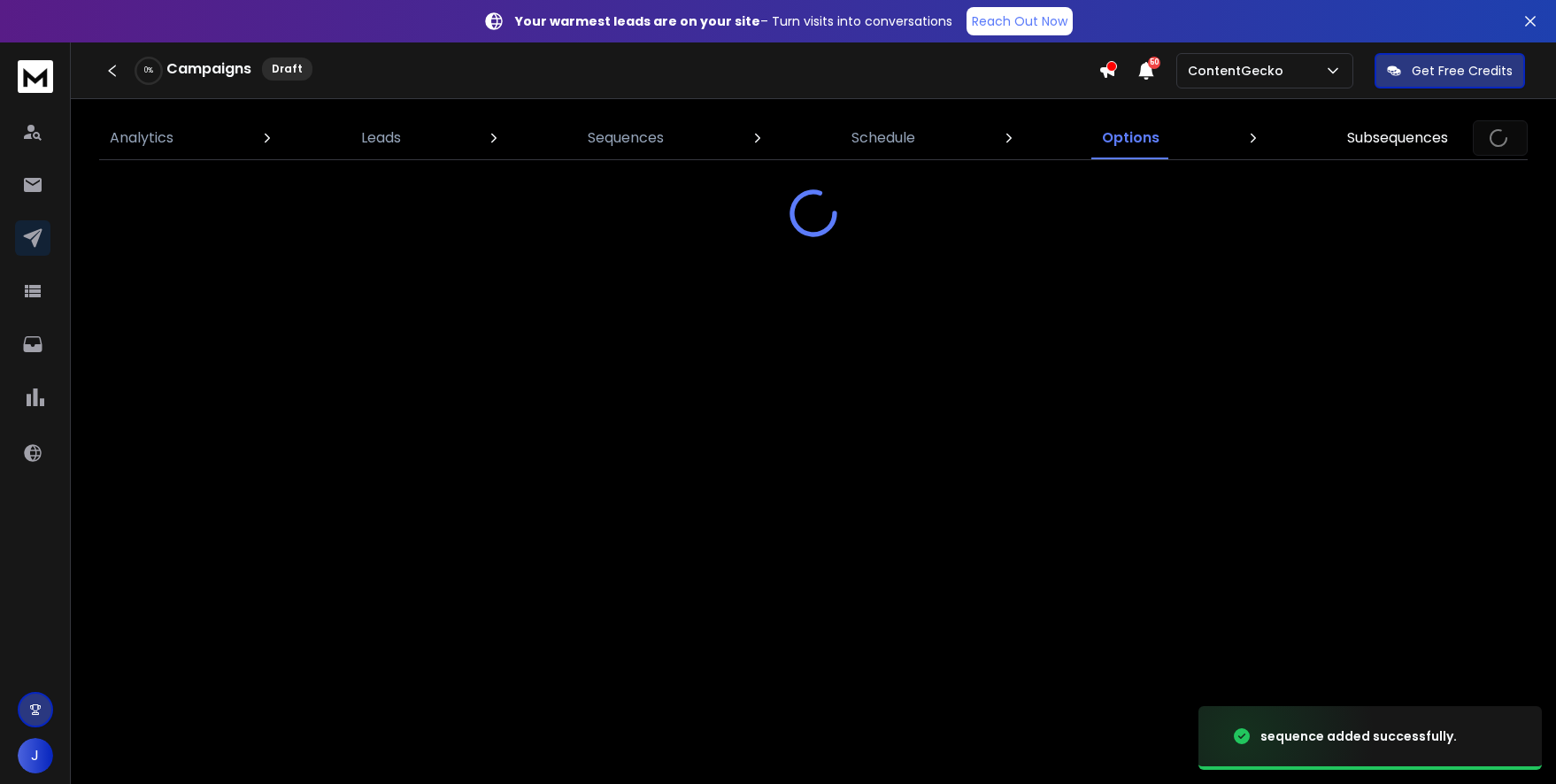
select select "*"
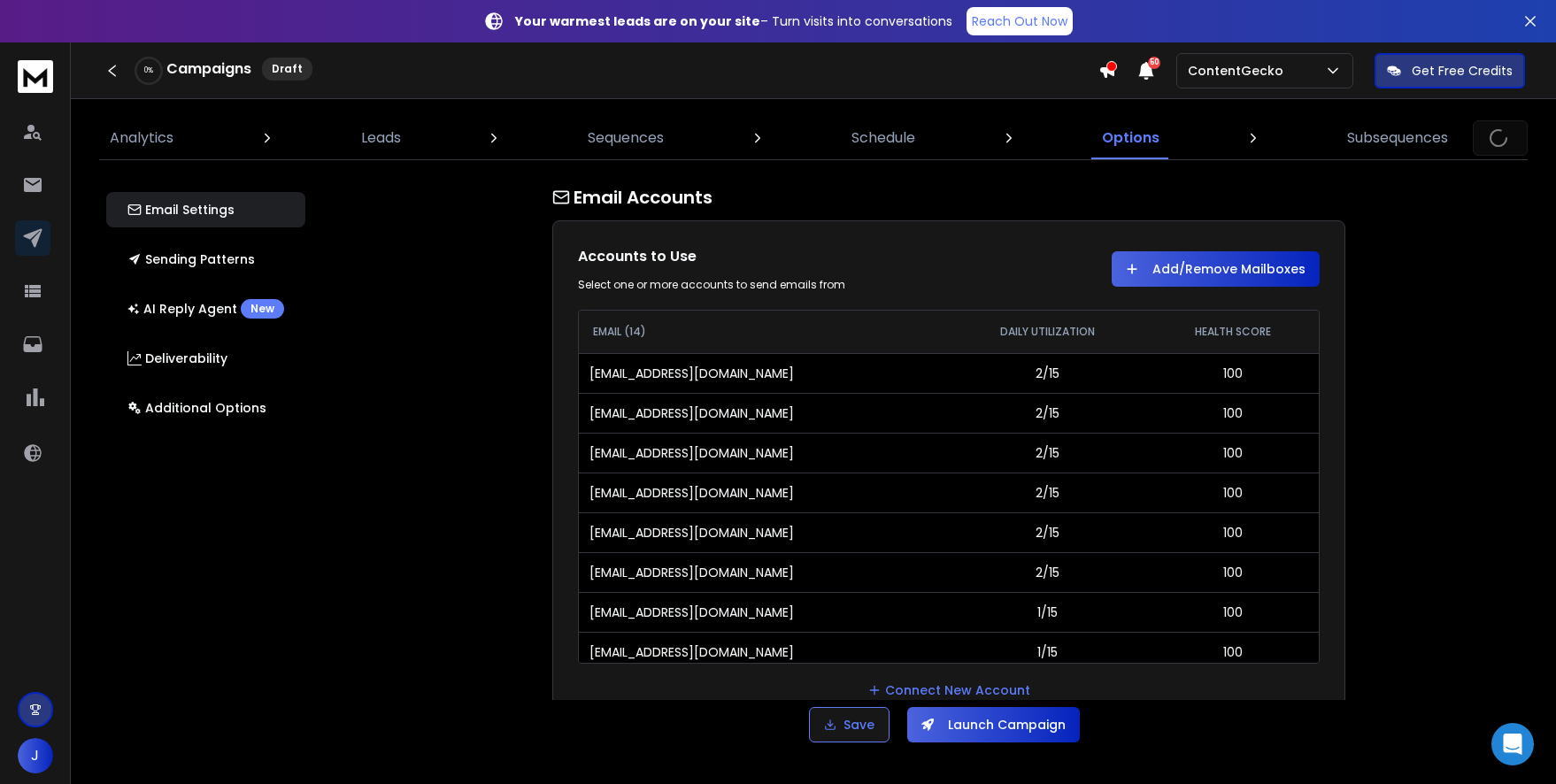
click at [956, 720] on button "Launch Campaign" at bounding box center [993, 724] width 173 height 35
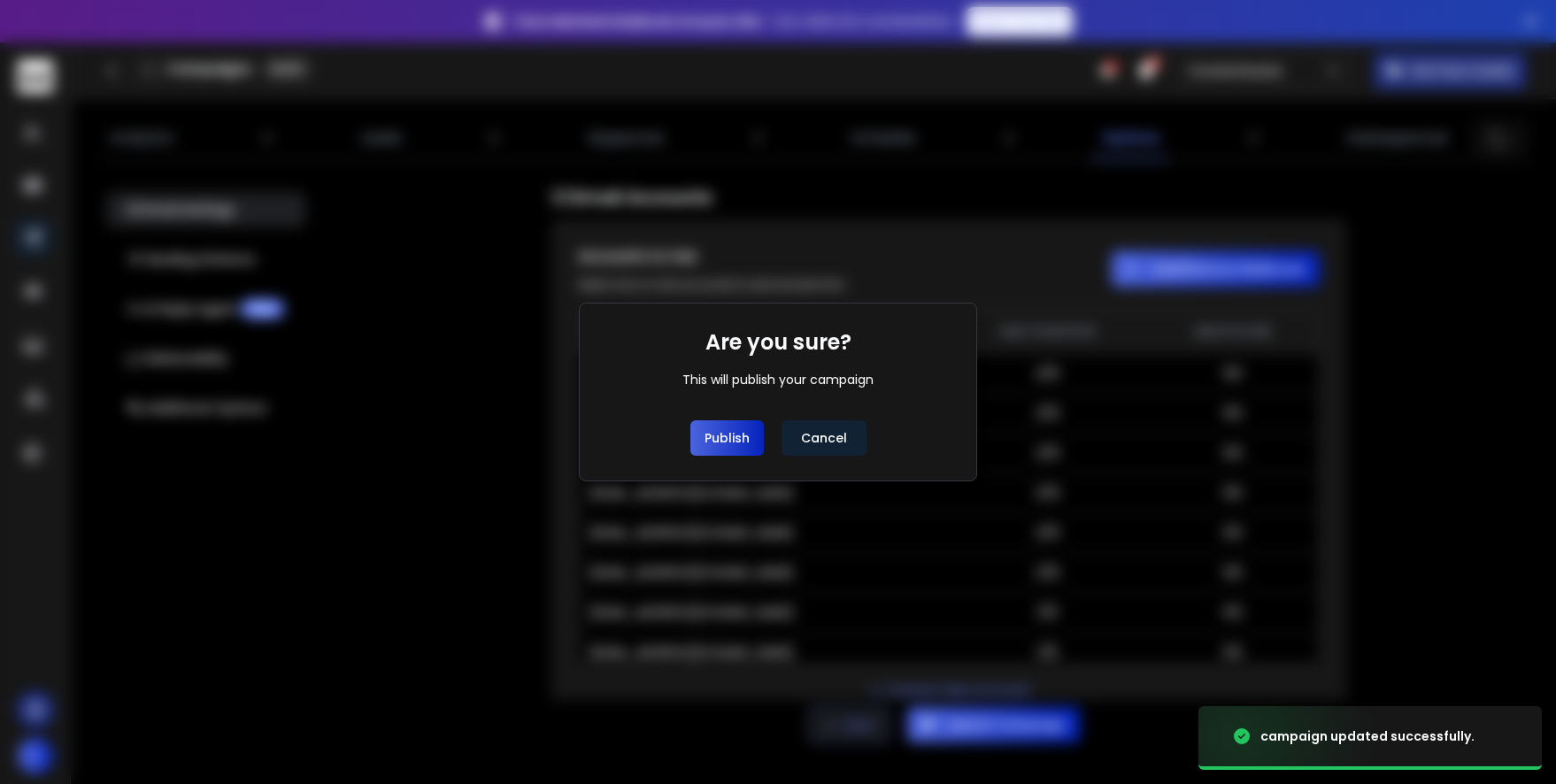
click at [746, 433] on button "Publish" at bounding box center [727, 438] width 74 height 35
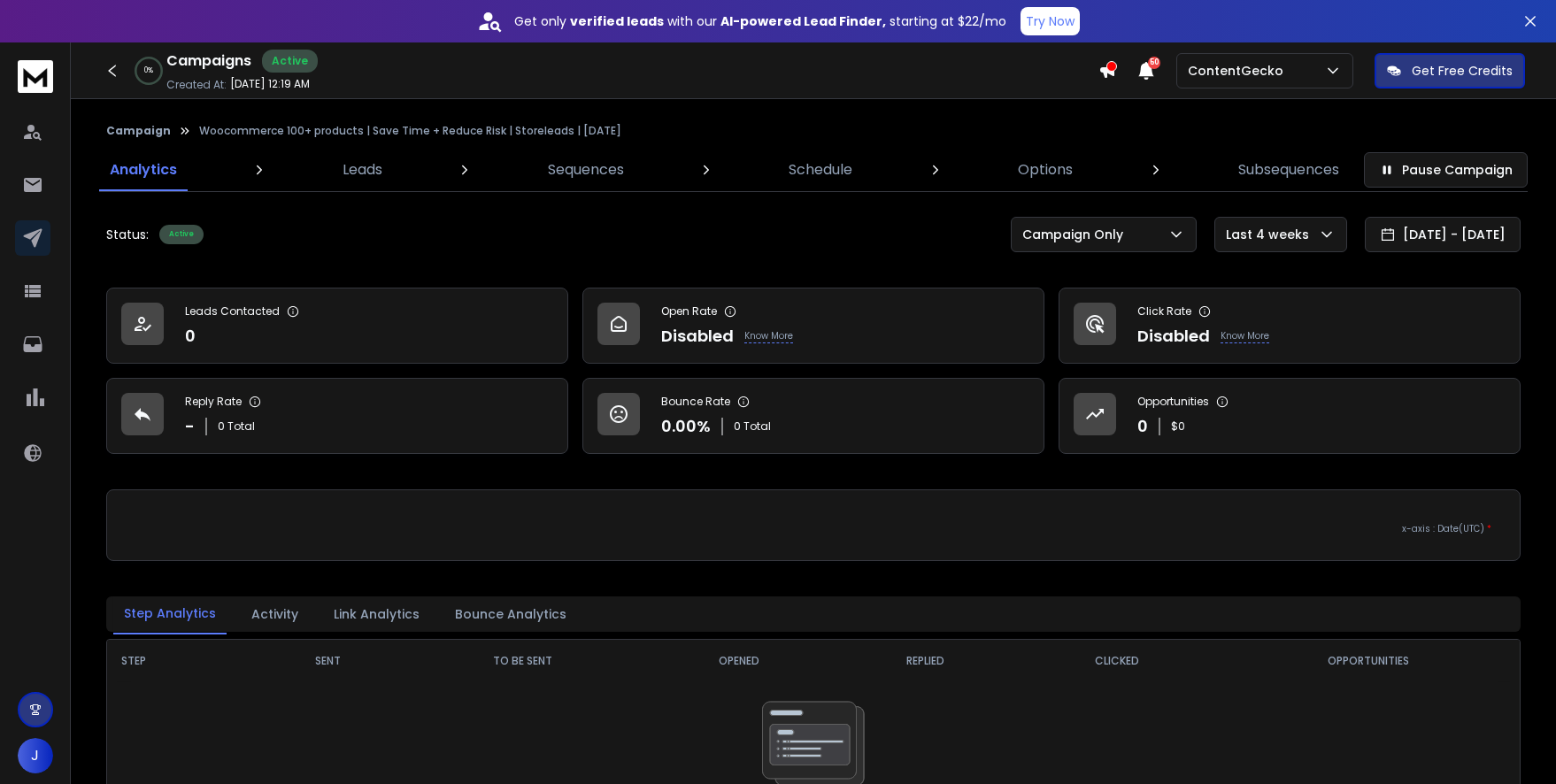
click at [31, 240] on icon at bounding box center [31, 237] width 19 height 19
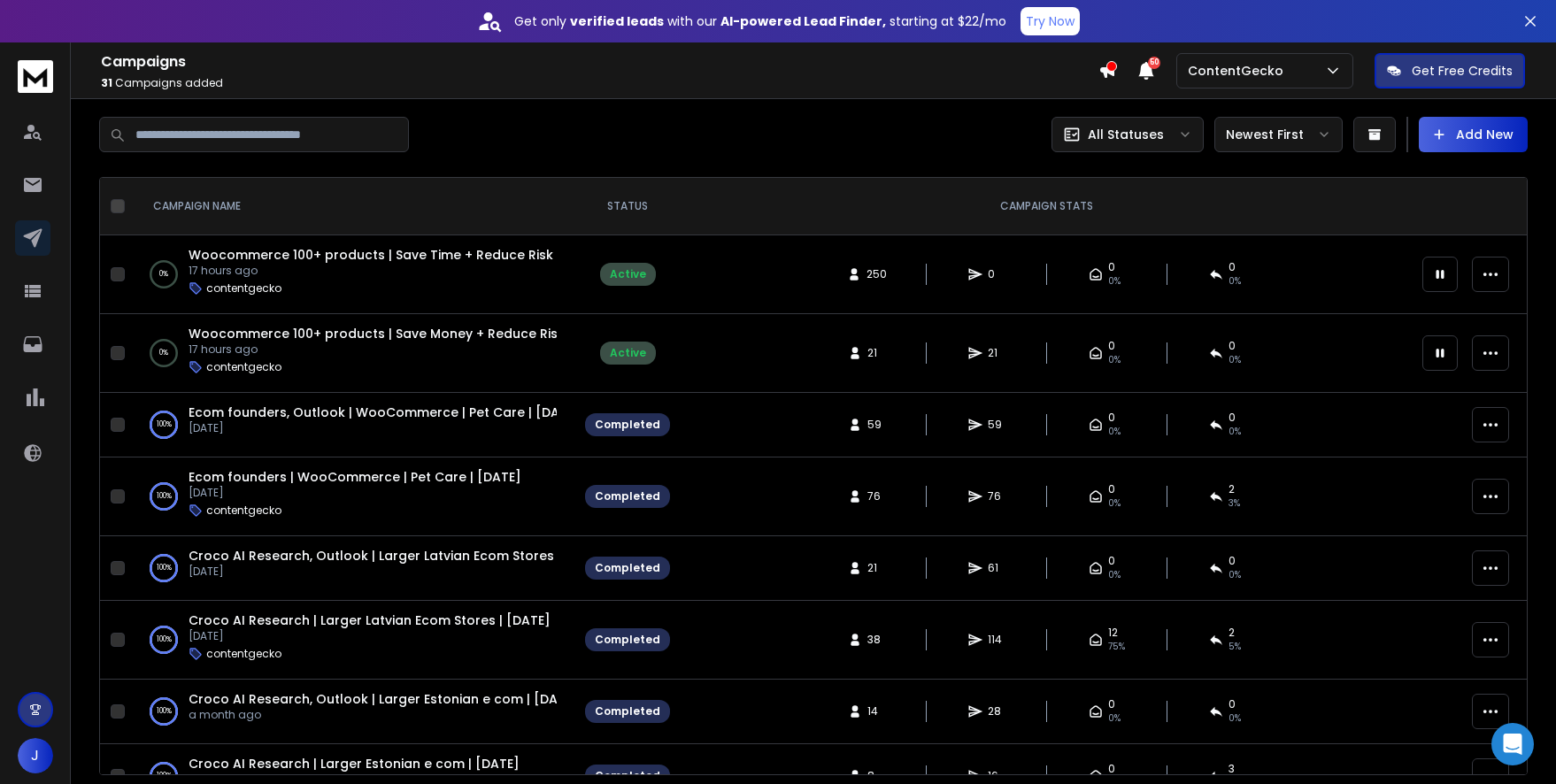
click at [466, 267] on p "17 hours ago" at bounding box center [372, 270] width 368 height 14
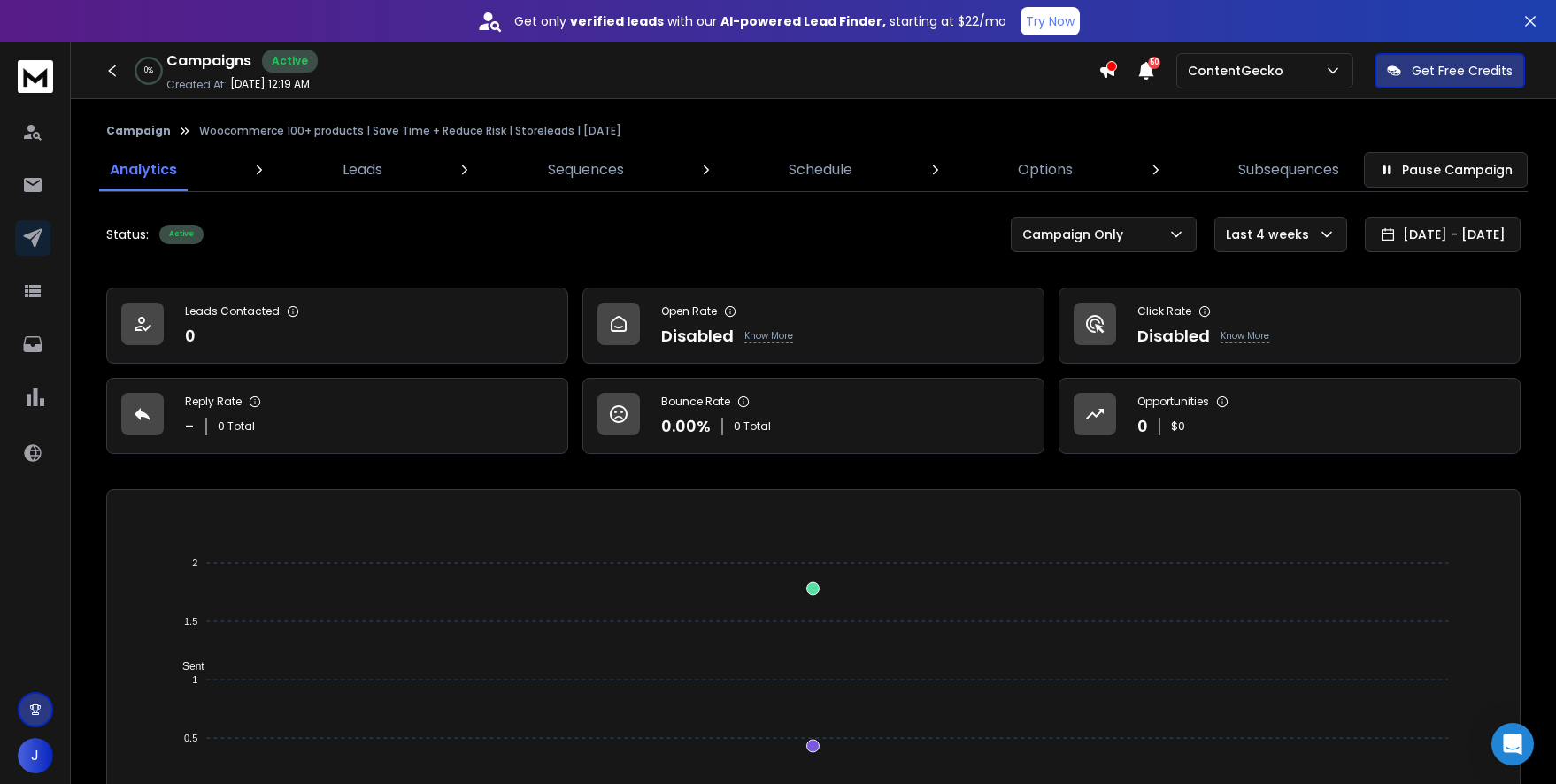
drag, startPoint x: 309, startPoint y: 132, endPoint x: 196, endPoint y: 127, distance: 113.1
click at [196, 127] on div "Campaign Woocommerce 100+ products | Save Time + Reduce Risk | Storeleads | [DA…" at bounding box center [813, 130] width 1429 height 28
click at [27, 236] on icon at bounding box center [31, 237] width 19 height 19
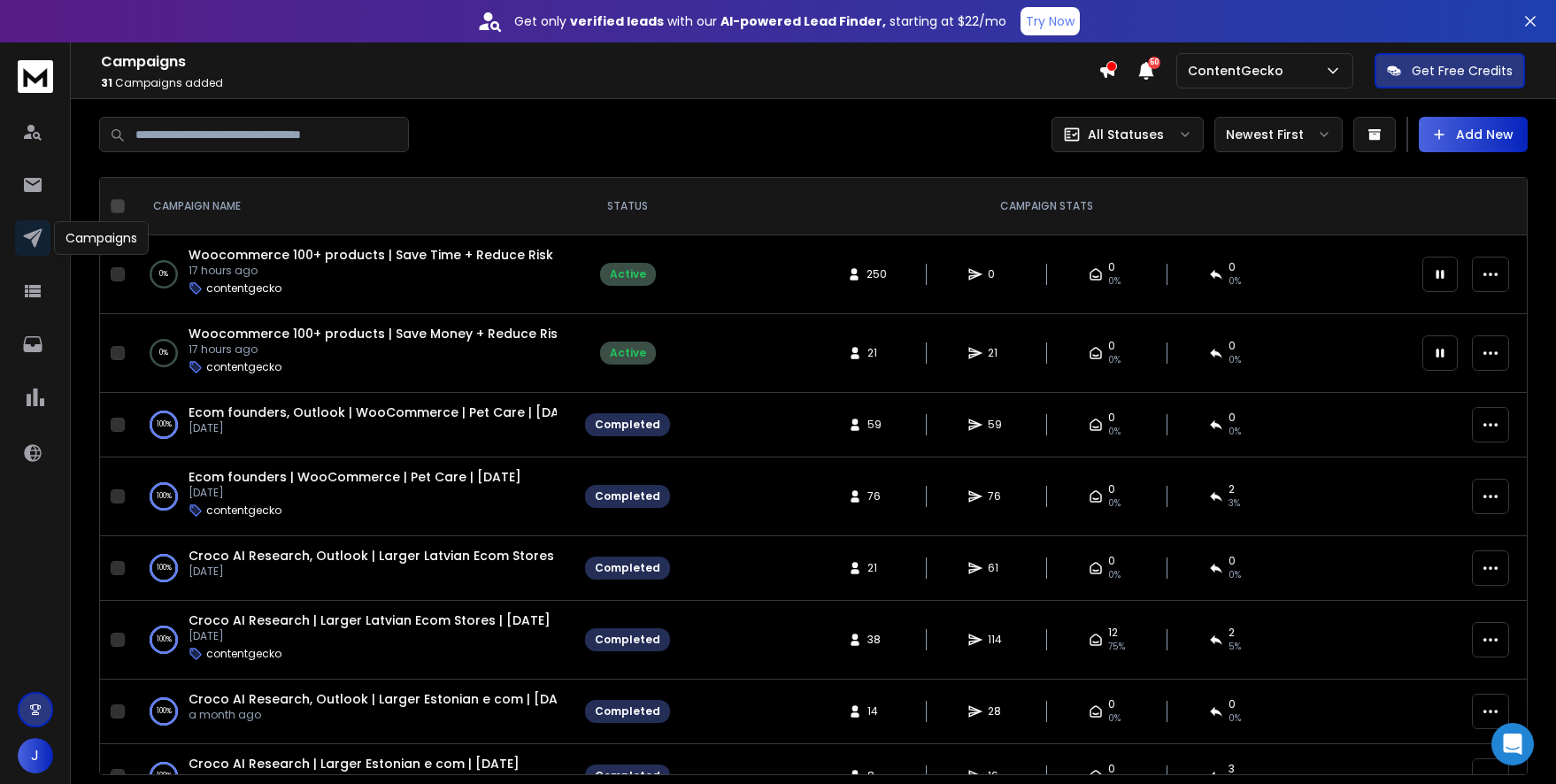
click at [1499, 274] on button "button" at bounding box center [1490, 274] width 37 height 35
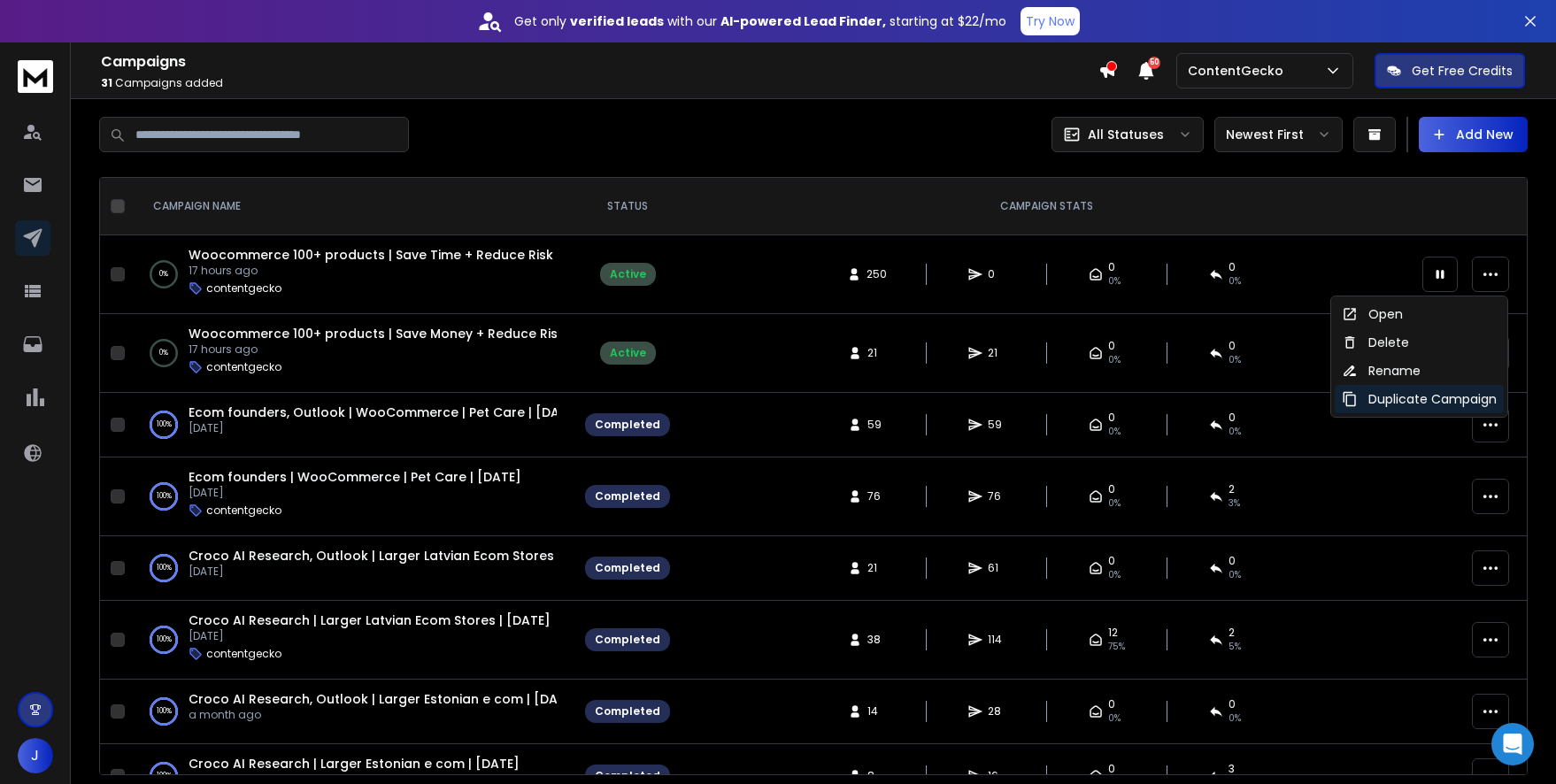
click at [1429, 392] on div "Duplicate Campaign" at bounding box center [1419, 399] width 155 height 18
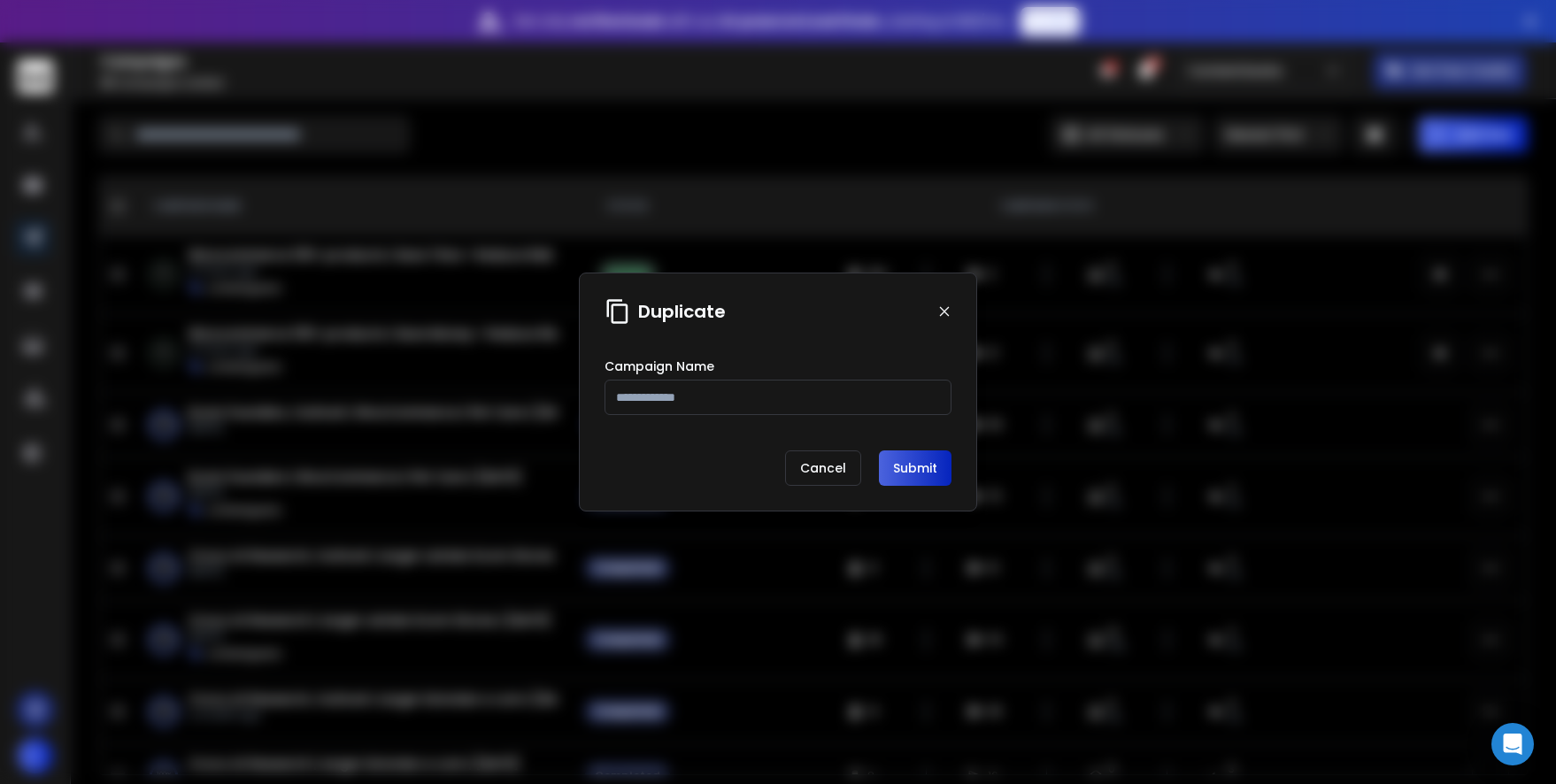
click at [818, 404] on input "text" at bounding box center [778, 397] width 347 height 35
paste input "**********"
drag, startPoint x: 740, startPoint y: 401, endPoint x: 571, endPoint y: 400, distance: 169.0
click at [570, 401] on div "**********" at bounding box center [778, 392] width 1556 height 274
click at [804, 396] on input "**********" at bounding box center [778, 397] width 347 height 35
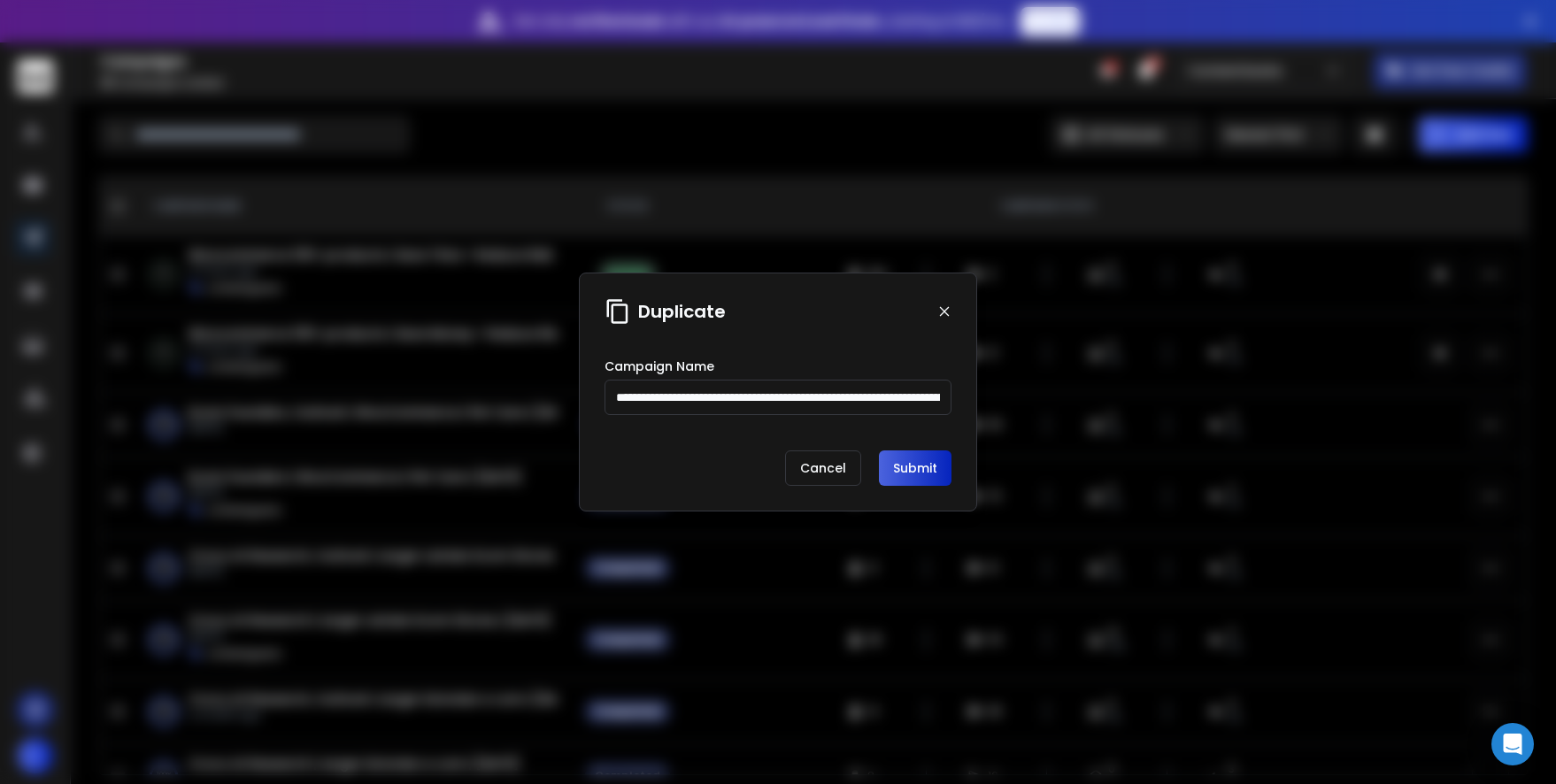
type input "**********"
click at [904, 465] on button "Submit" at bounding box center [915, 467] width 73 height 35
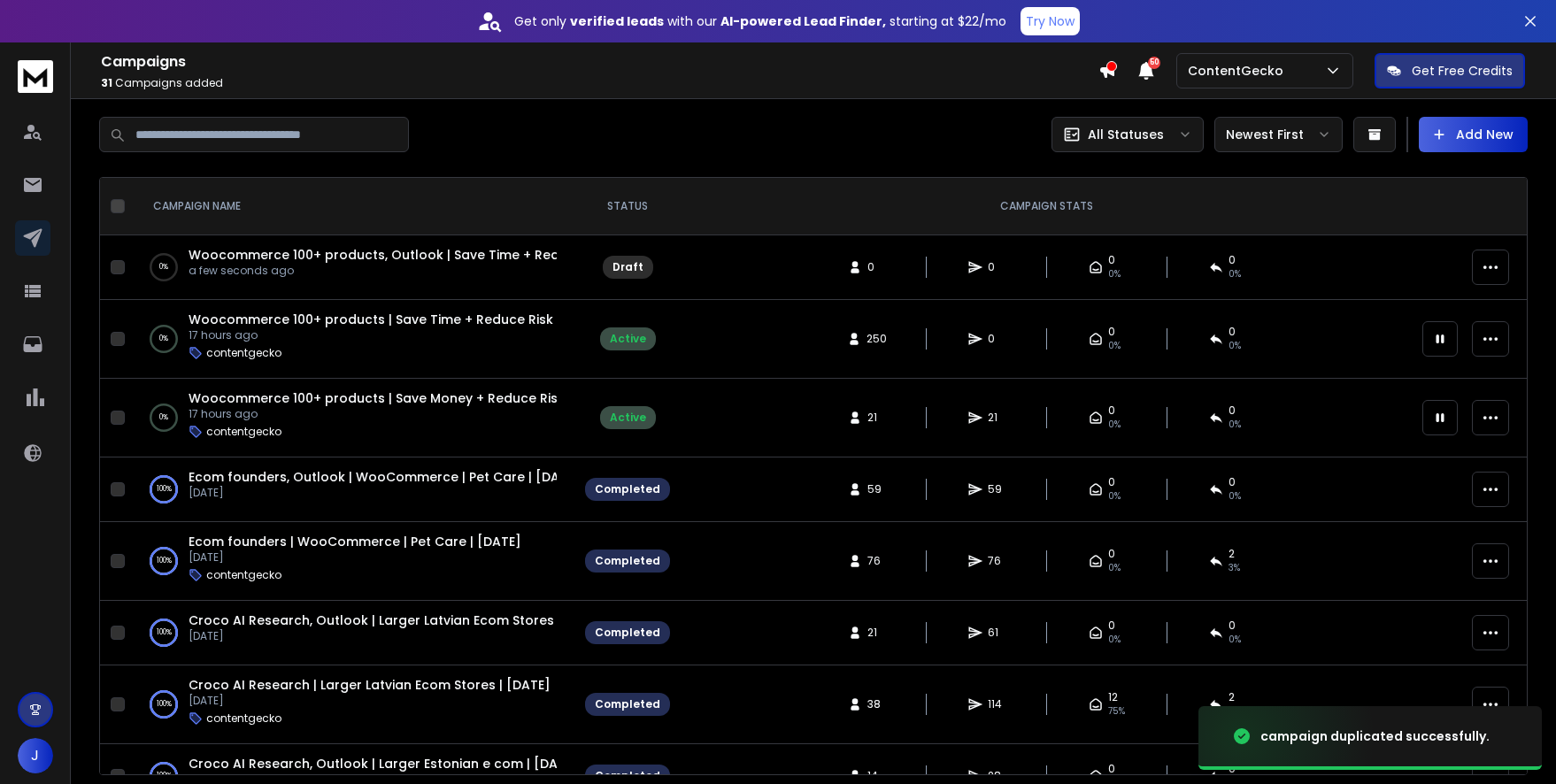
click at [451, 271] on p "a few seconds ago" at bounding box center [372, 270] width 368 height 14
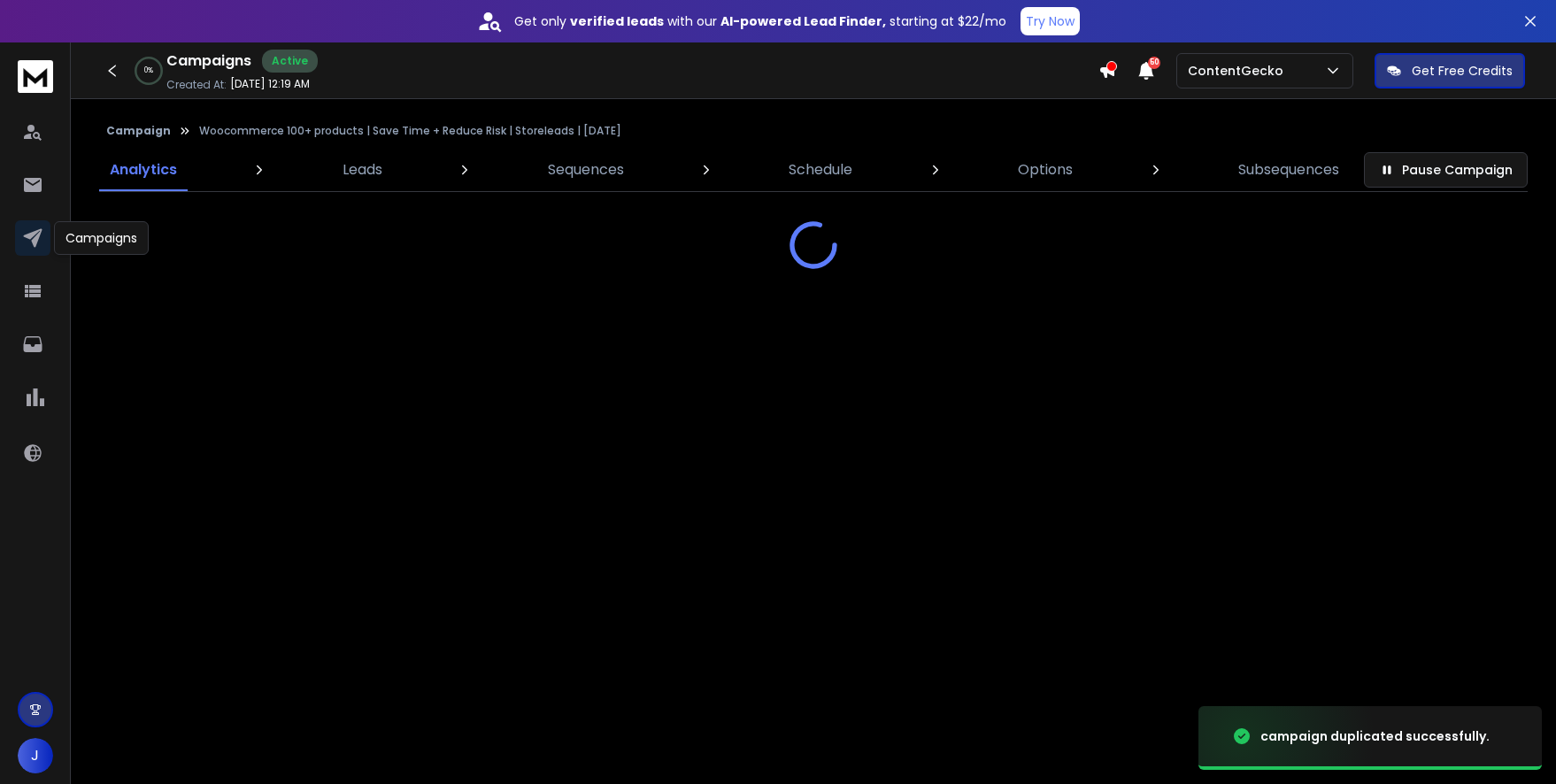
click at [34, 234] on icon at bounding box center [31, 237] width 19 height 19
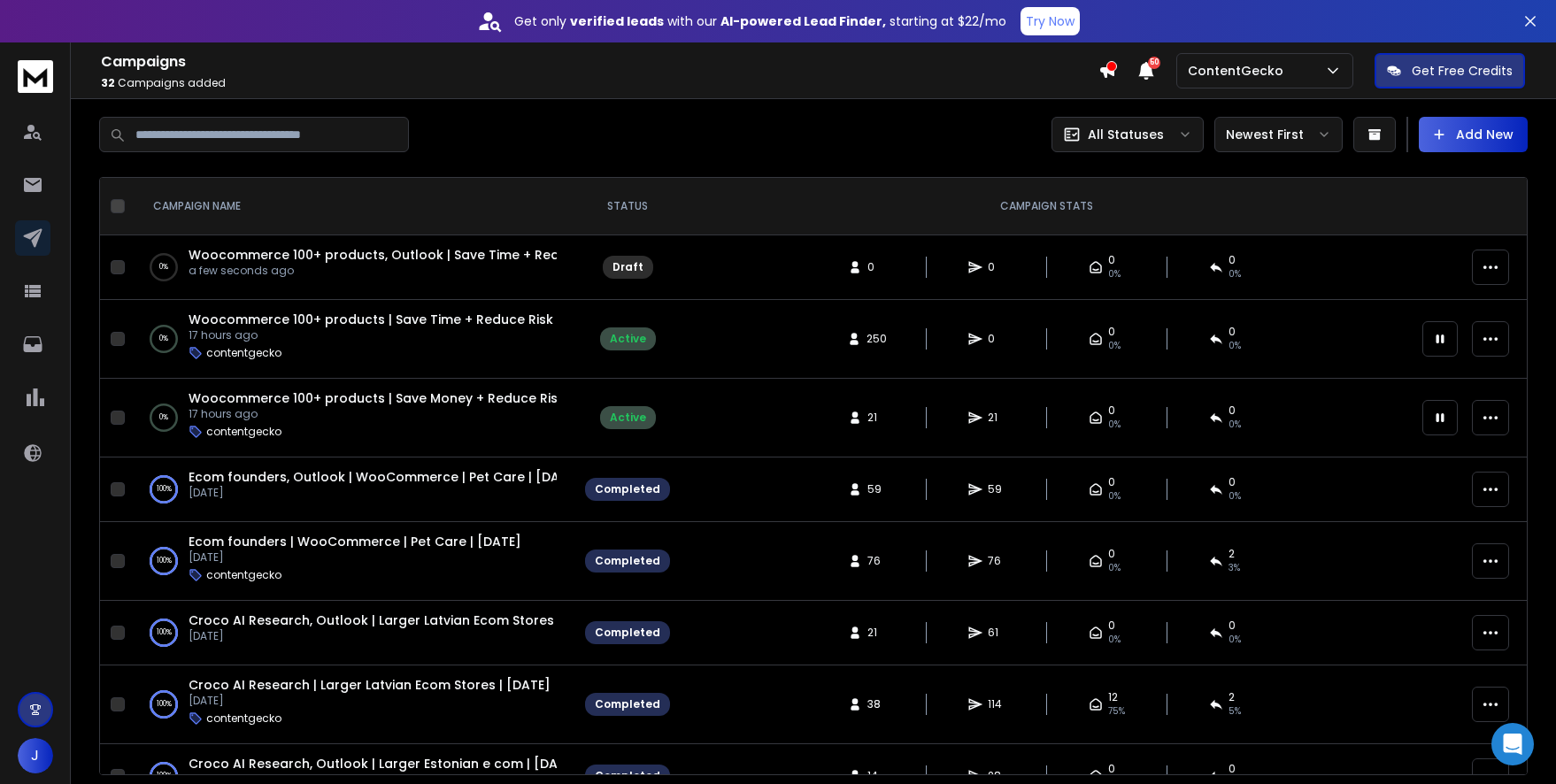
click at [429, 331] on p "17 hours ago" at bounding box center [372, 335] width 368 height 14
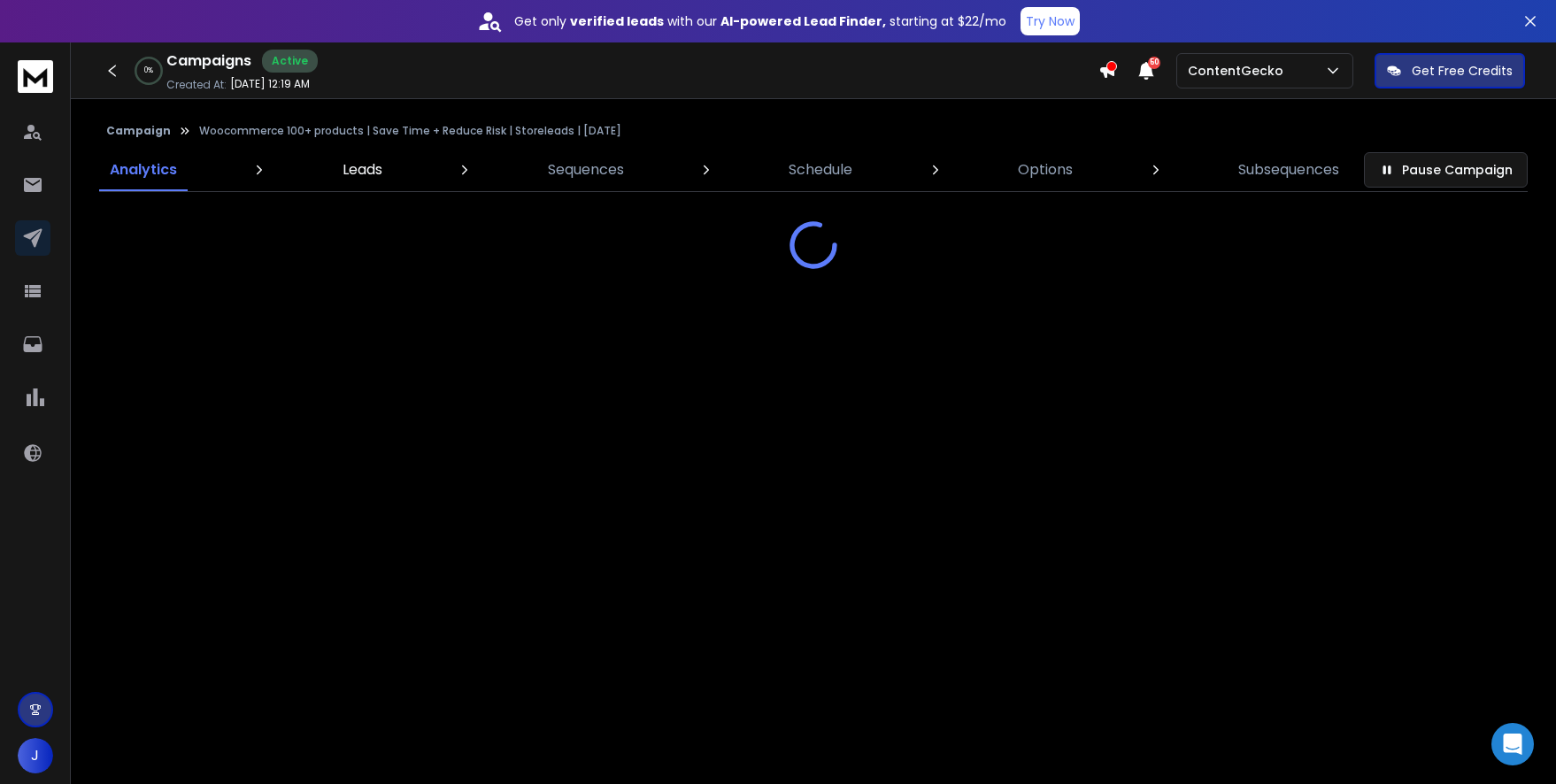
click at [364, 164] on p "Leads" at bounding box center [362, 170] width 40 height 22
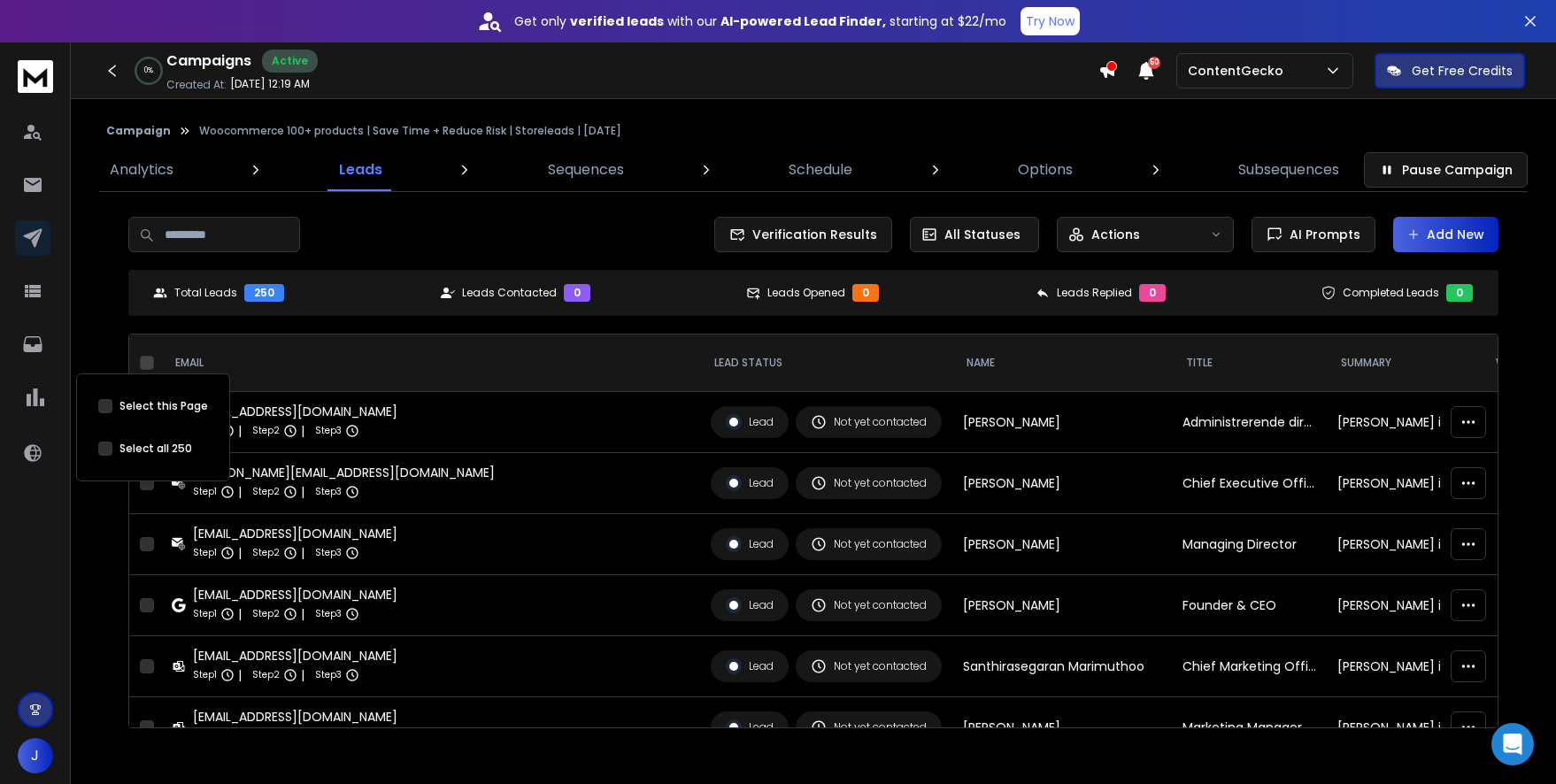
click at [349, 358] on th "EMAIL" at bounding box center [430, 363] width 539 height 58
click at [970, 226] on p "All Statuses" at bounding box center [982, 234] width 76 height 18
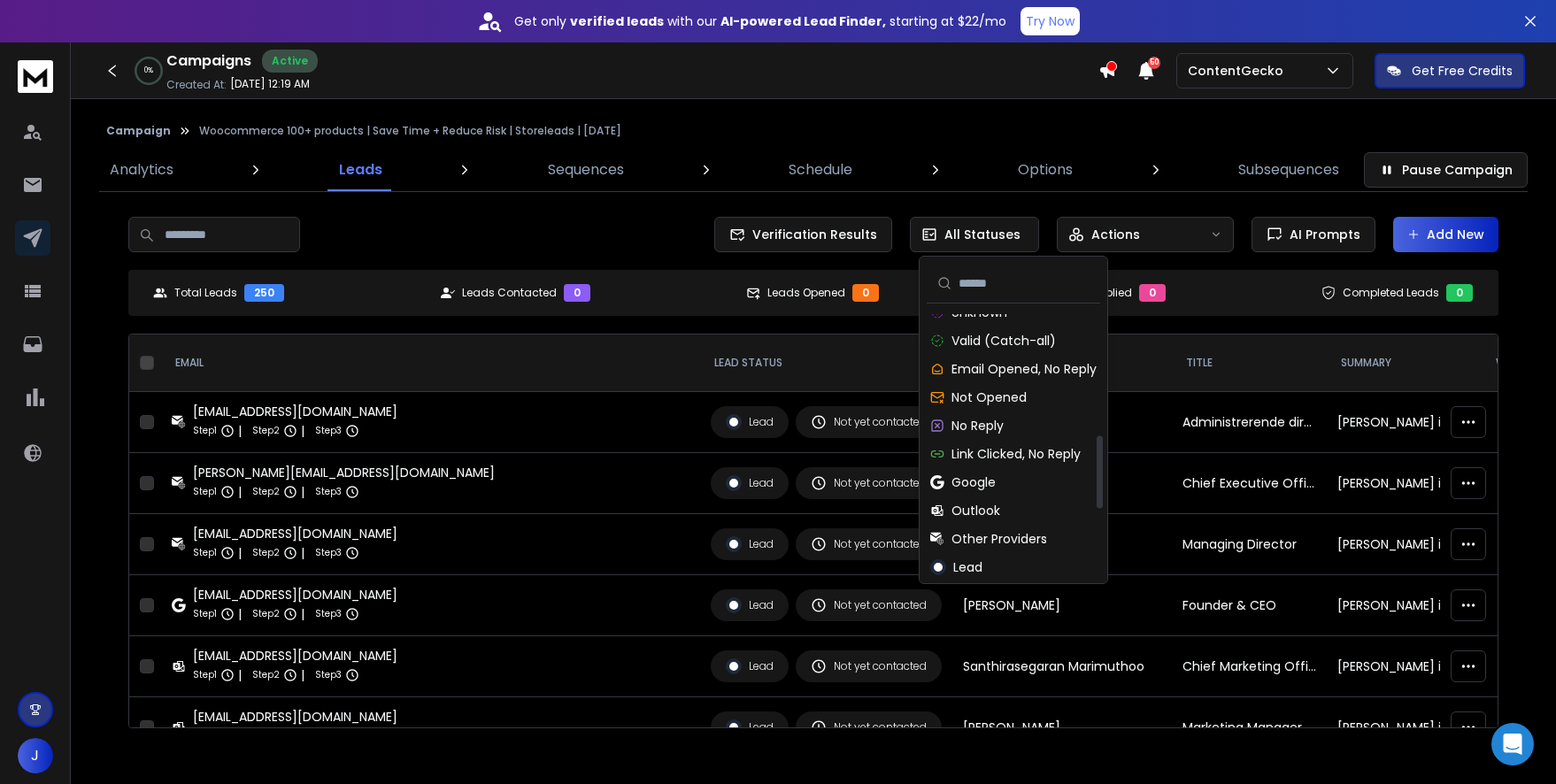
scroll to position [434, 0]
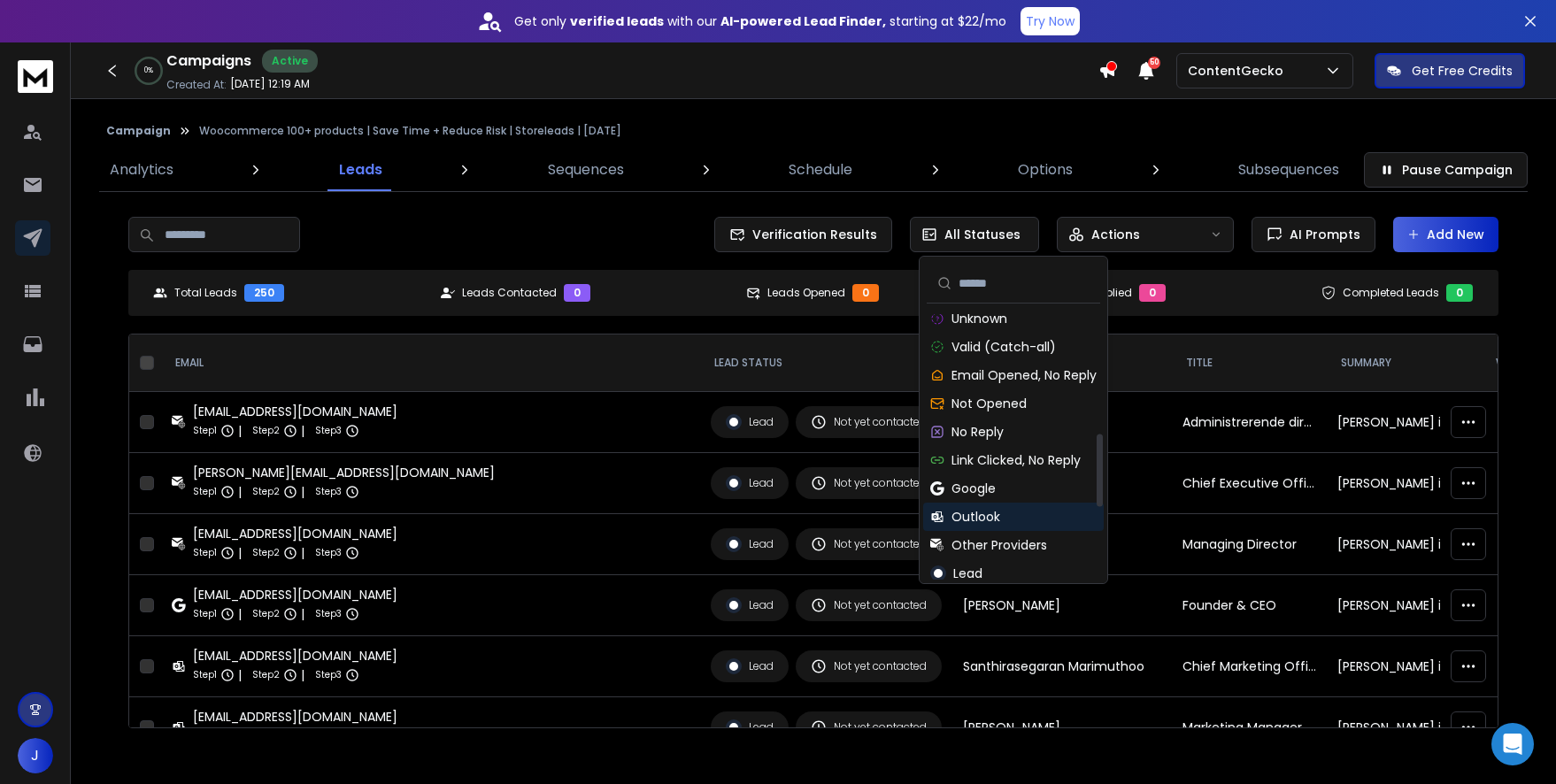
click at [978, 509] on p "Outlook" at bounding box center [976, 516] width 49 height 18
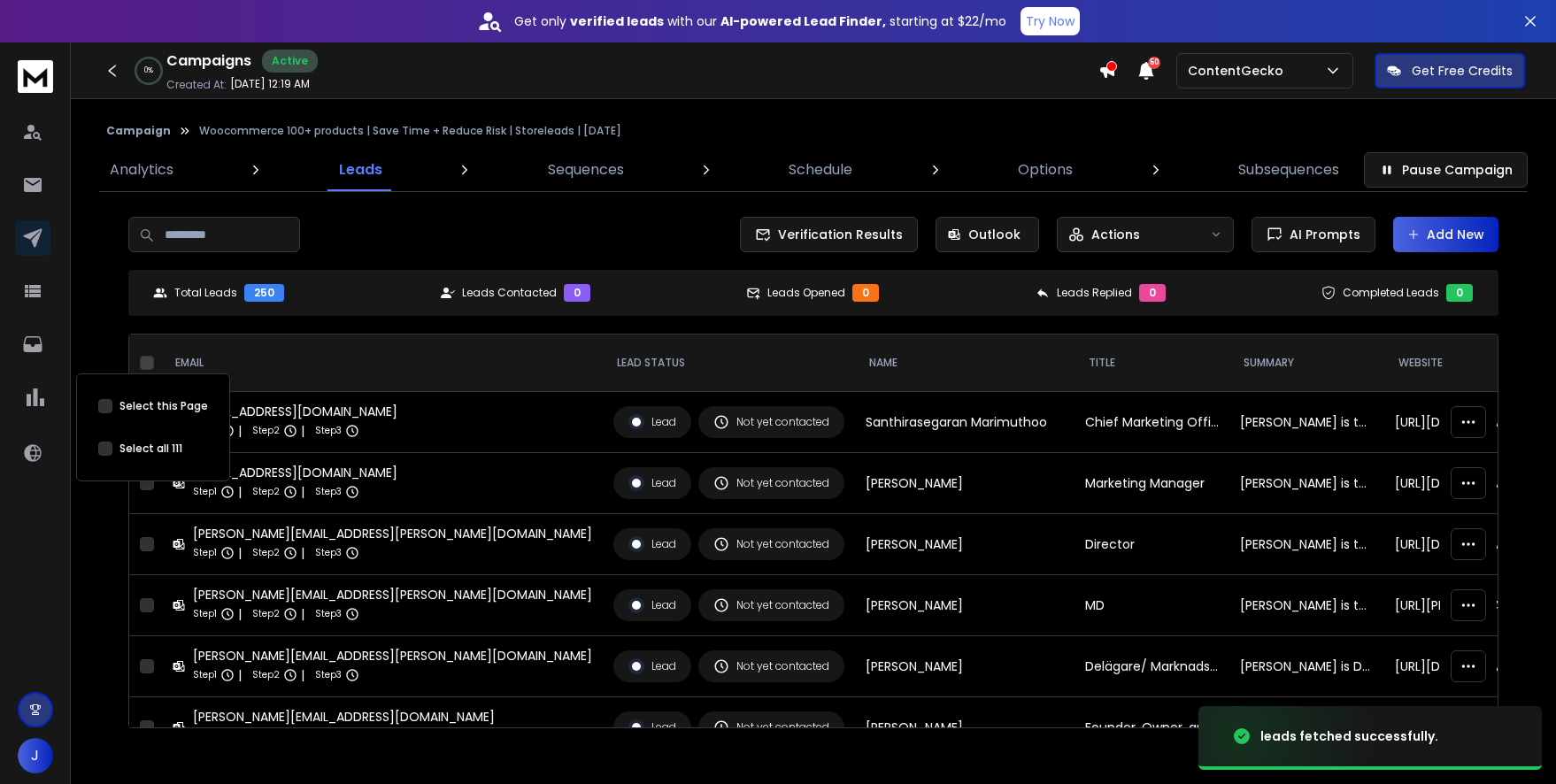
click at [103, 448] on button "Select this Page" at bounding box center [105, 448] width 14 height 14
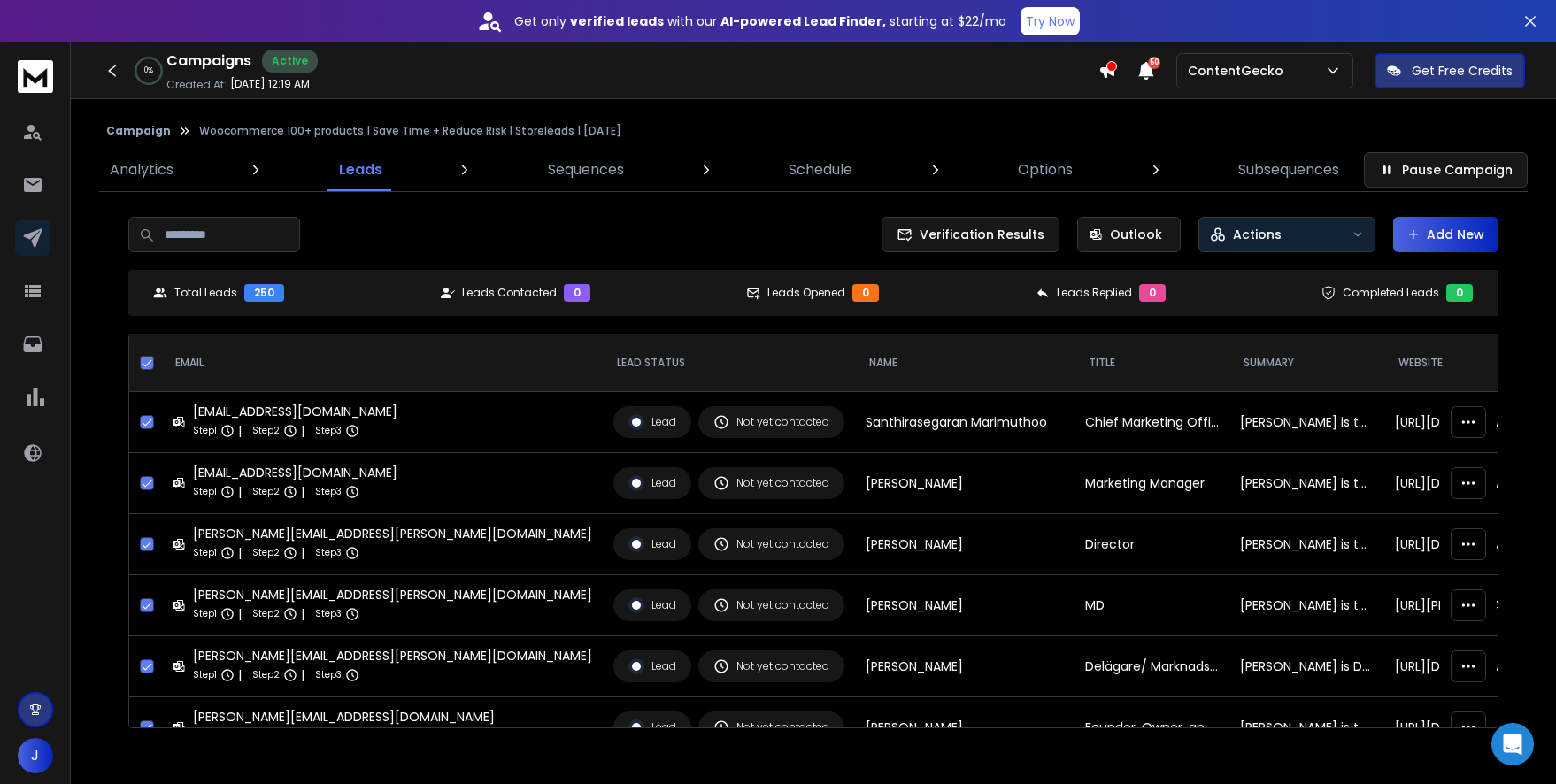
click at [1298, 227] on div "Actions" at bounding box center [1277, 234] width 134 height 18
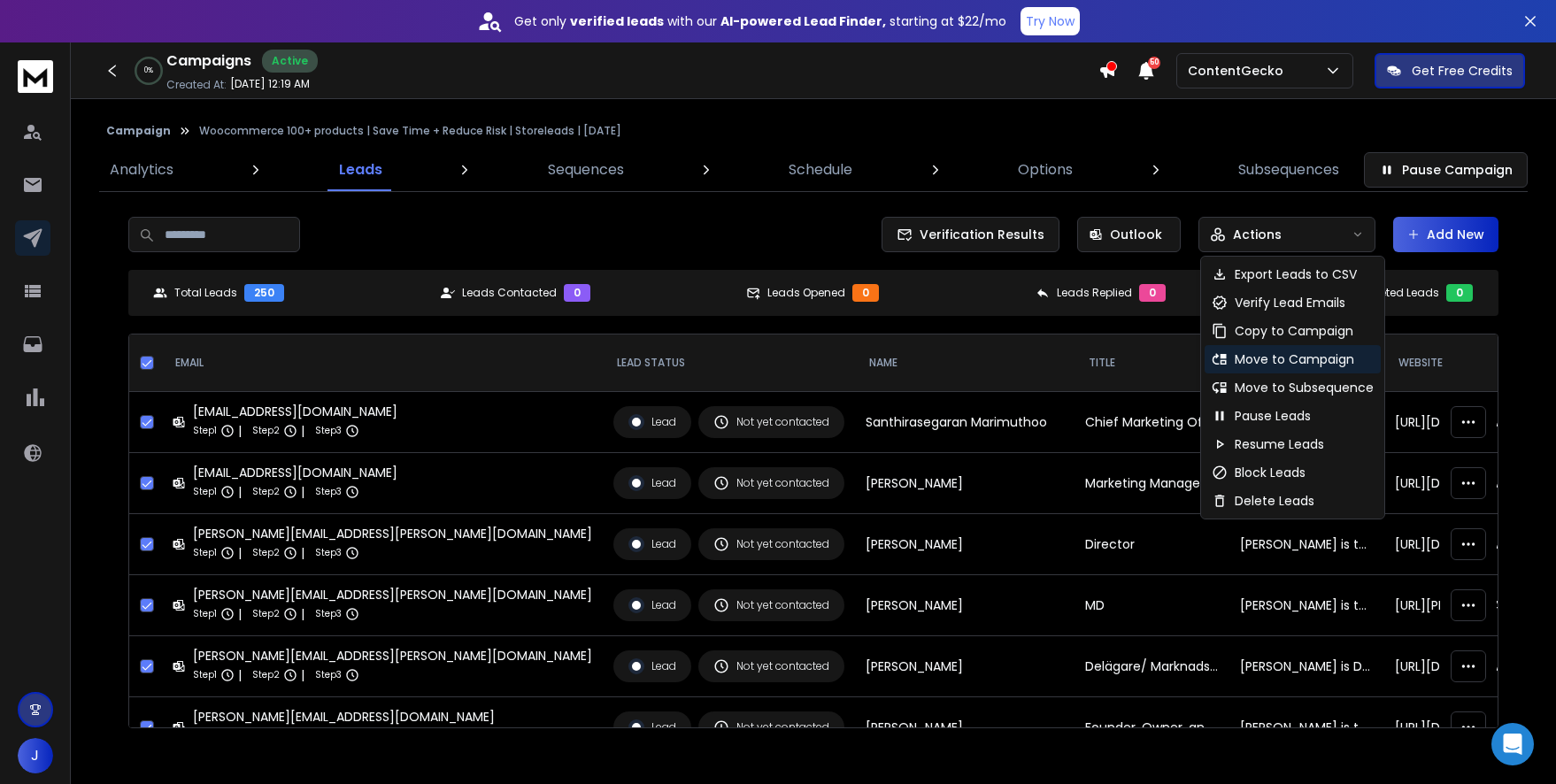
click at [1293, 359] on p "Move to Campaign" at bounding box center [1294, 359] width 120 height 18
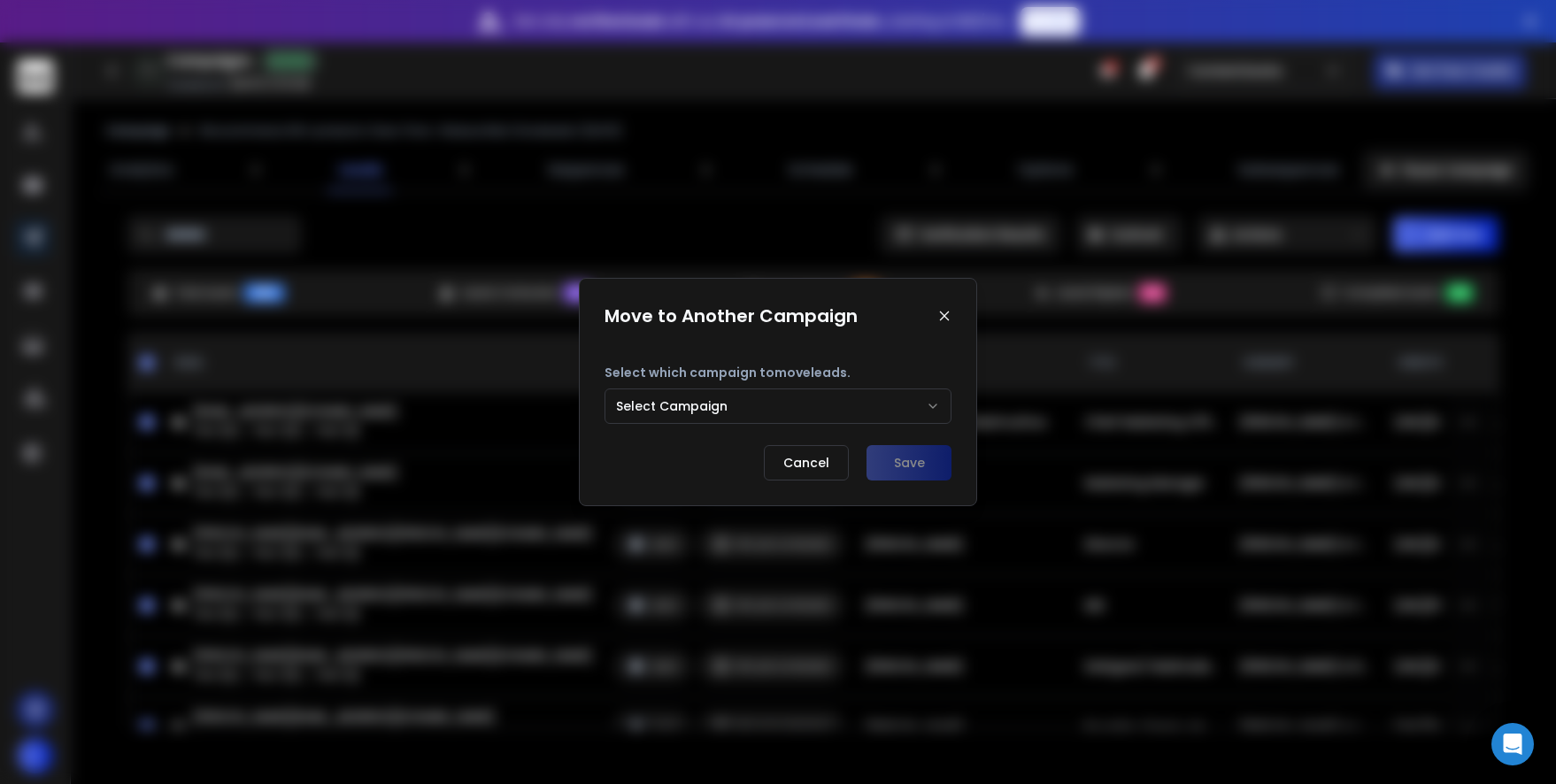
click at [849, 405] on button "Select Campaign" at bounding box center [778, 406] width 347 height 35
click at [903, 451] on button "Save" at bounding box center [909, 463] width 85 height 35
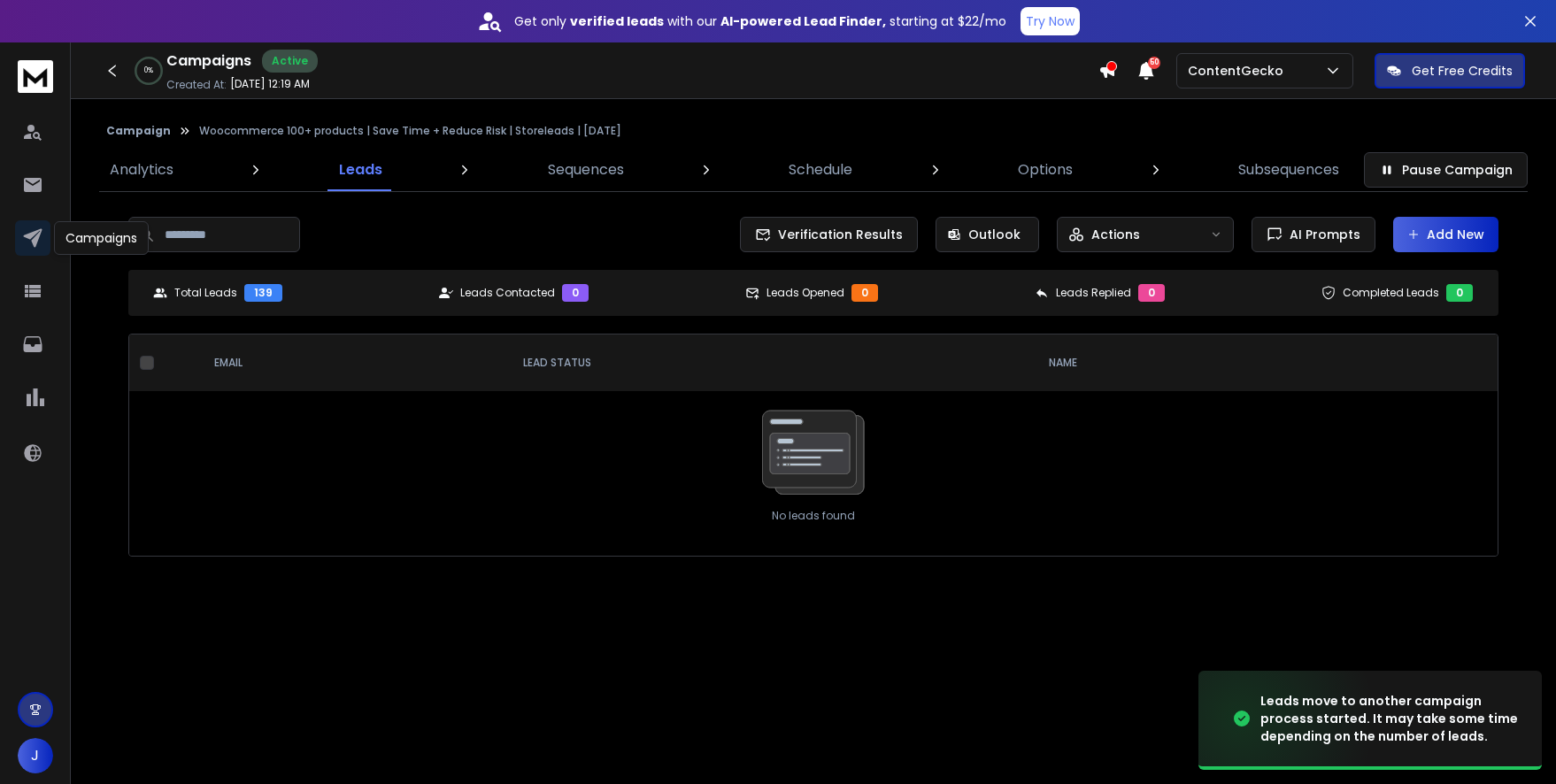
click at [29, 237] on icon at bounding box center [31, 237] width 19 height 19
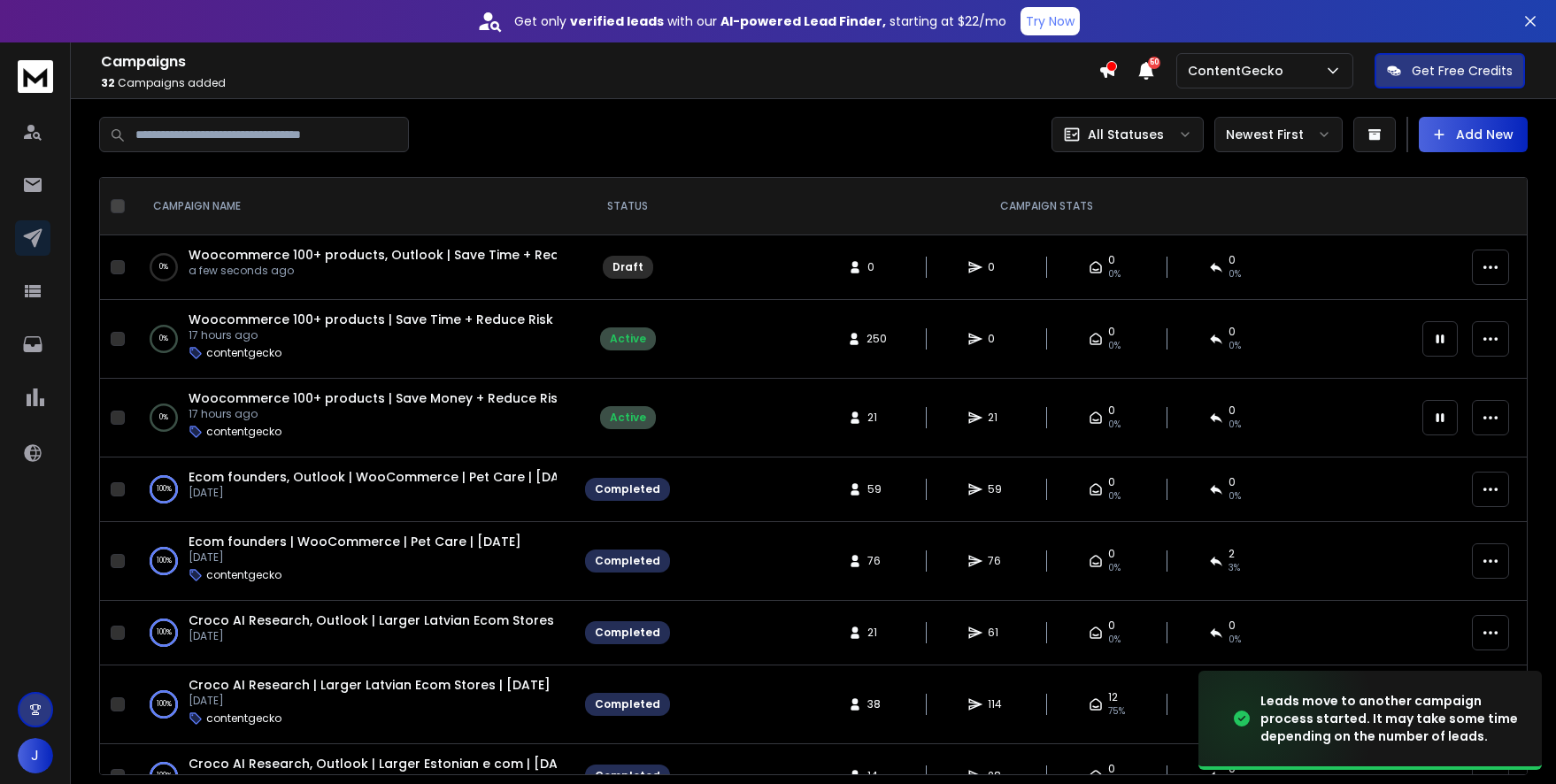
click at [562, 269] on td "0 % Woocommerce 100+ products, Outlook | Save Time + Reduce Risk | Storeleads |…" at bounding box center [352, 268] width 442 height 65
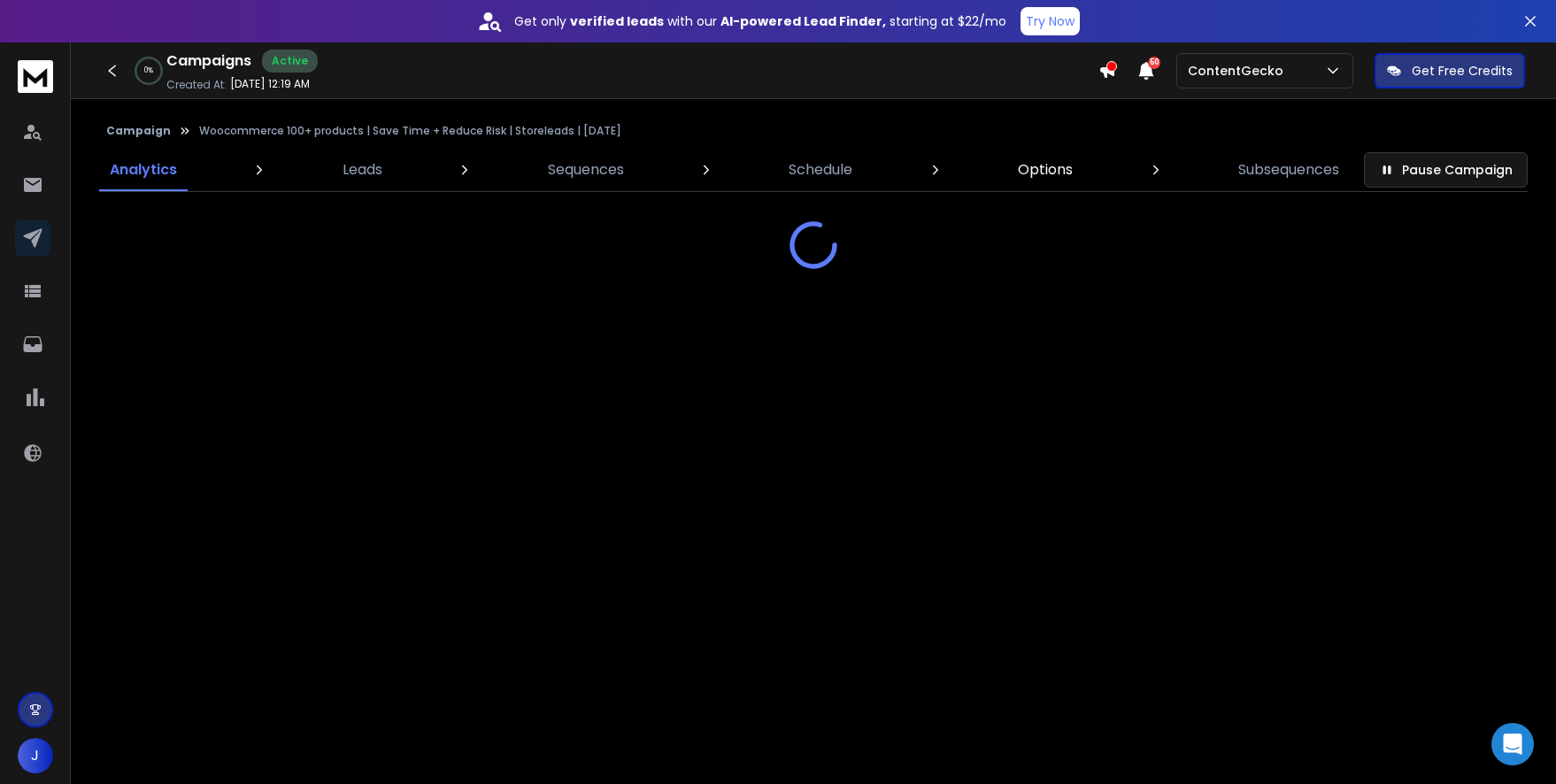
click at [1037, 172] on p "Options" at bounding box center [1045, 170] width 55 height 22
select select "*"
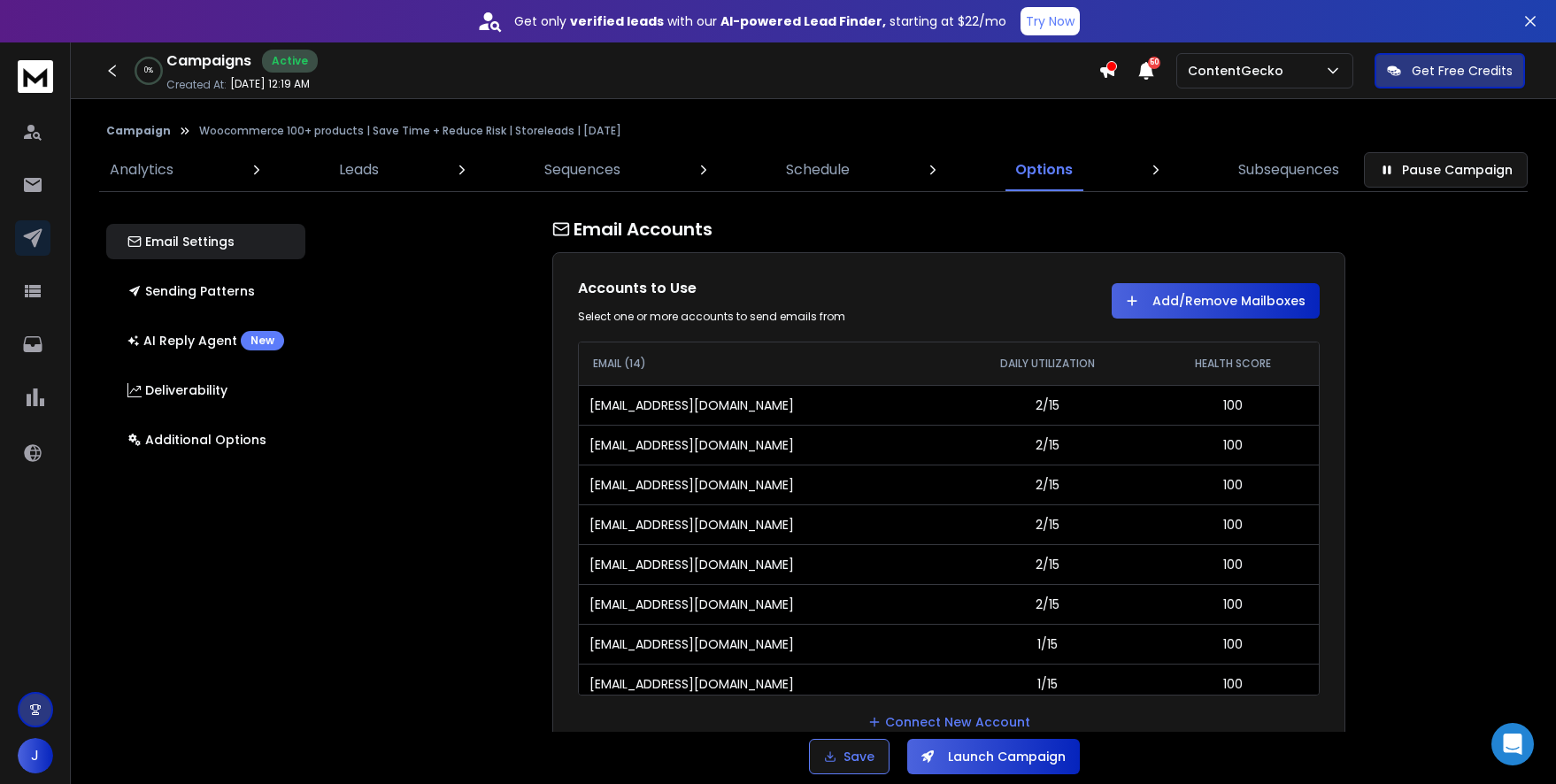
click at [1183, 301] on button "Add/Remove Mailboxes" at bounding box center [1216, 301] width 208 height 35
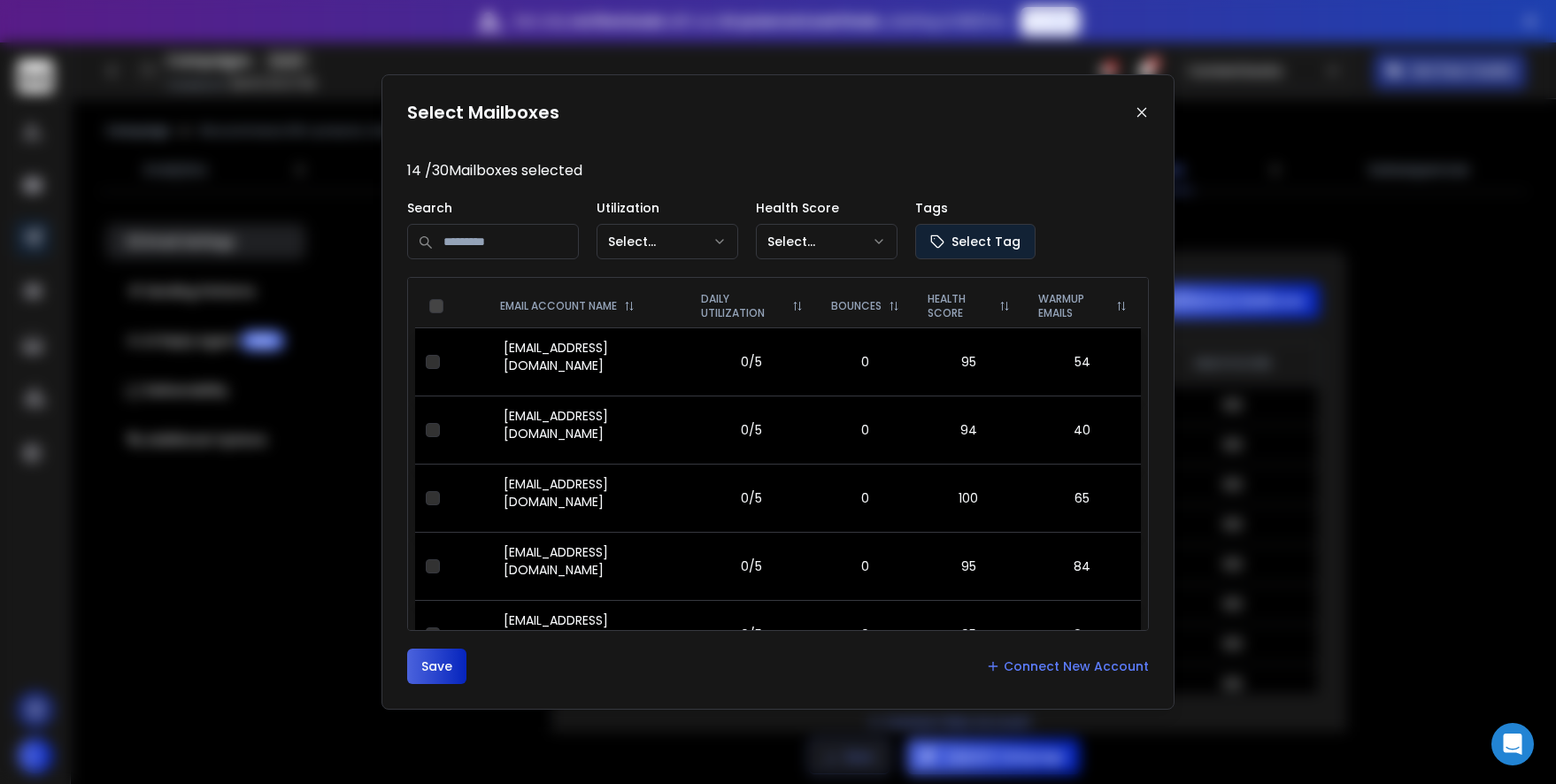
click at [981, 229] on button "Select Tag" at bounding box center [975, 241] width 121 height 35
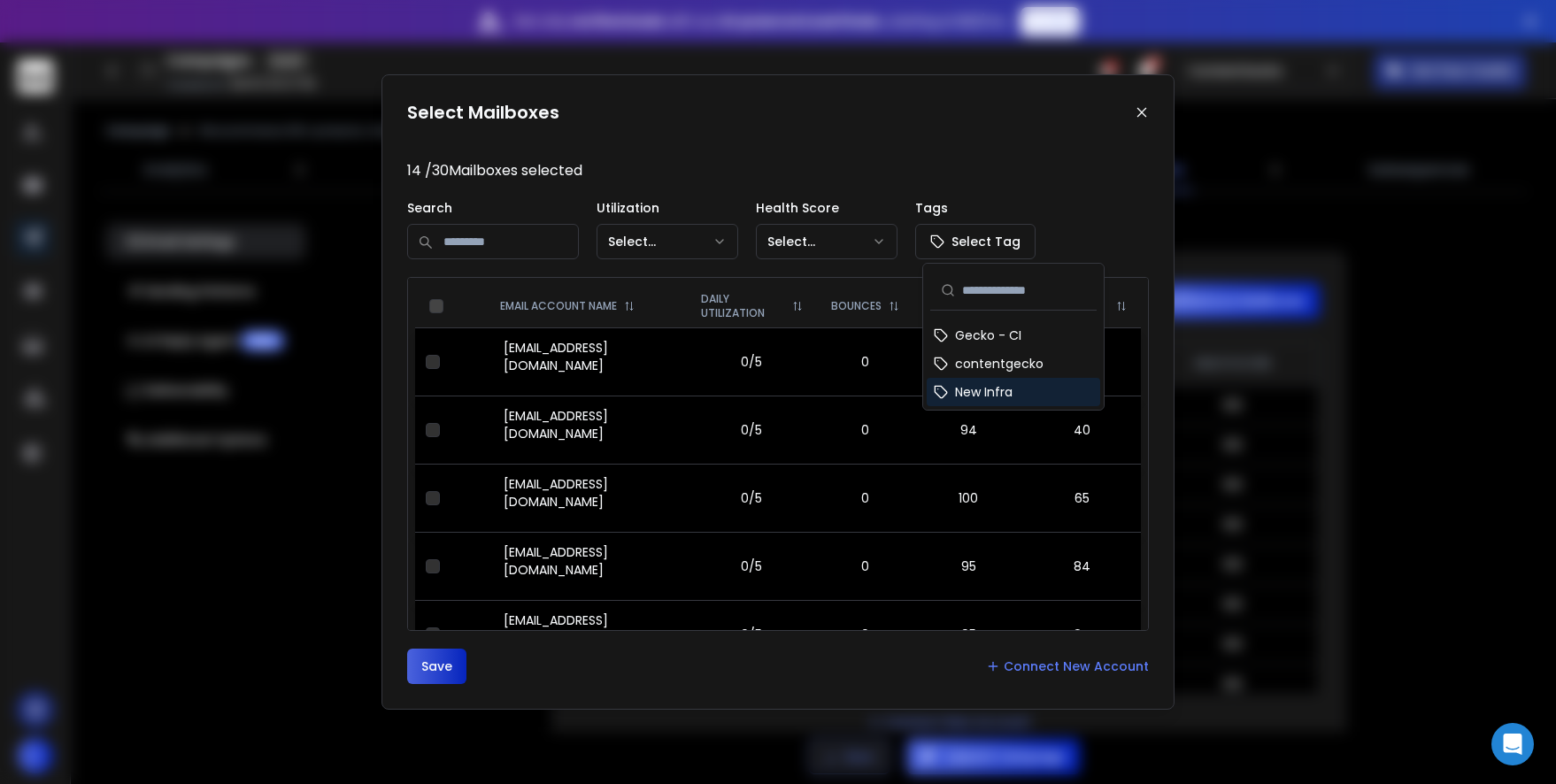
click at [955, 399] on span "New Infra" at bounding box center [983, 392] width 58 height 18
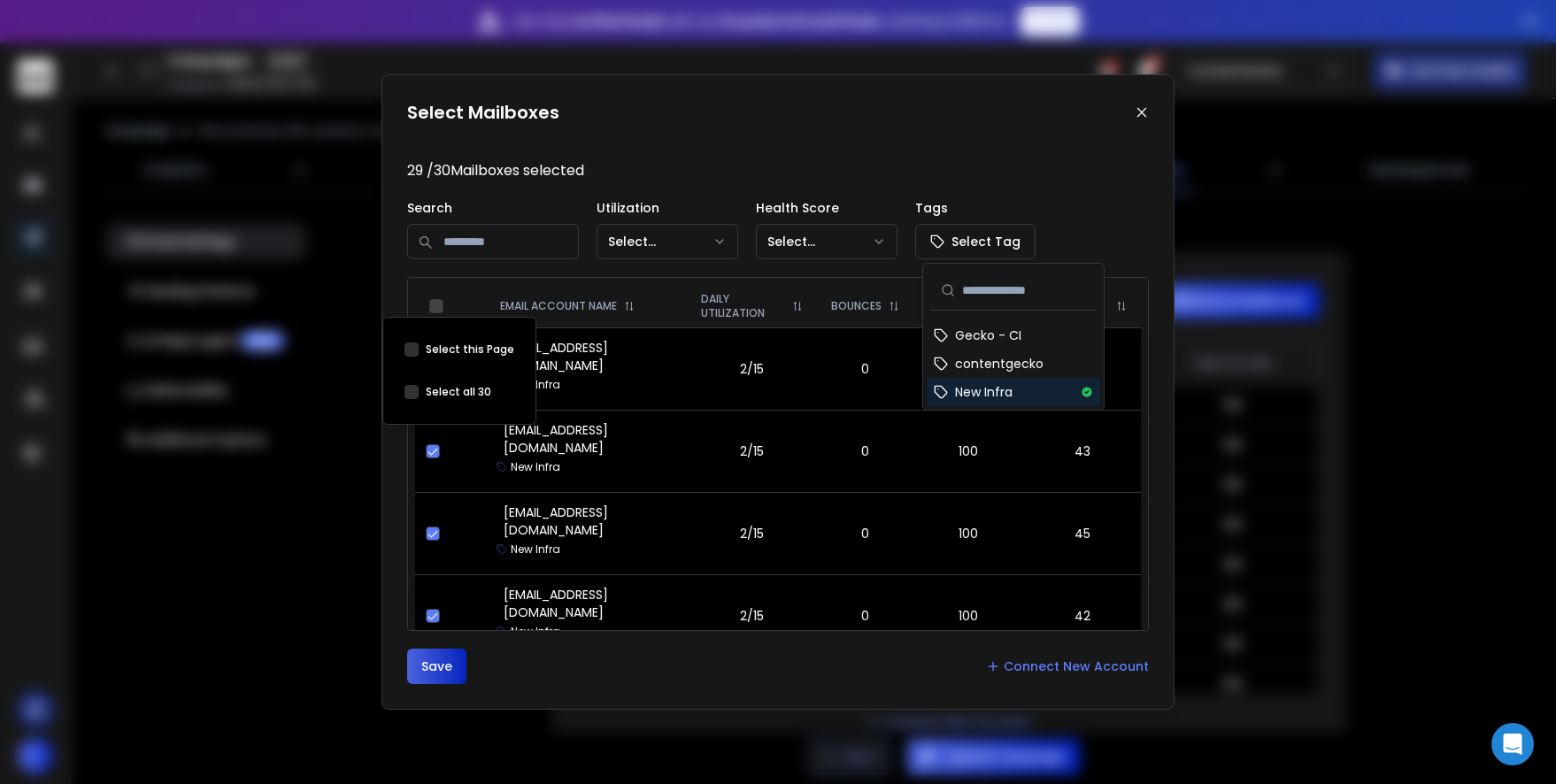
click at [414, 388] on button "Select this Page" at bounding box center [411, 392] width 14 height 14
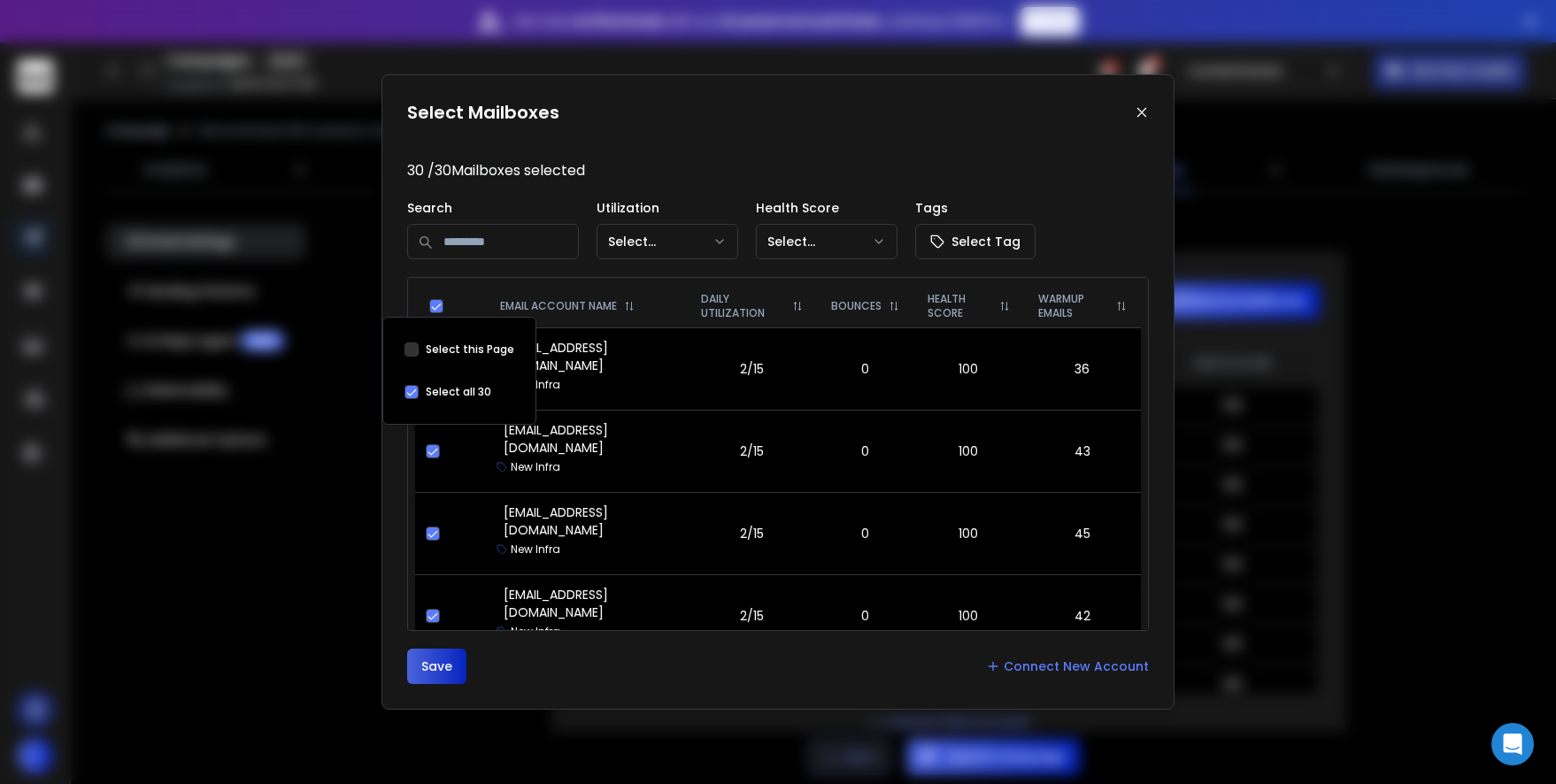
click at [414, 386] on button "Select this Page" at bounding box center [411, 392] width 14 height 14
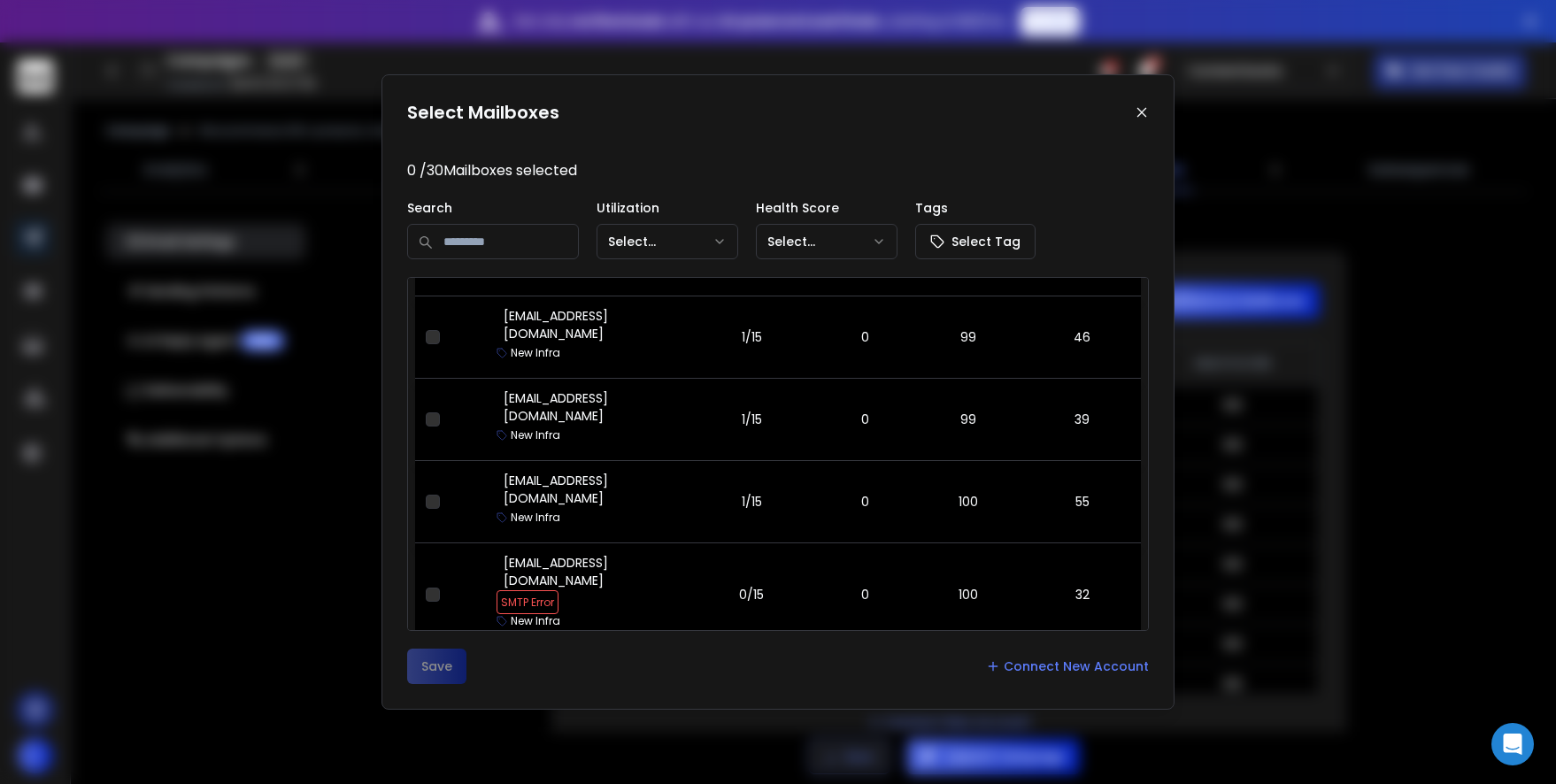
scroll to position [953, 0]
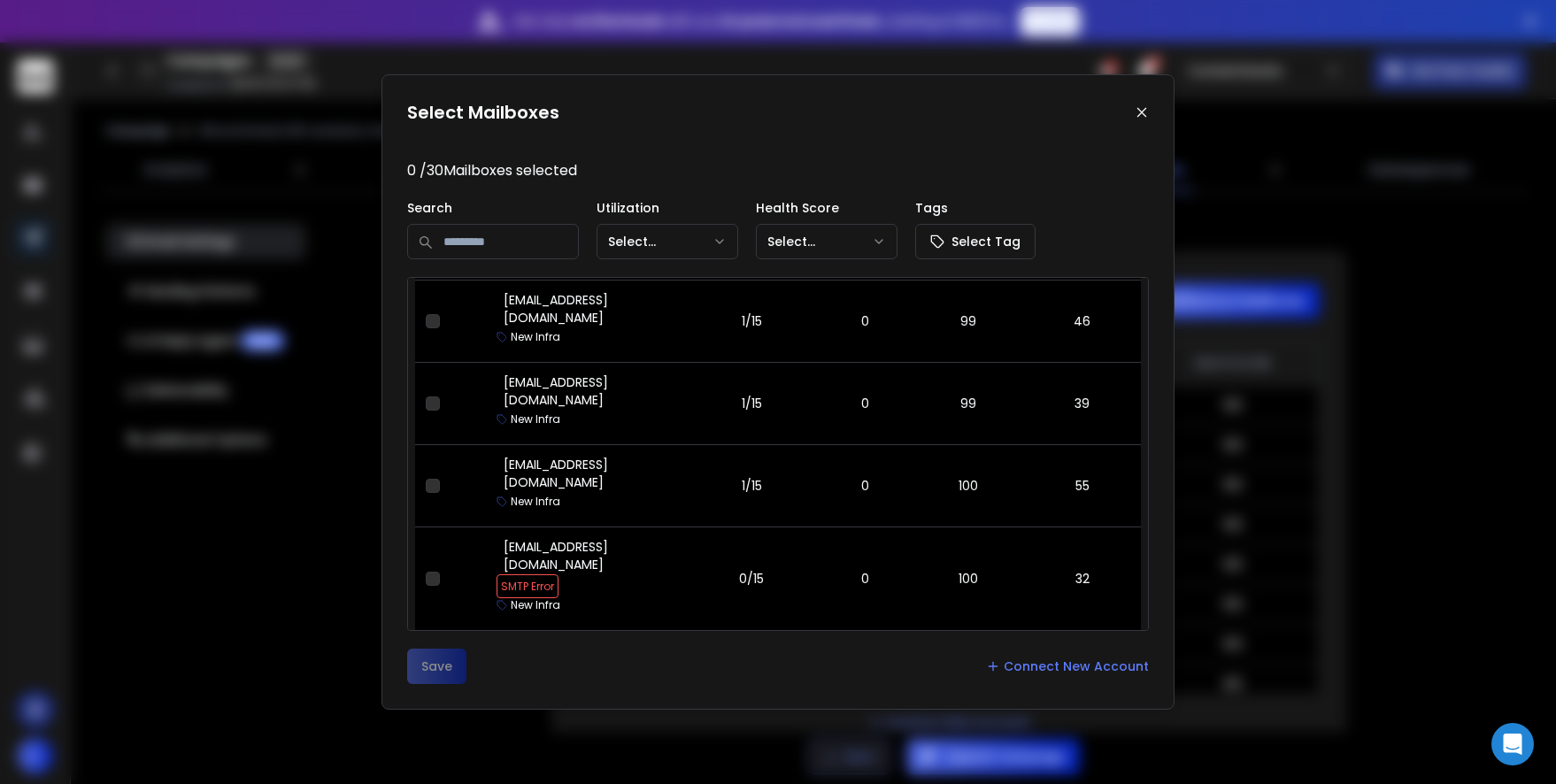
click at [430, 658] on button "button" at bounding box center [432, 664] width 14 height 14
click at [430, 725] on button "button" at bounding box center [432, 732] width 14 height 14
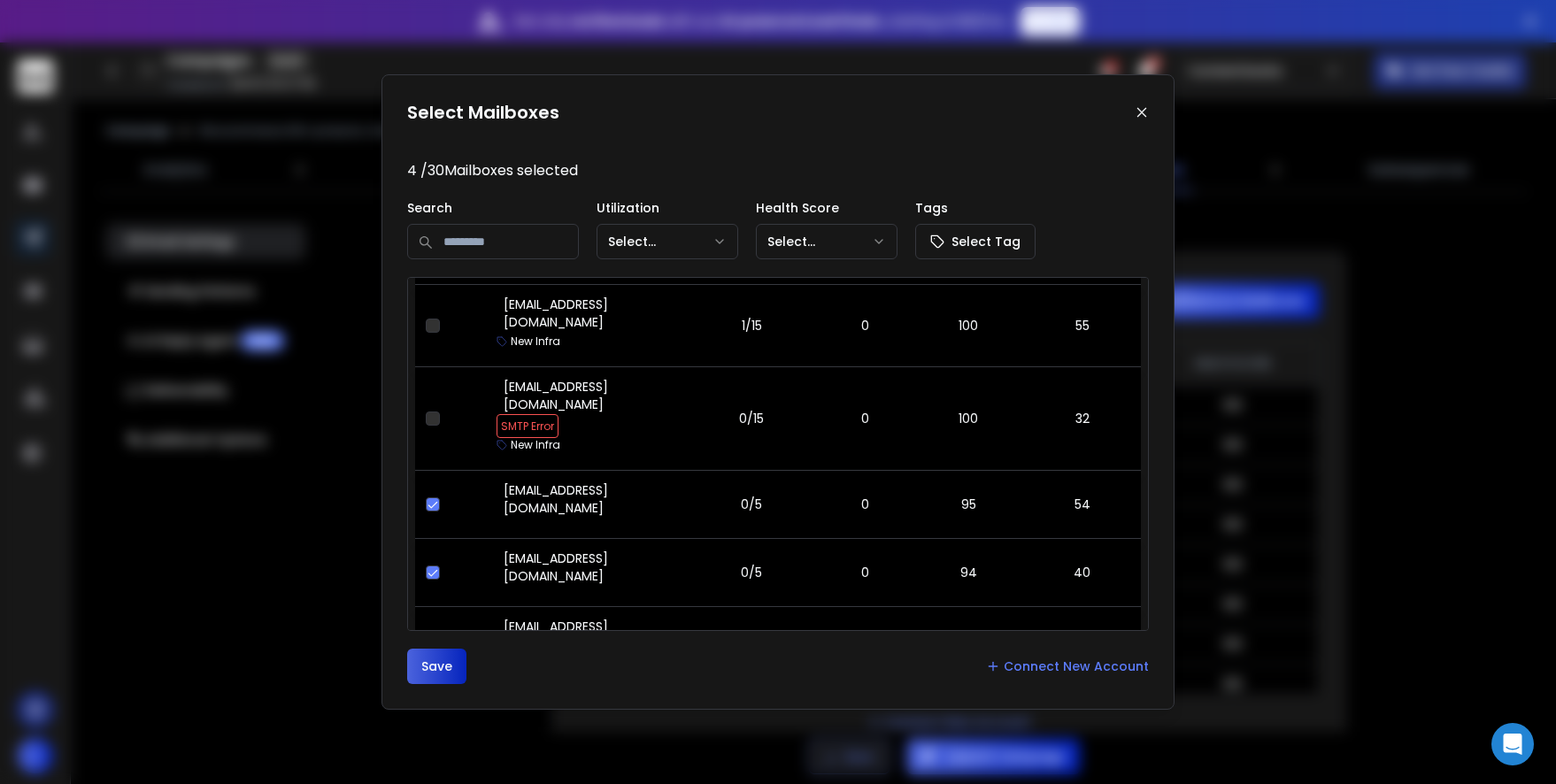
scroll to position [1125, 0]
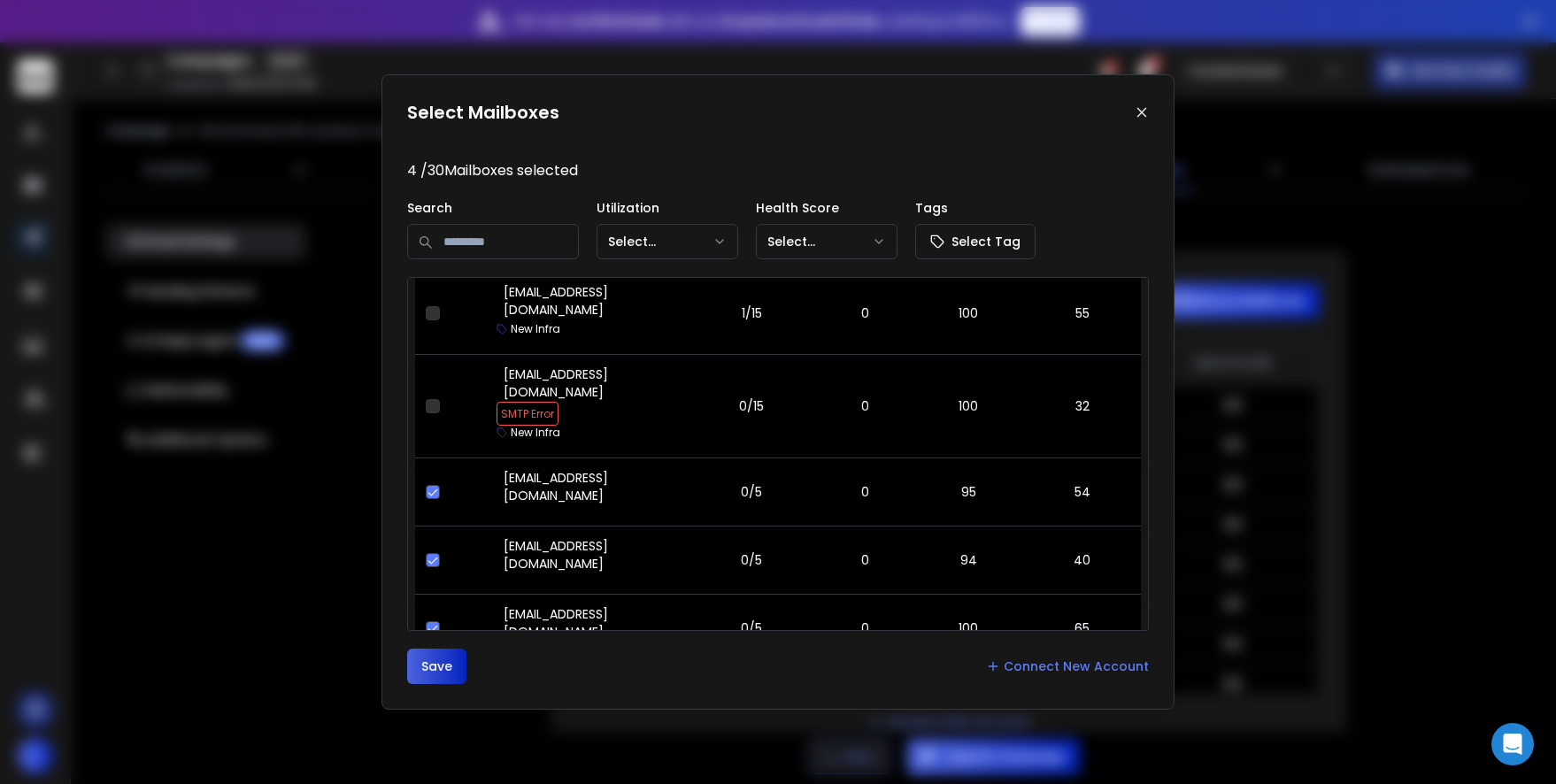
click at [430, 758] on button "button" at bounding box center [432, 764] width 14 height 14
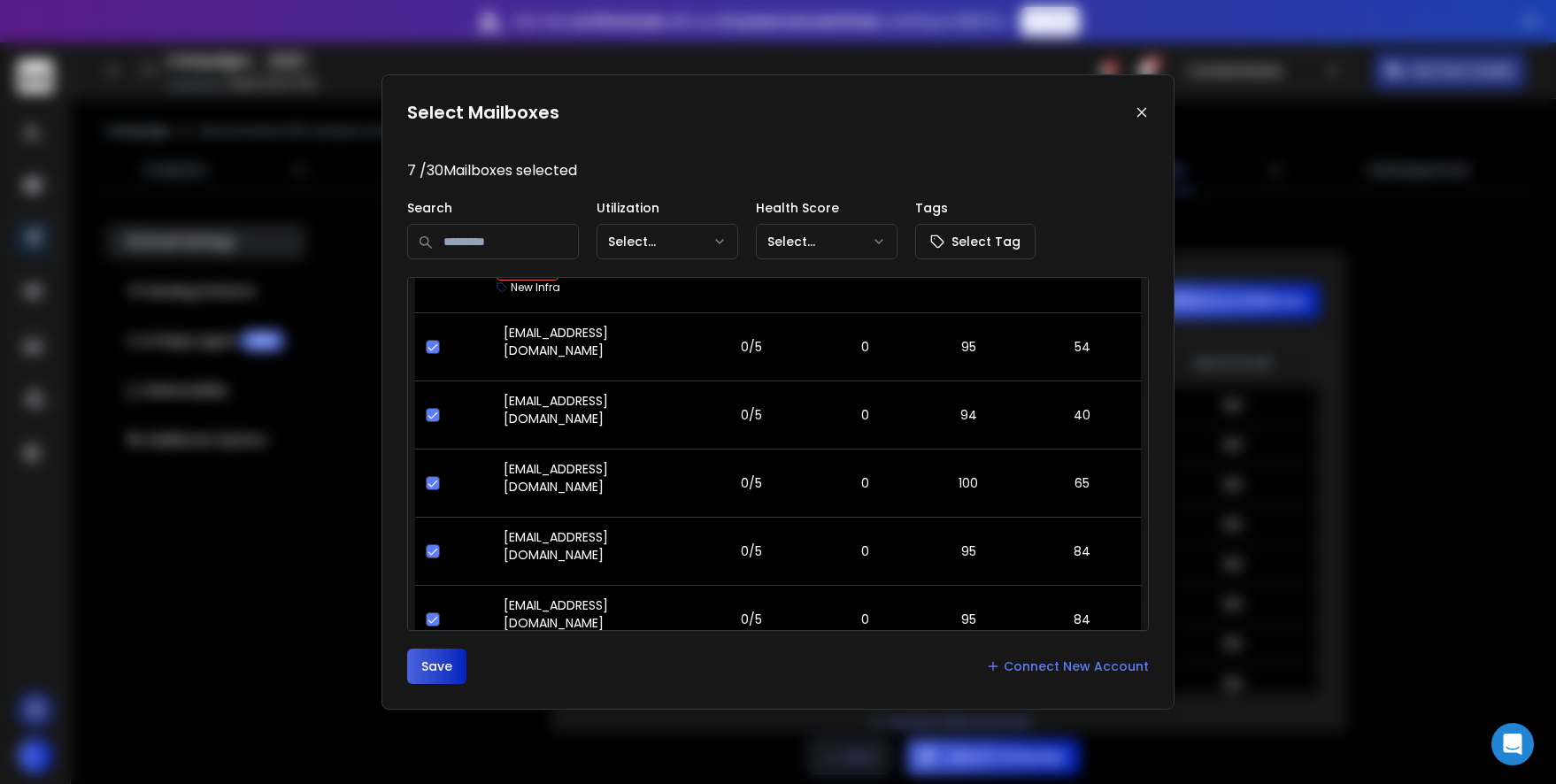
scroll to position [1280, 0]
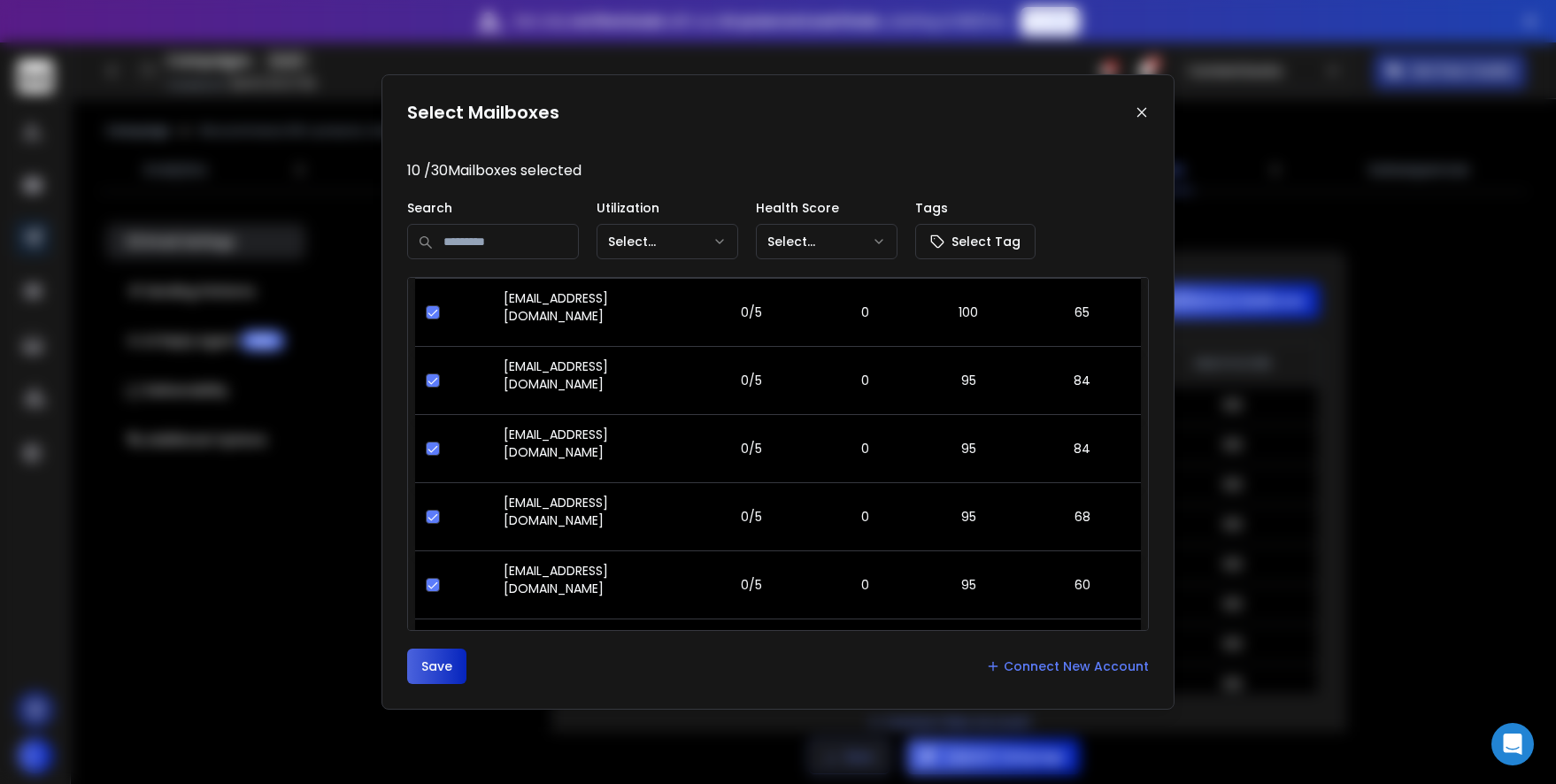
scroll to position [1447, 0]
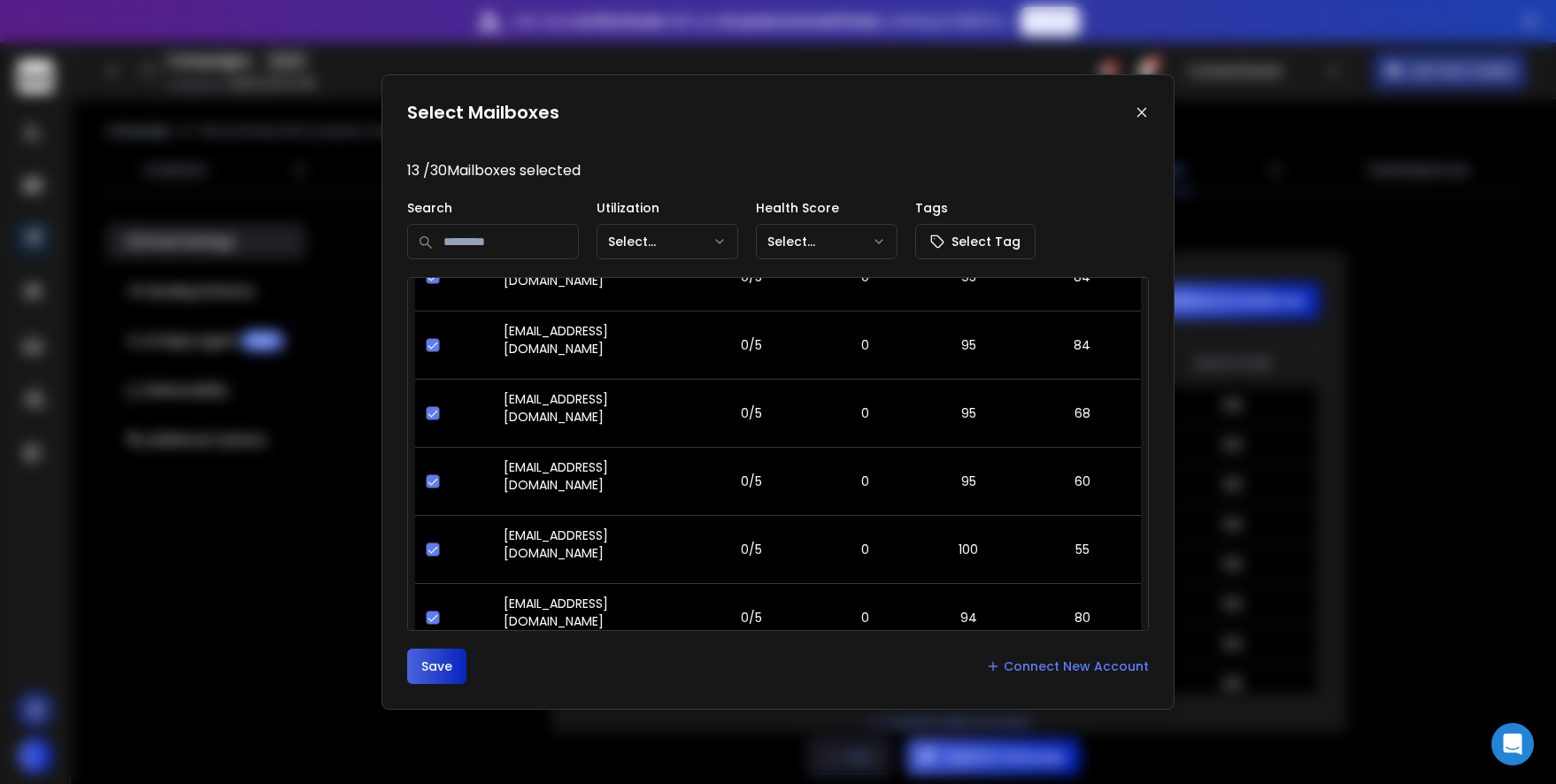
scroll to position [1556, 0]
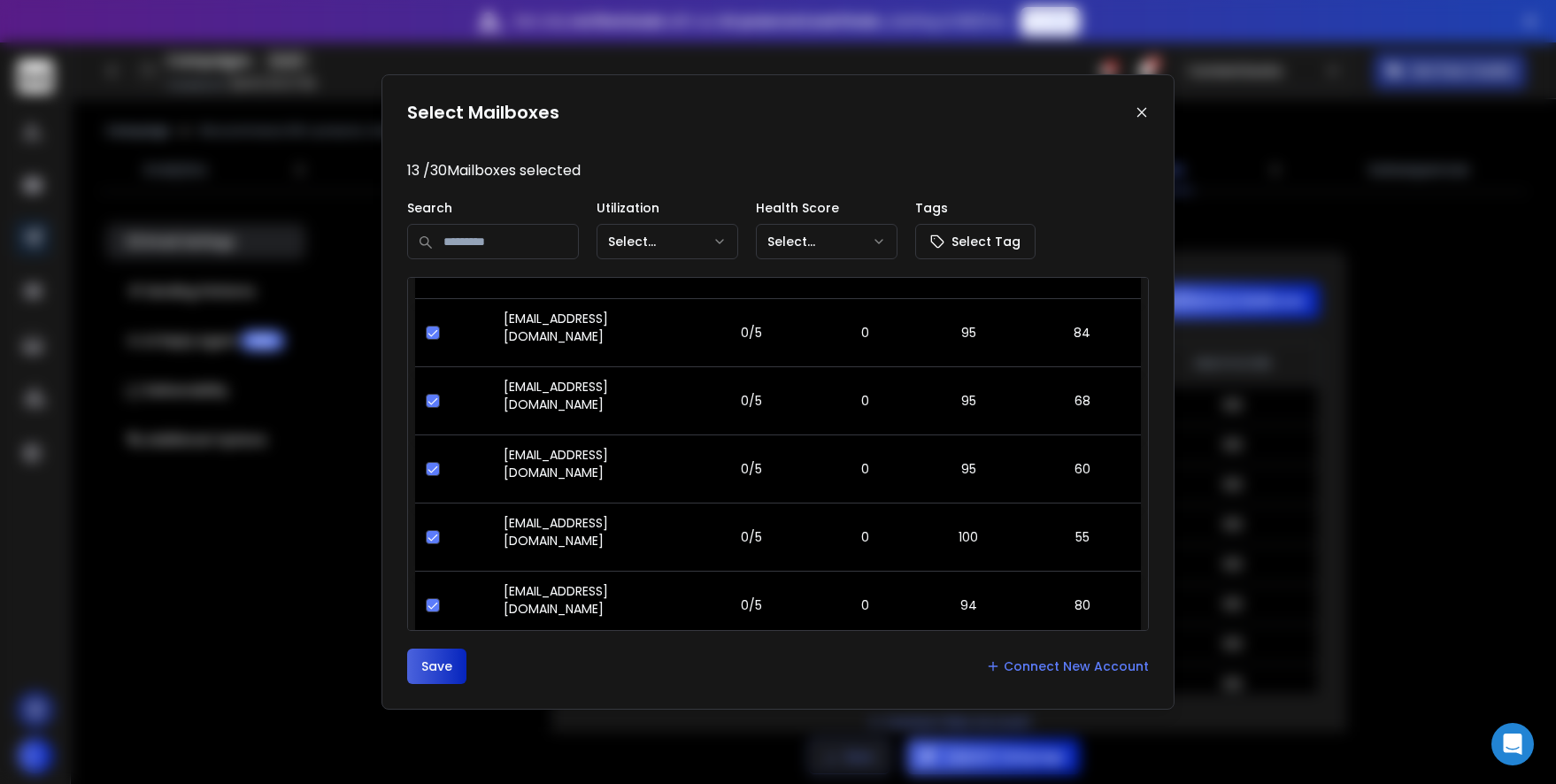
click at [434, 643] on div "15 / 30 Mailboxes selected Search Utilization Select... Health Score Select... …" at bounding box center [778, 421] width 741 height 523
click at [434, 661] on button "Save" at bounding box center [436, 666] width 59 height 35
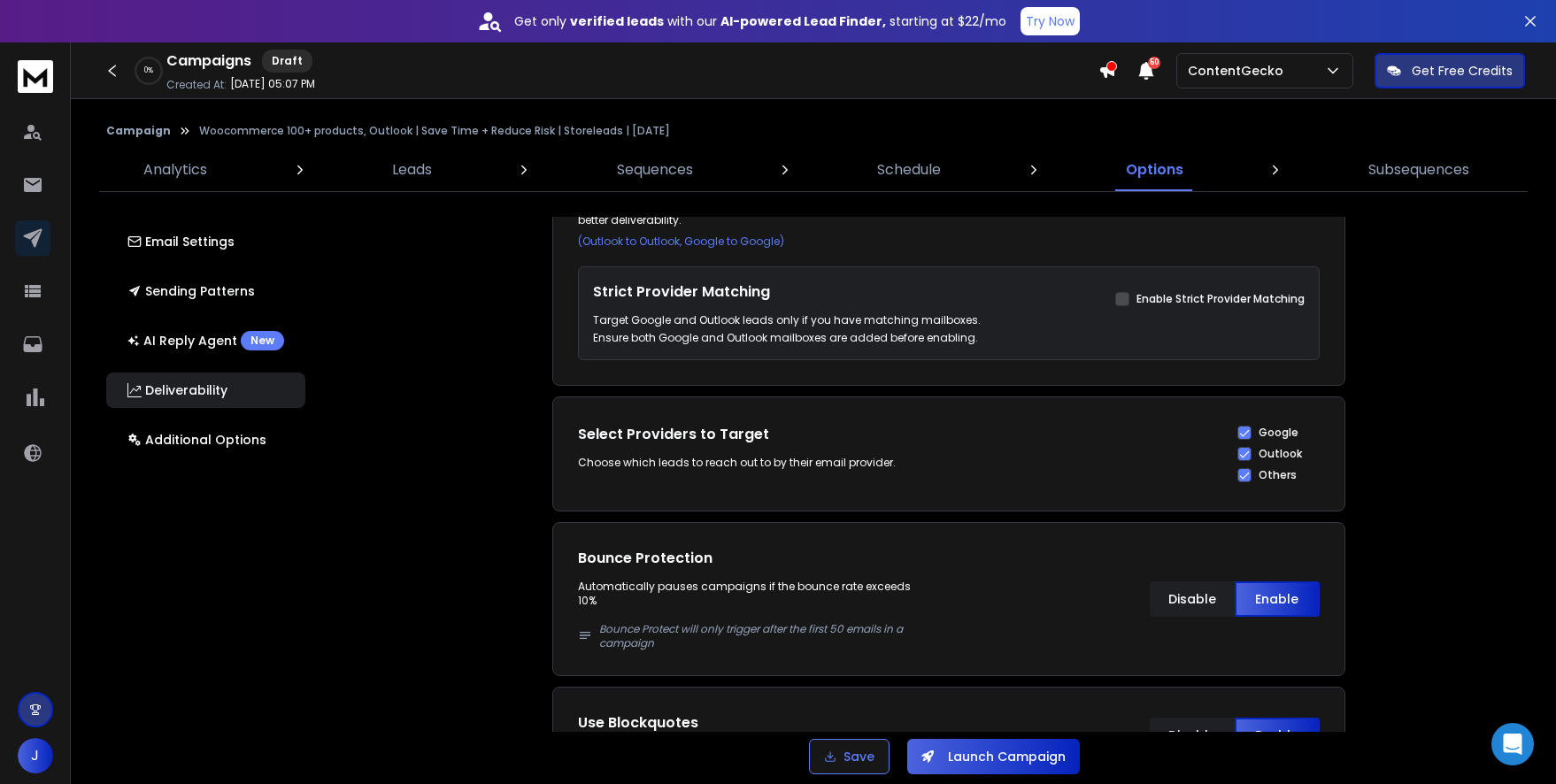
scroll to position [2532, 0]
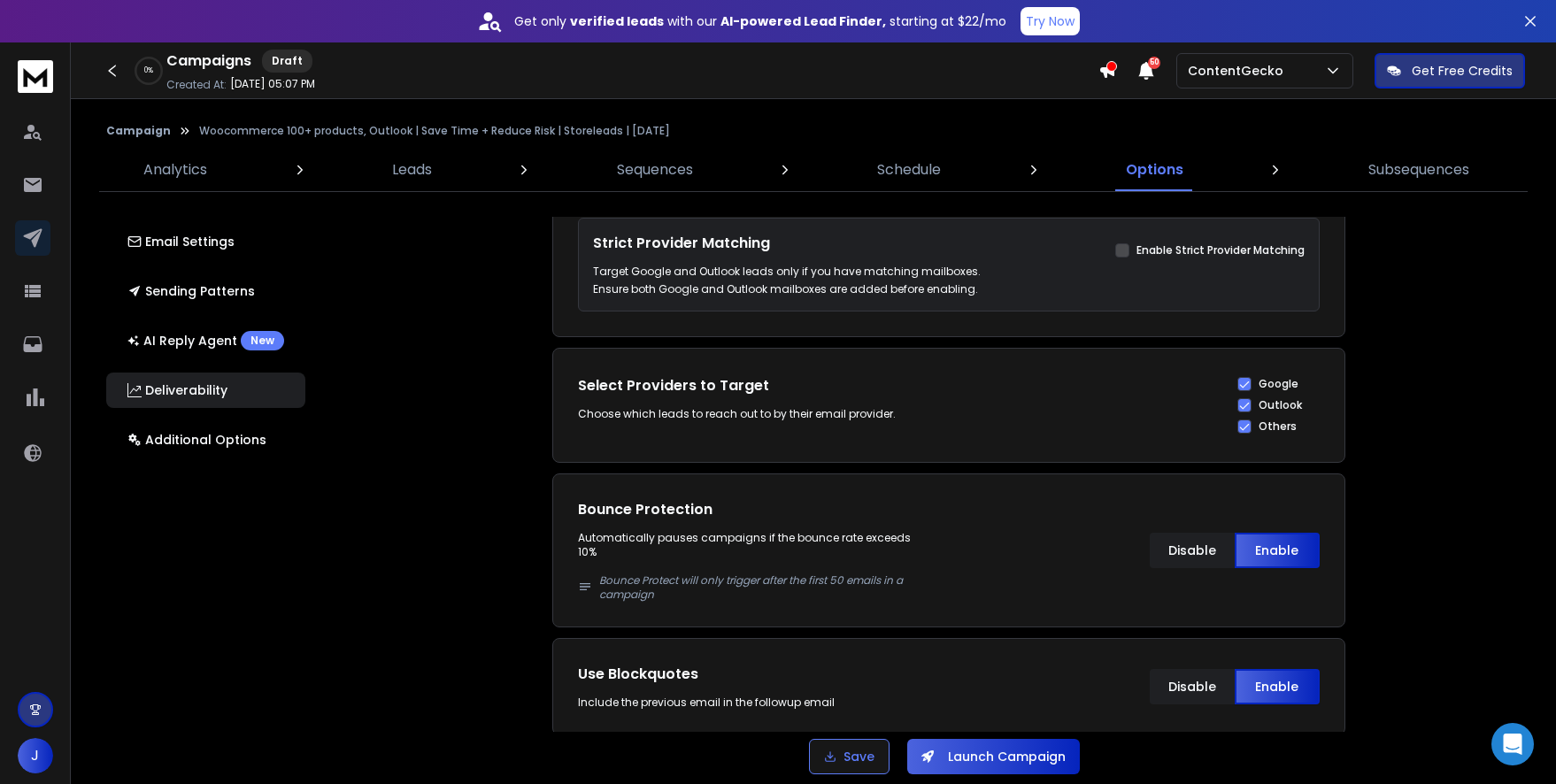
click at [967, 751] on button "Launch Campaign" at bounding box center [993, 757] width 173 height 35
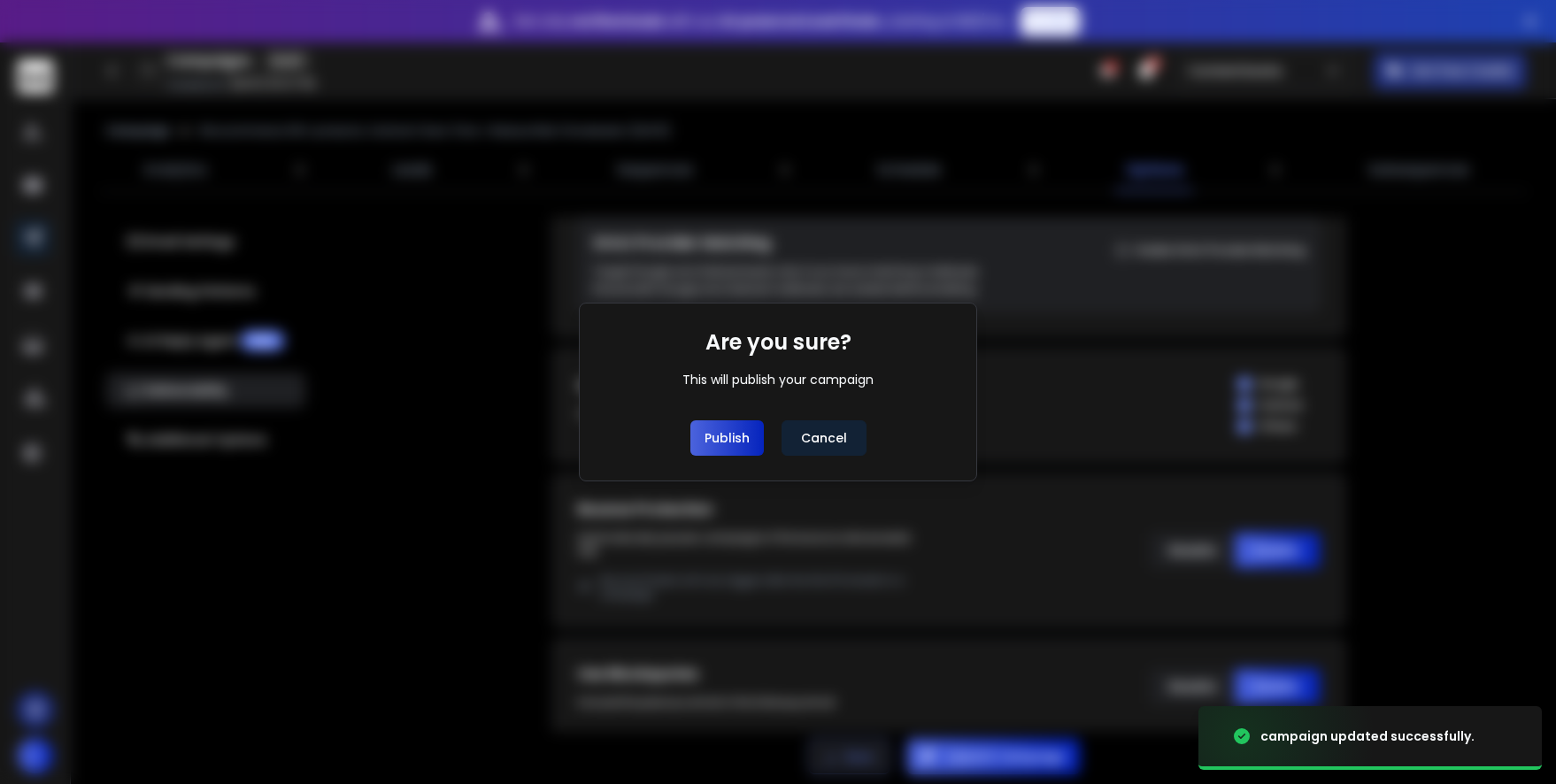
click at [749, 449] on button "Publish" at bounding box center [727, 438] width 74 height 35
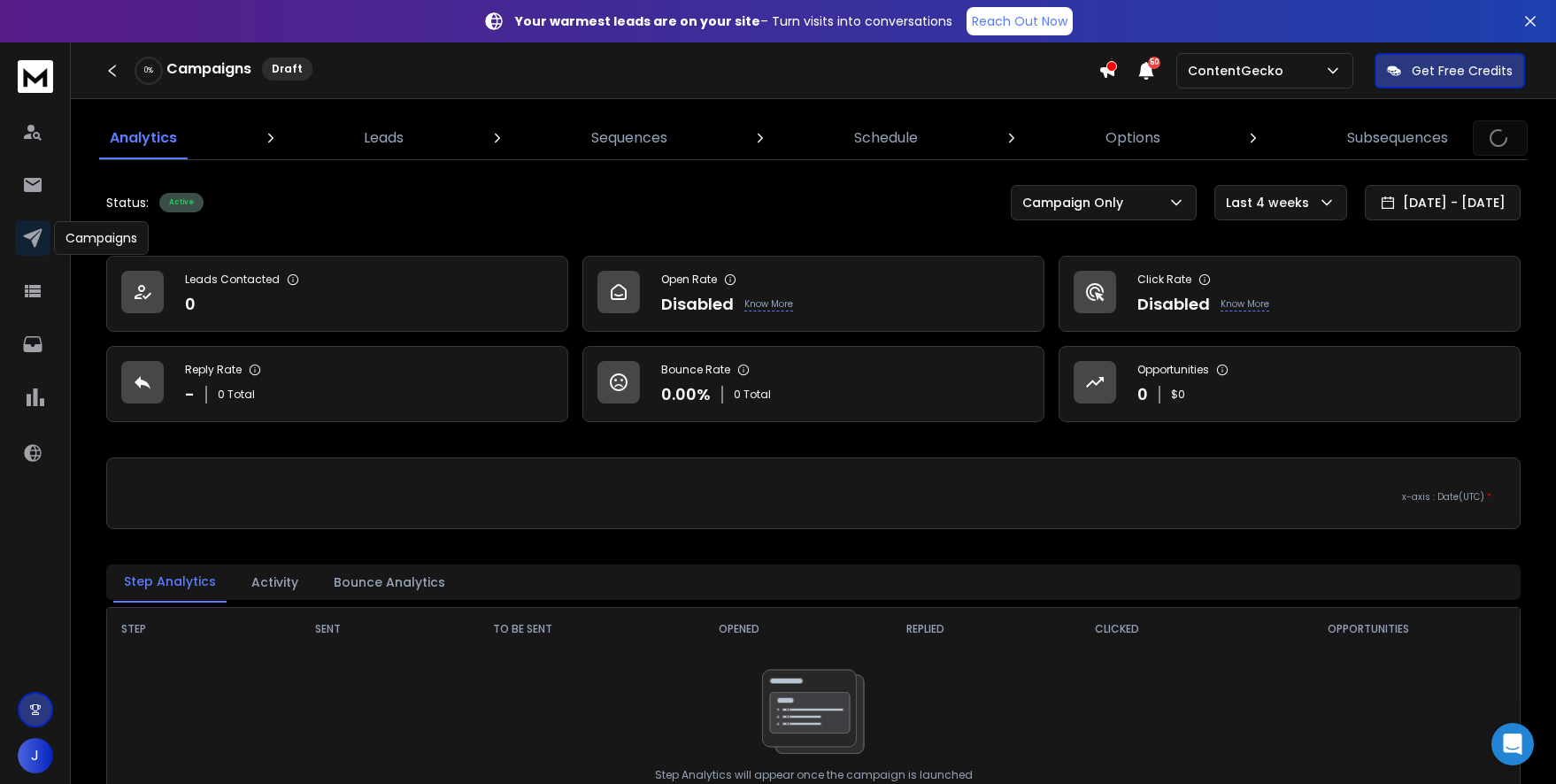
click at [37, 240] on icon at bounding box center [31, 237] width 19 height 19
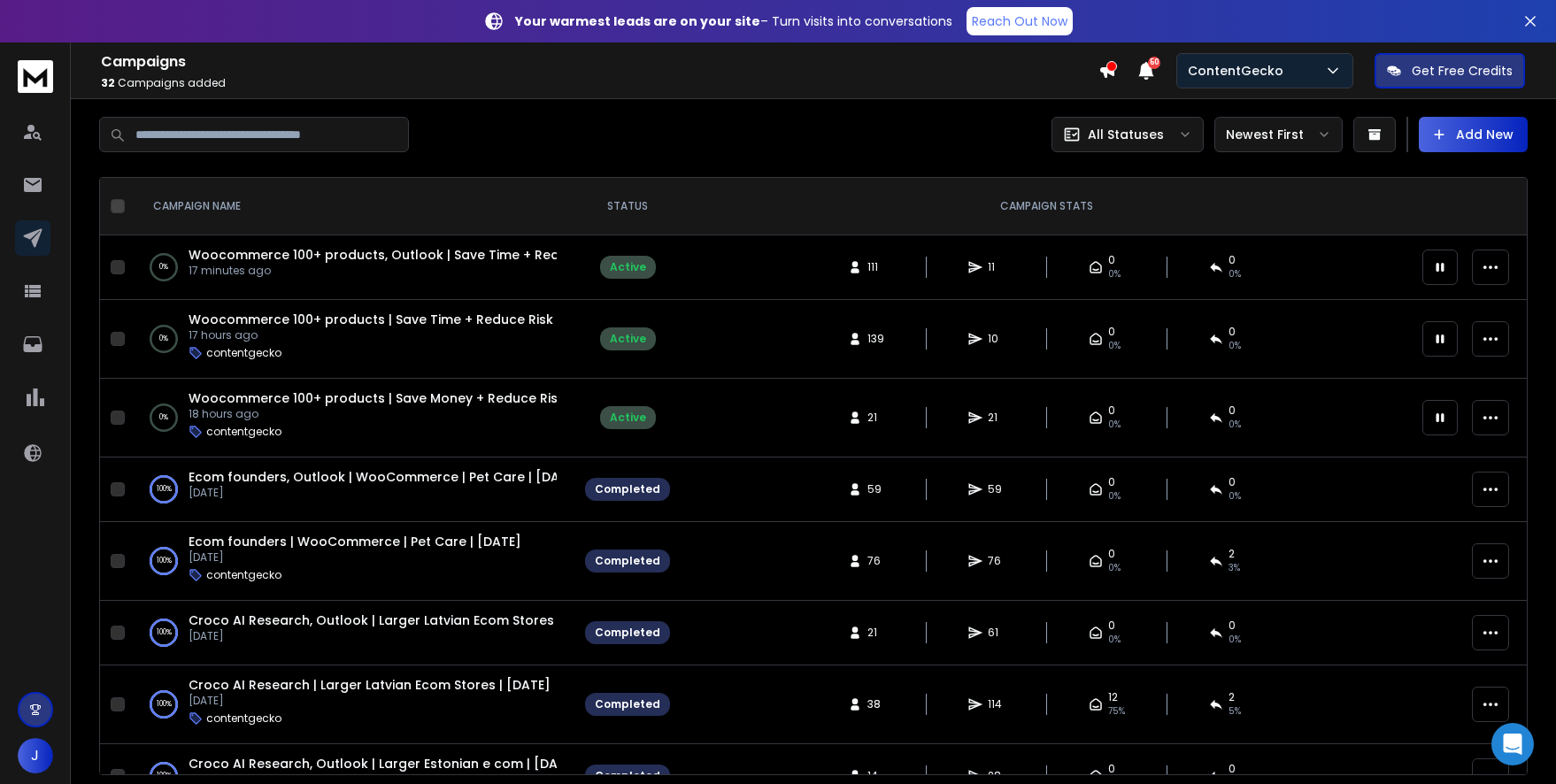
click at [1282, 69] on p "ContentGecko" at bounding box center [1238, 71] width 103 height 18
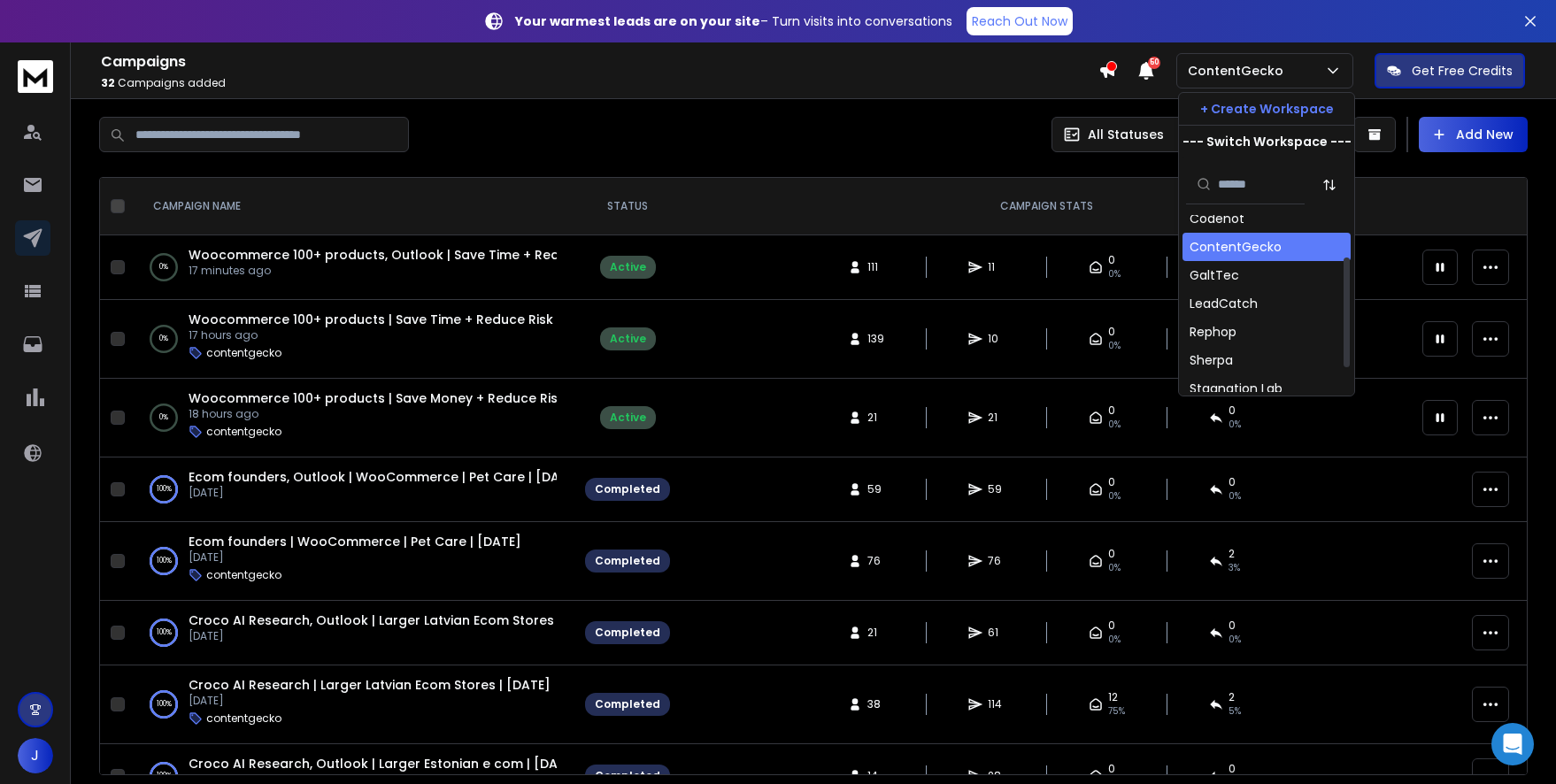
scroll to position [106, 0]
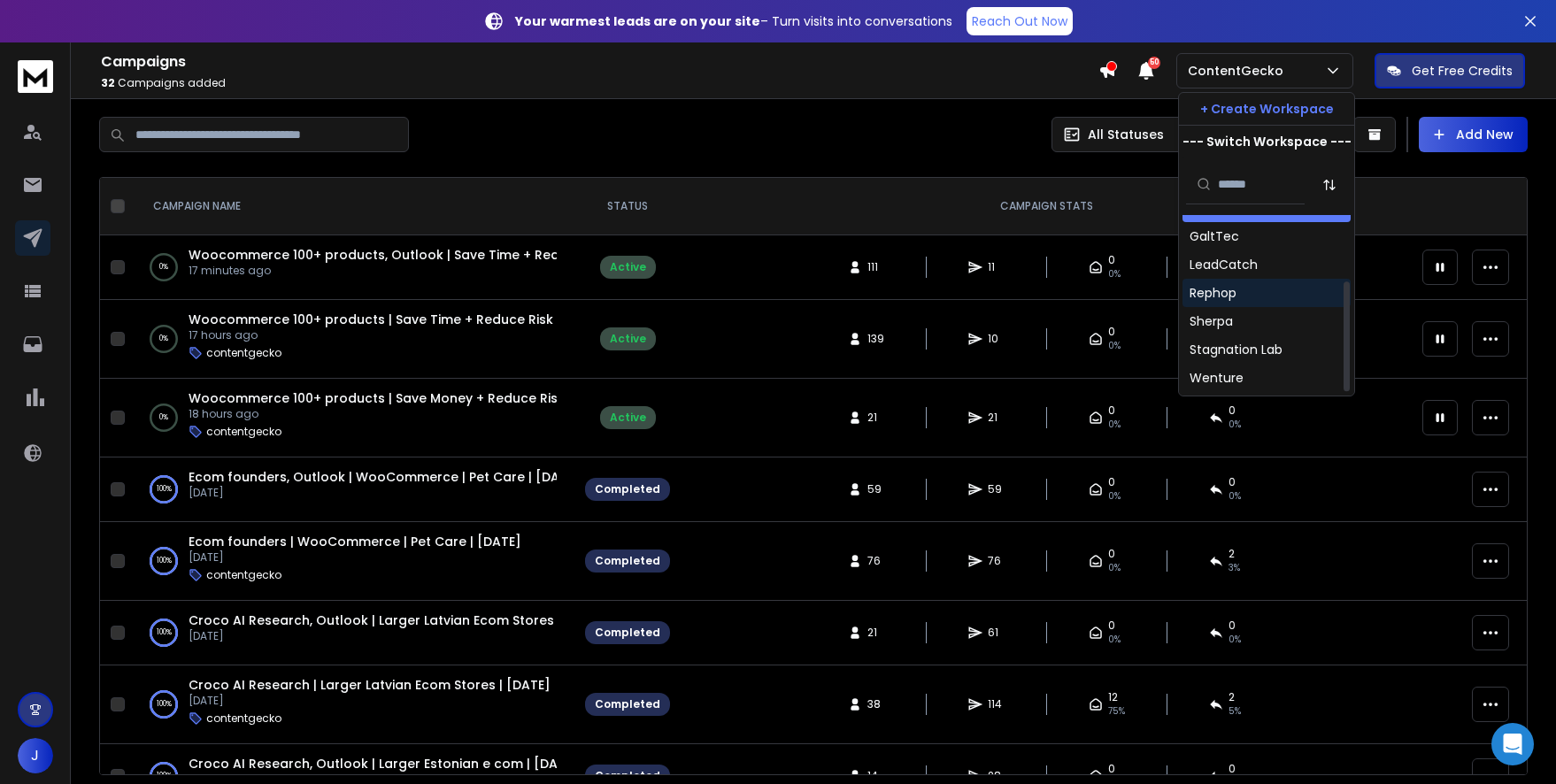
click at [1225, 290] on div "Rephop" at bounding box center [1213, 293] width 47 height 18
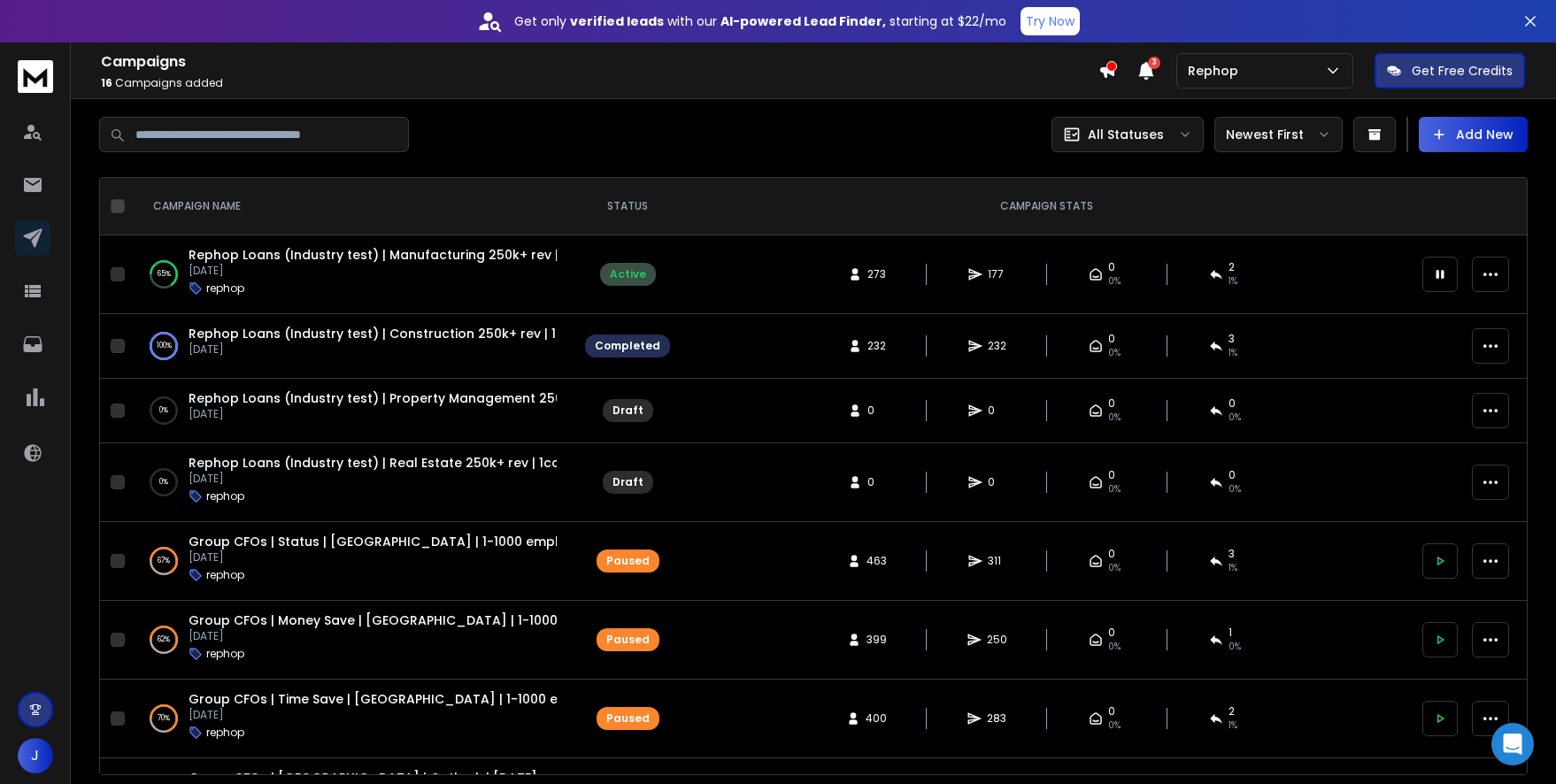
click at [477, 332] on span "Rephop Loans (Industry test) | Construction 250k+ rev | 1contact | Aug 7th 2025" at bounding box center [426, 333] width 475 height 18
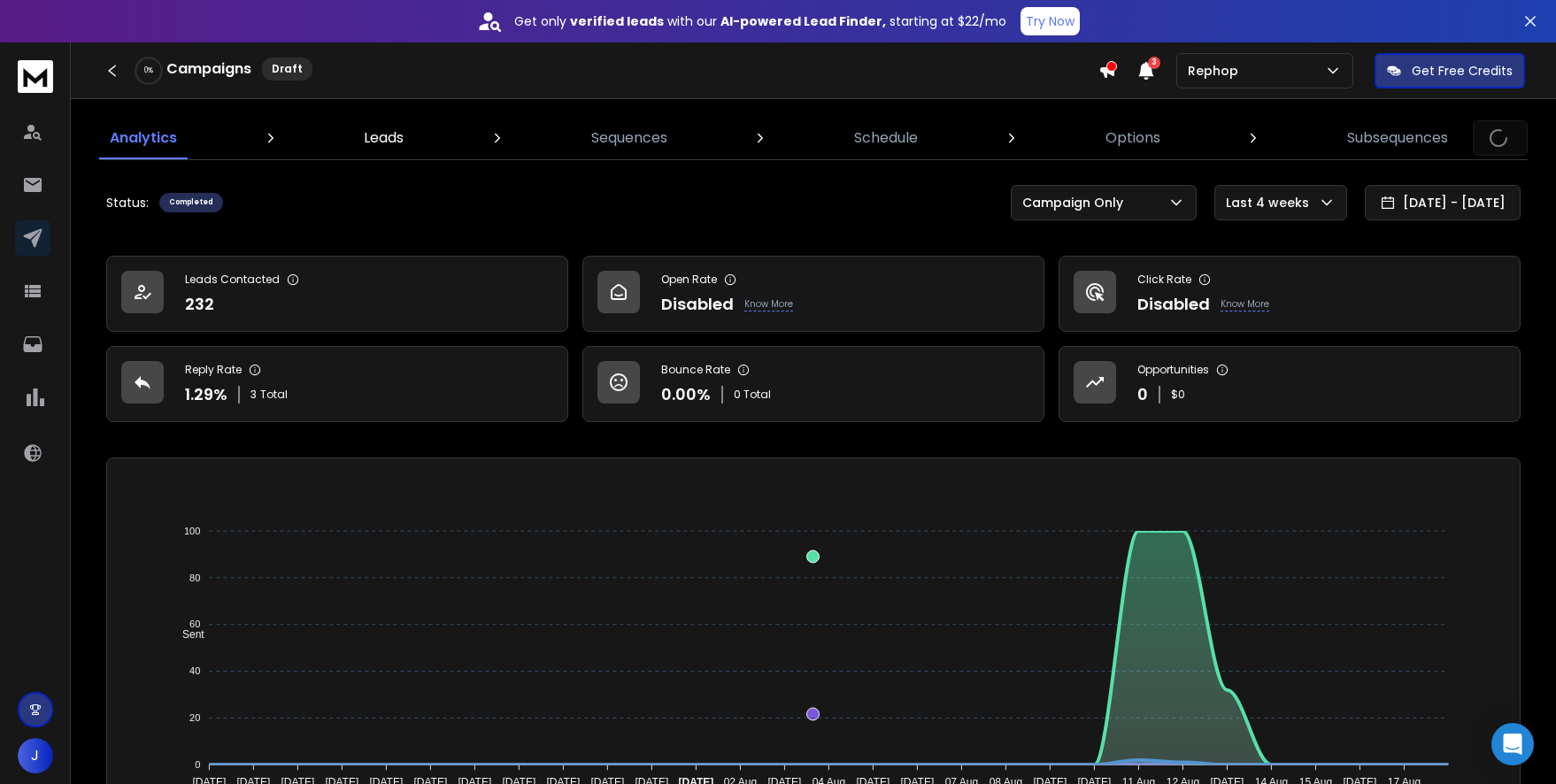
click at [381, 133] on p "Leads" at bounding box center [383, 138] width 40 height 22
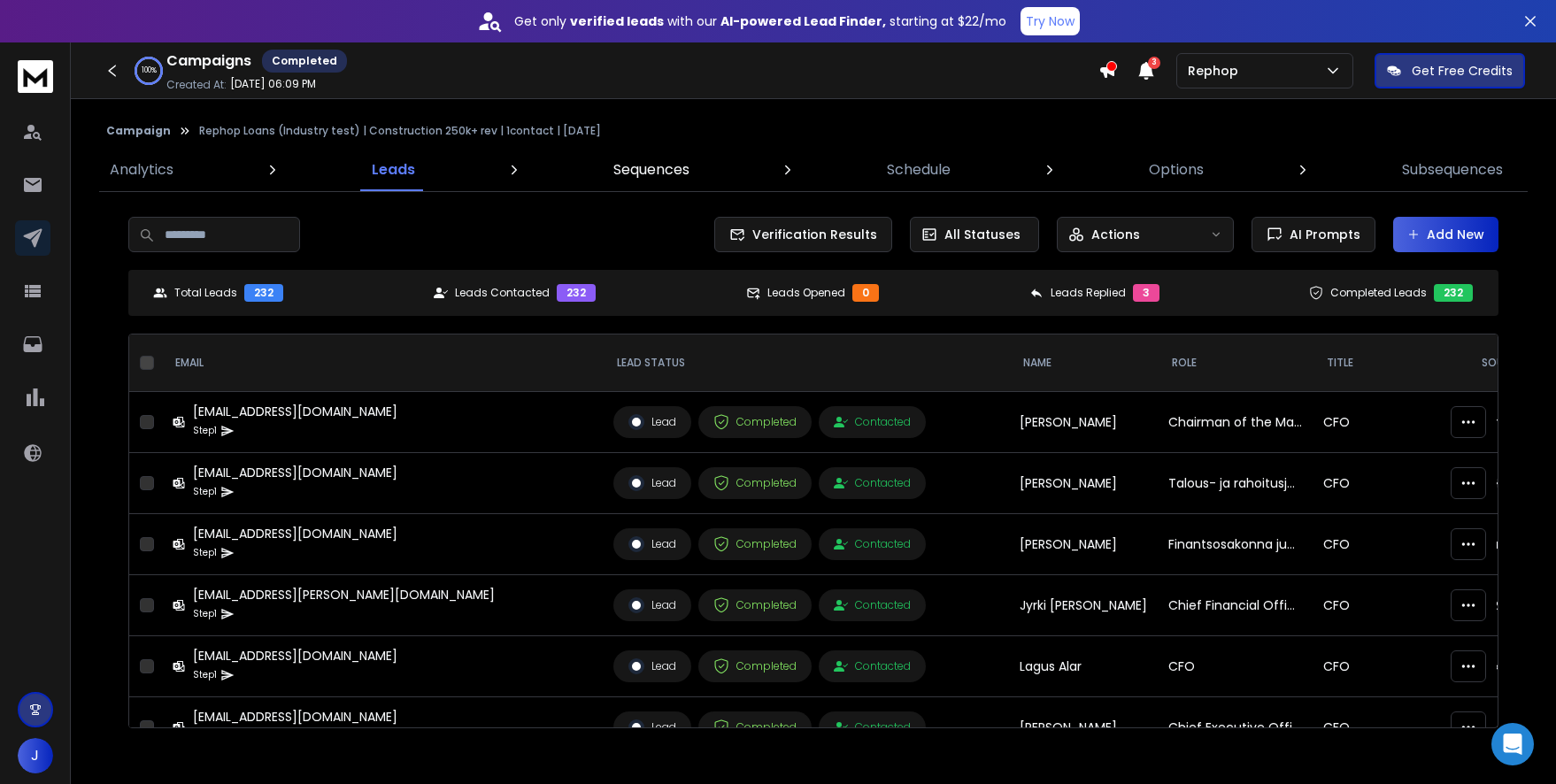
click at [622, 172] on p "Sequences" at bounding box center [651, 170] width 76 height 22
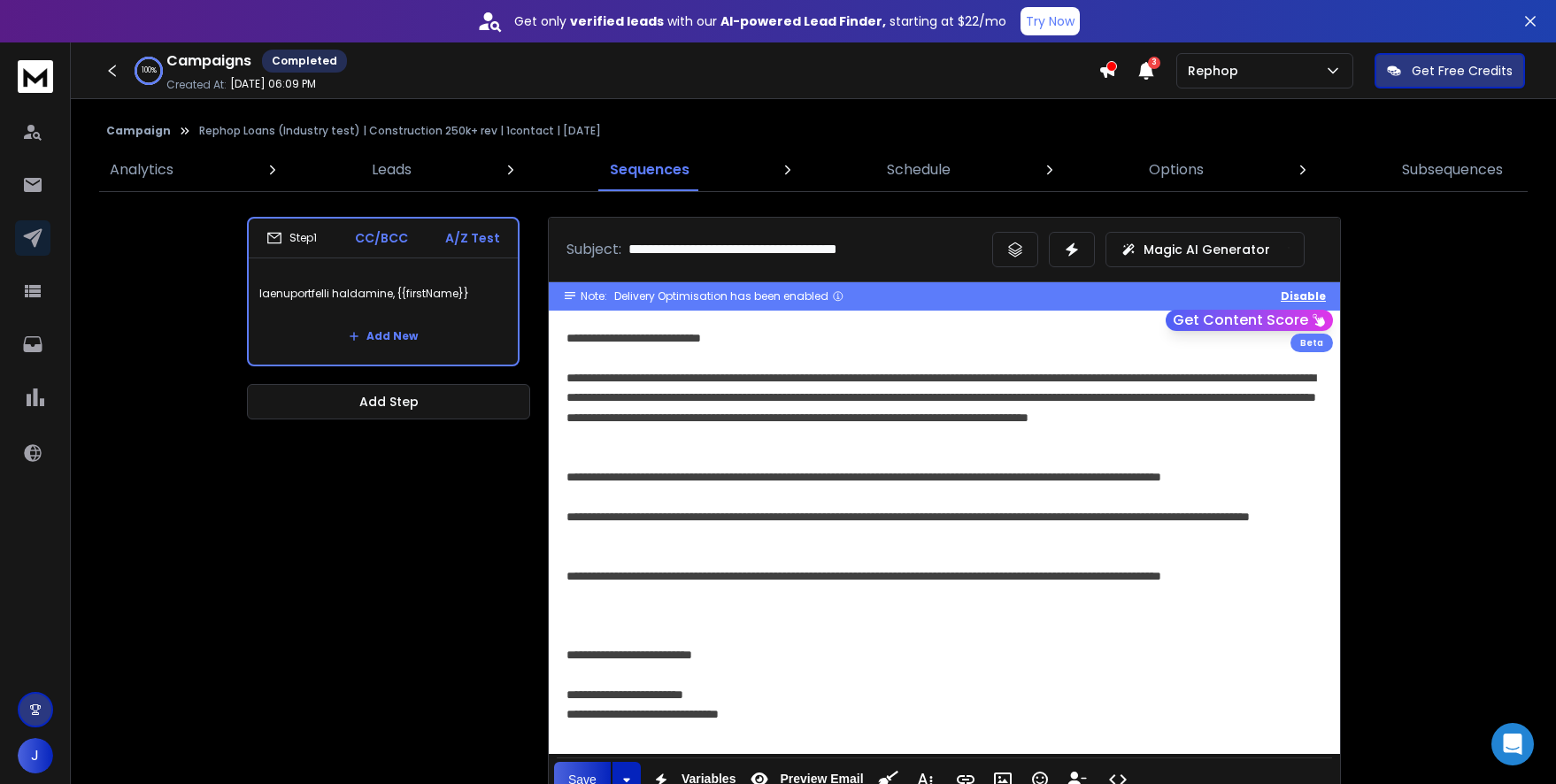
scroll to position [46, 0]
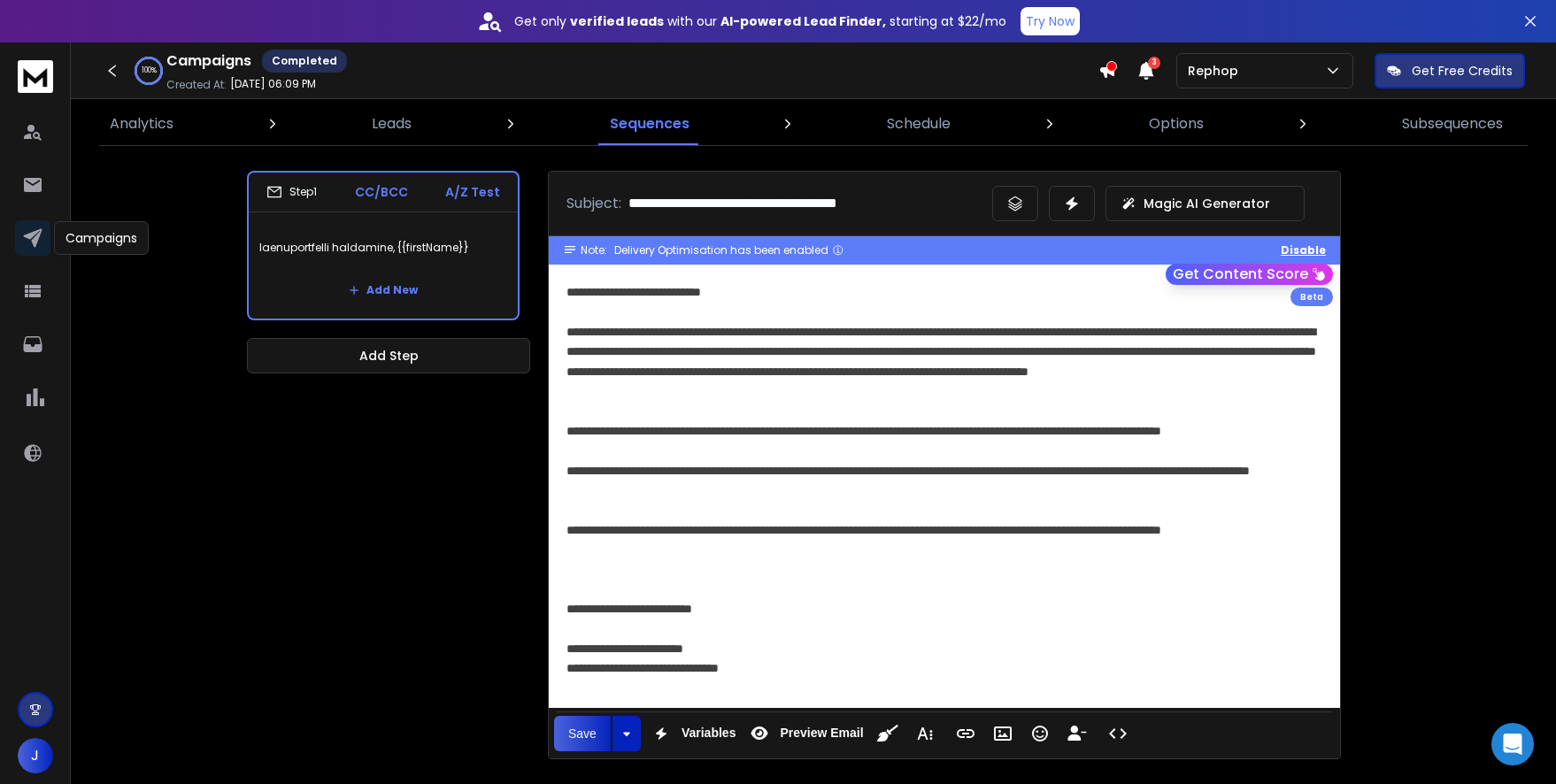
click at [27, 240] on icon at bounding box center [33, 238] width 22 height 22
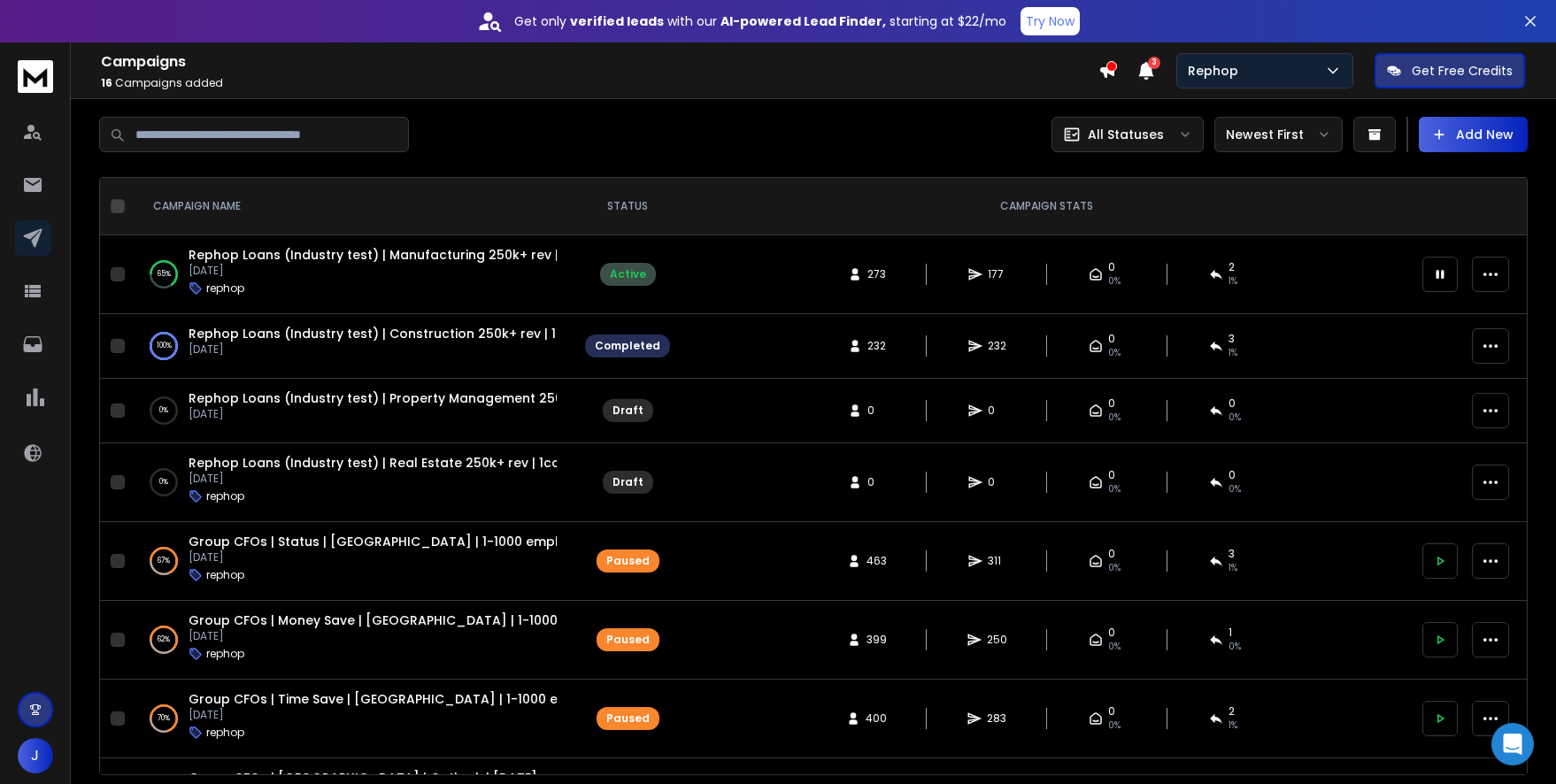
click at [1249, 72] on div "Rephop" at bounding box center [1264, 71] width 154 height 18
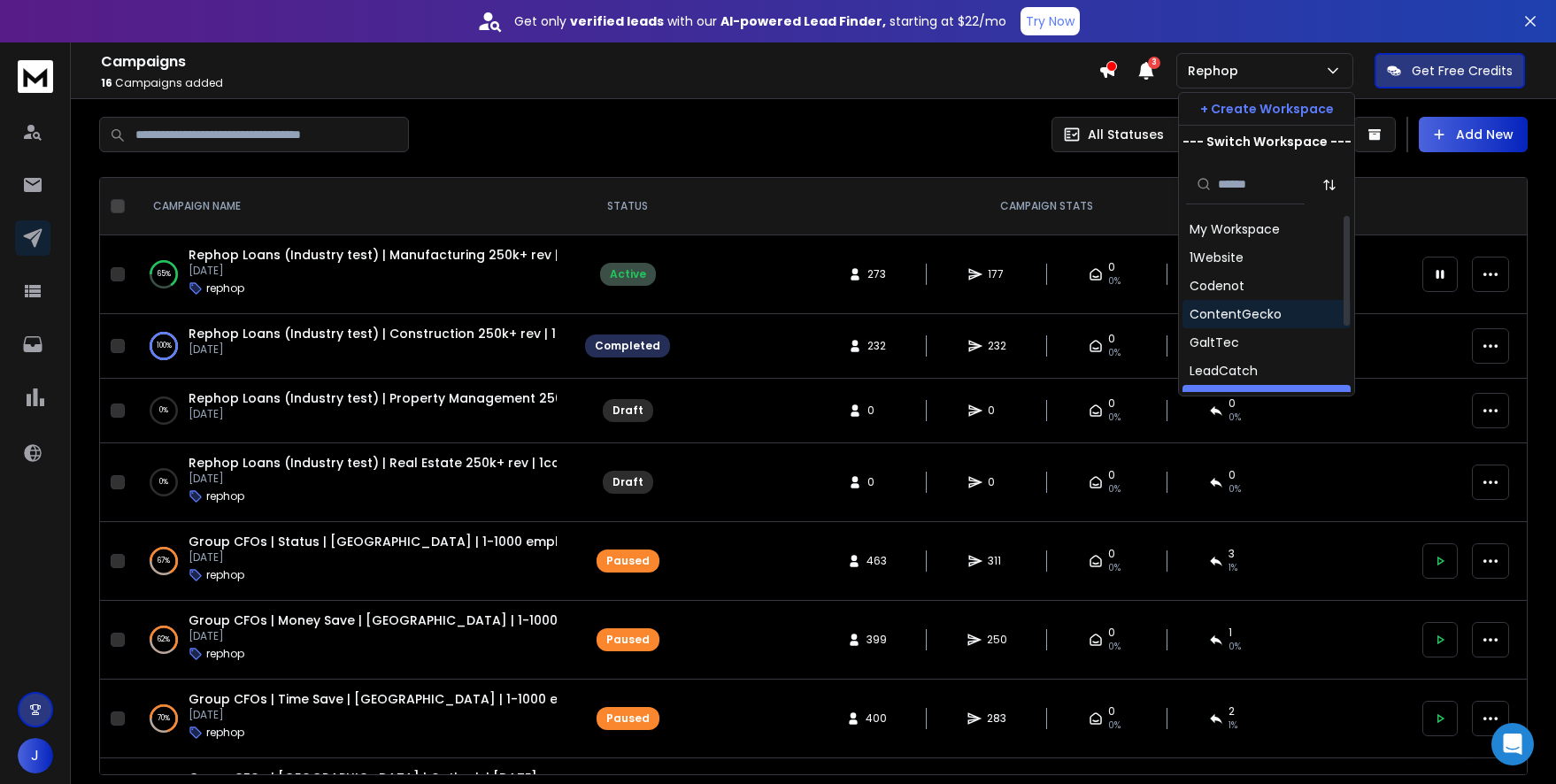
click at [1225, 307] on div "ContentGecko" at bounding box center [1235, 314] width 92 height 18
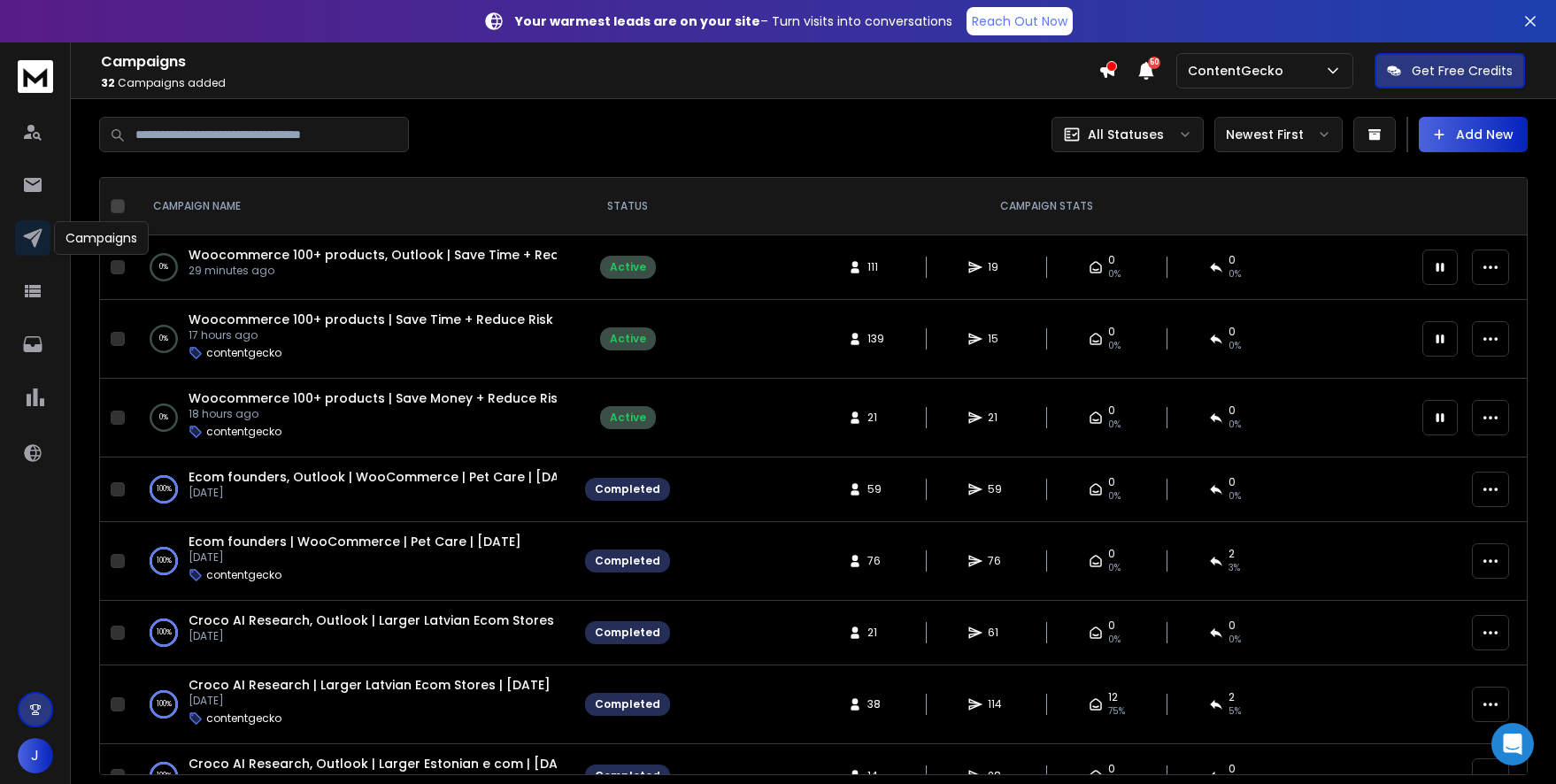
click at [41, 232] on icon at bounding box center [33, 238] width 22 height 22
click at [1270, 72] on p "ContentGecko" at bounding box center [1238, 71] width 103 height 18
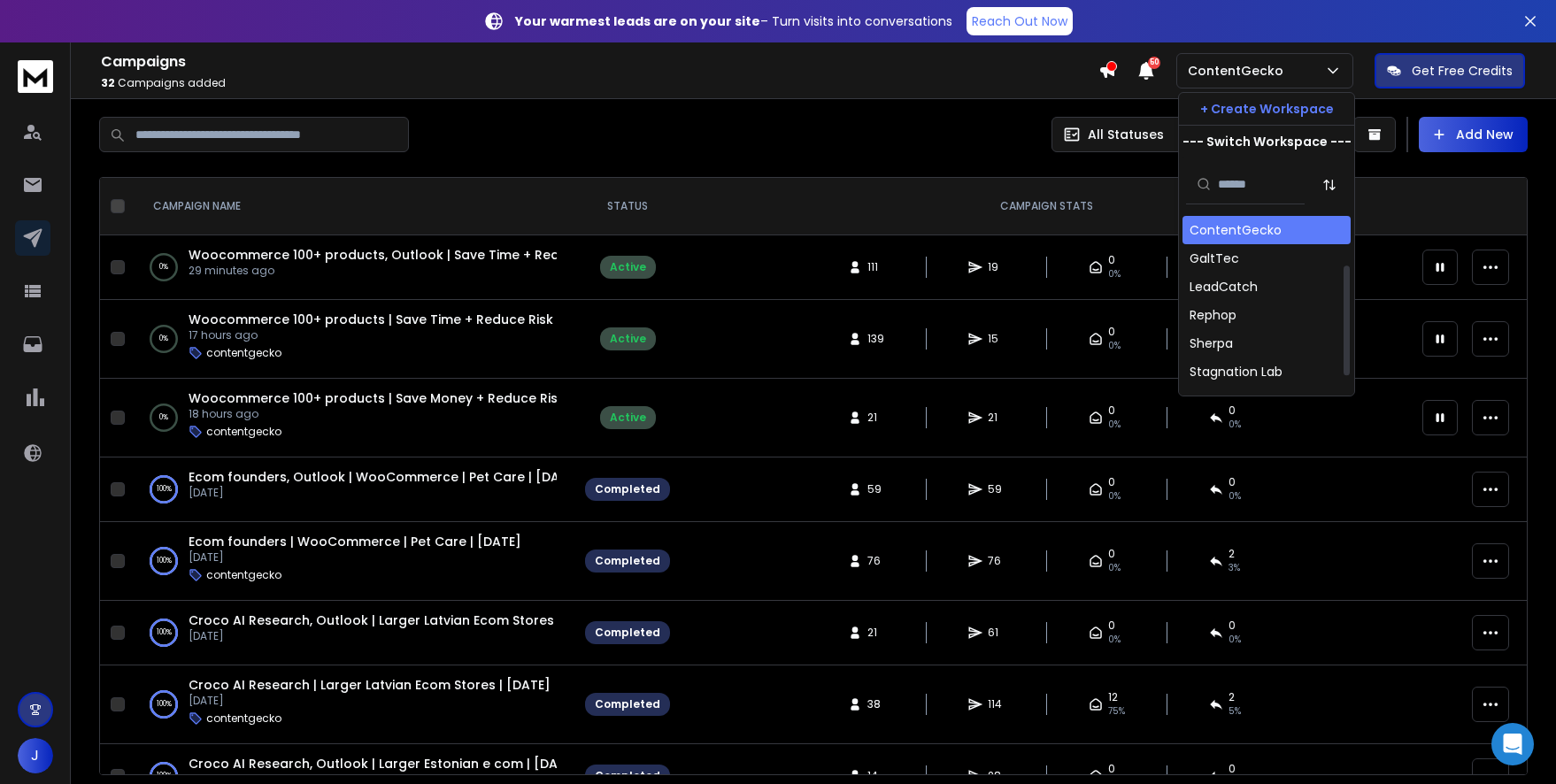
scroll to position [106, 0]
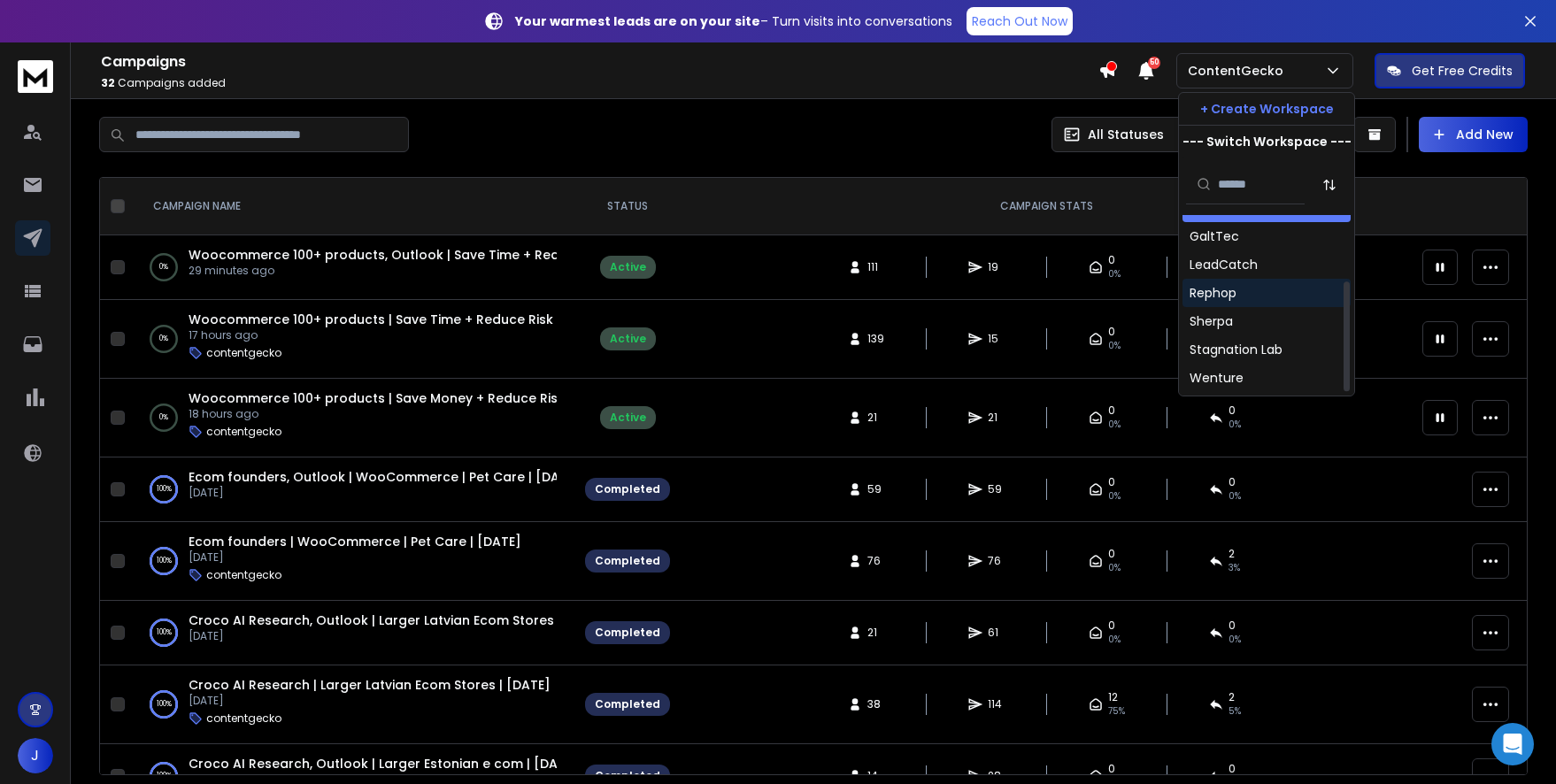
click at [1240, 278] on div "Rephop" at bounding box center [1266, 292] width 168 height 28
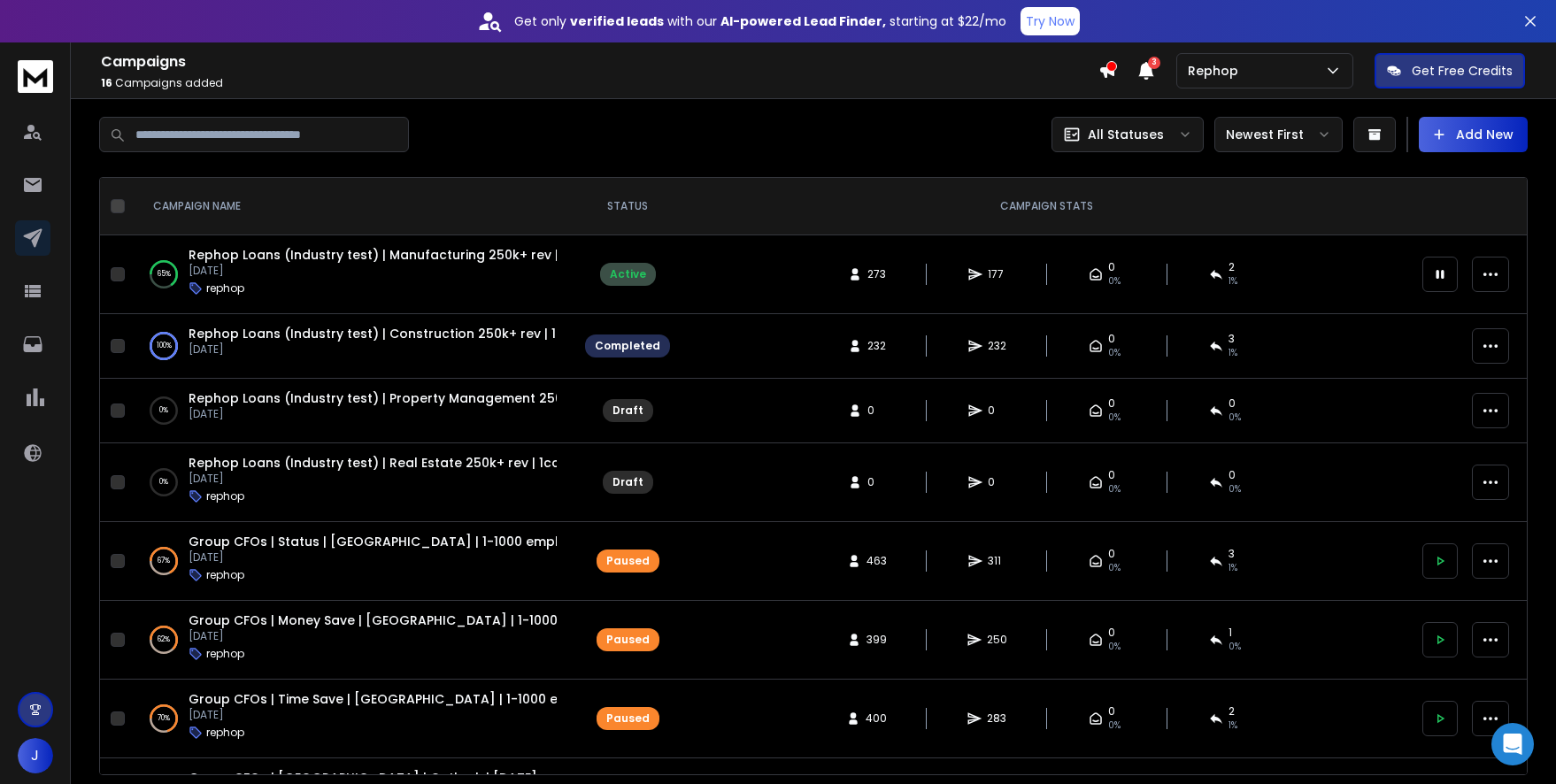
click at [781, 276] on div "273 177 0 0% 2 1 %" at bounding box center [1046, 273] width 710 height 28
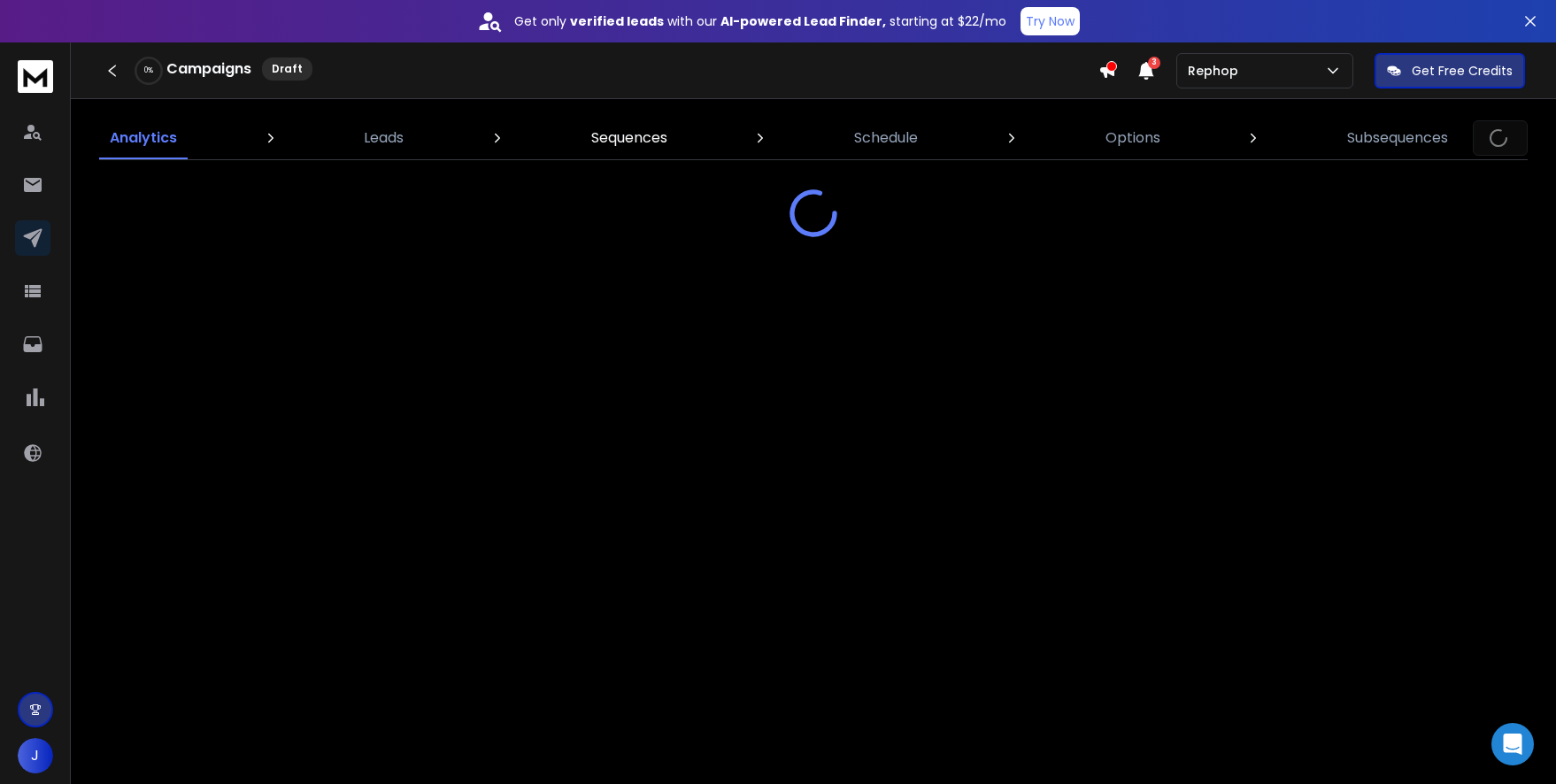
click at [632, 131] on p "Sequences" at bounding box center [629, 138] width 76 height 22
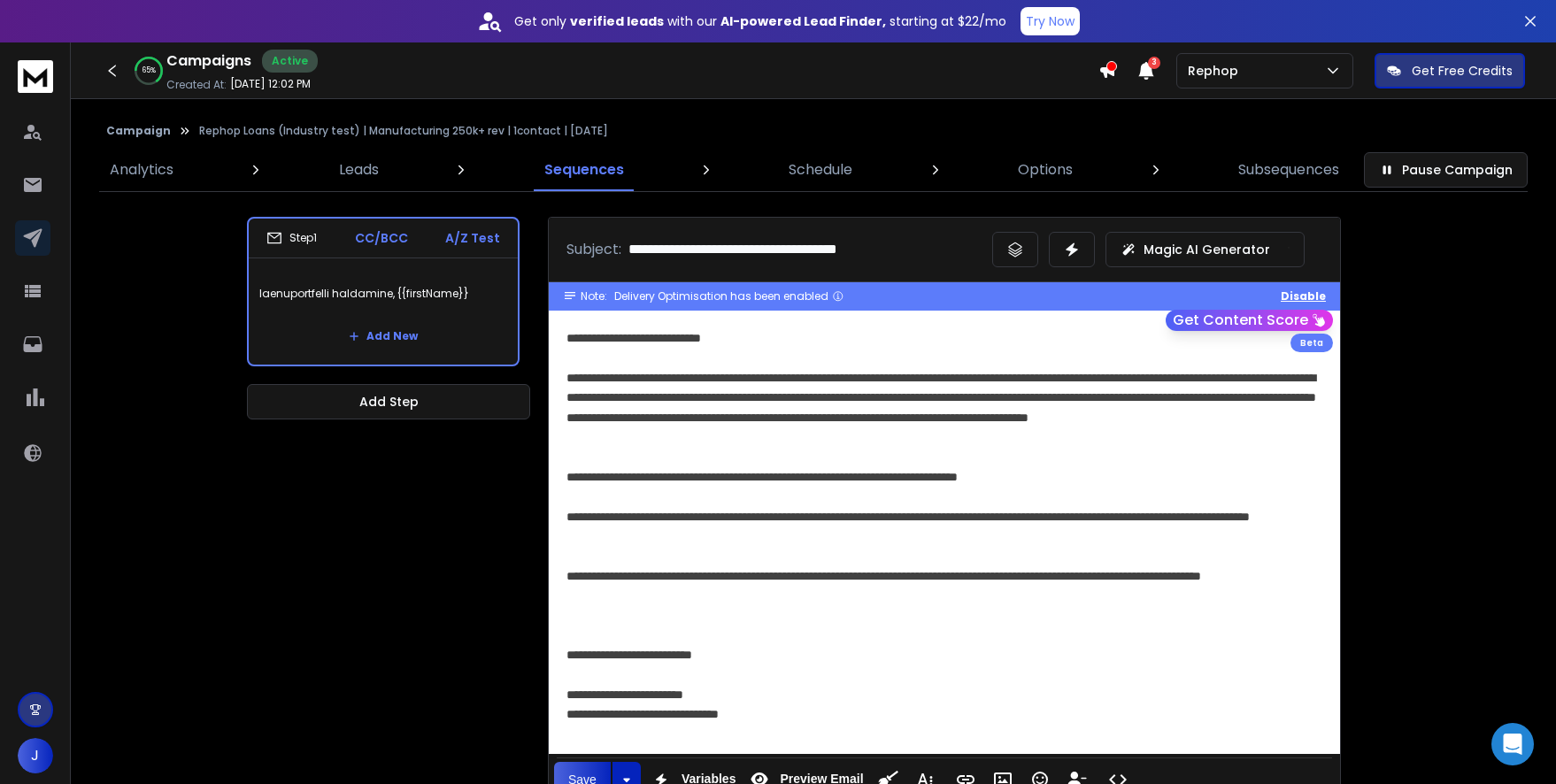
scroll to position [46, 0]
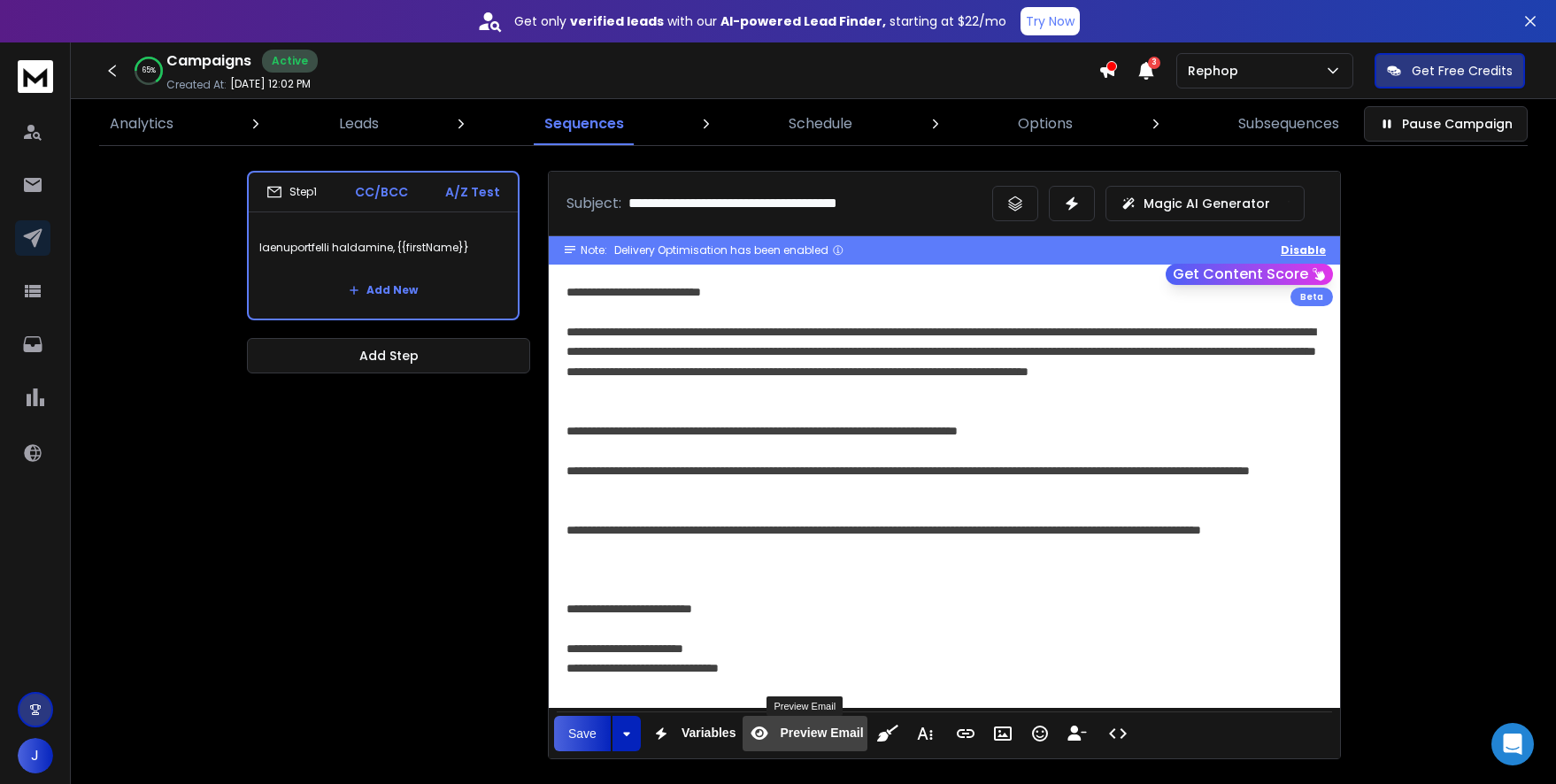
click at [797, 723] on div "Preview Email" at bounding box center [804, 733] width 124 height 29
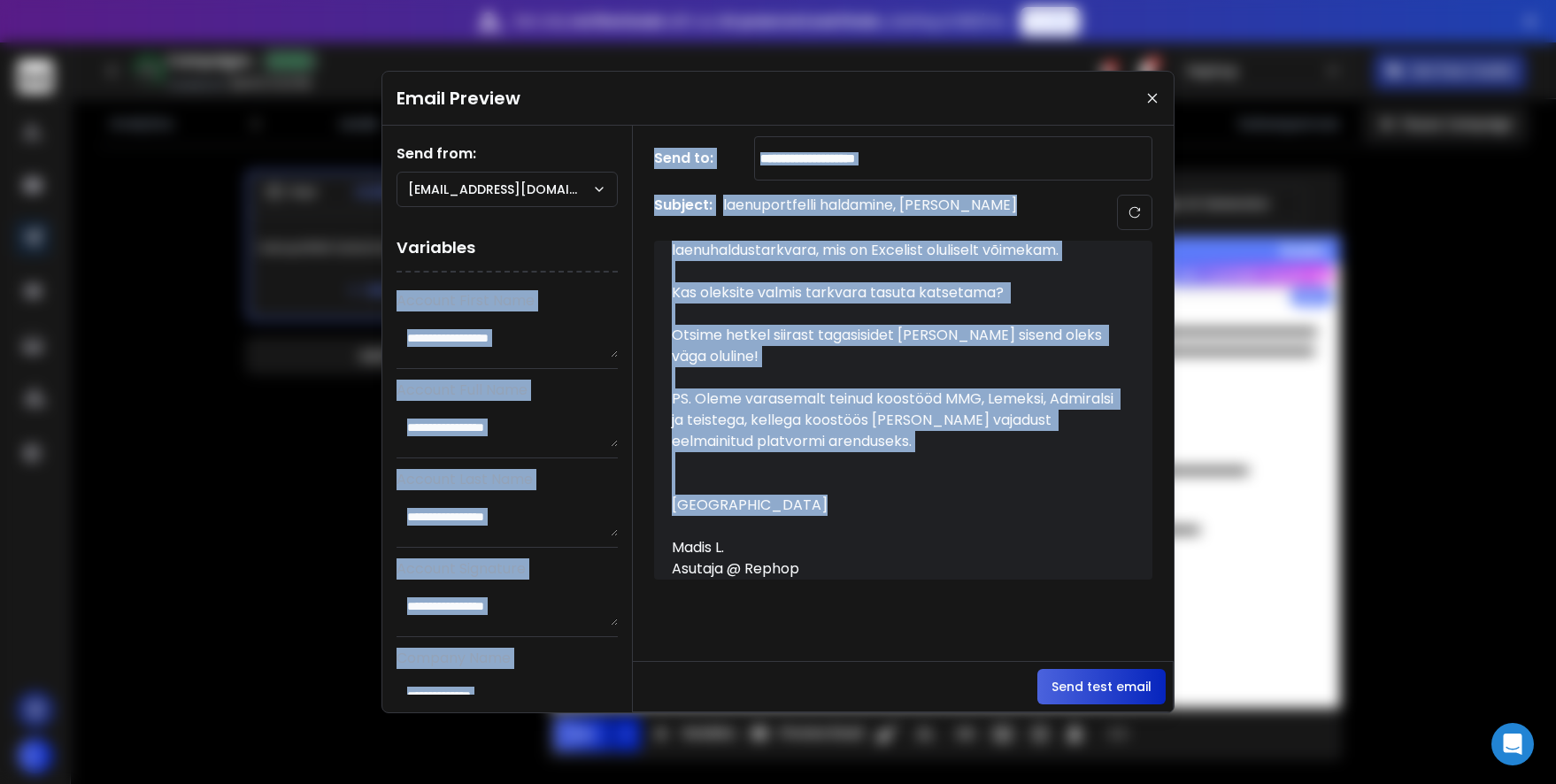
scroll to position [0, 0]
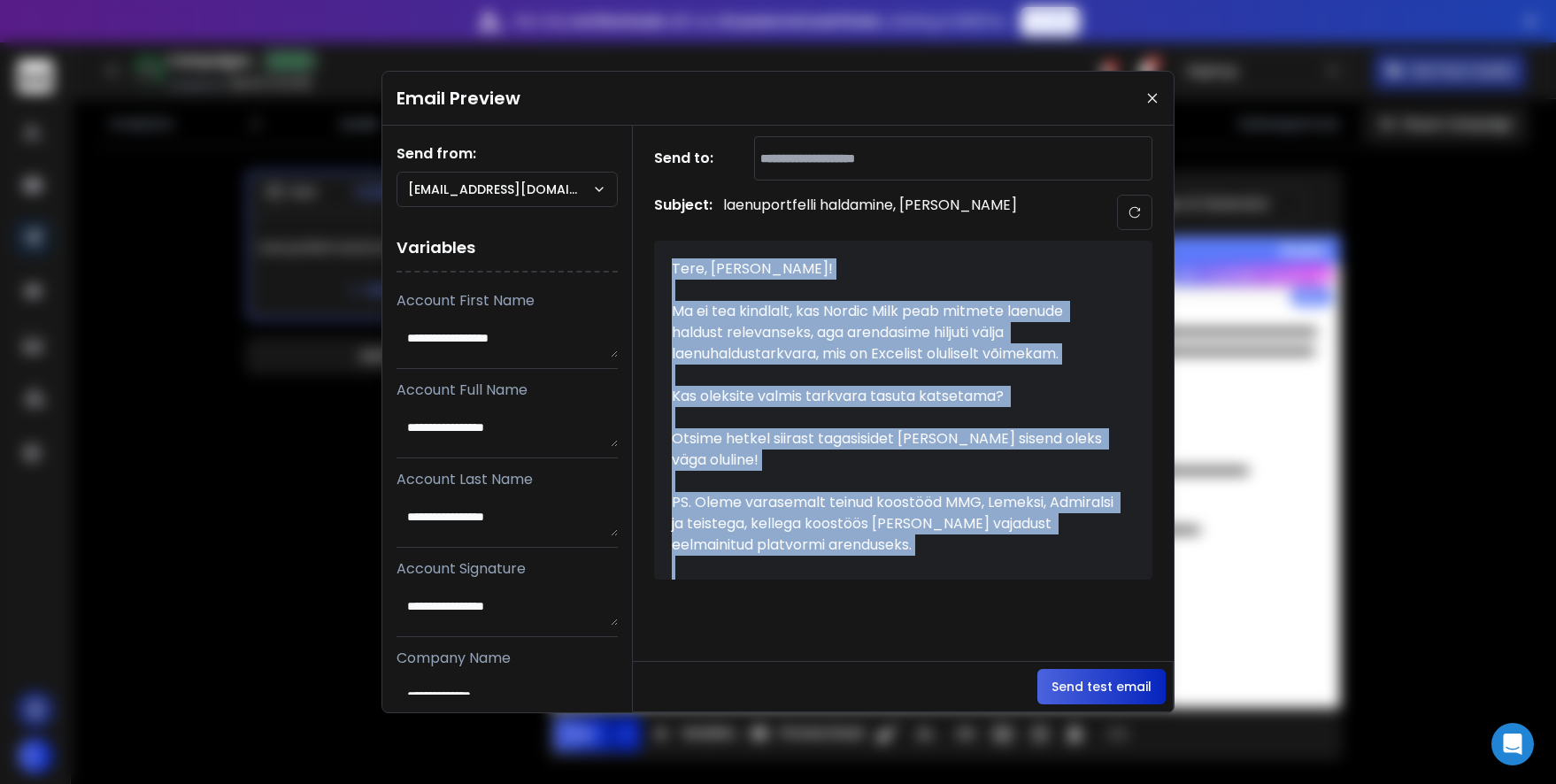
drag, startPoint x: 830, startPoint y: 564, endPoint x: 675, endPoint y: 270, distance: 332.4
click at [675, 270] on div "Tere, Janika! Ma ei tea kindlalt, kas Nordic Milk peab mitmete laenude haldust …" at bounding box center [903, 410] width 498 height 339
copy div "Tere, Janika! Ma ei tea kindlalt, kas Nordic Milk peab mitmete laenude haldust …"
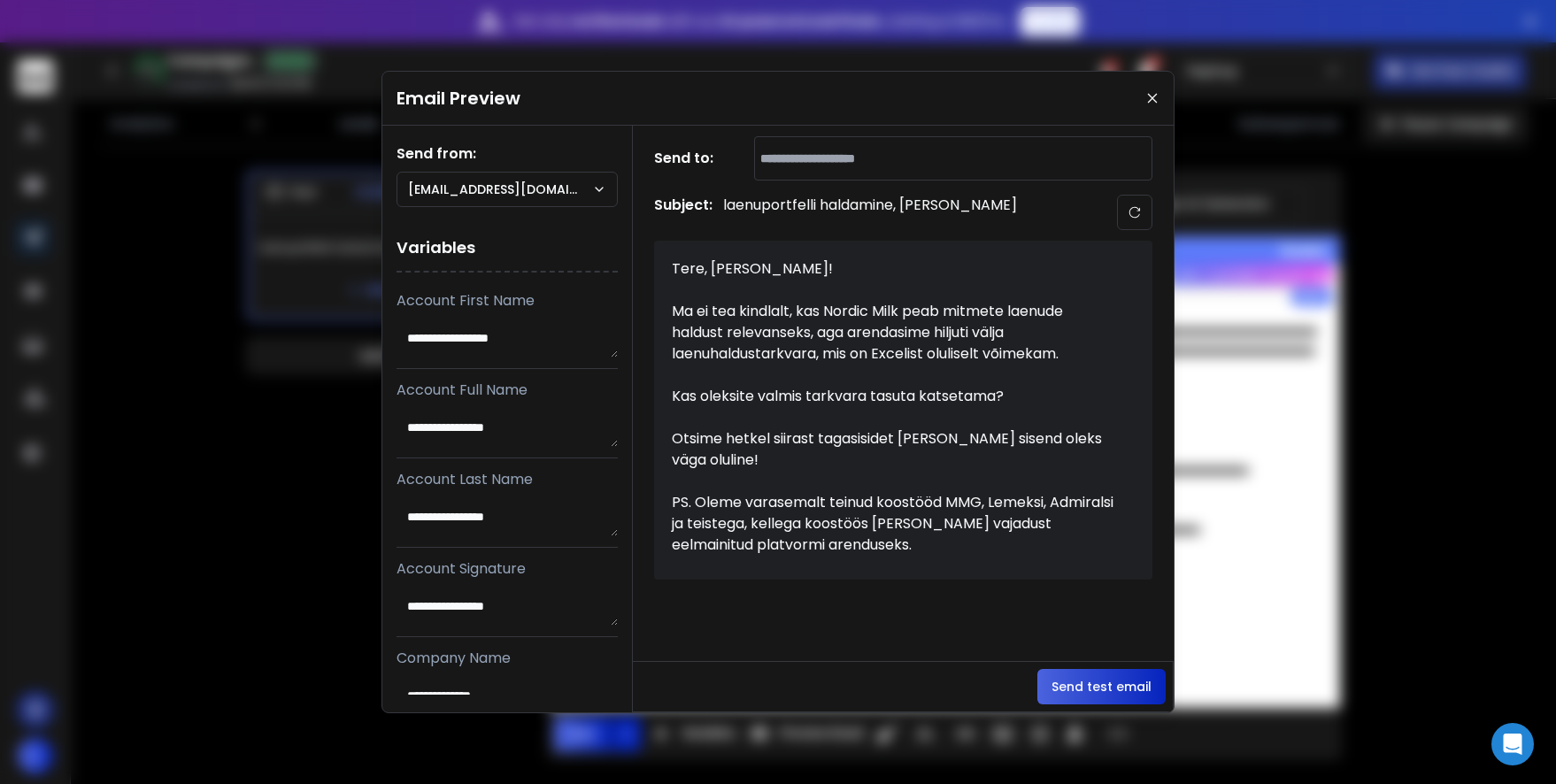
click at [1164, 101] on div "Email Preview" at bounding box center [778, 98] width 791 height 53
click at [1156, 101] on icon at bounding box center [1152, 98] width 14 height 14
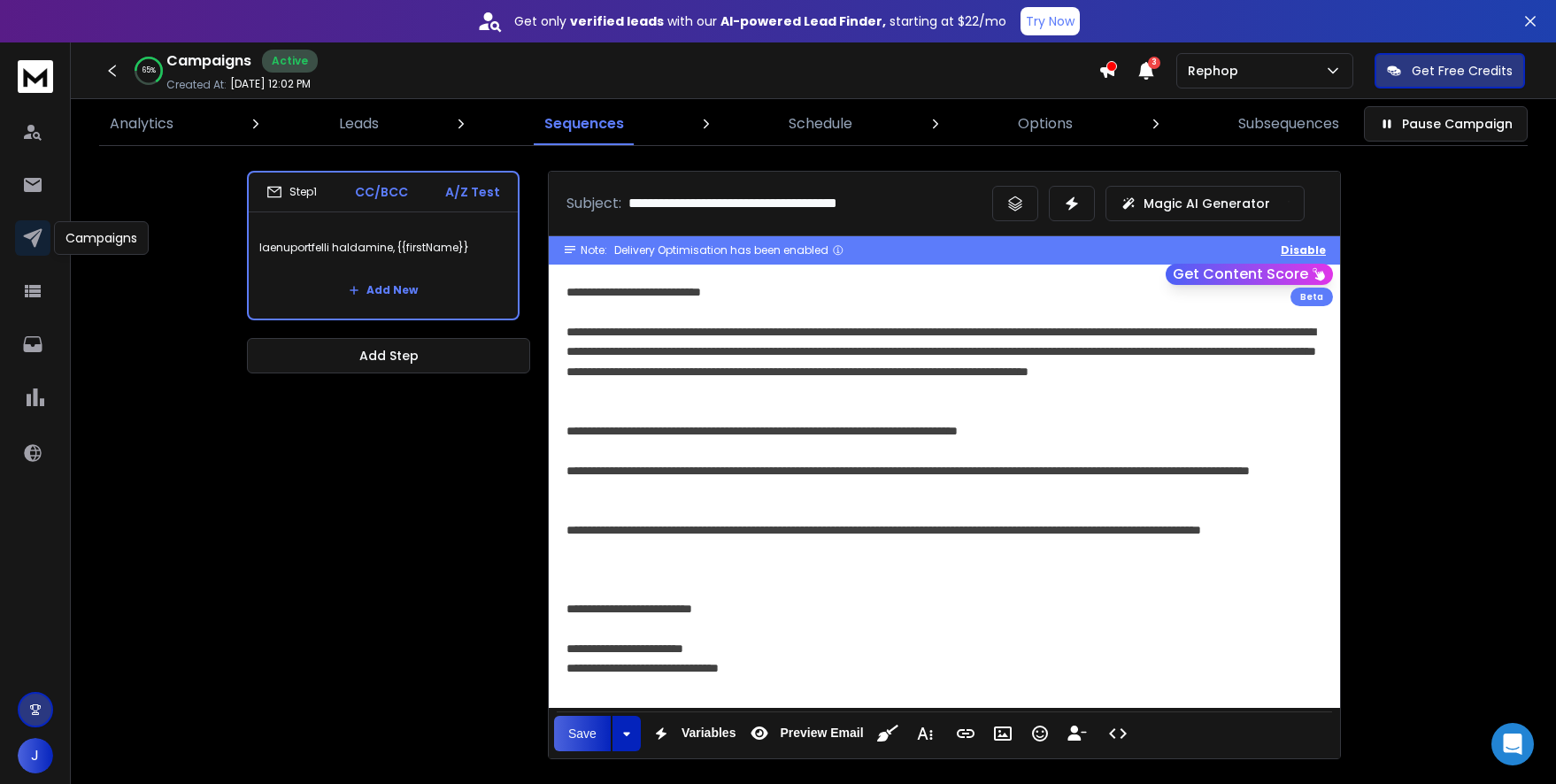
click at [35, 238] on icon at bounding box center [31, 237] width 19 height 19
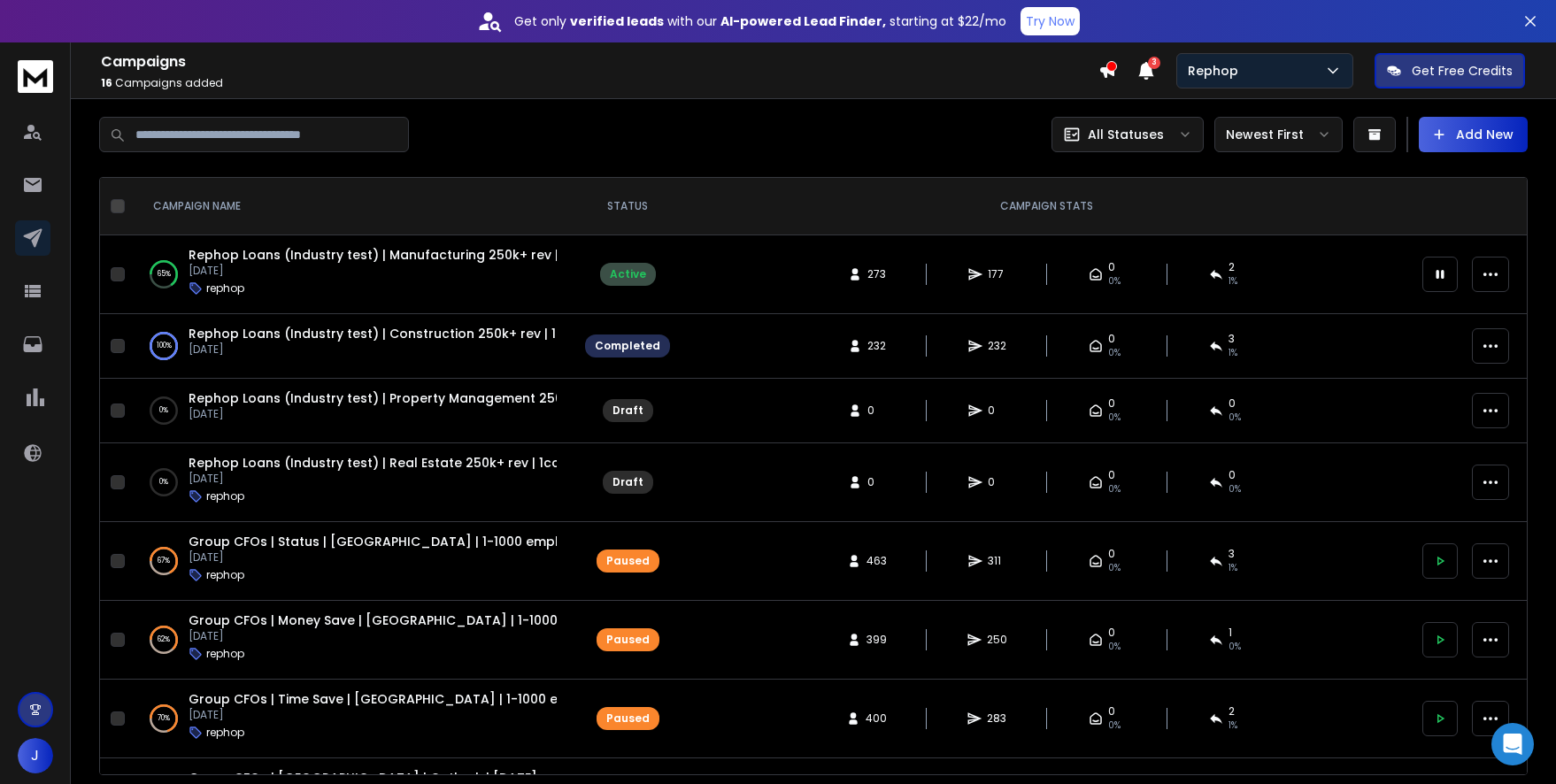
click at [1224, 79] on button "Rephop" at bounding box center [1264, 71] width 177 height 35
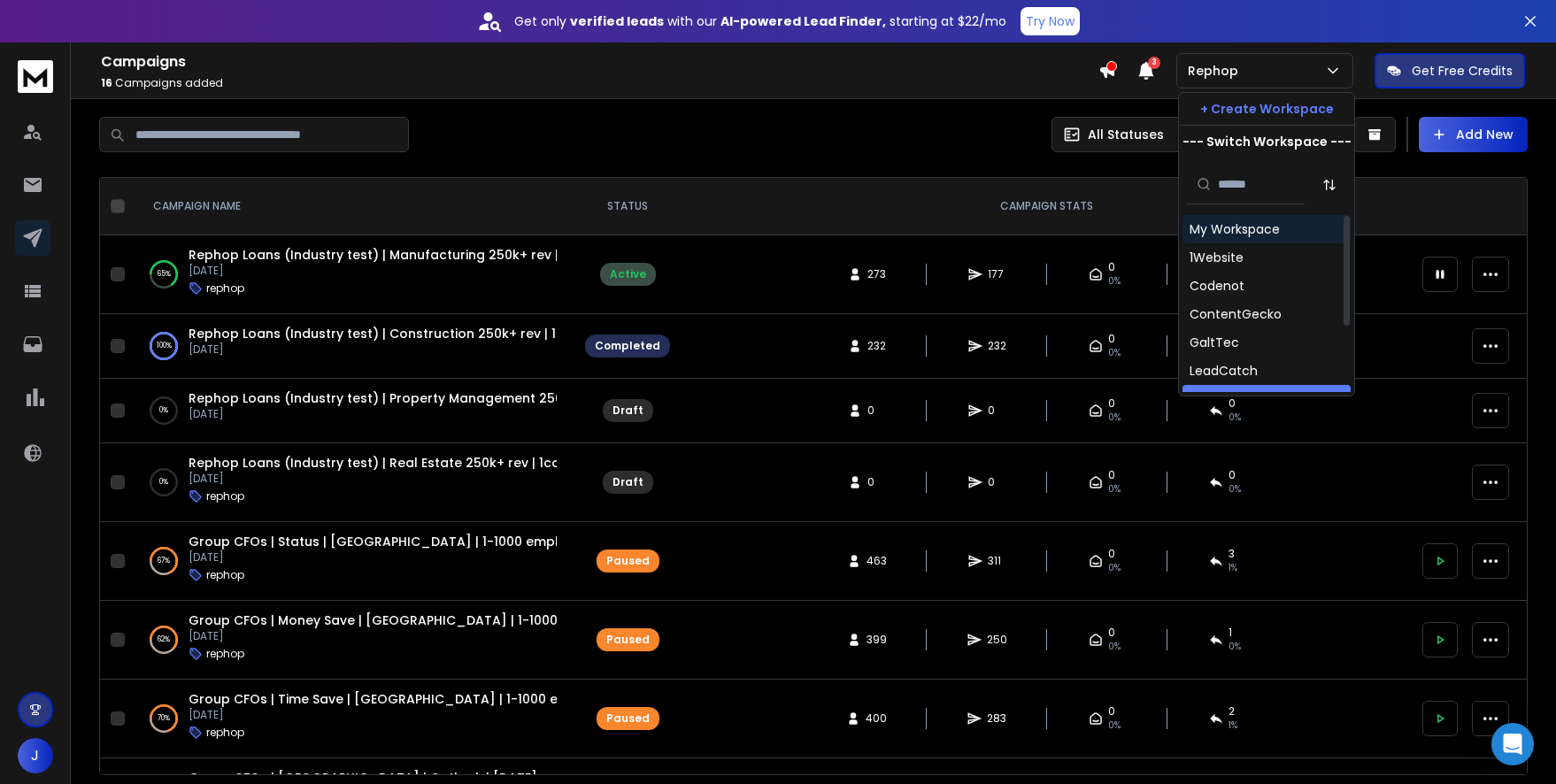
click at [1222, 234] on div "My Workspace" at bounding box center [1234, 229] width 90 height 18
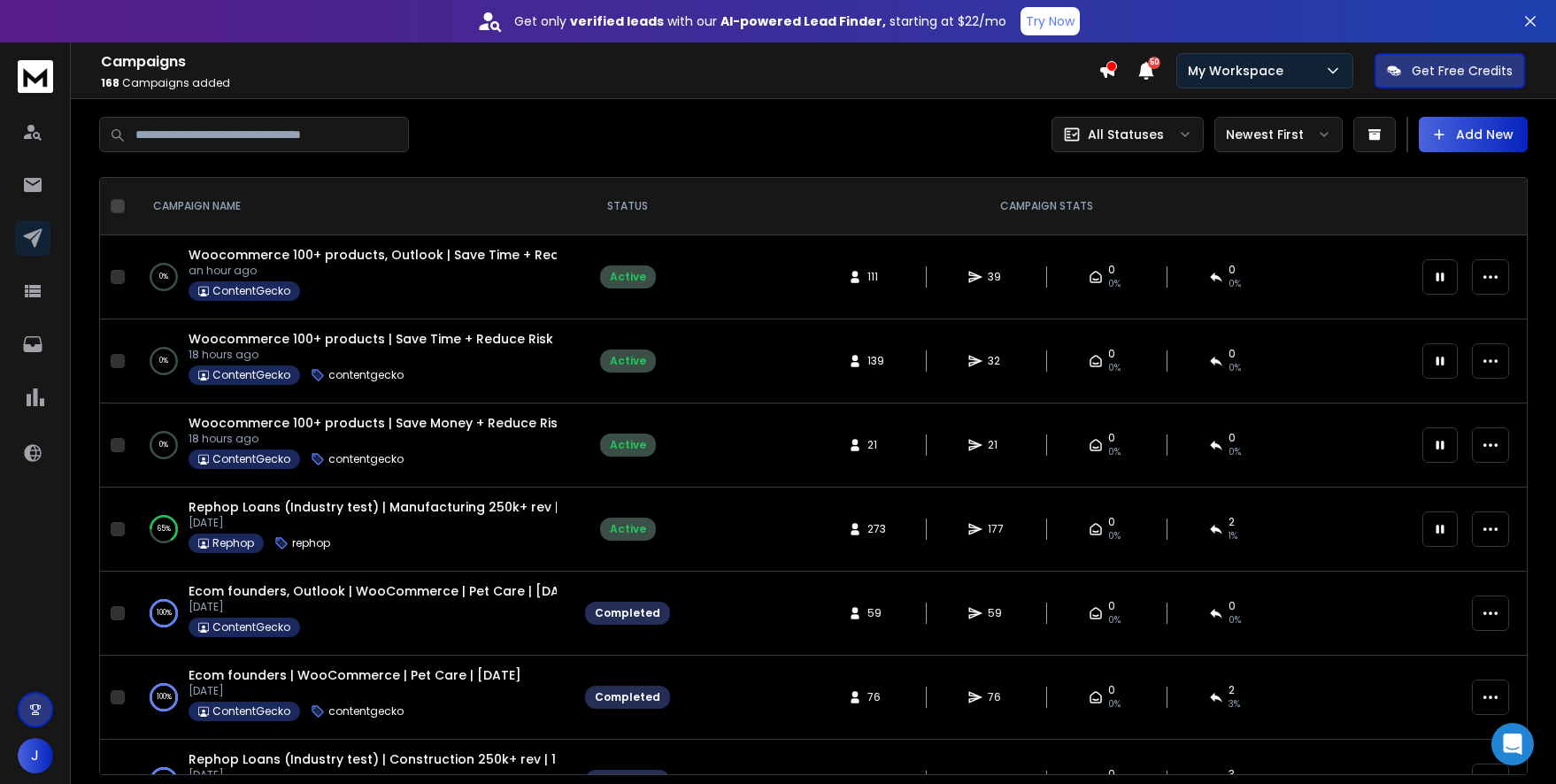
click at [1201, 66] on p "My Workspace" at bounding box center [1238, 71] width 103 height 18
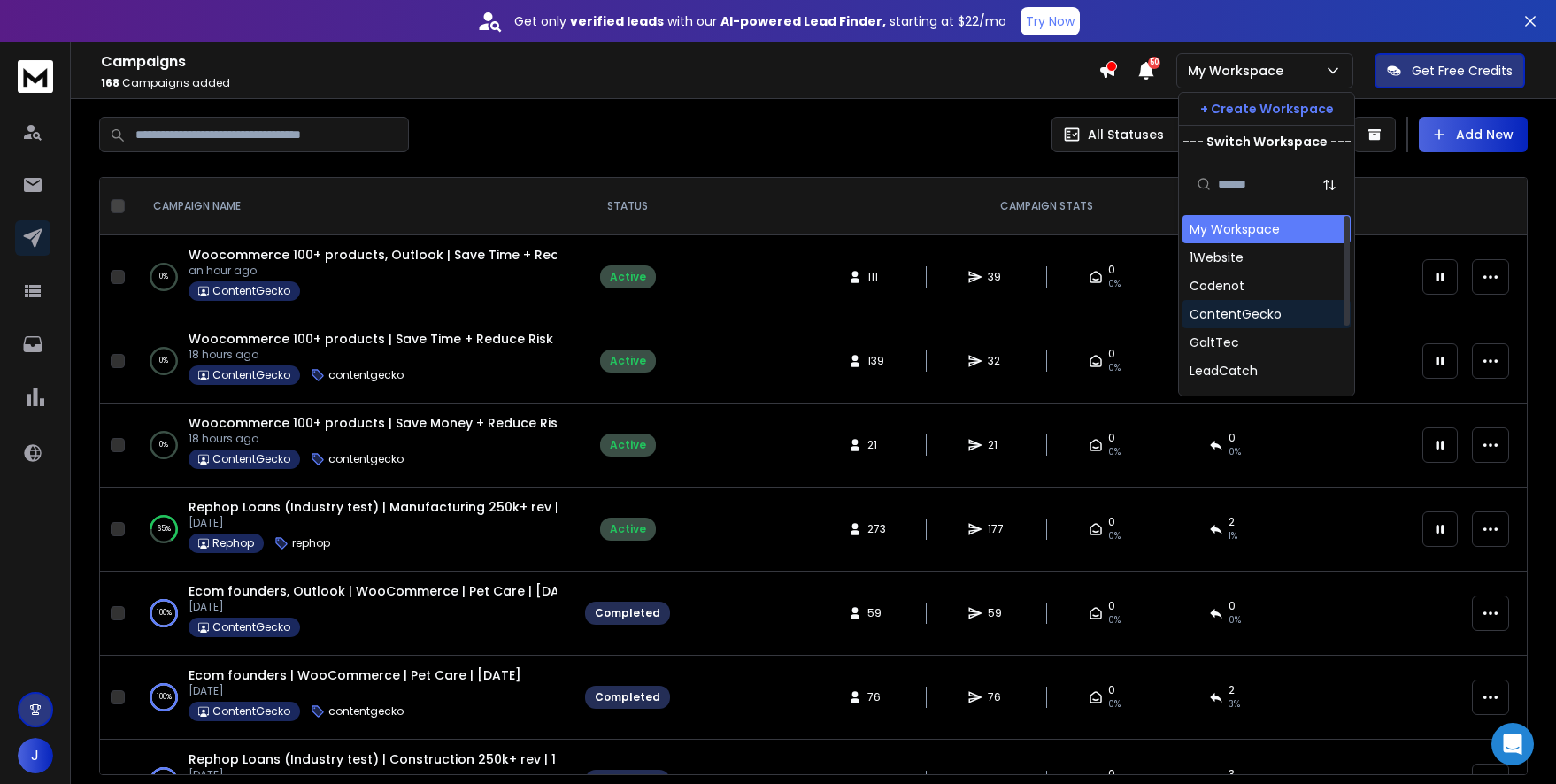
click at [1267, 310] on div "ContentGecko" at bounding box center [1235, 314] width 92 height 18
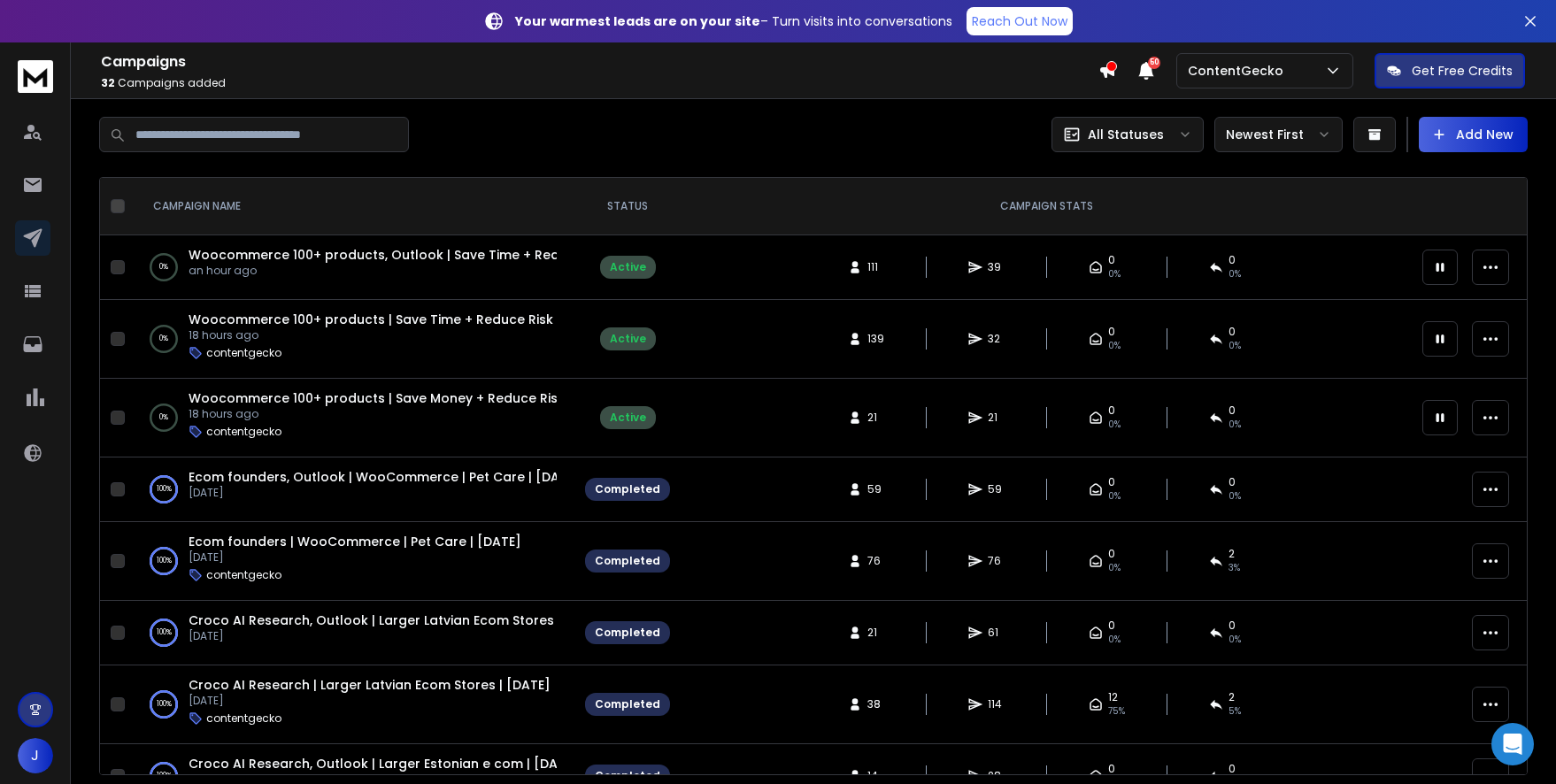
click at [513, 321] on span "Woocommerce 100+ products | Save Time + Reduce Risk | Storeleads | [DATE]" at bounding box center [438, 319] width 501 height 18
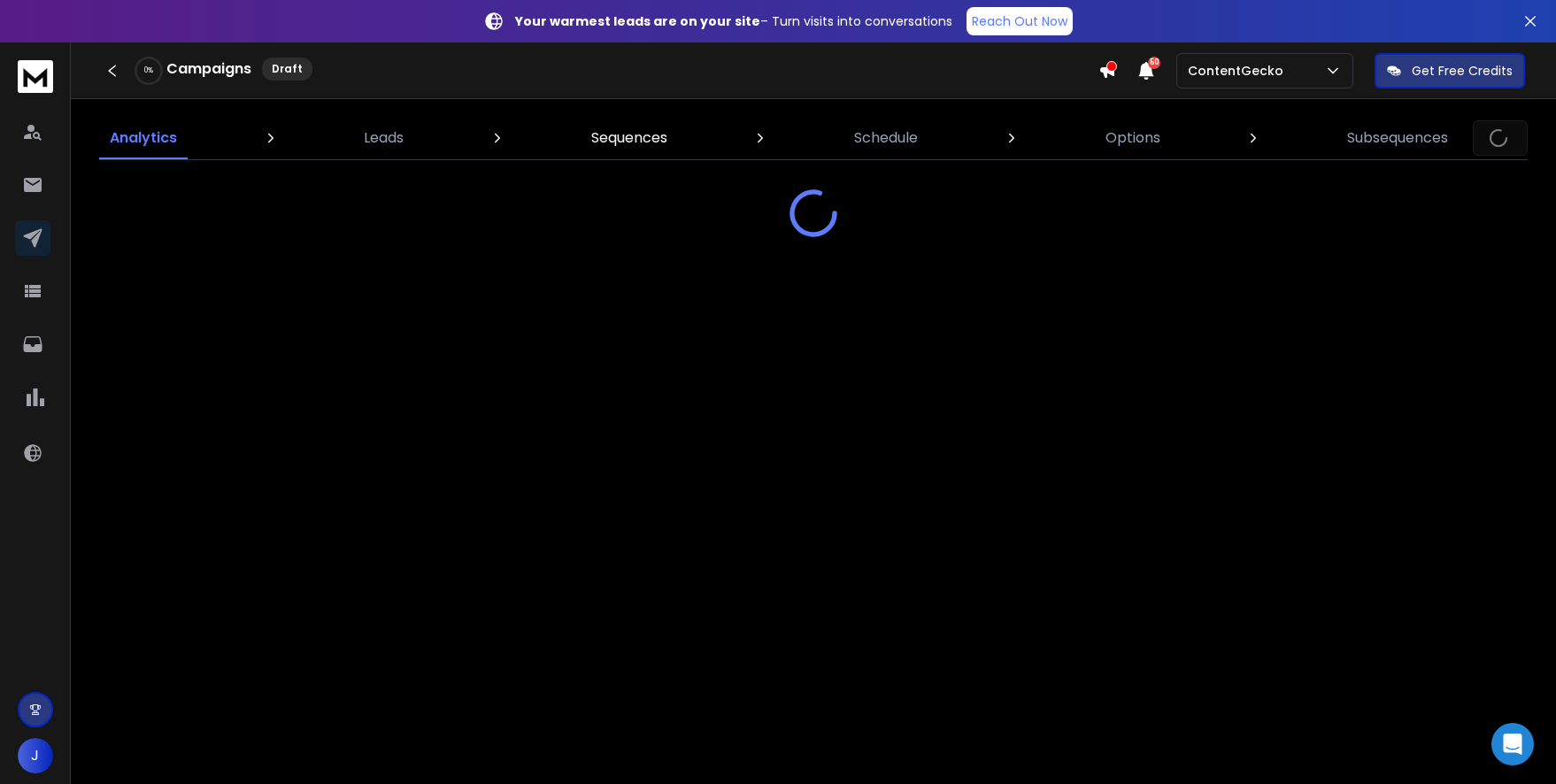
click at [605, 140] on p "Sequences" at bounding box center [629, 138] width 76 height 22
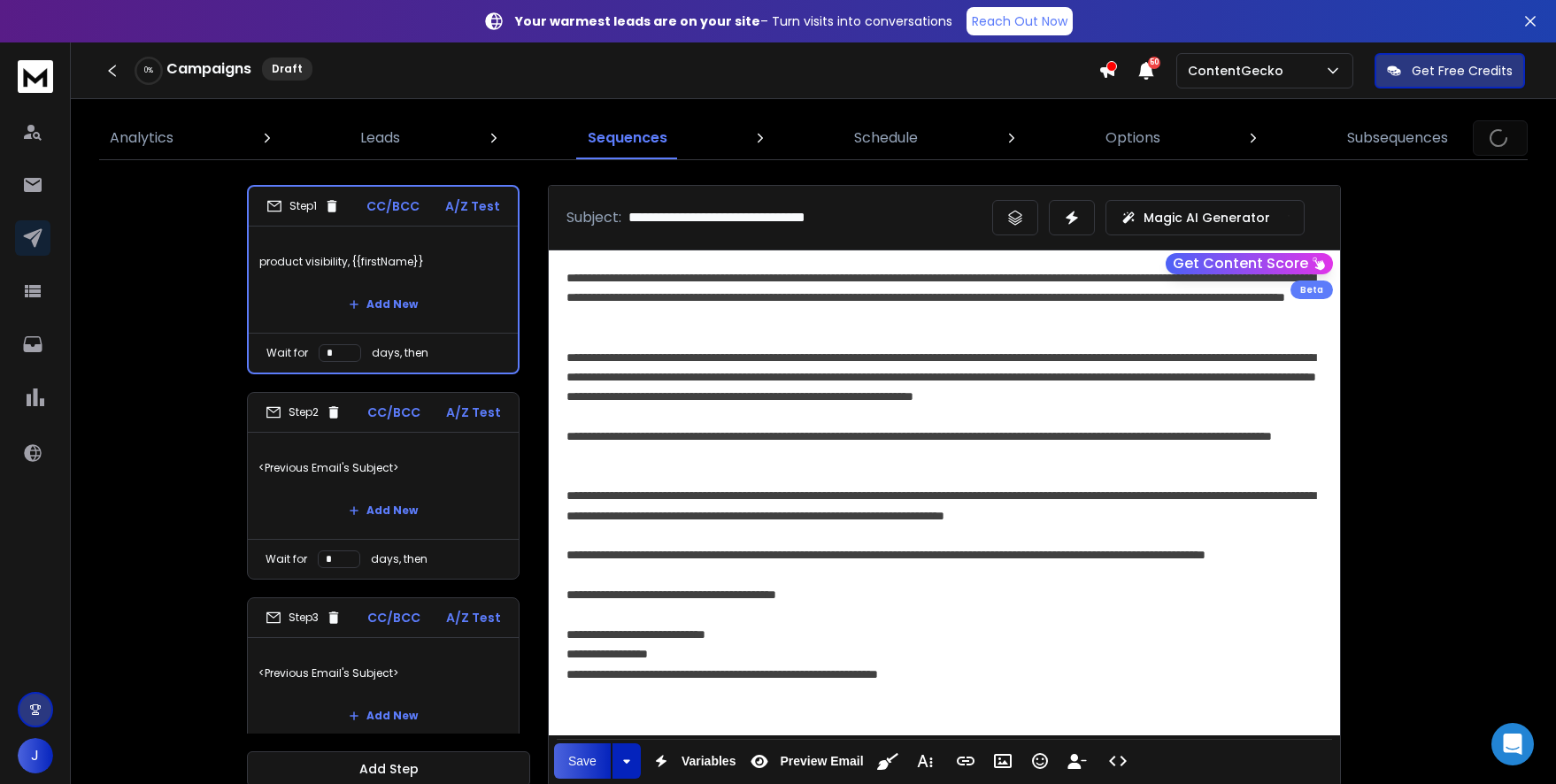
click at [449, 500] on div "Add New" at bounding box center [383, 511] width 250 height 35
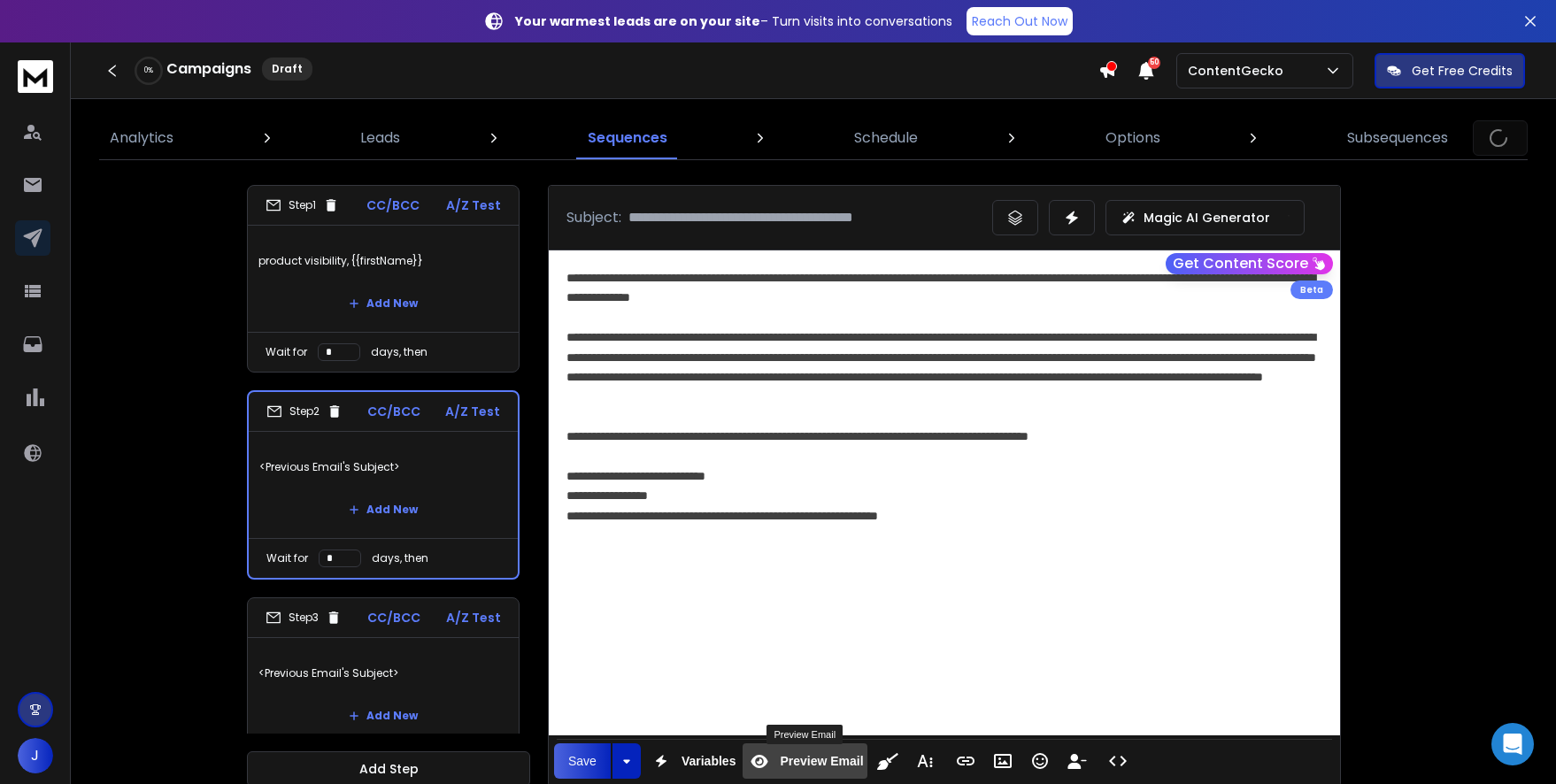
click at [802, 763] on span "Preview Email" at bounding box center [822, 760] width 90 height 15
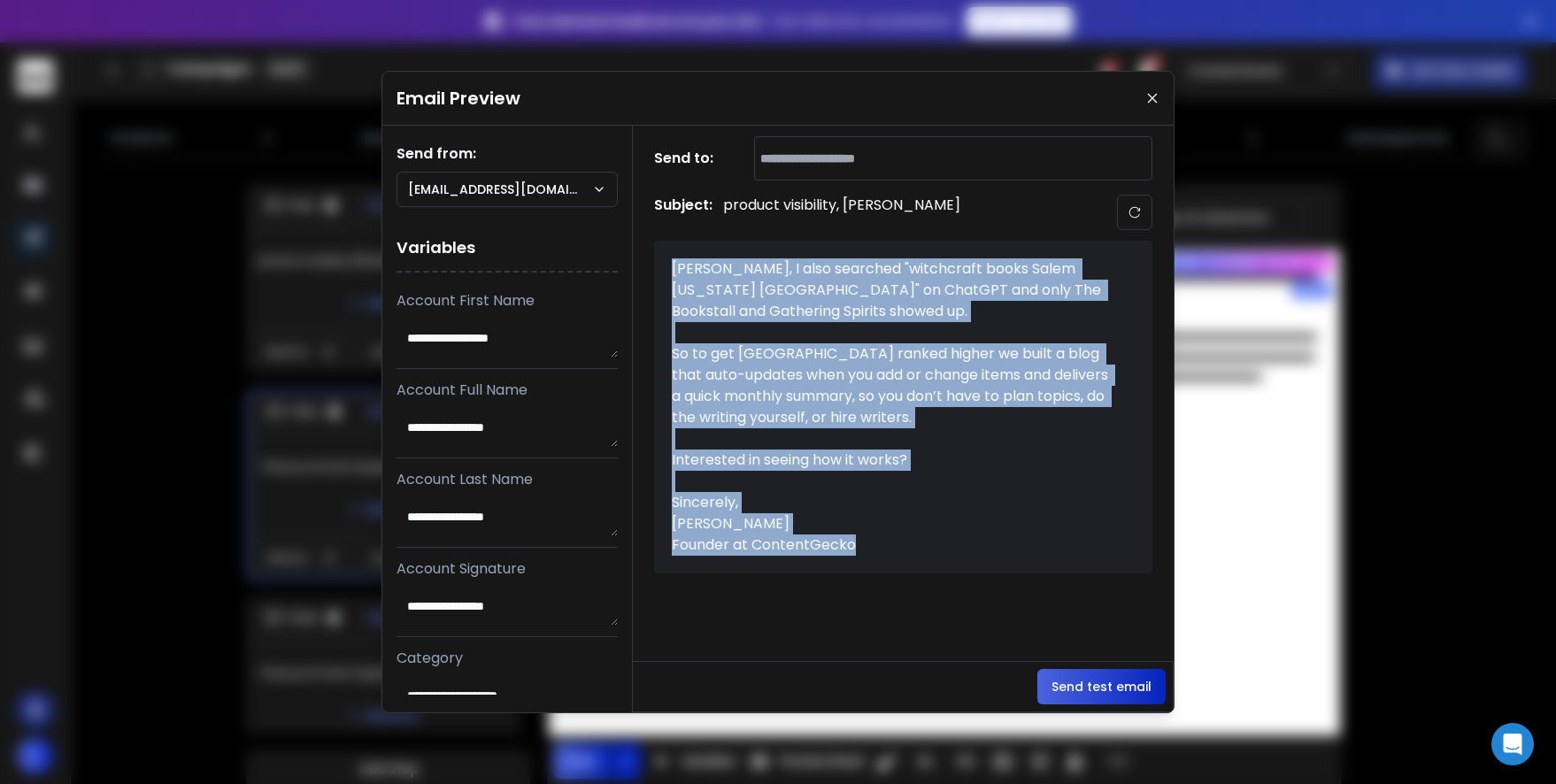
drag, startPoint x: 867, startPoint y: 541, endPoint x: 675, endPoint y: 268, distance: 333.8
click at [675, 265] on div "[PERSON_NAME], I also searched "witchcraft books Salem [US_STATE] [GEOGRAPHIC_D…" at bounding box center [903, 406] width 498 height 332
copy div "[PERSON_NAME], I also searched "witchcraft books Salem [US_STATE] [GEOGRAPHIC_D…"
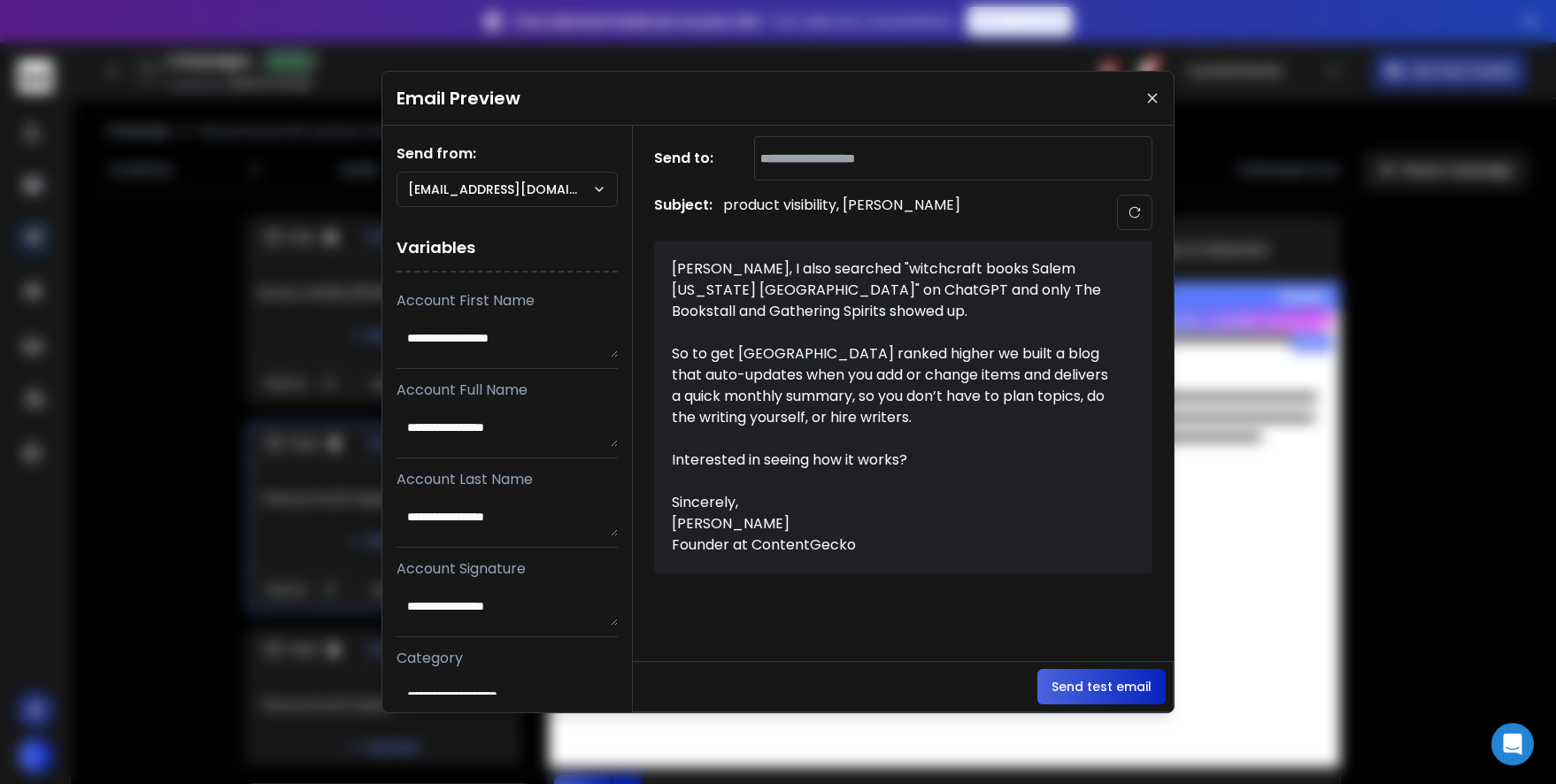
click at [803, 155] on input at bounding box center [952, 158] width 385 height 31
type input "**********"
click at [1064, 681] on button "Send test email" at bounding box center [1101, 686] width 128 height 35
